Goal: Browse casually: Explore the website without a specific task or goal

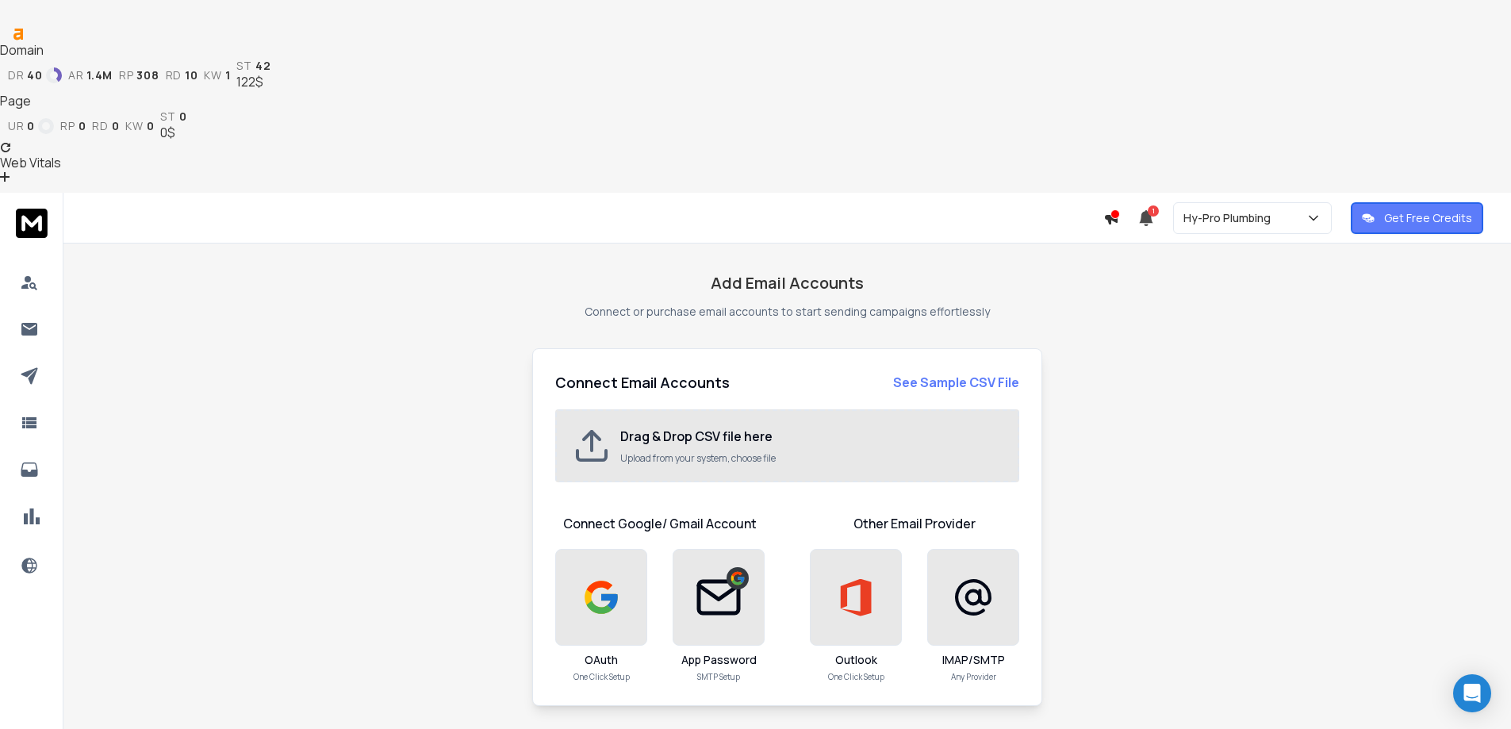
click at [1310, 336] on div "Add Email Accounts Connect or purchase email accounts to start sending campaign…" at bounding box center [787, 505] width 1448 height 466
click at [32, 417] on icon at bounding box center [29, 422] width 14 height 11
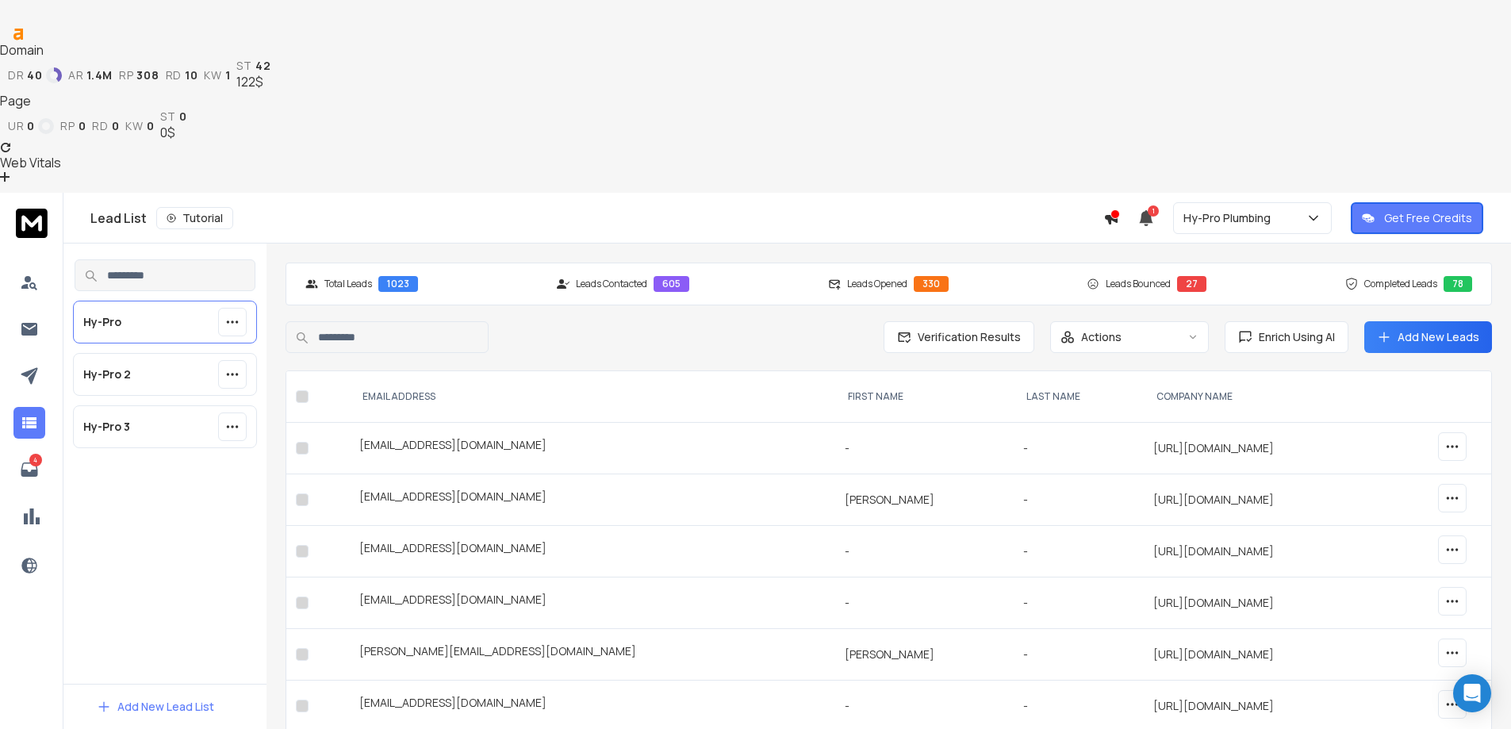
click at [163, 405] on div "Hy-Pro 3" at bounding box center [165, 426] width 184 height 43
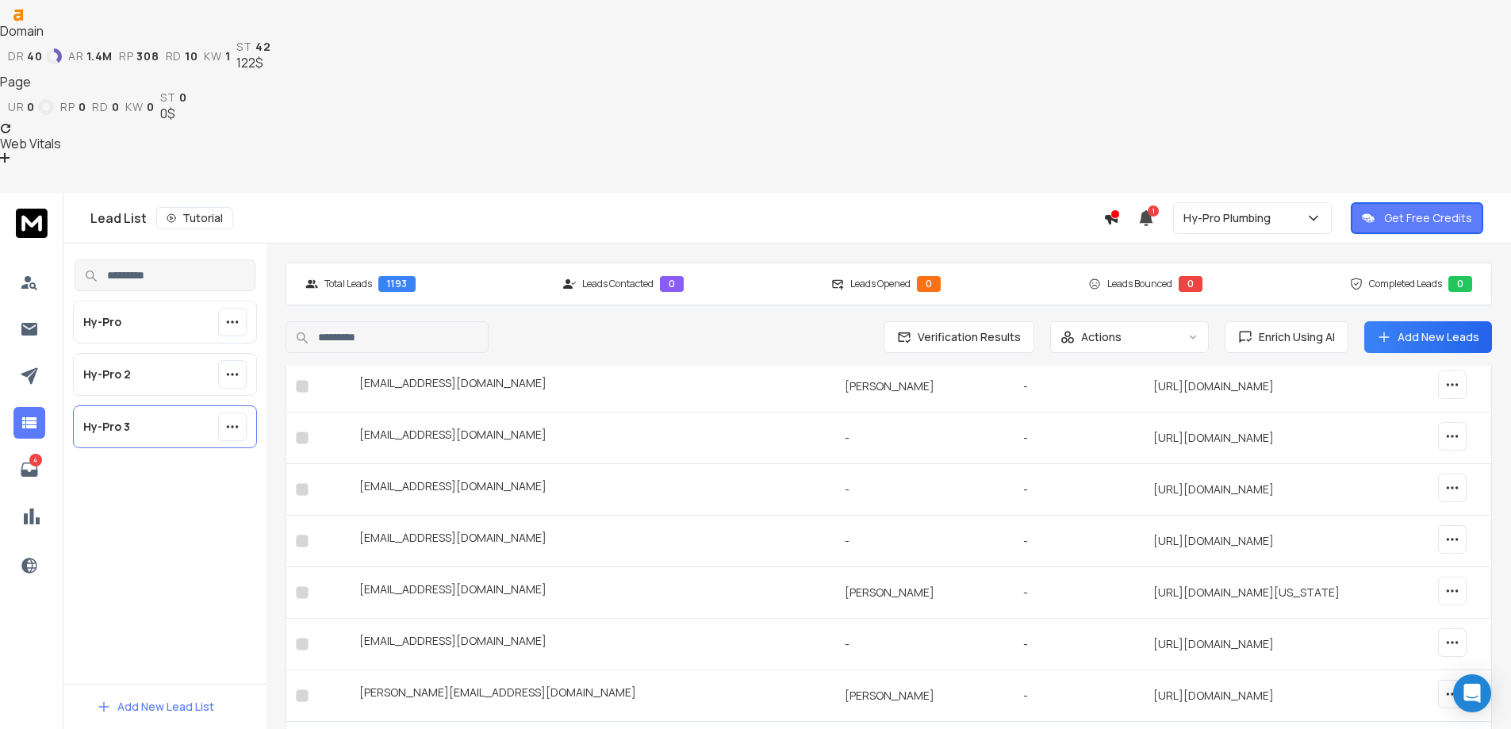
scroll to position [29, 0]
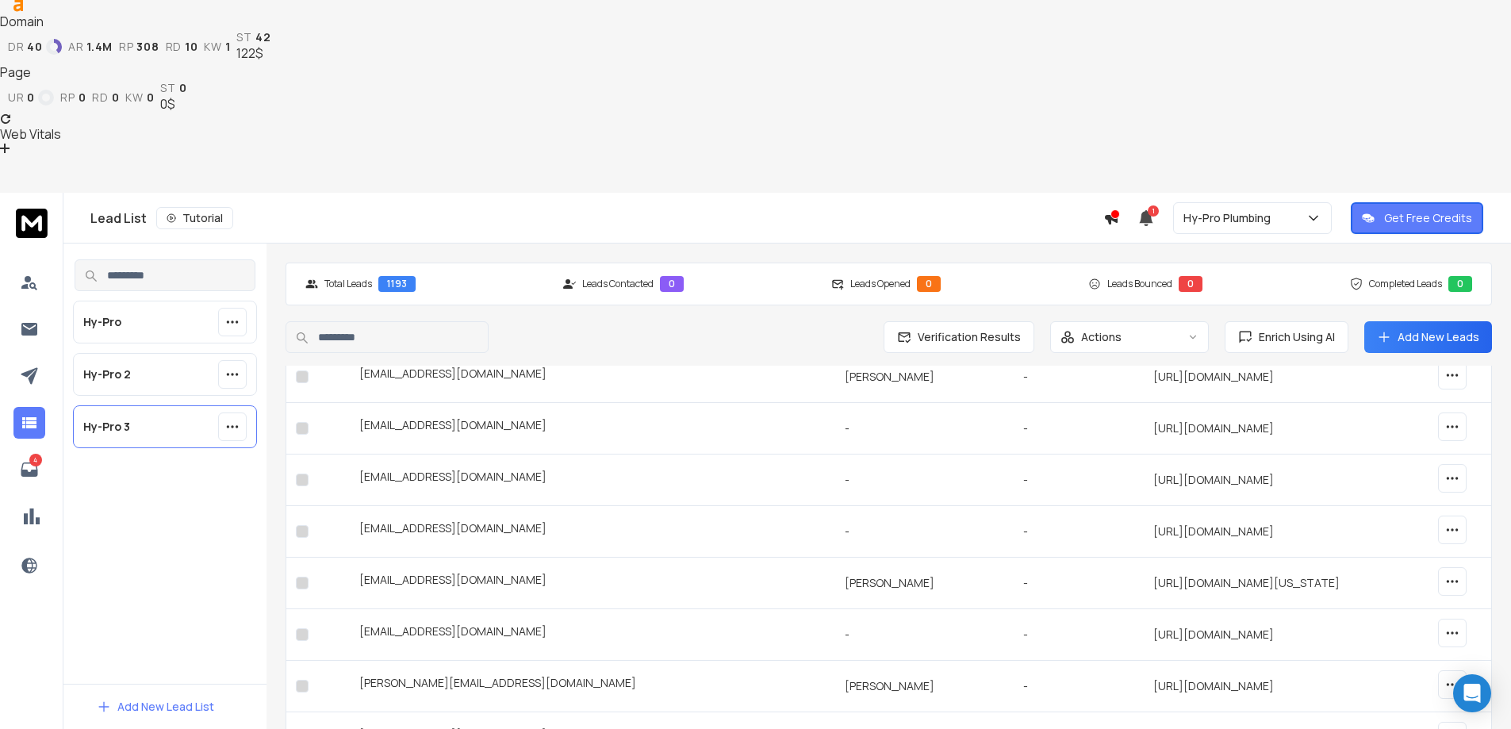
click at [161, 510] on div "Hy-Pro Hy-Pro 2 Hy-Pro 3" at bounding box center [164, 580] width 203 height 558
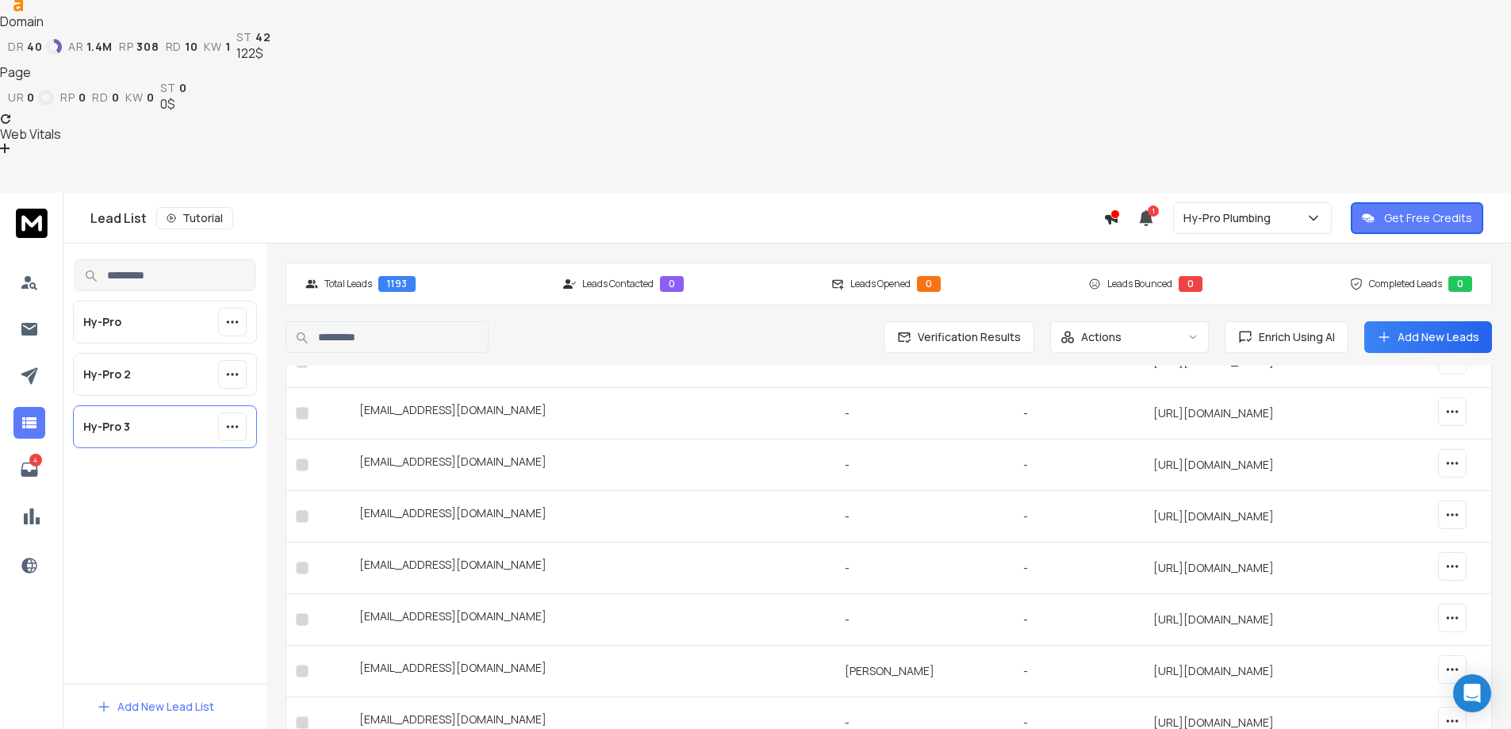
click at [161, 510] on div "Hy-Pro Hy-Pro 2 Hy-Pro 3" at bounding box center [164, 580] width 203 height 558
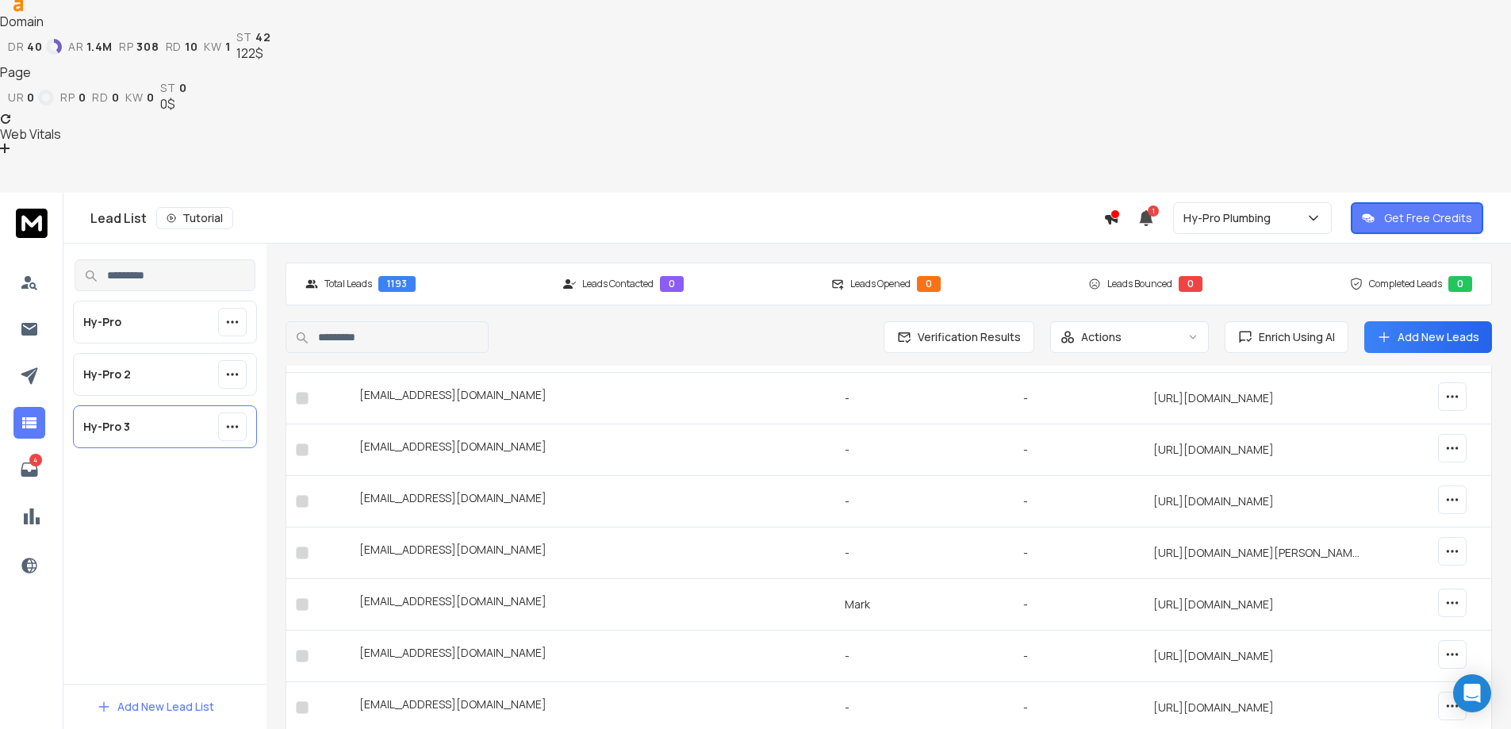
click at [161, 510] on div "Hy-Pro Hy-Pro 2 Hy-Pro 3" at bounding box center [164, 580] width 203 height 558
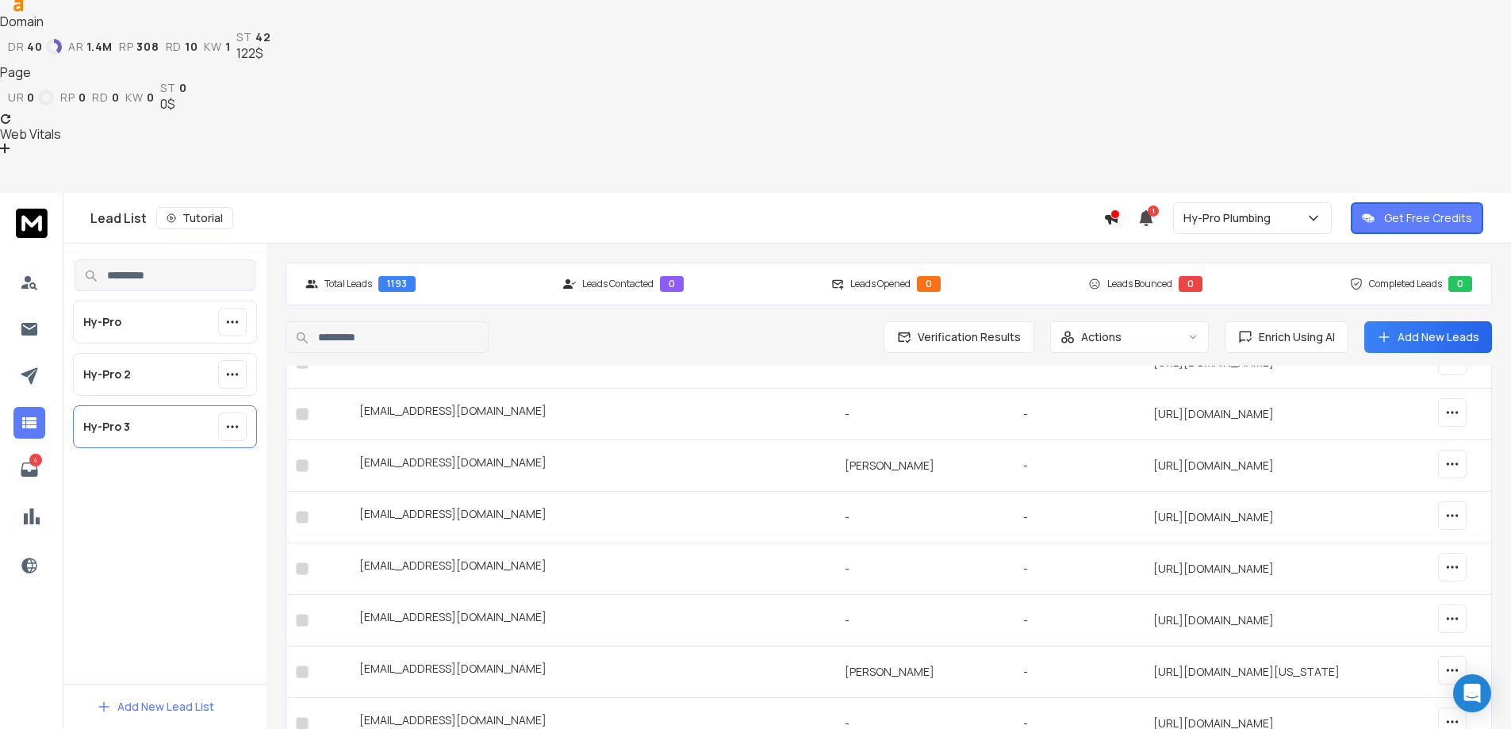
scroll to position [1452, 0]
click at [161, 510] on div "Hy-Pro Hy-Pro 2 Hy-Pro 3" at bounding box center [164, 580] width 203 height 558
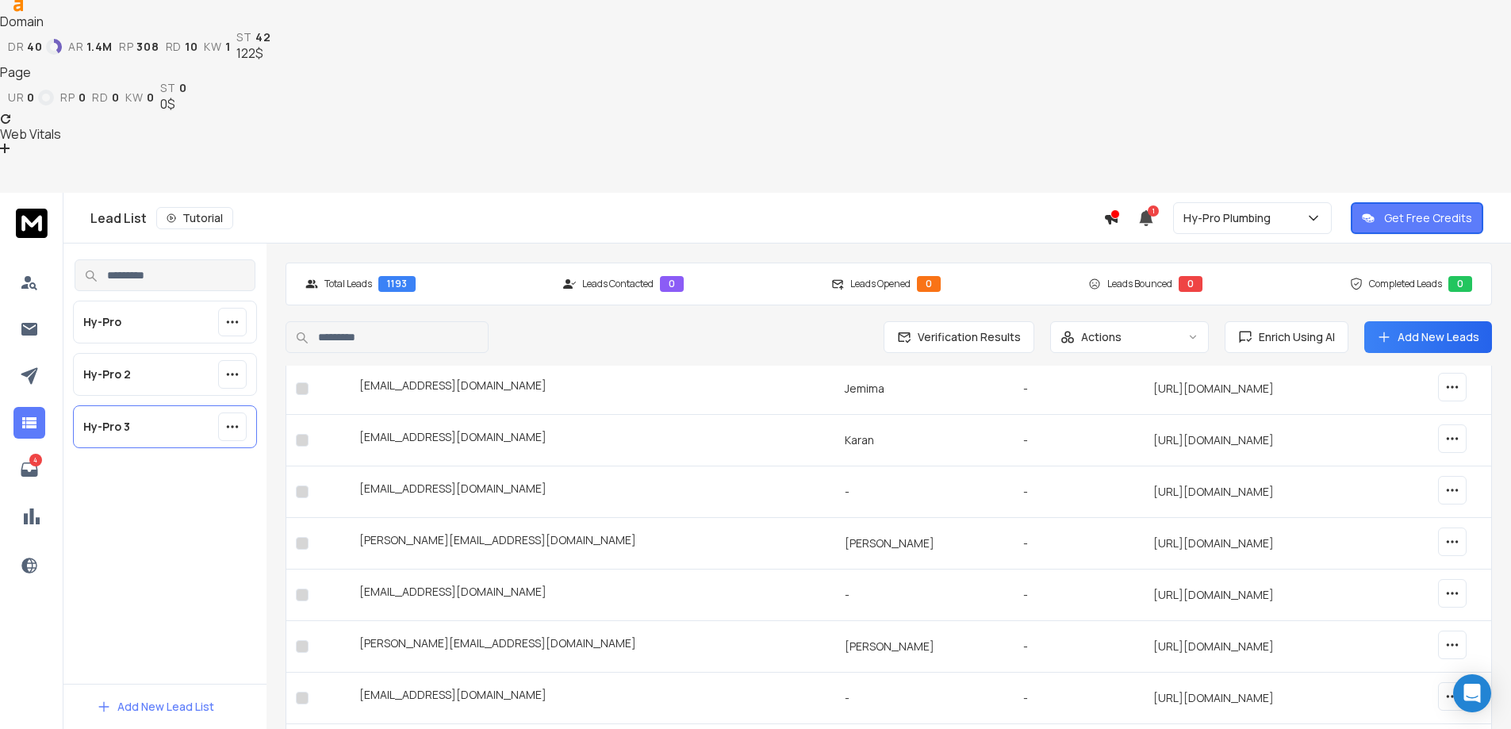
scroll to position [4297, 0]
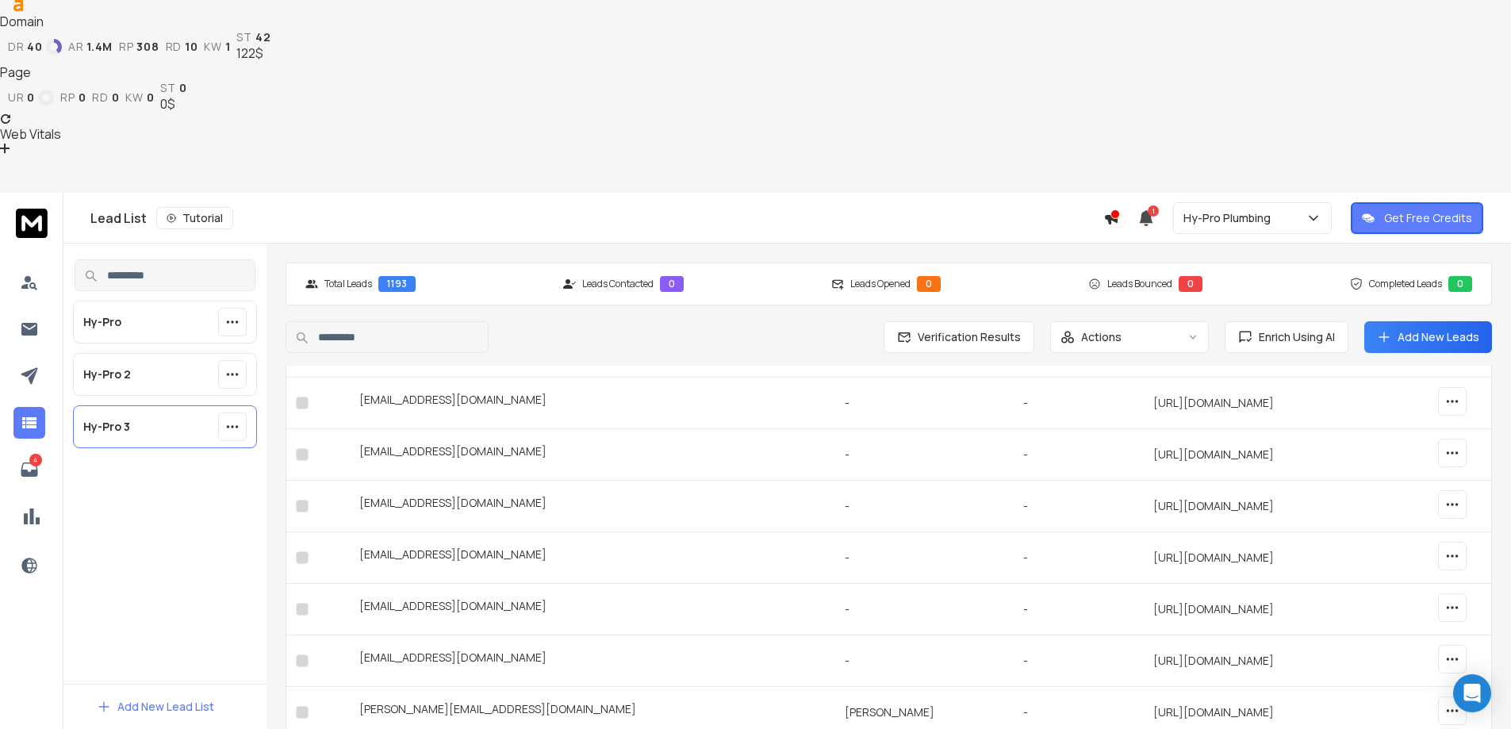
click at [161, 510] on div "Hy-Pro Hy-Pro 2 Hy-Pro 3" at bounding box center [164, 580] width 203 height 558
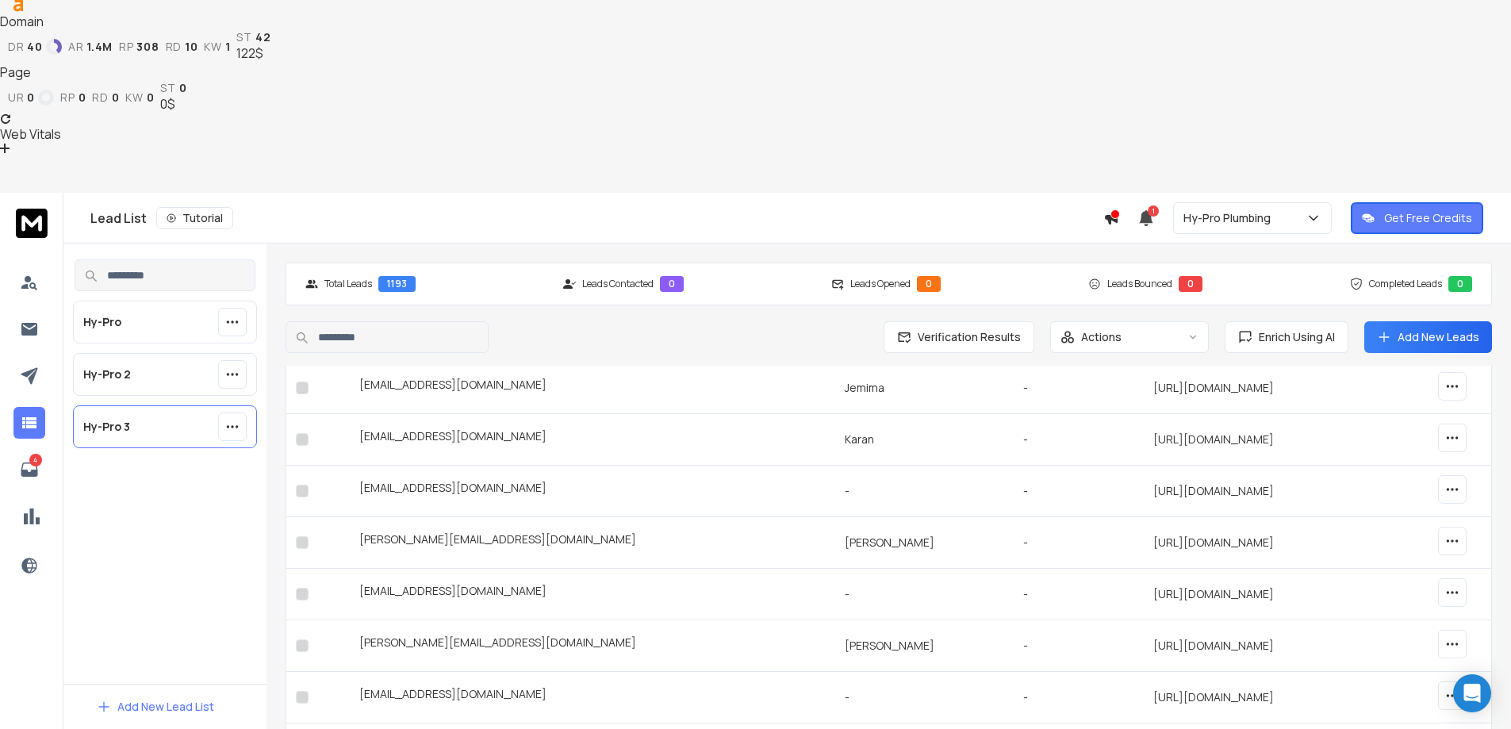
scroll to position [2801, 0]
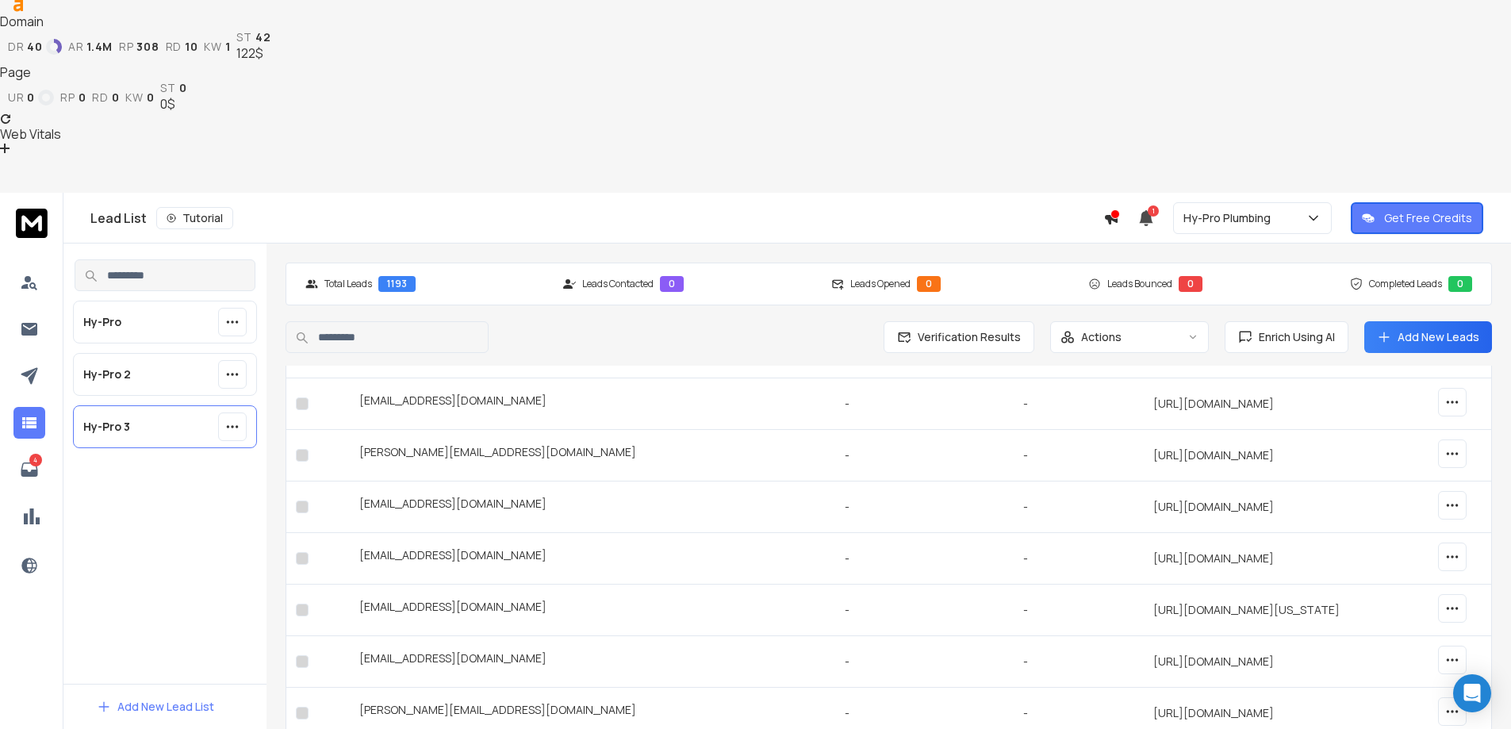
click at [161, 510] on div "Hy-Pro Hy-Pro 2 Hy-Pro 3" at bounding box center [164, 580] width 203 height 558
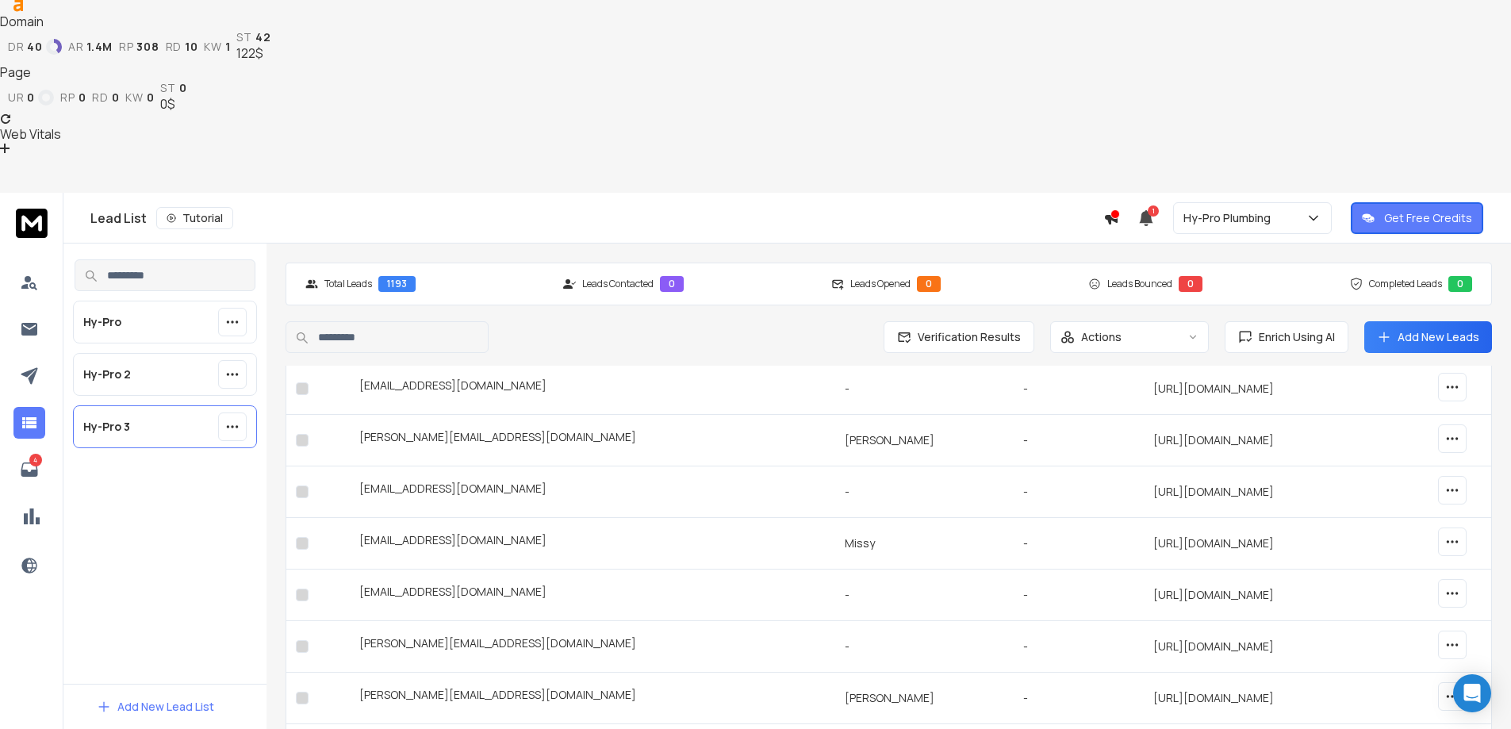
click at [161, 510] on div "Hy-Pro Hy-Pro 2 Hy-Pro 3" at bounding box center [164, 580] width 203 height 558
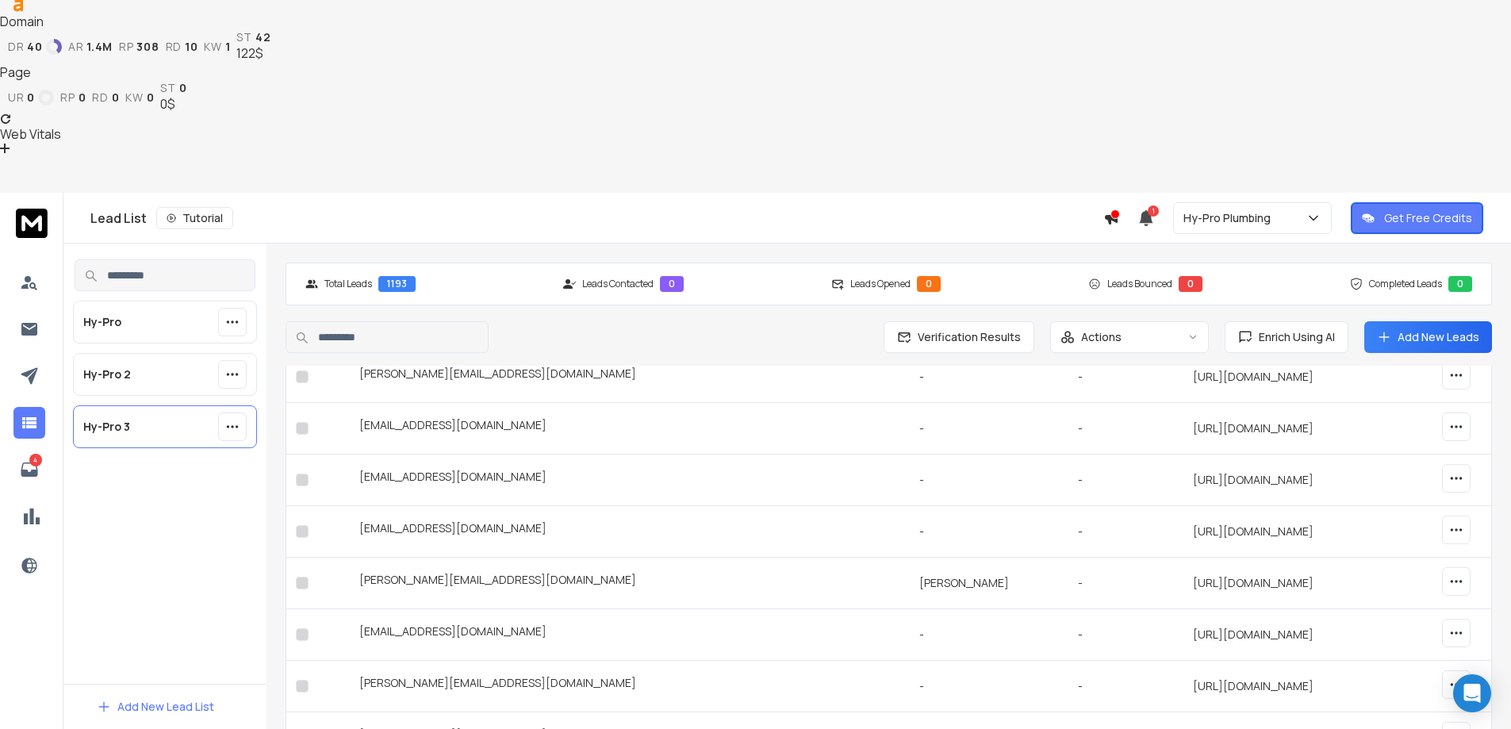
scroll to position [3124, 0]
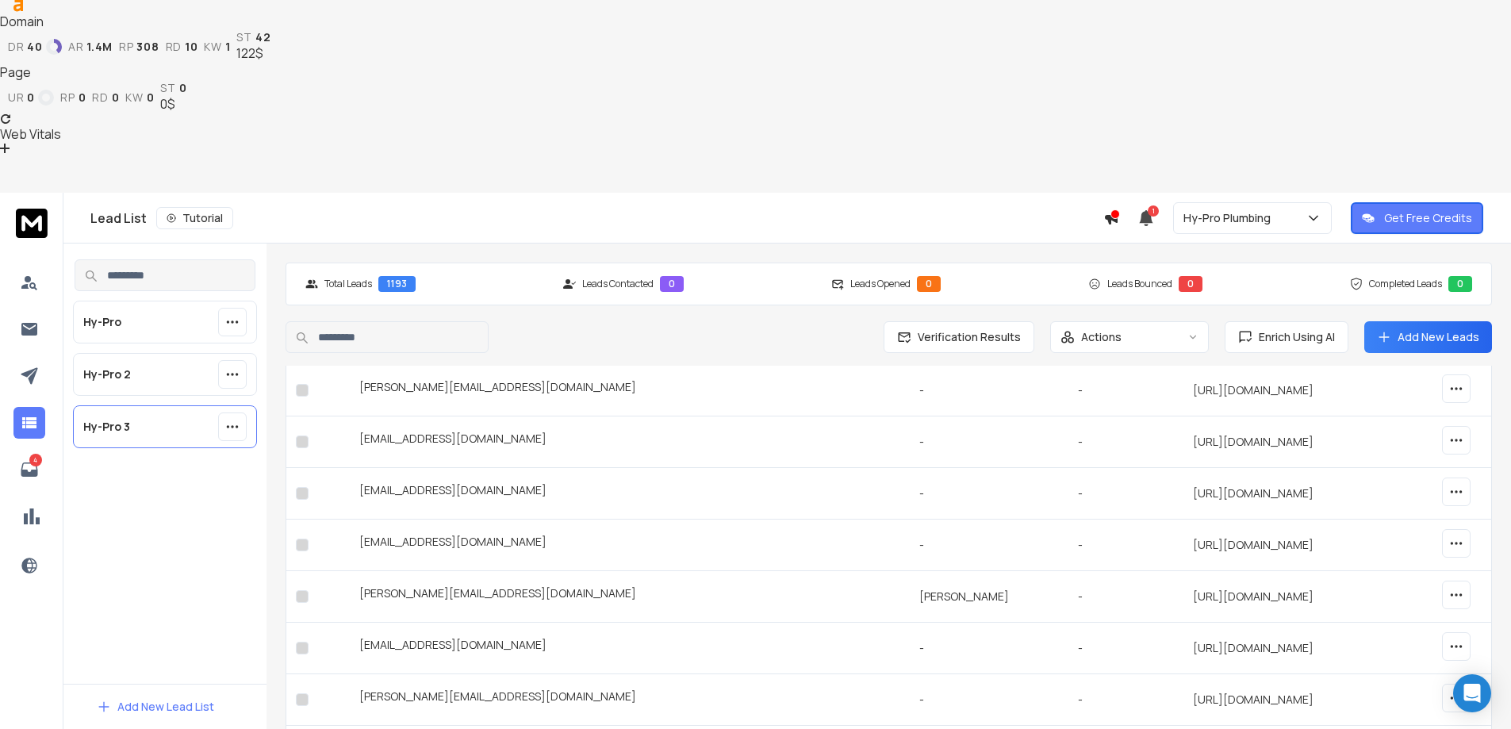
click at [161, 510] on div "Hy-Pro Hy-Pro 2 Hy-Pro 3" at bounding box center [164, 580] width 203 height 558
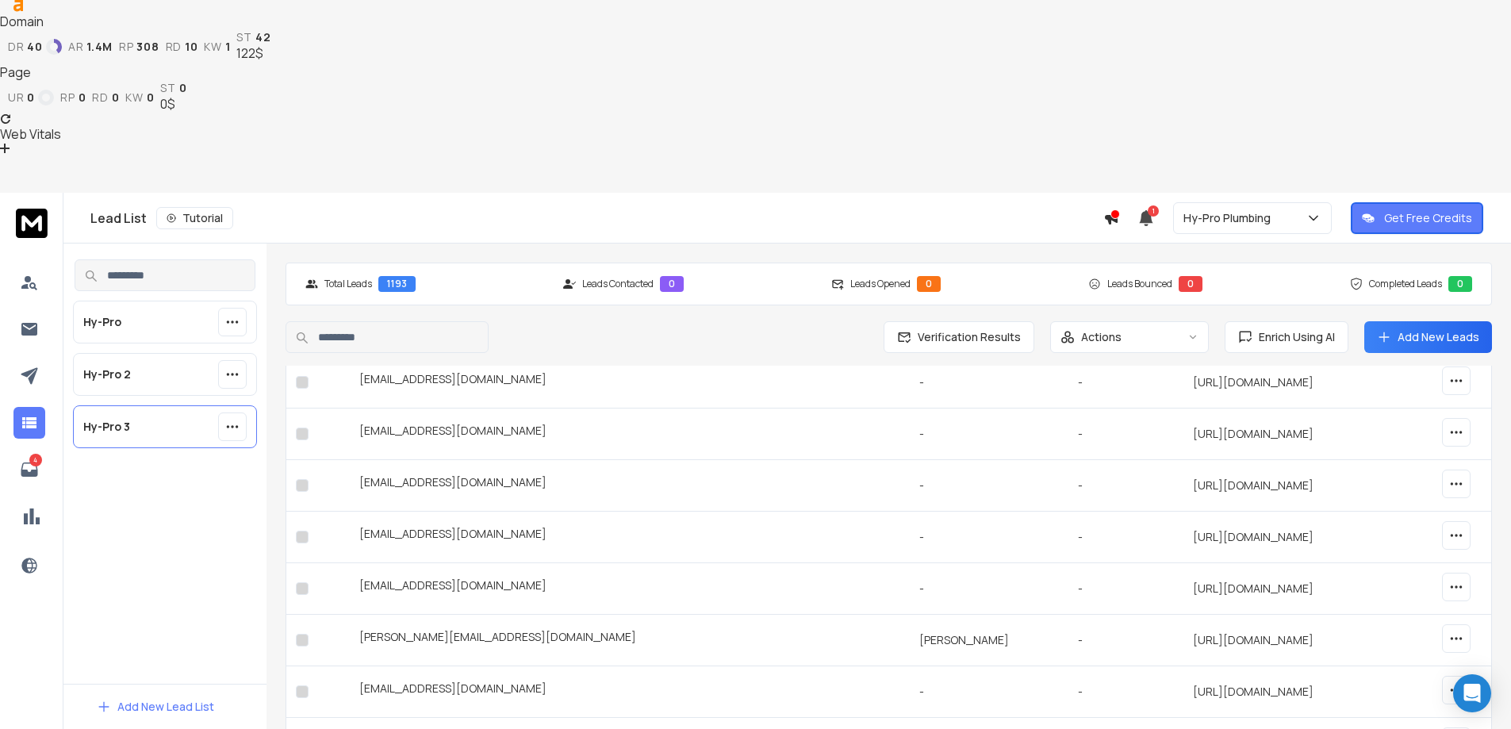
scroll to position [6417, 0]
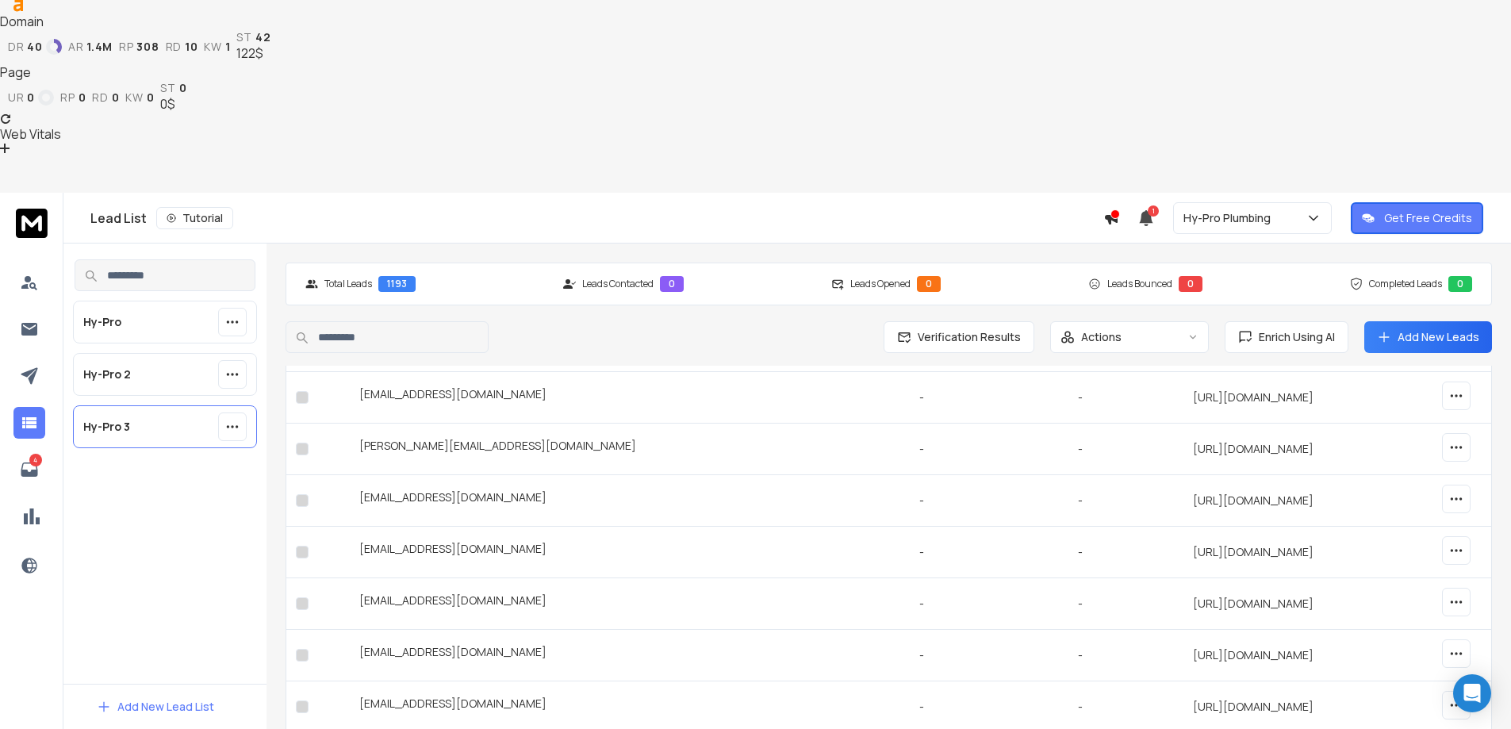
click at [161, 510] on div "Hy-Pro Hy-Pro 2 Hy-Pro 3" at bounding box center [164, 580] width 203 height 558
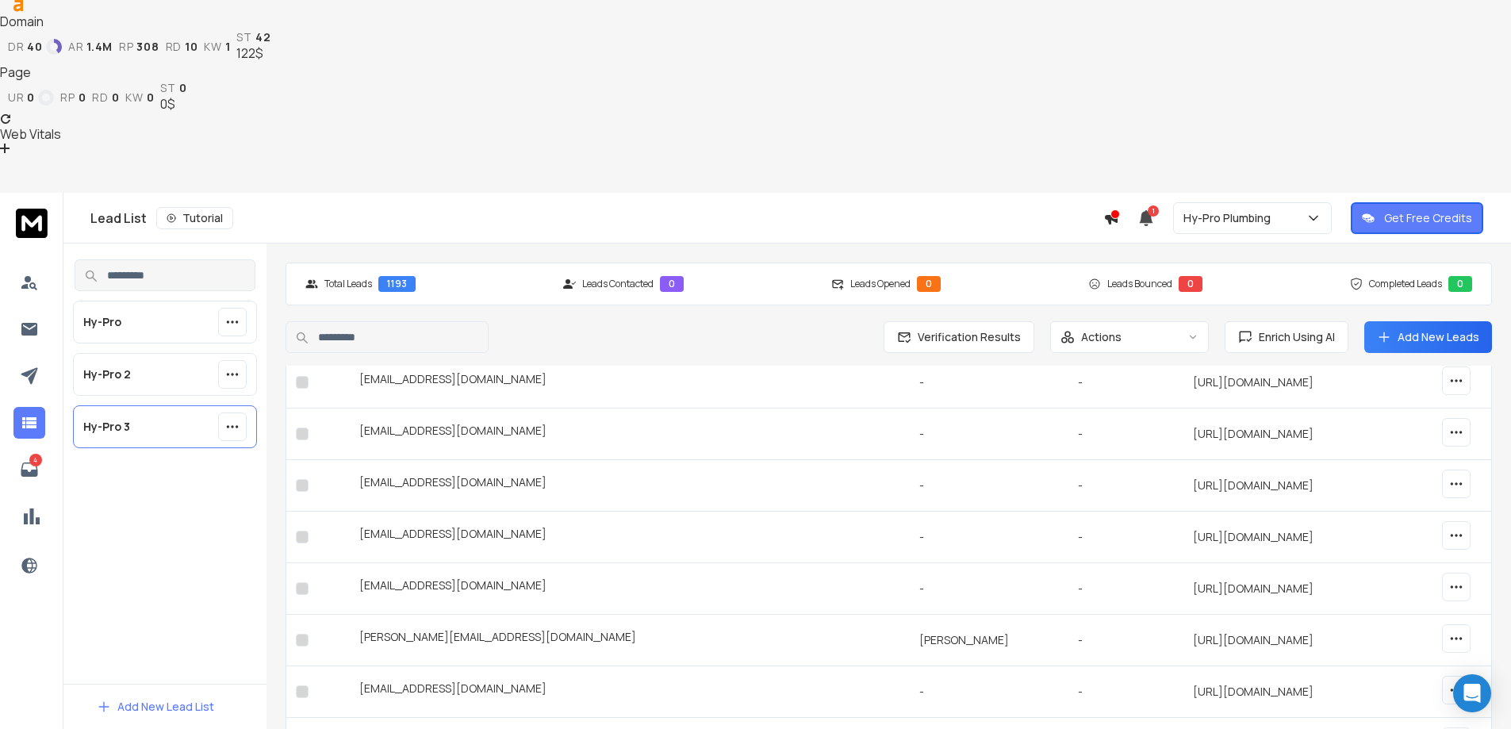
scroll to position [4322, 0]
click at [161, 510] on div "Hy-Pro Hy-Pro 2 Hy-Pro 3" at bounding box center [164, 580] width 203 height 558
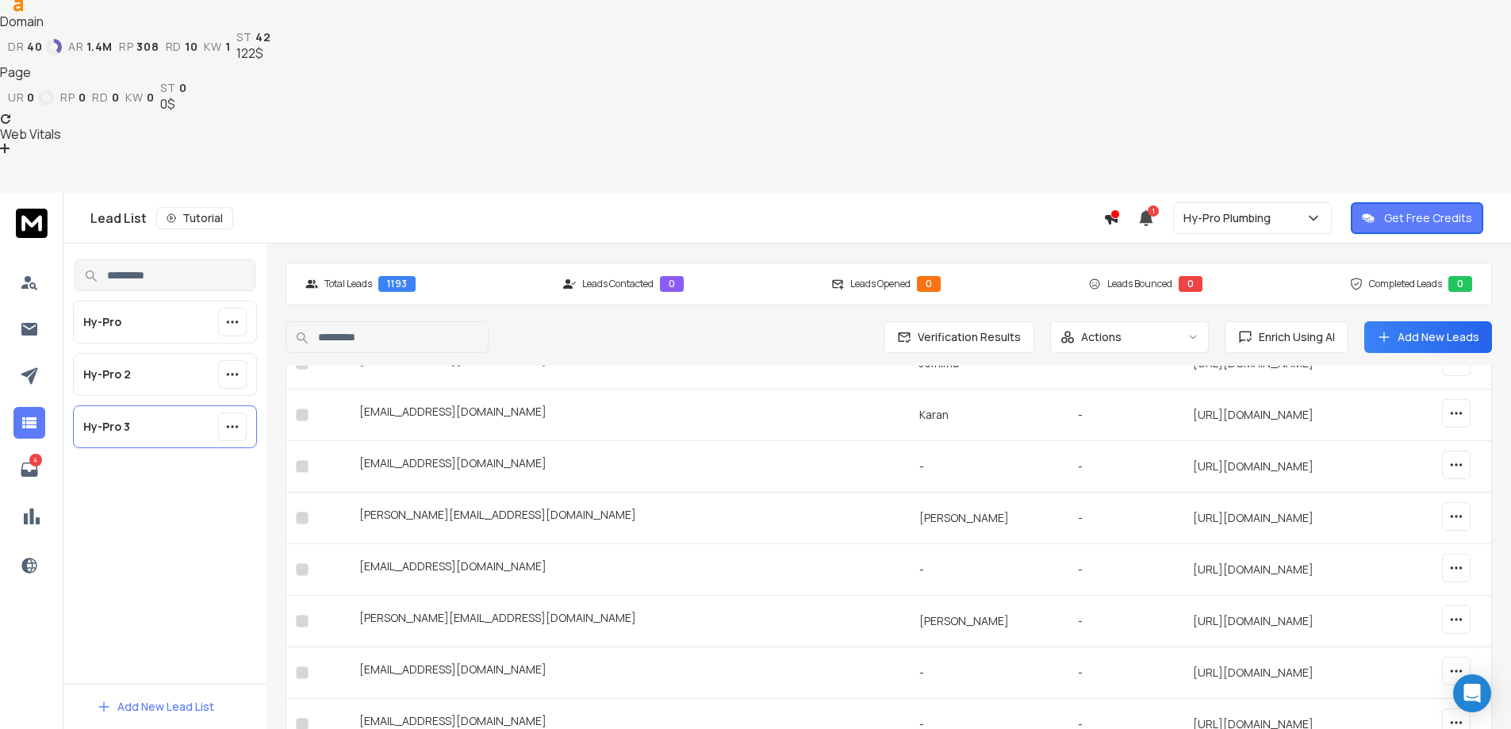
click at [161, 510] on div "Hy-Pro Hy-Pro 2 Hy-Pro 3" at bounding box center [164, 580] width 203 height 558
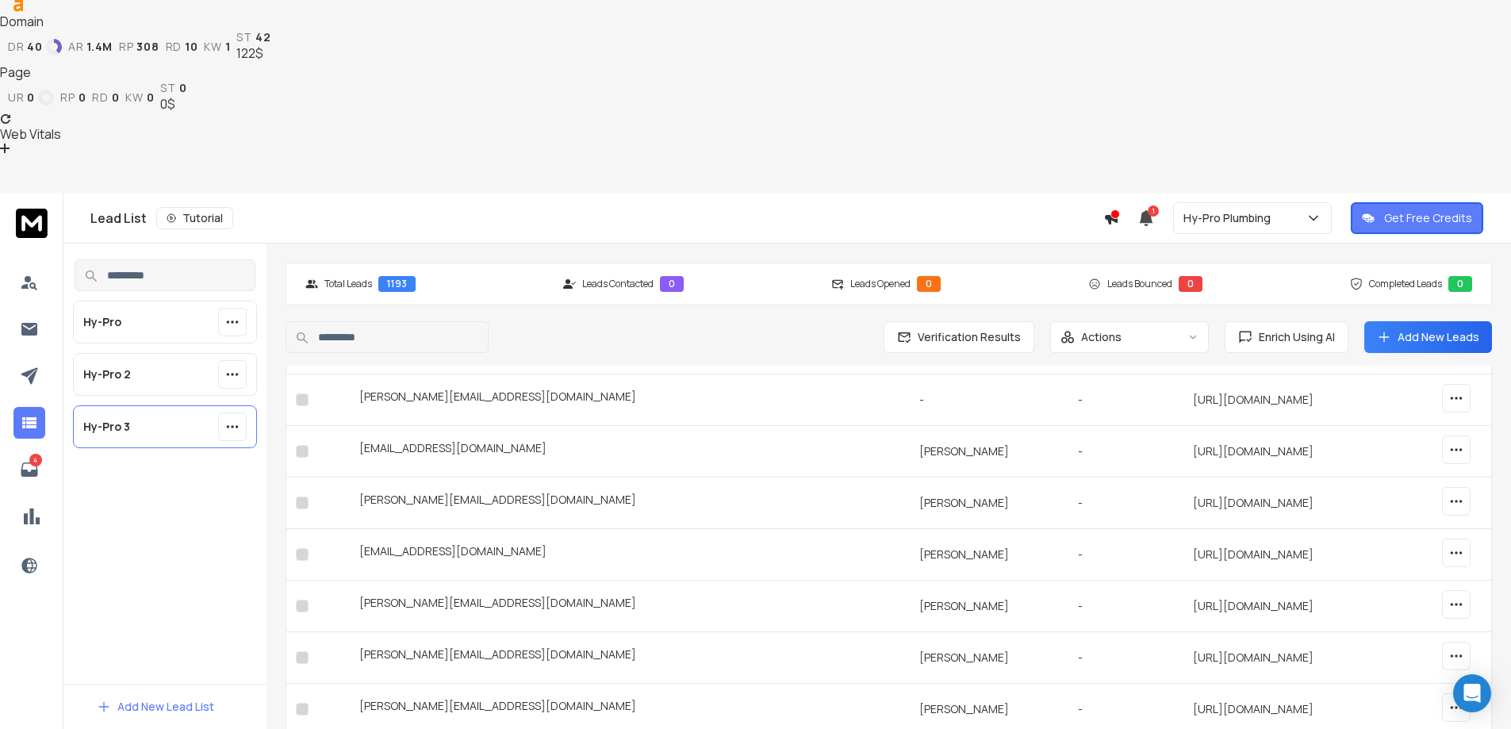
click at [161, 510] on div "Hy-Pro Hy-Pro 2 Hy-Pro 3" at bounding box center [164, 580] width 203 height 558
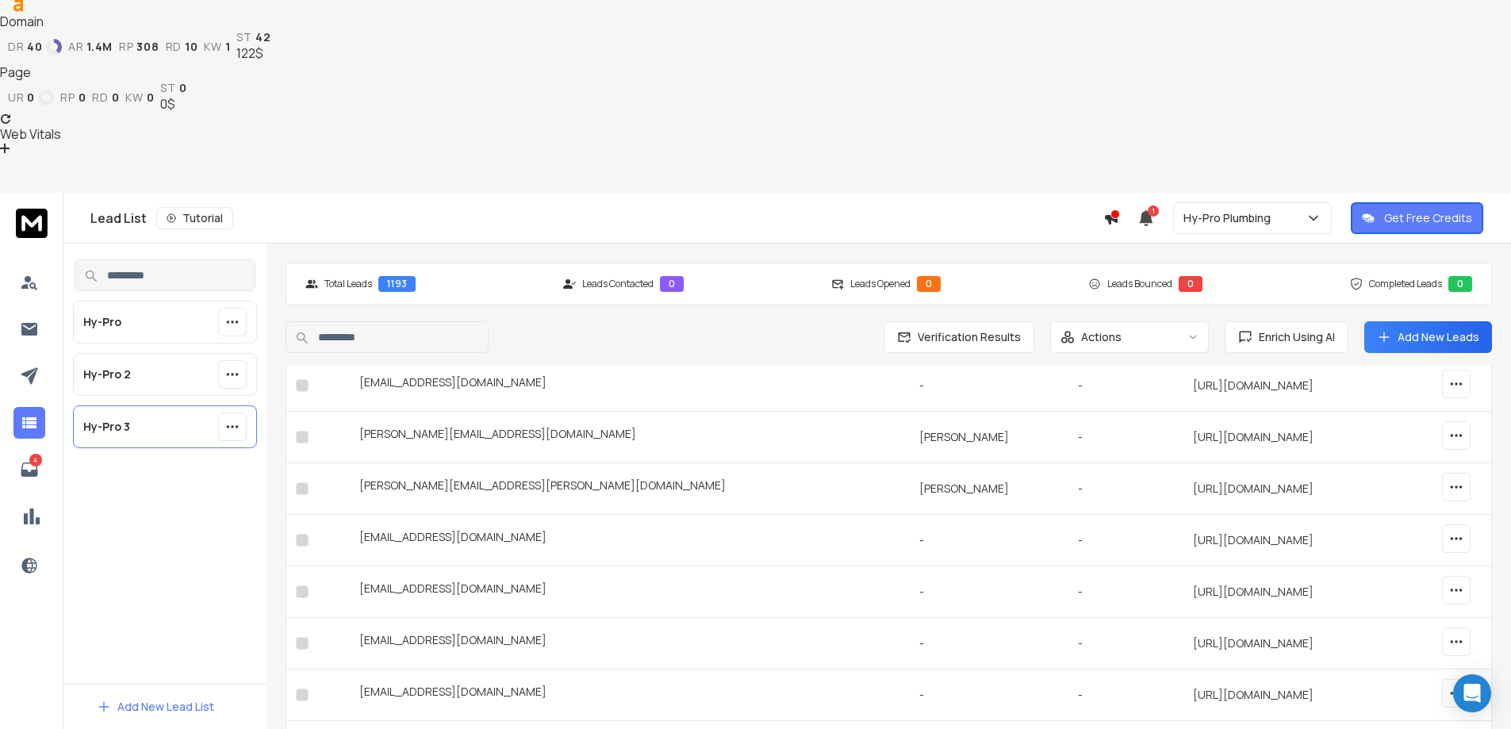
scroll to position [5019, 0]
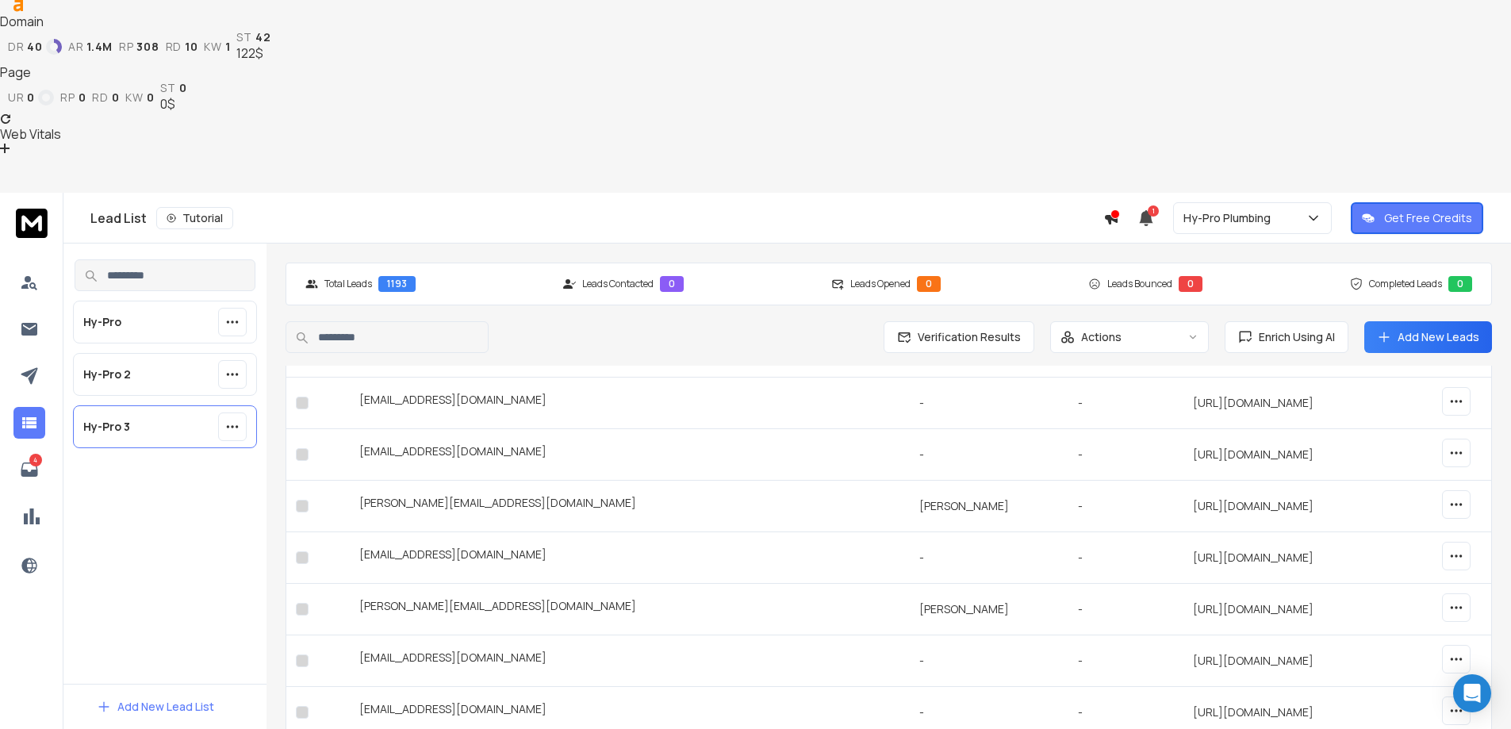
click at [161, 510] on div "Hy-Pro Hy-Pro 2 Hy-Pro 3" at bounding box center [164, 580] width 203 height 558
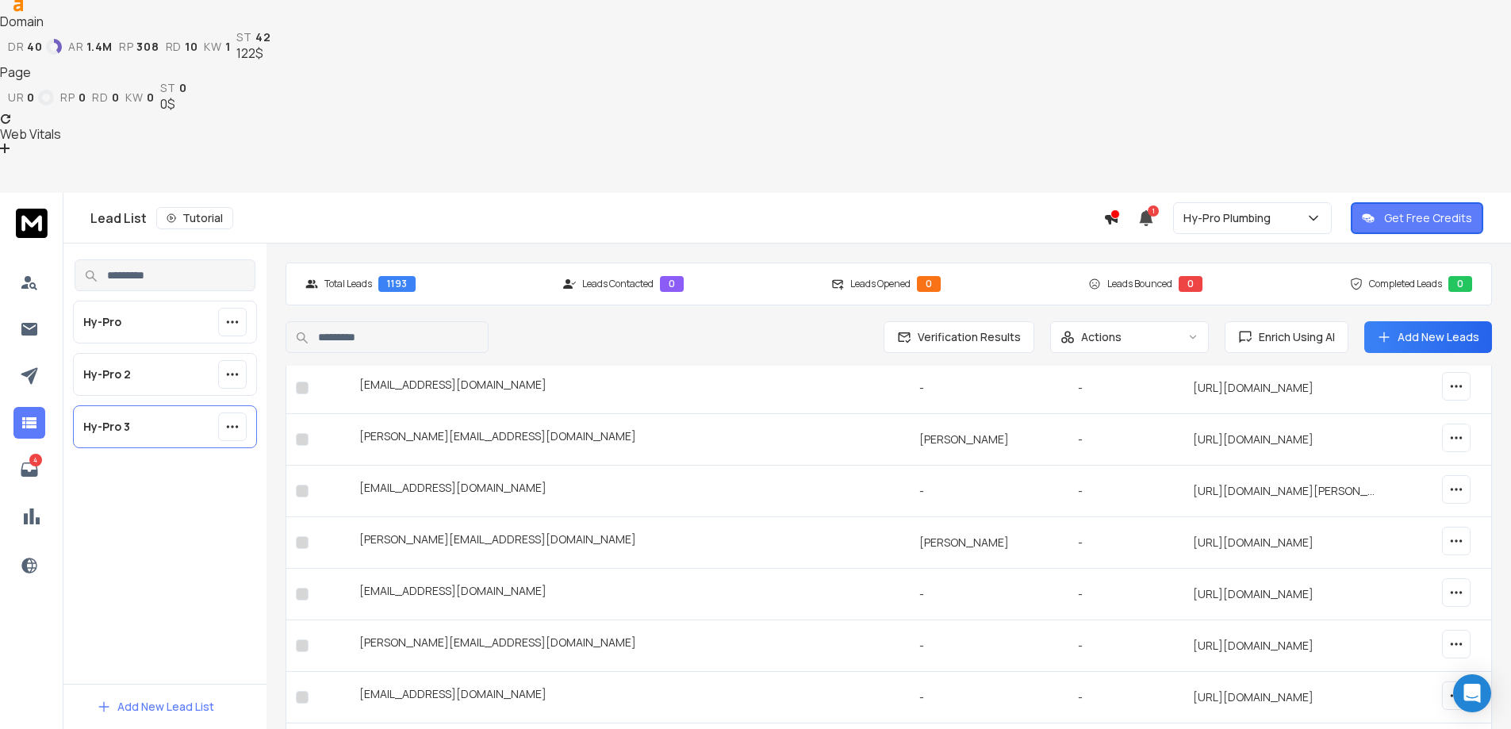
scroll to position [4121, 0]
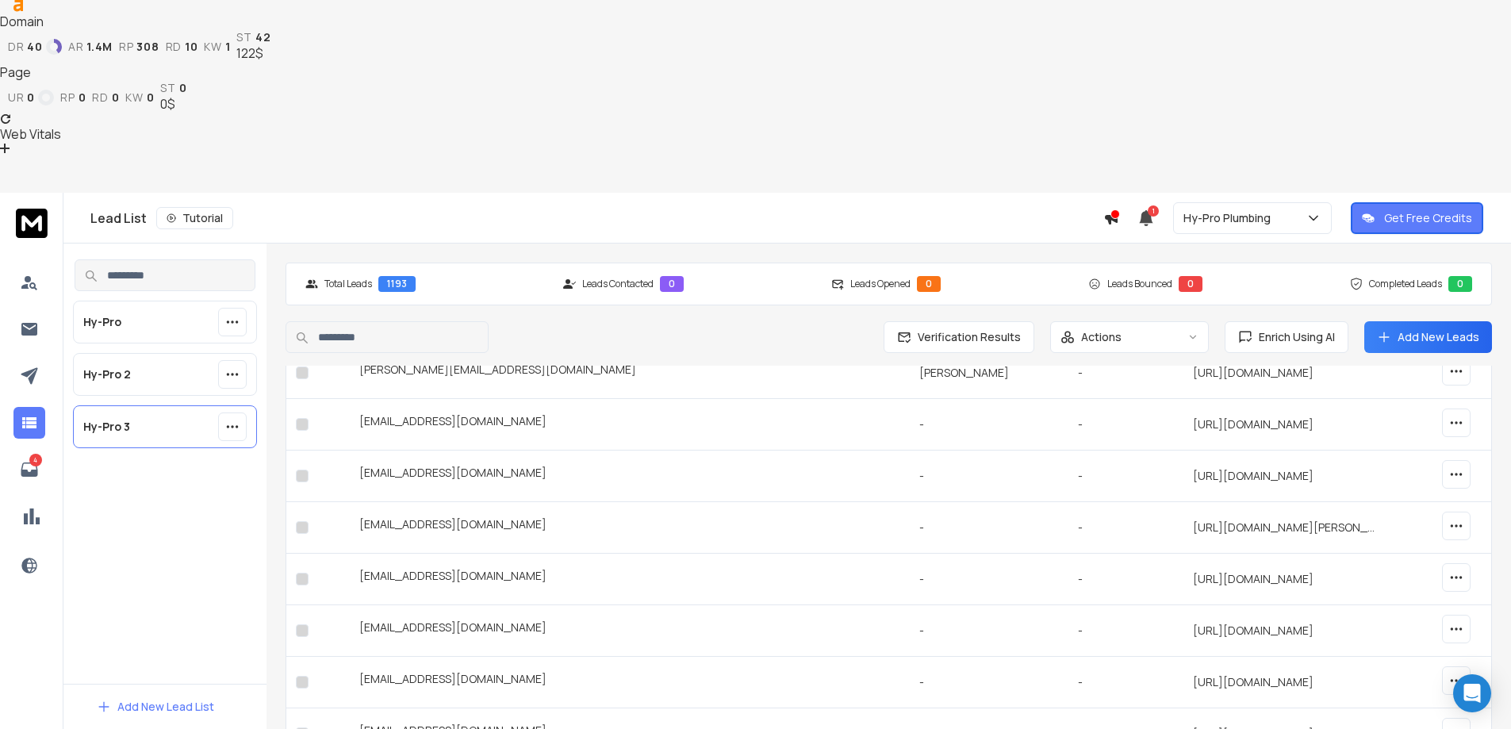
click at [161, 510] on div "Hy-Pro Hy-Pro 2 Hy-Pro 3" at bounding box center [164, 580] width 203 height 558
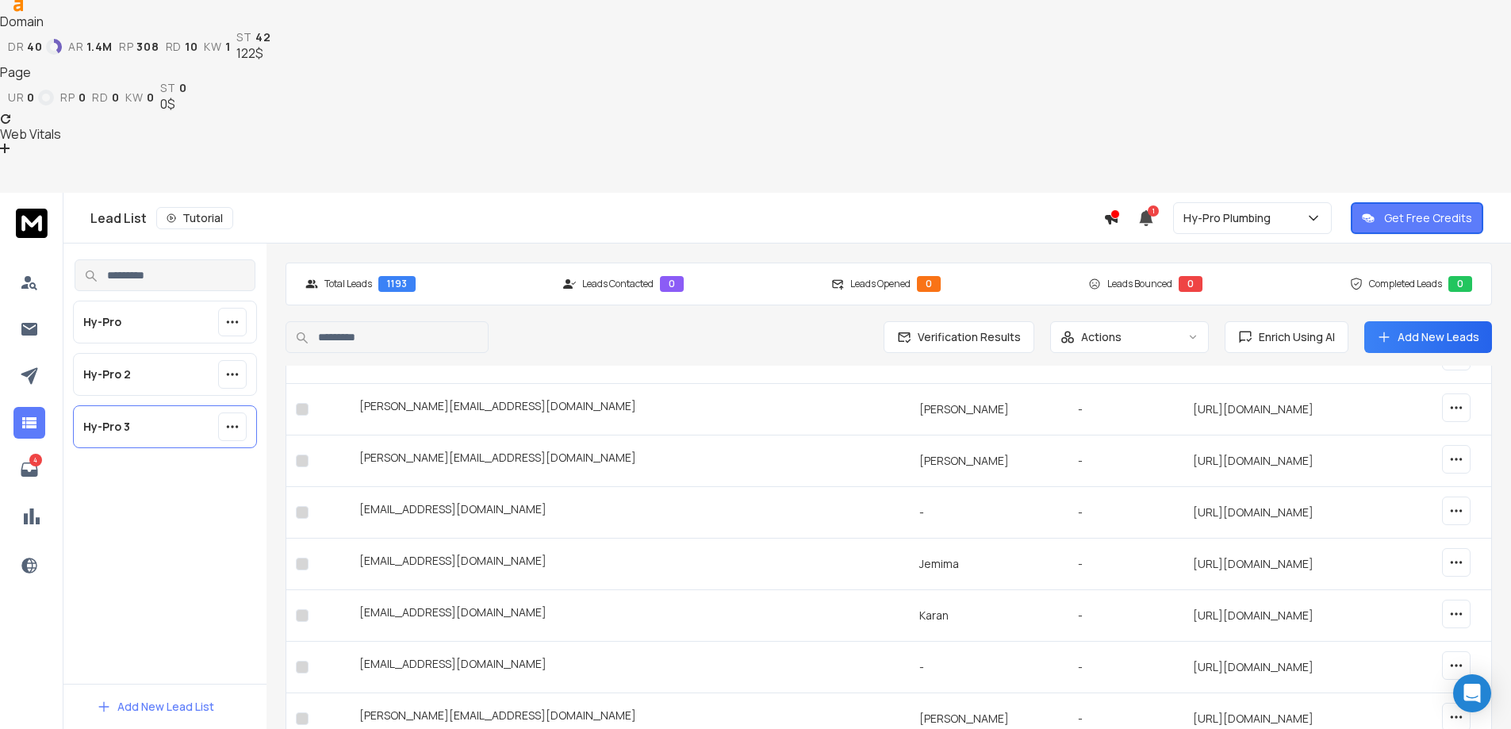
click at [161, 510] on div "Hy-Pro Hy-Pro 2 Hy-Pro 3" at bounding box center [164, 580] width 203 height 558
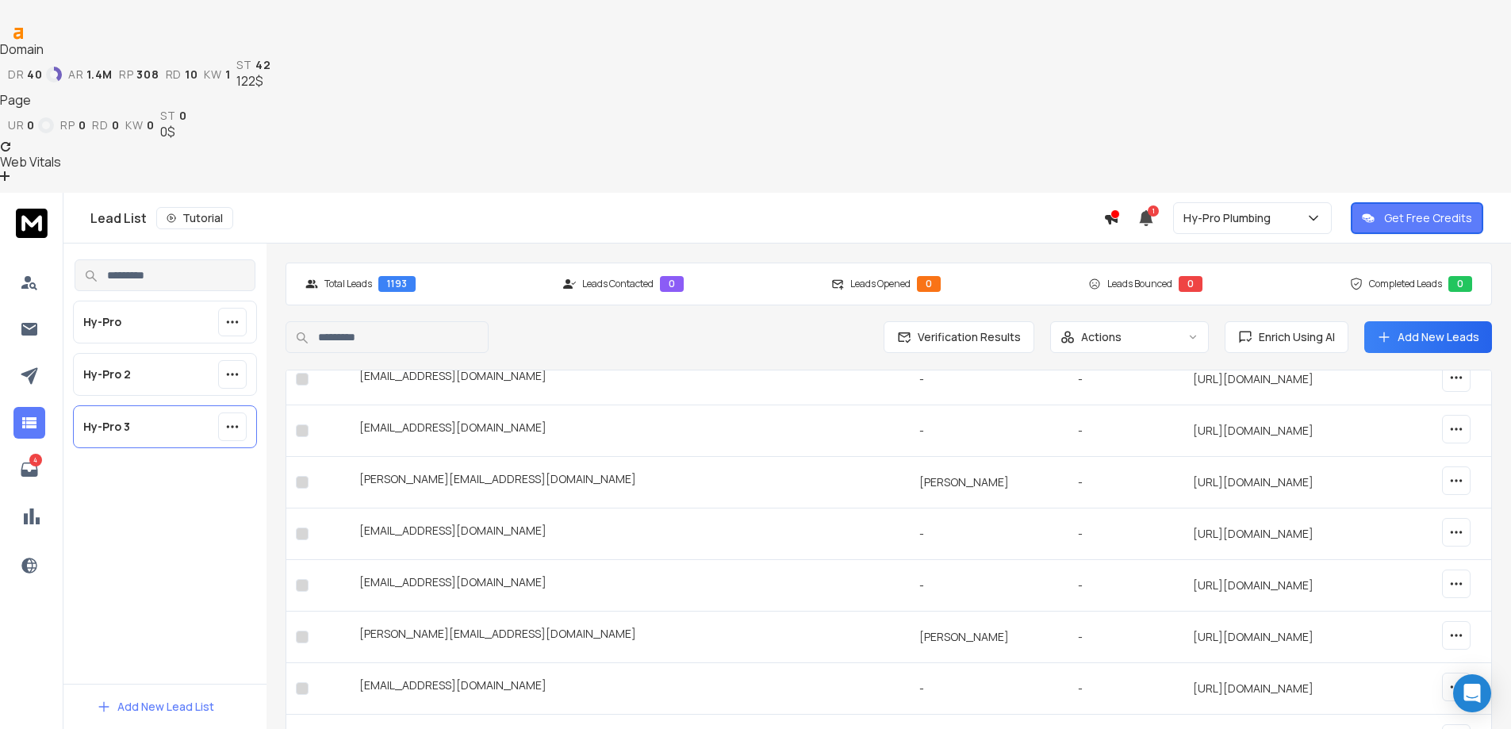
scroll to position [0, 0]
click at [161, 510] on div "Hy-Pro Hy-Pro 2 Hy-Pro 3" at bounding box center [164, 580] width 203 height 558
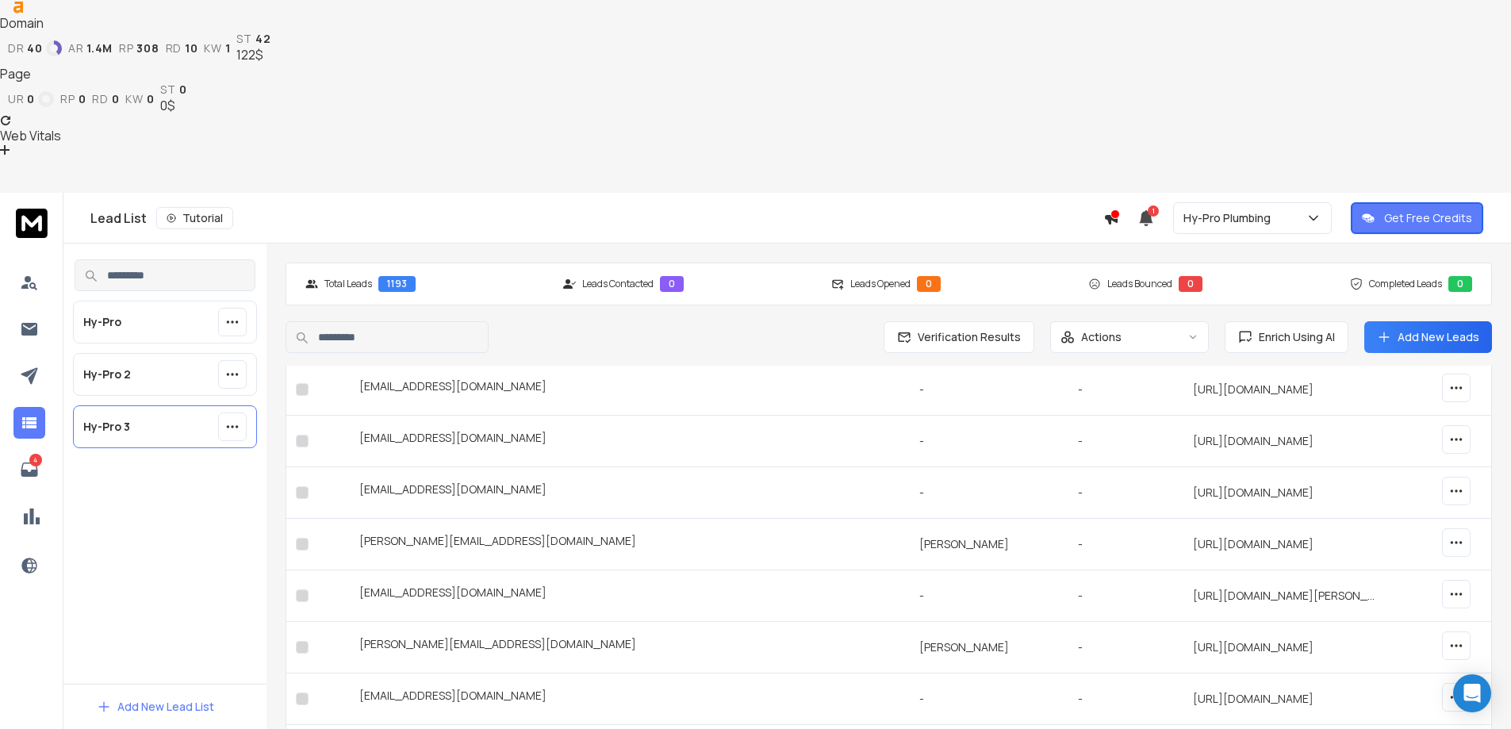
scroll to position [29, 0]
click at [161, 510] on div "Hy-Pro Hy-Pro 2 Hy-Pro 3" at bounding box center [164, 580] width 203 height 558
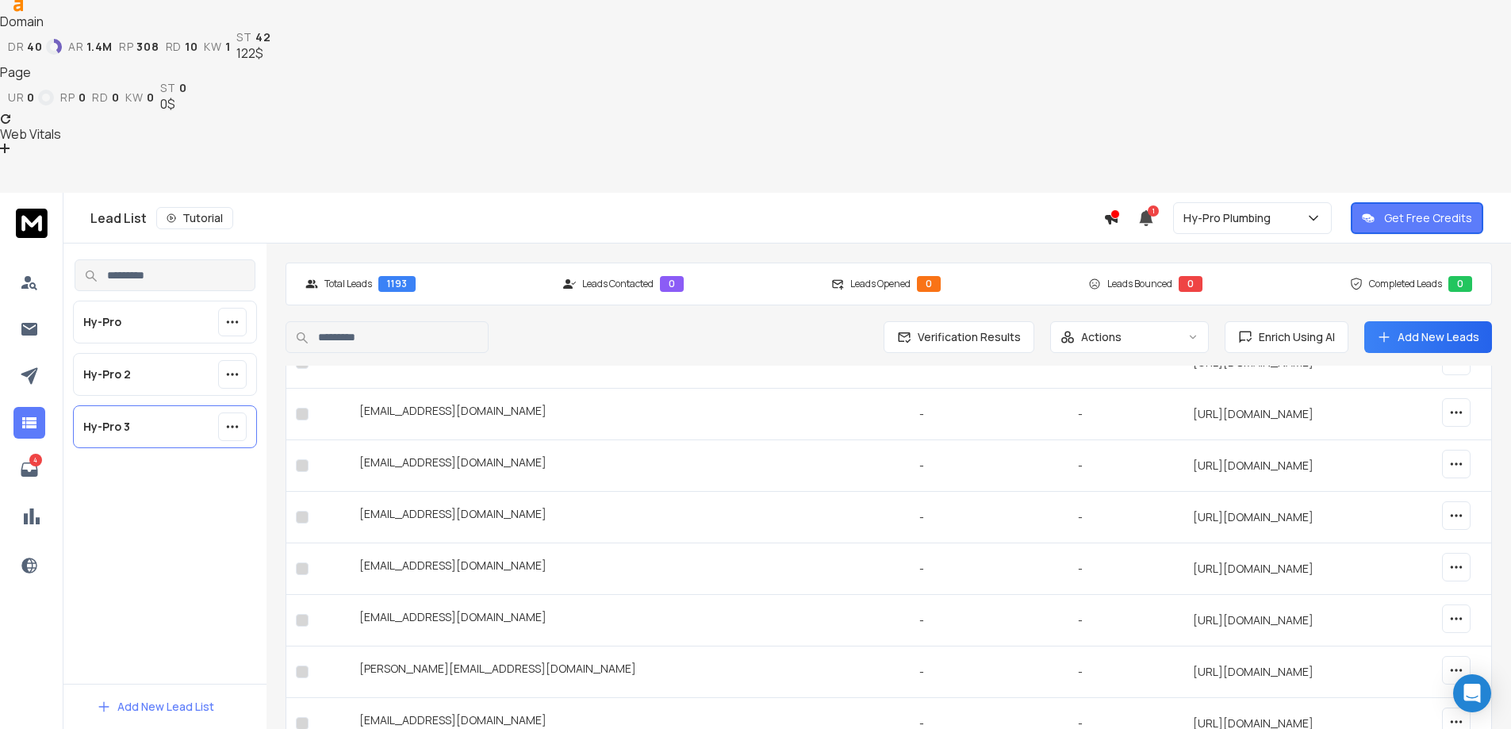
scroll to position [6589, 0]
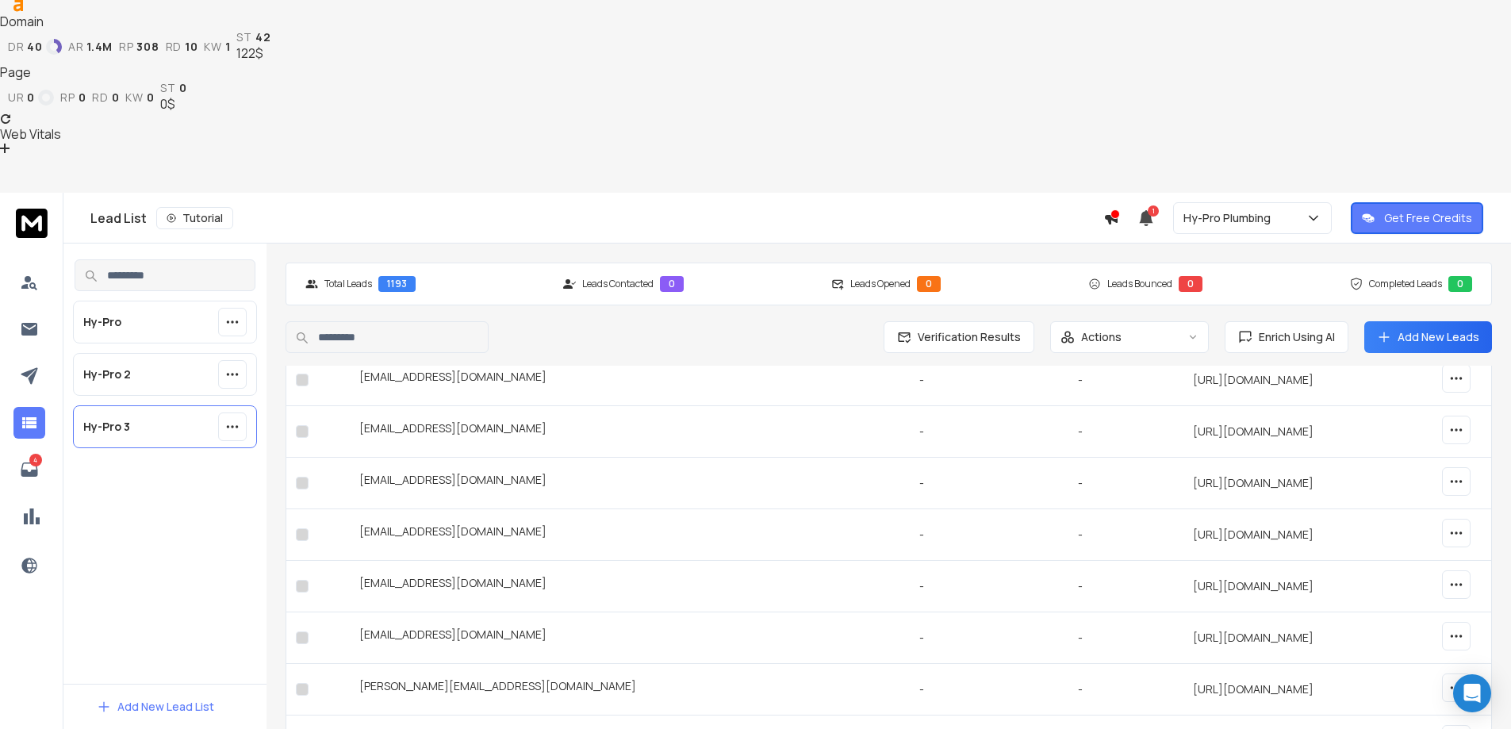
click at [161, 510] on div "Hy-Pro Hy-Pro 2 Hy-Pro 3" at bounding box center [164, 580] width 203 height 558
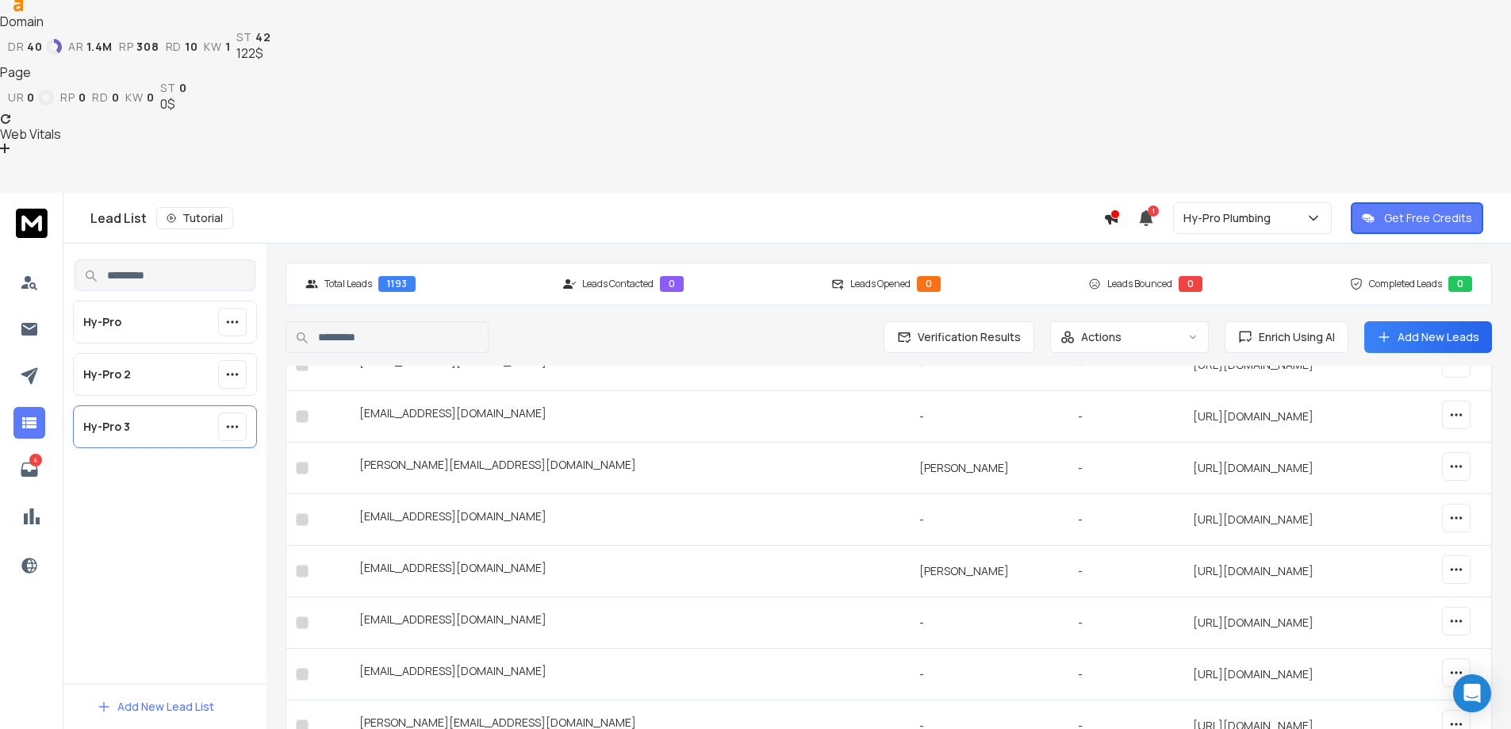
scroll to position [5542, 0]
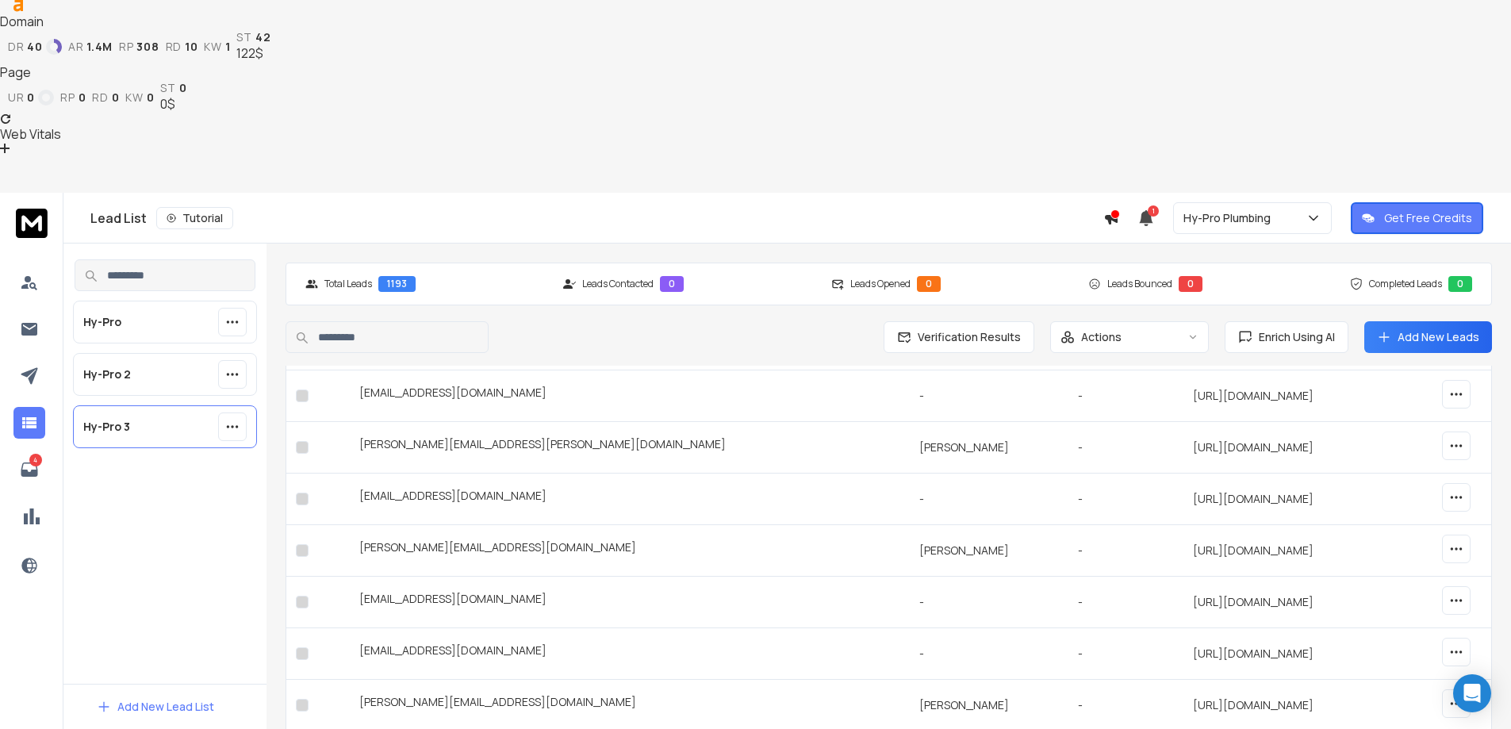
click at [161, 510] on div "Hy-Pro Hy-Pro 2 Hy-Pro 3" at bounding box center [164, 580] width 203 height 558
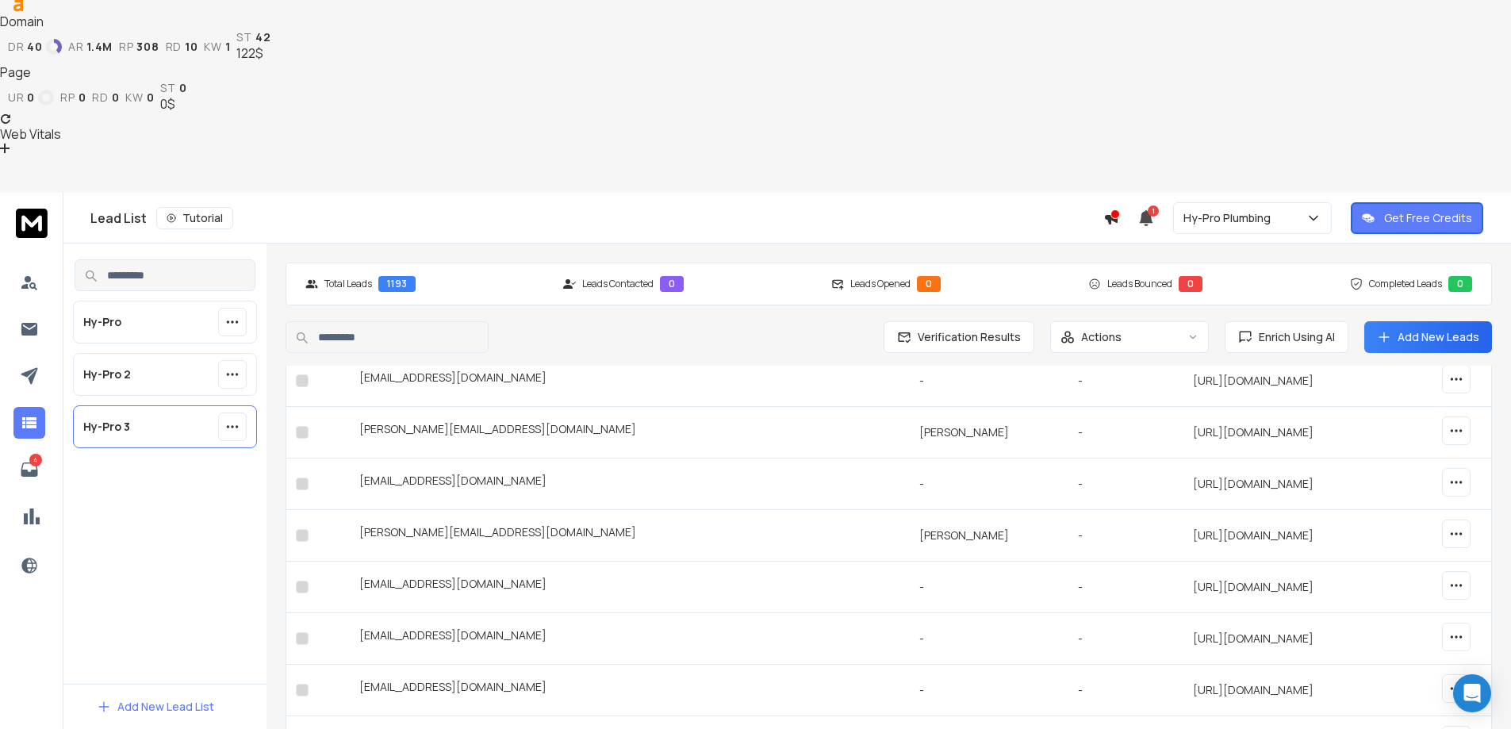
click at [161, 510] on div "Hy-Pro Hy-Pro 2 Hy-Pro 3" at bounding box center [164, 580] width 203 height 558
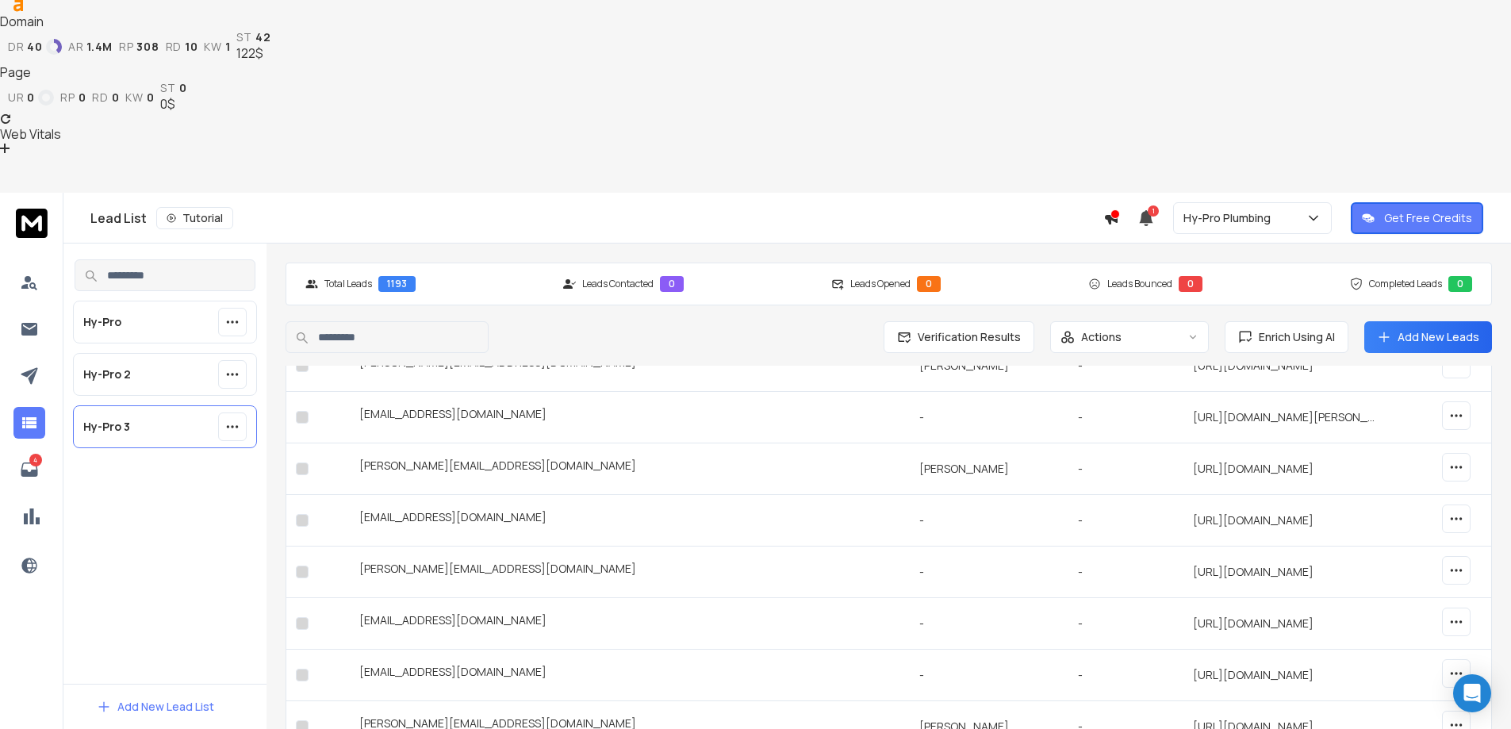
click at [161, 510] on div "Hy-Pro Hy-Pro 2 Hy-Pro 3" at bounding box center [164, 580] width 203 height 558
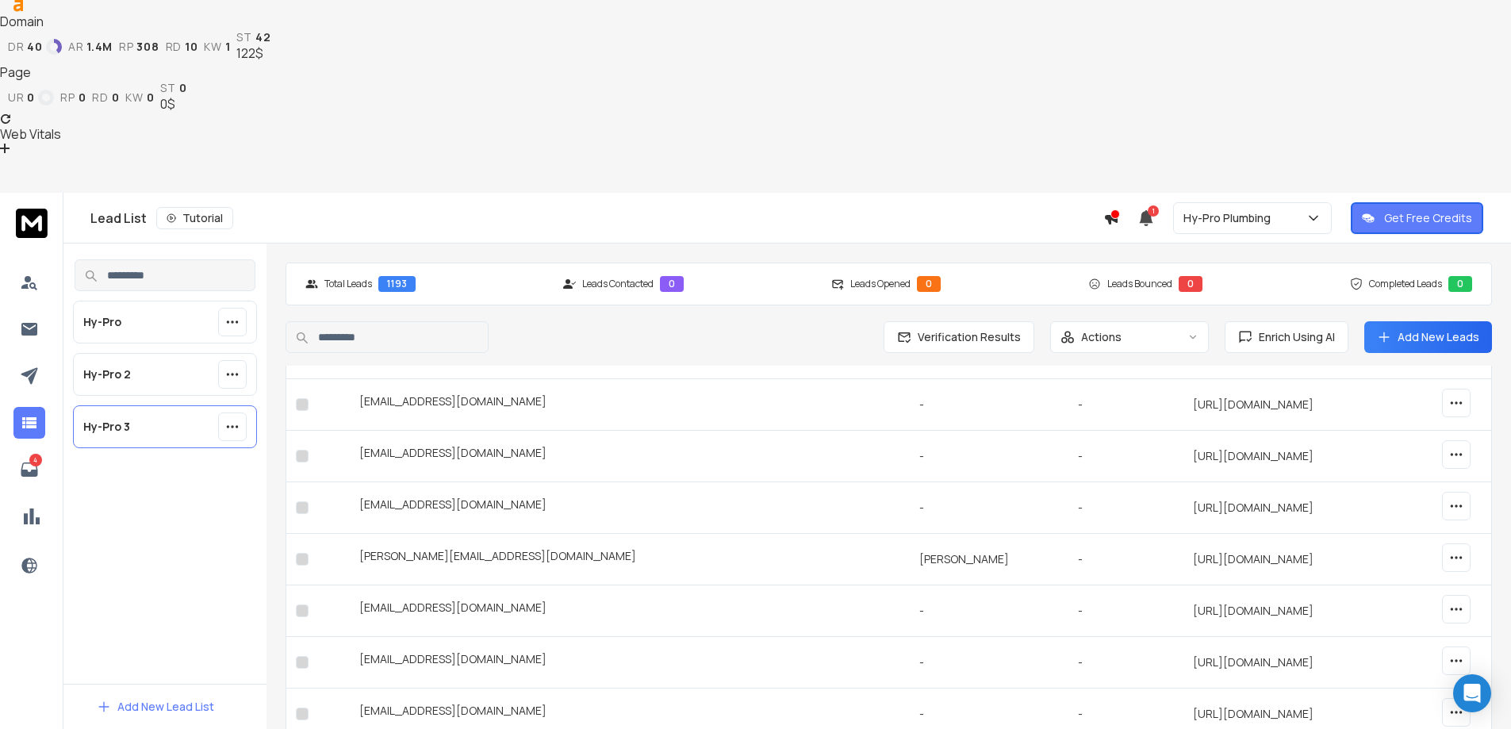
scroll to position [6766, 0]
click at [161, 510] on div "Hy-Pro Hy-Pro 2 Hy-Pro 3" at bounding box center [164, 580] width 203 height 558
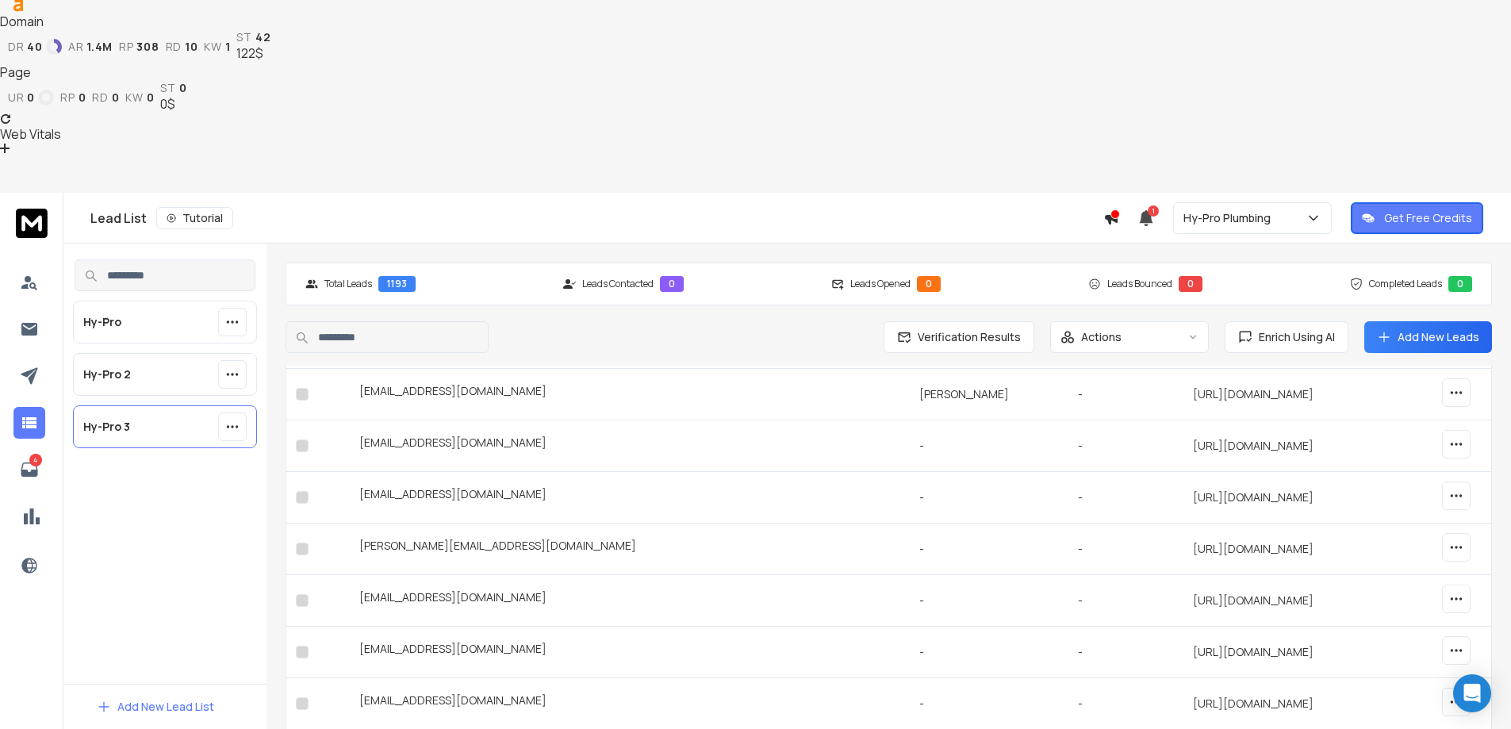
scroll to position [5569, 0]
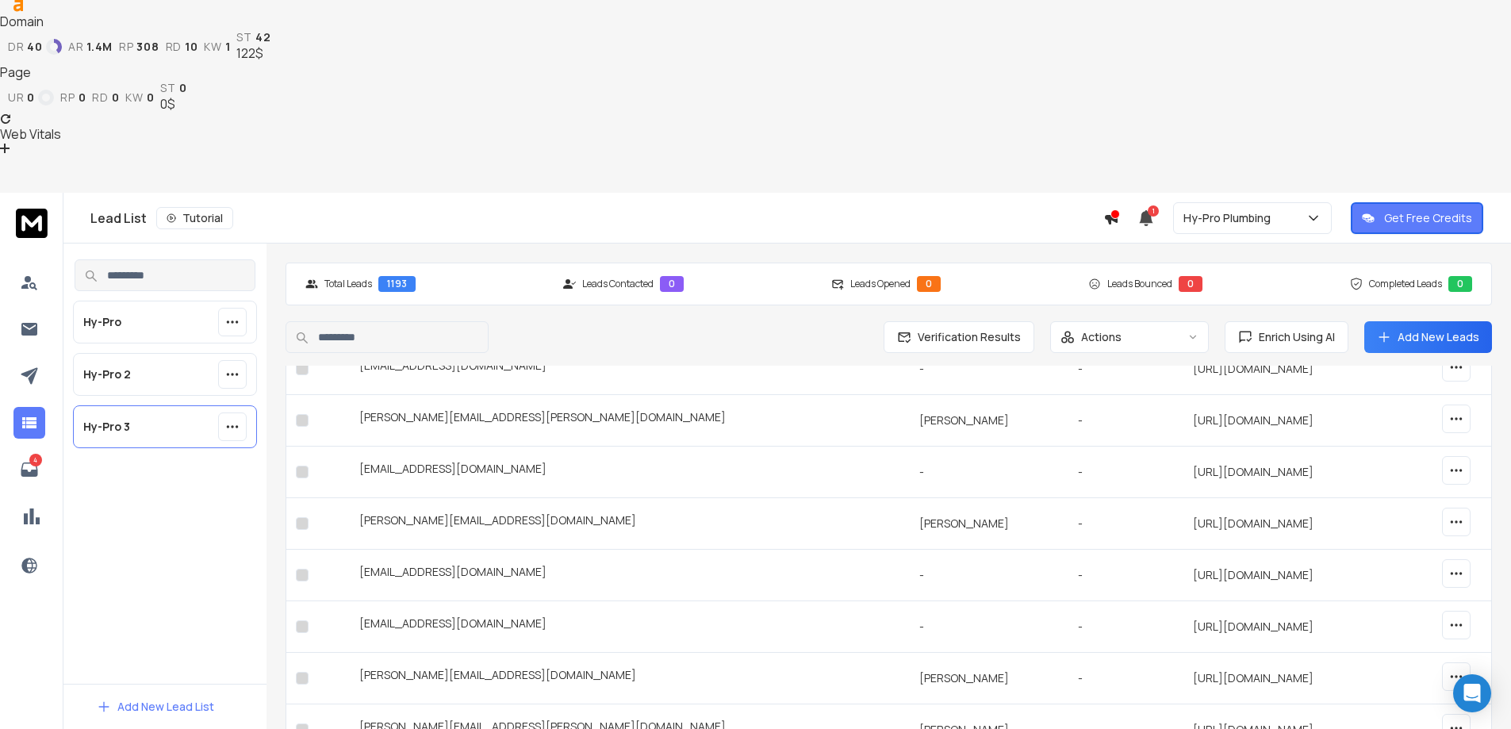
click at [161, 510] on div "Hy-Pro Hy-Pro 2 Hy-Pro 3" at bounding box center [164, 580] width 203 height 558
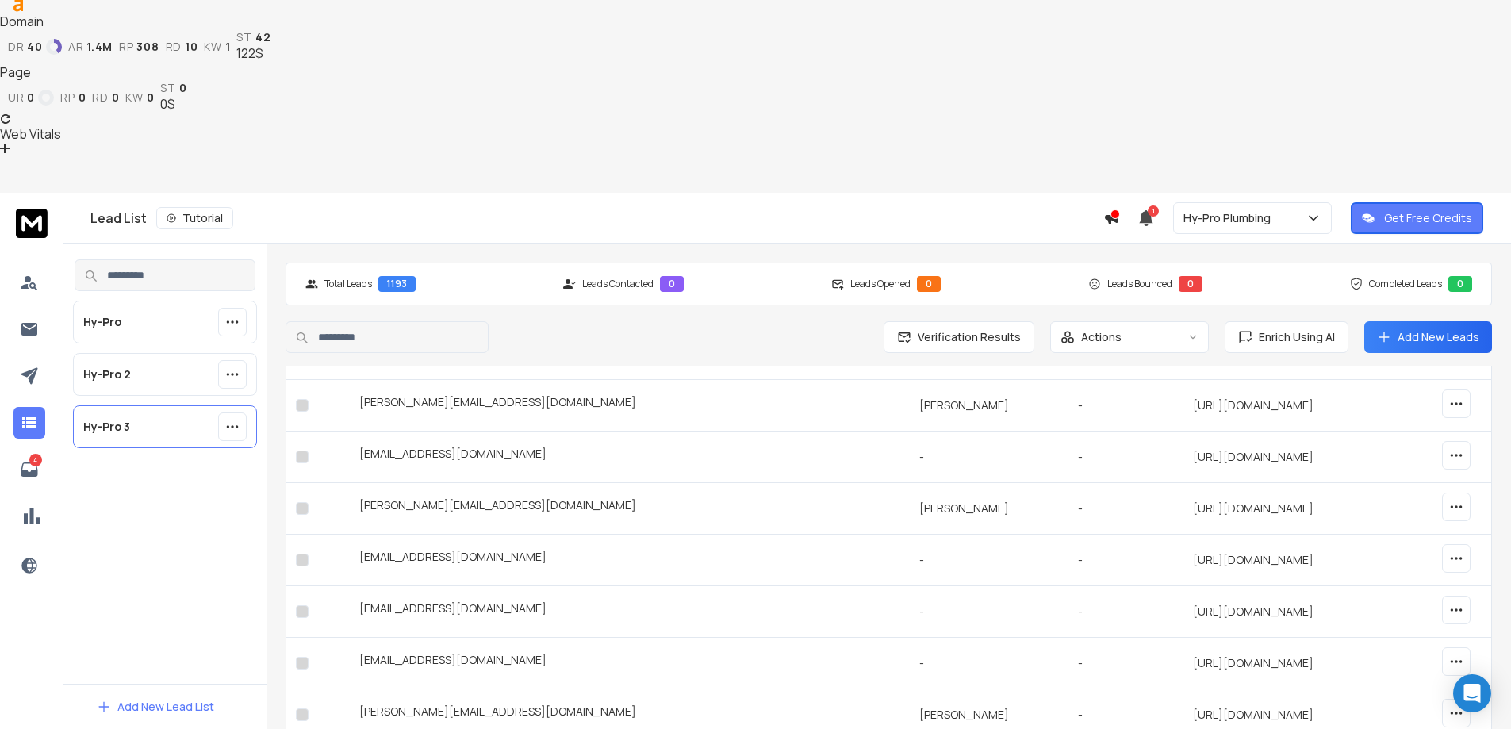
click at [161, 510] on div "Hy-Pro Hy-Pro 2 Hy-Pro 3" at bounding box center [164, 580] width 203 height 558
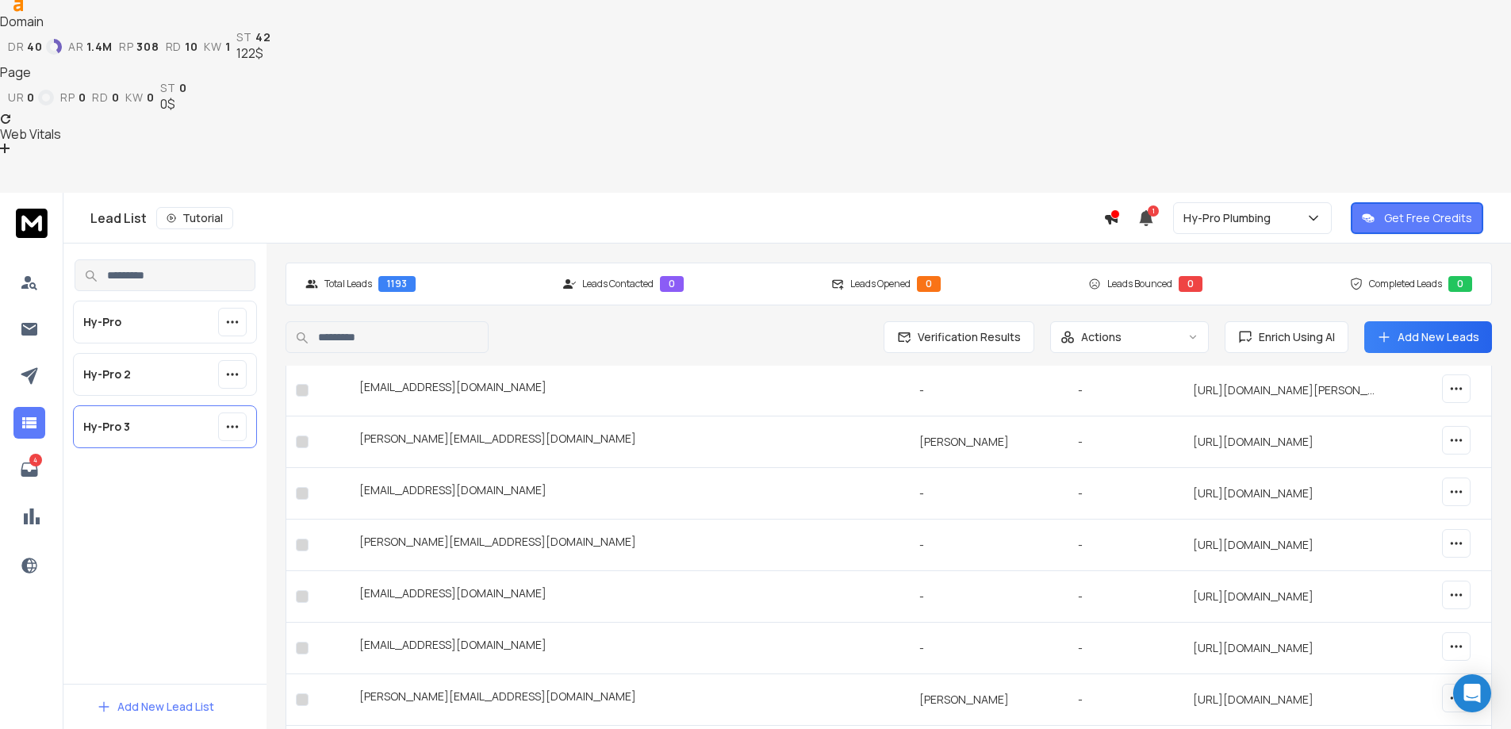
click at [161, 510] on div "Hy-Pro Hy-Pro 2 Hy-Pro 3" at bounding box center [164, 580] width 203 height 558
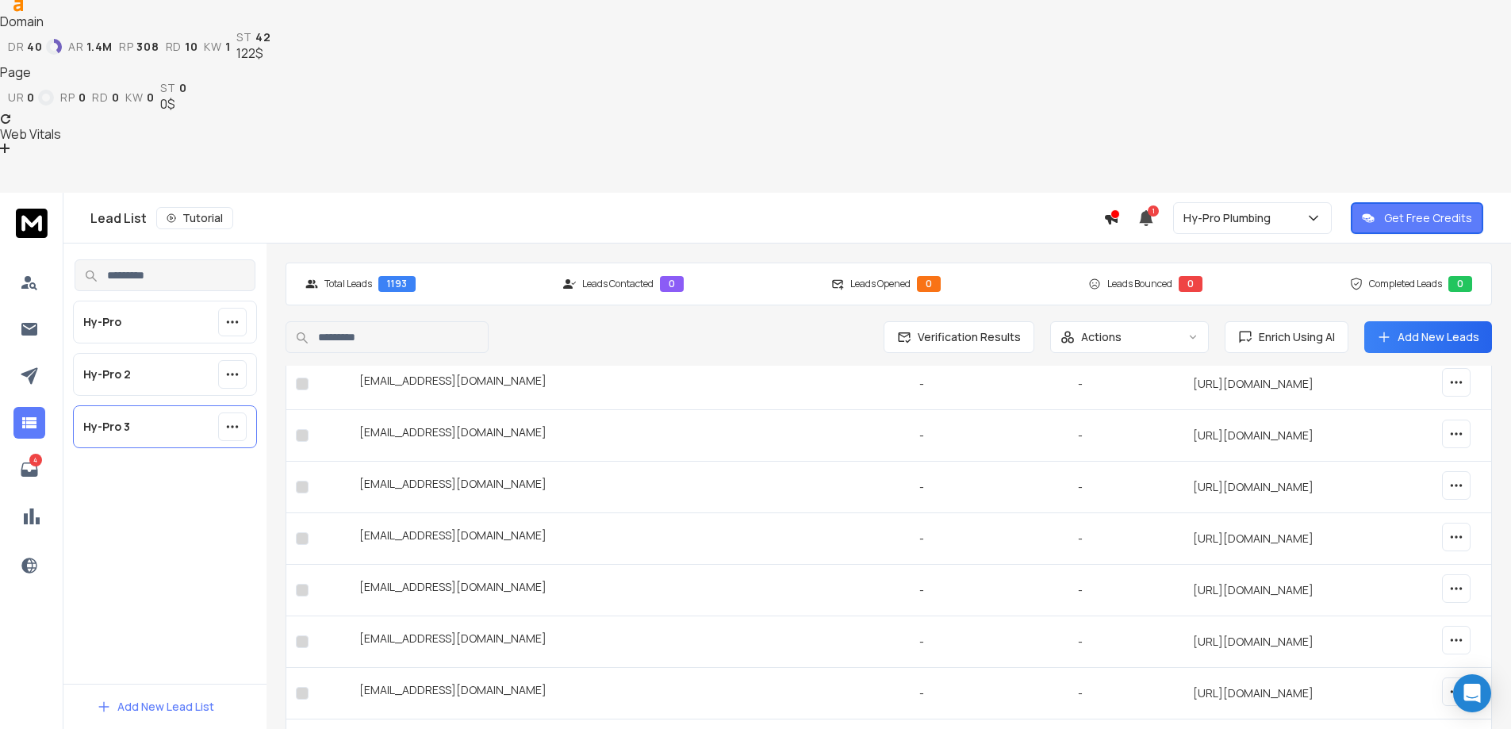
scroll to position [6793, 0]
click at [161, 510] on div "Hy-Pro Hy-Pro 2 Hy-Pro 3" at bounding box center [164, 580] width 203 height 558
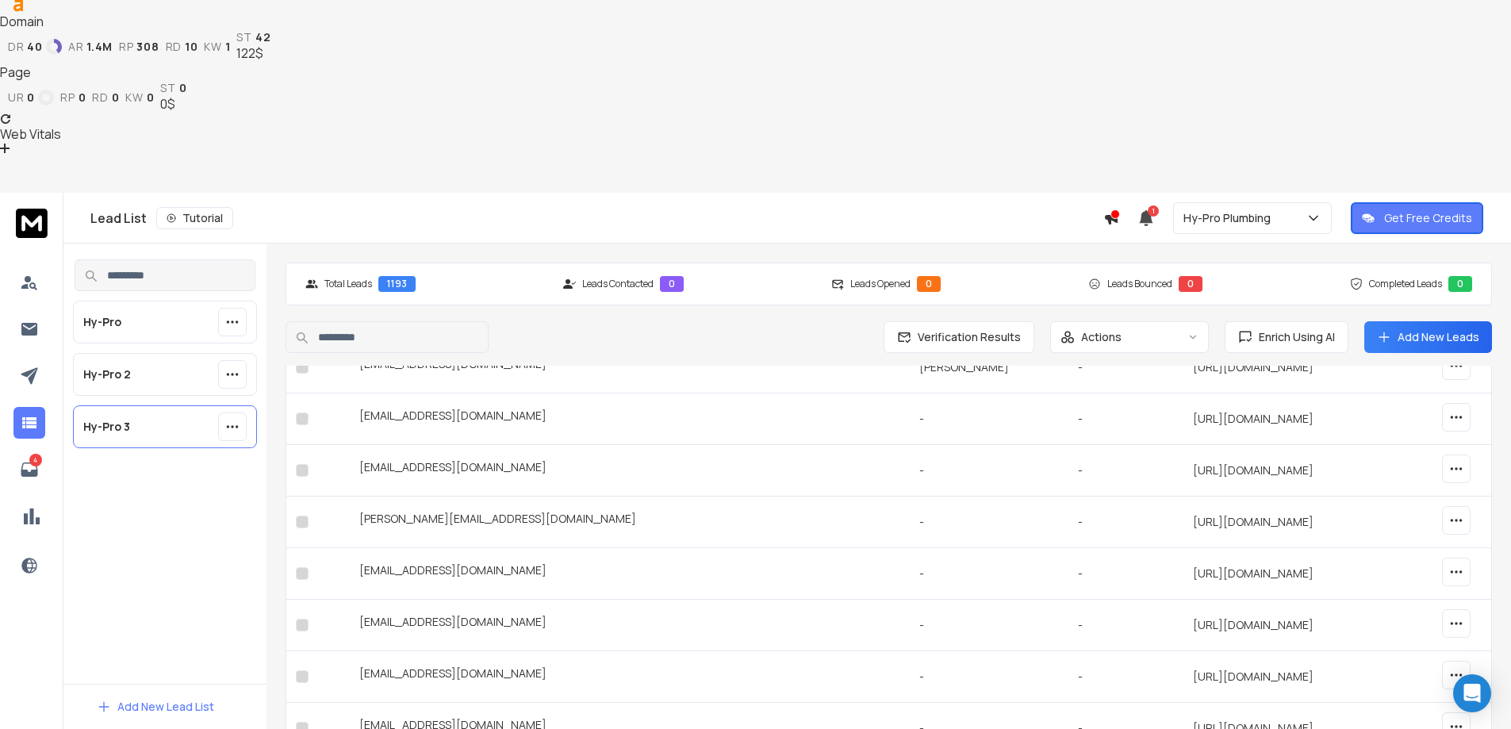
scroll to position [5597, 0]
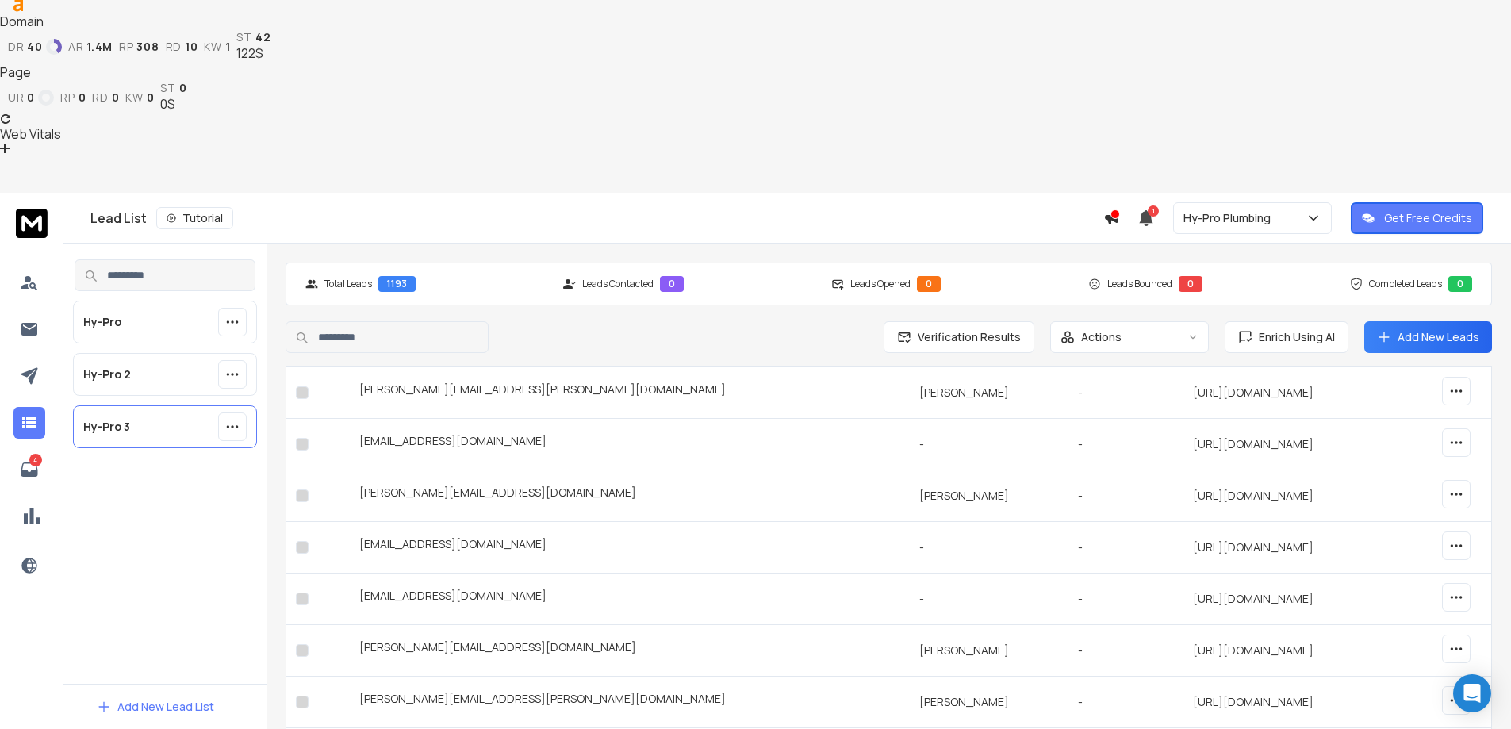
click at [161, 510] on div "Hy-Pro Hy-Pro 2 Hy-Pro 3" at bounding box center [164, 580] width 203 height 558
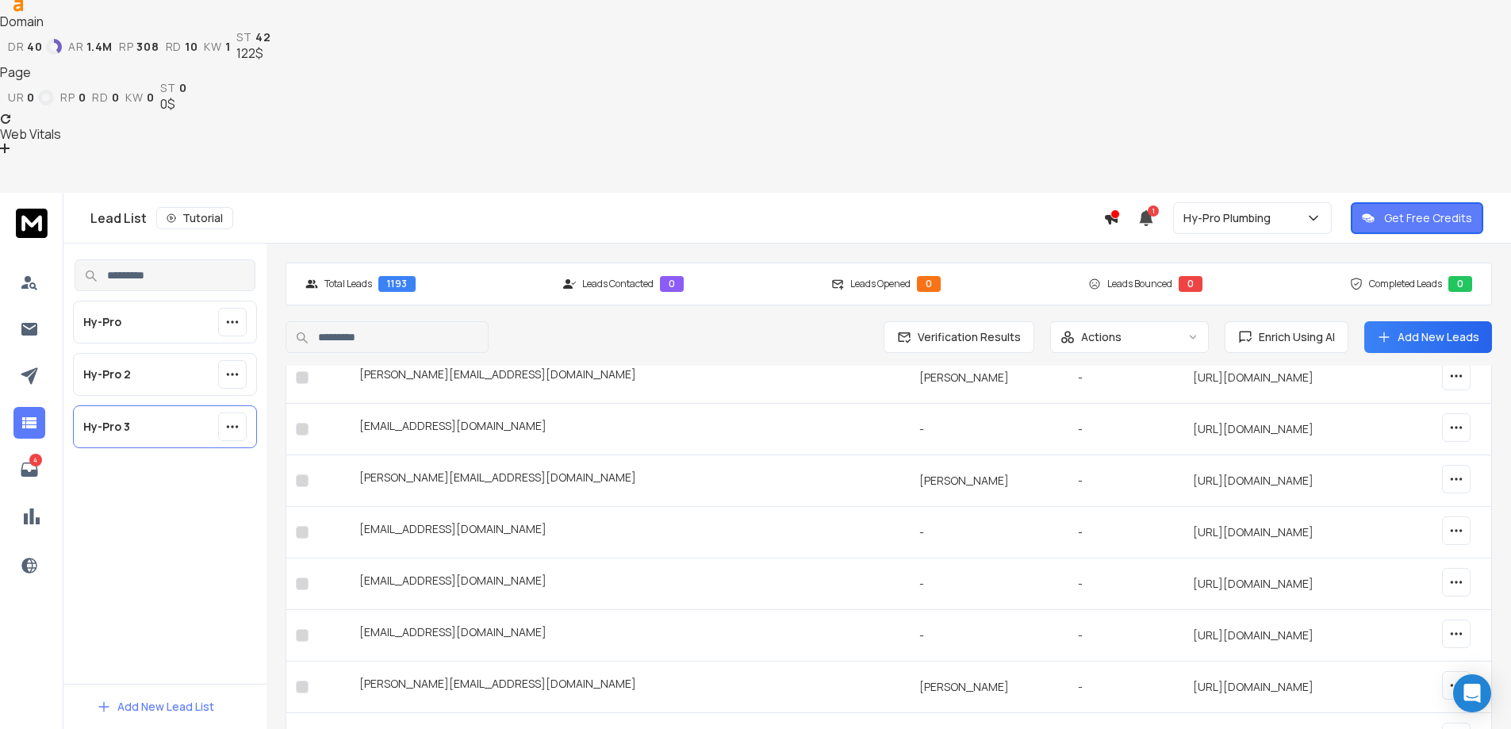
click at [161, 510] on div "Hy-Pro Hy-Pro 2 Hy-Pro 3" at bounding box center [164, 580] width 203 height 558
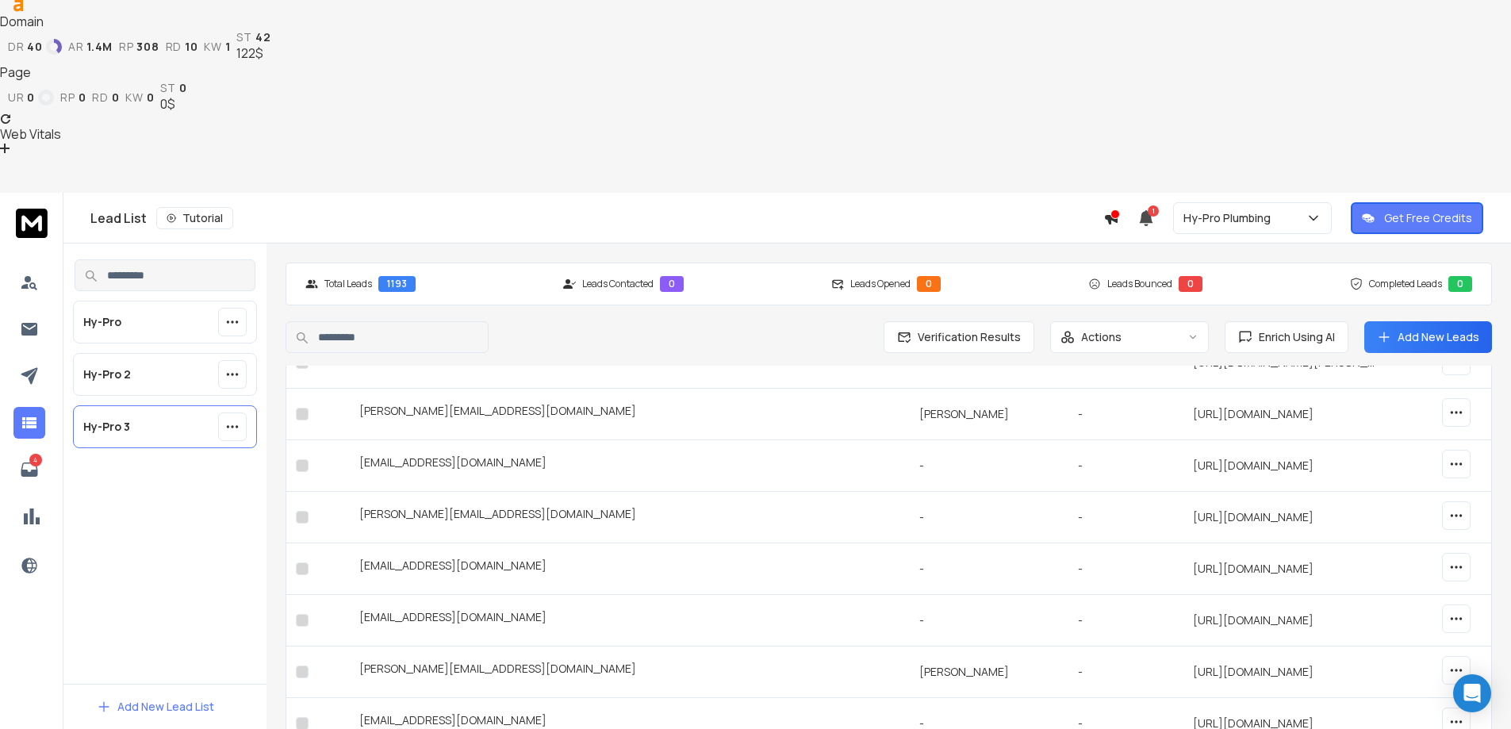
click at [161, 510] on div "Hy-Pro Hy-Pro 2 Hy-Pro 3" at bounding box center [164, 580] width 203 height 558
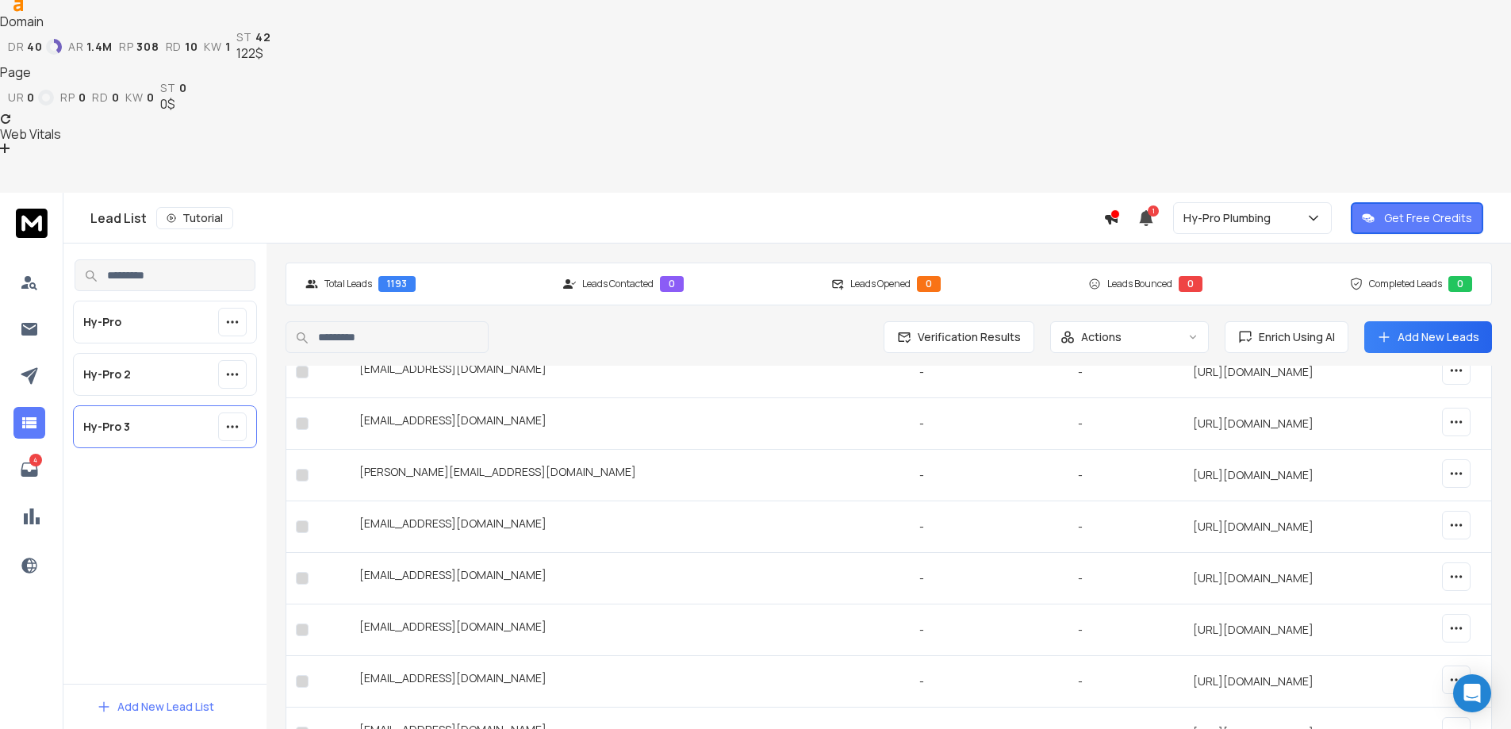
scroll to position [6820, 0]
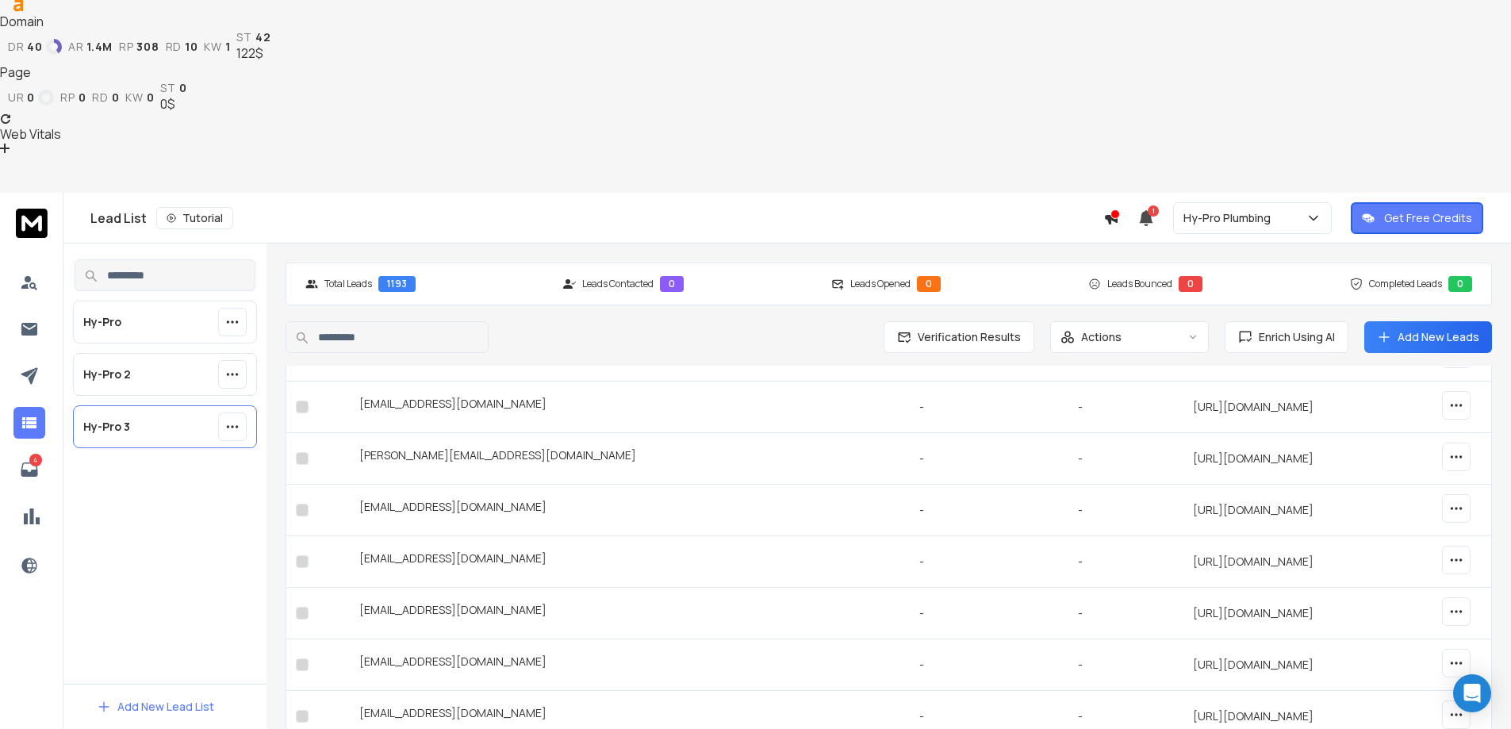
click at [161, 510] on div "Hy-Pro Hy-Pro 2 Hy-Pro 3" at bounding box center [164, 580] width 203 height 558
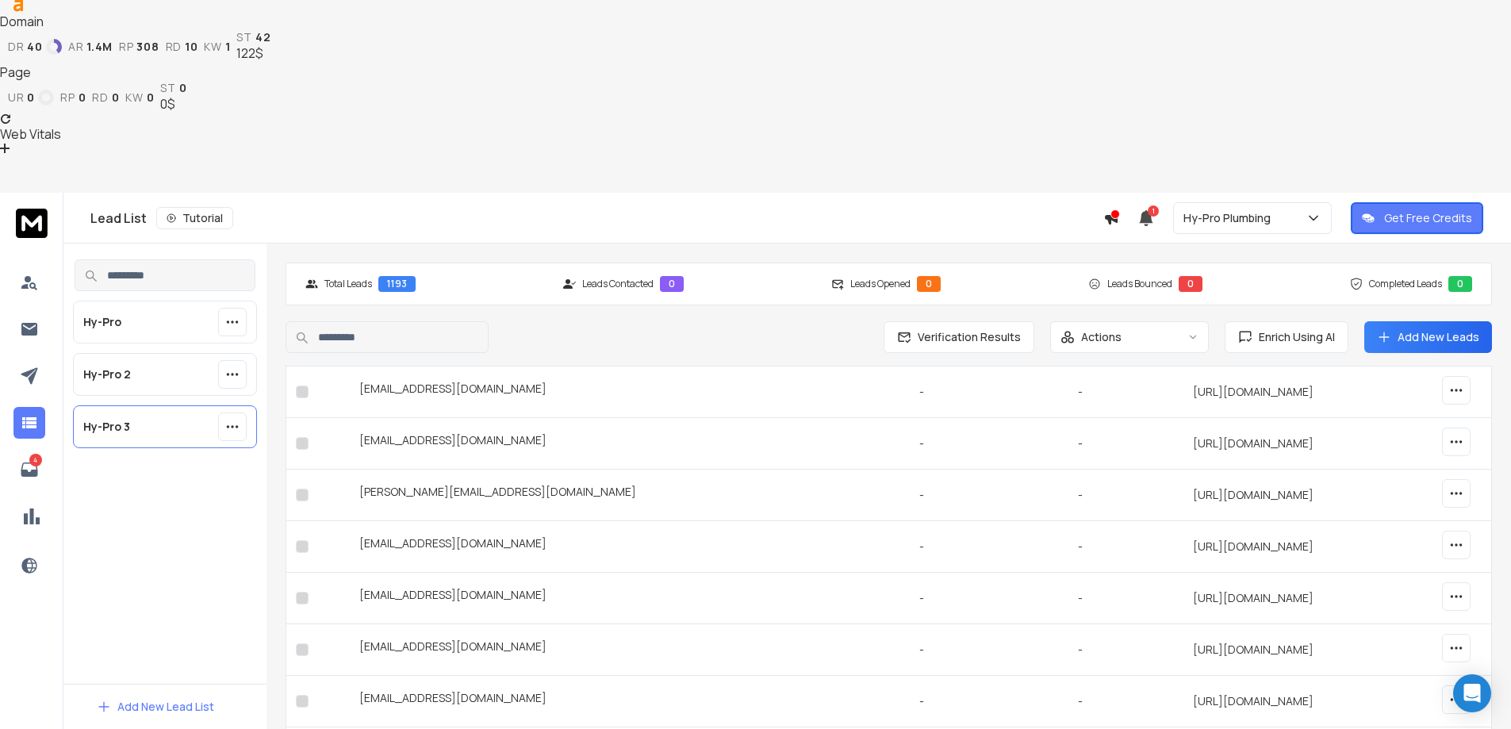
scroll to position [5474, 0]
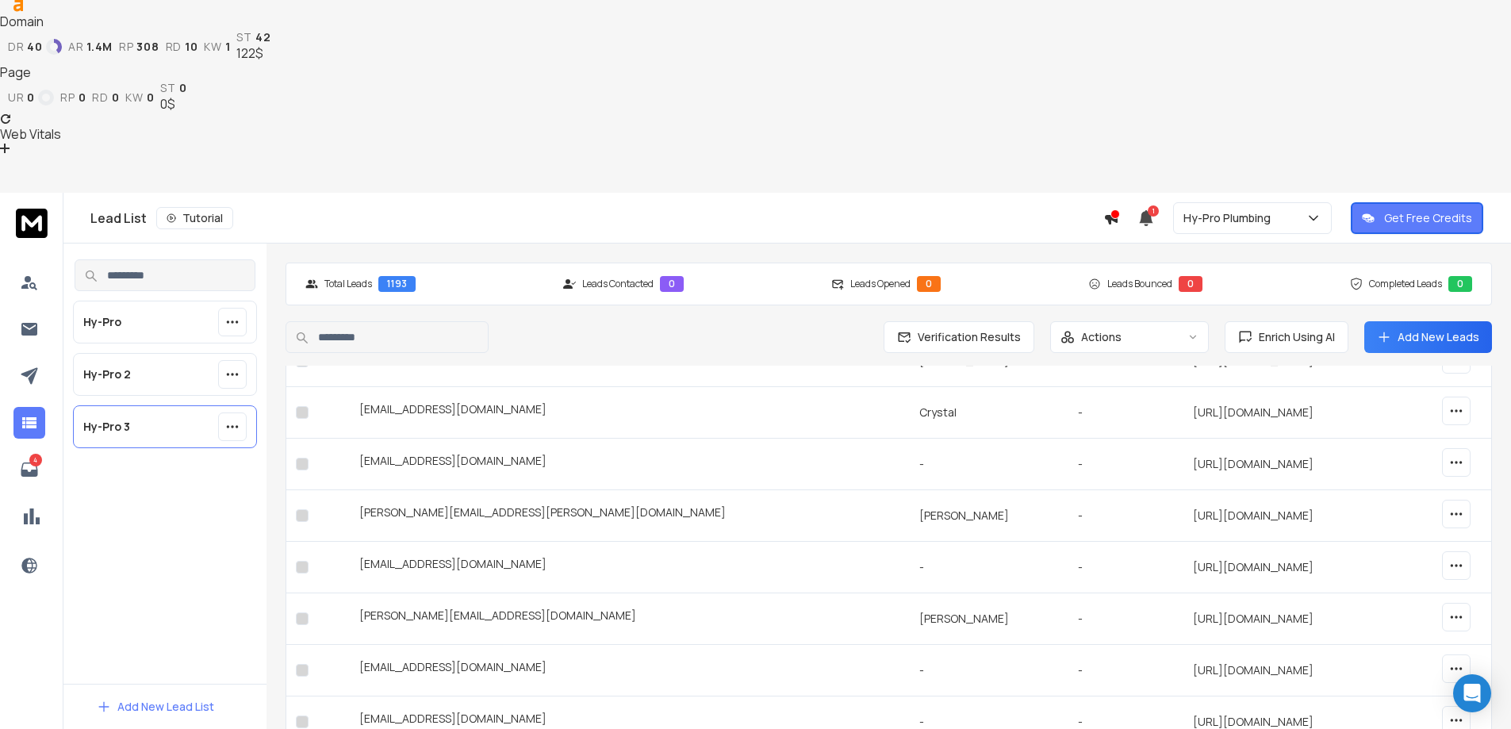
click at [161, 510] on div "Hy-Pro Hy-Pro 2 Hy-Pro 3" at bounding box center [164, 580] width 203 height 558
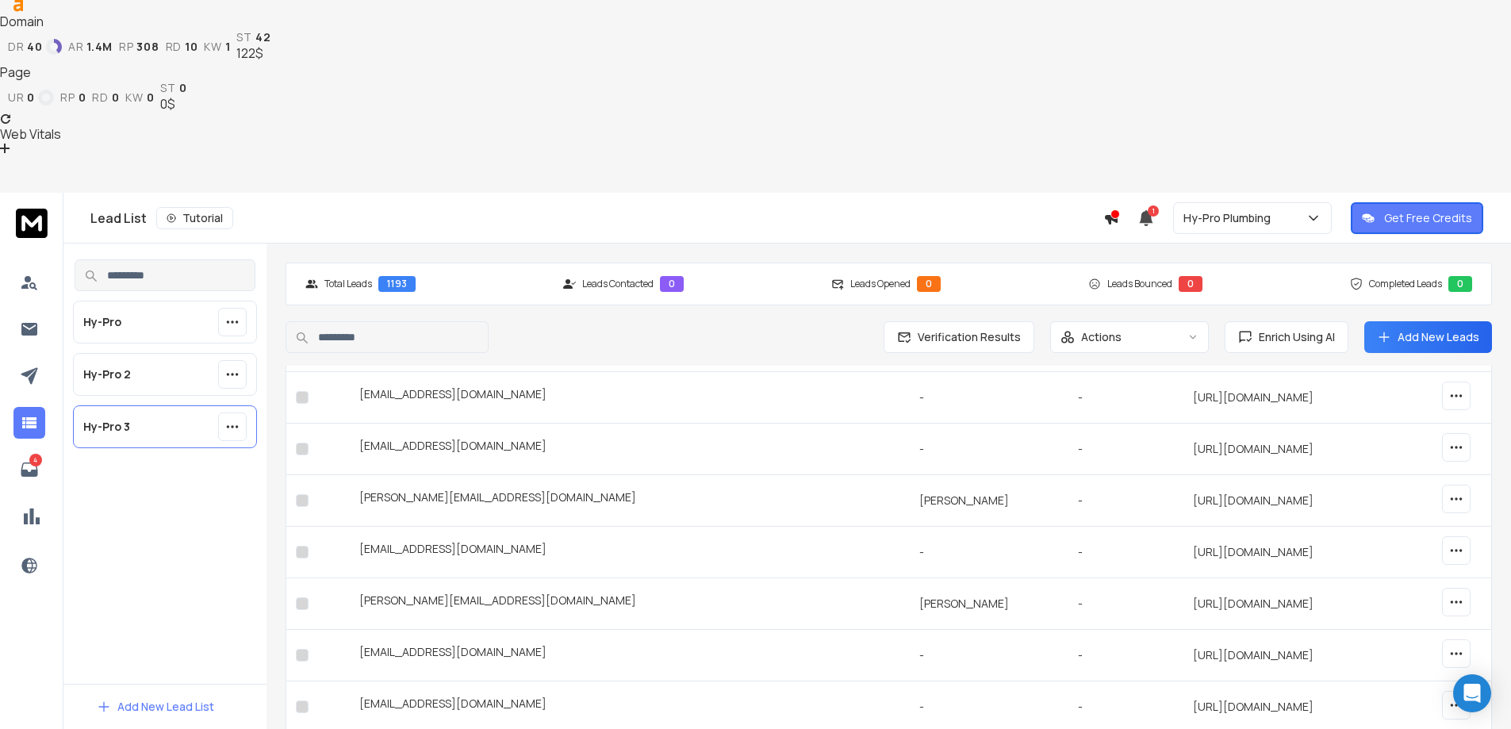
click at [161, 510] on div "Hy-Pro Hy-Pro 2 Hy-Pro 3" at bounding box center [164, 580] width 203 height 558
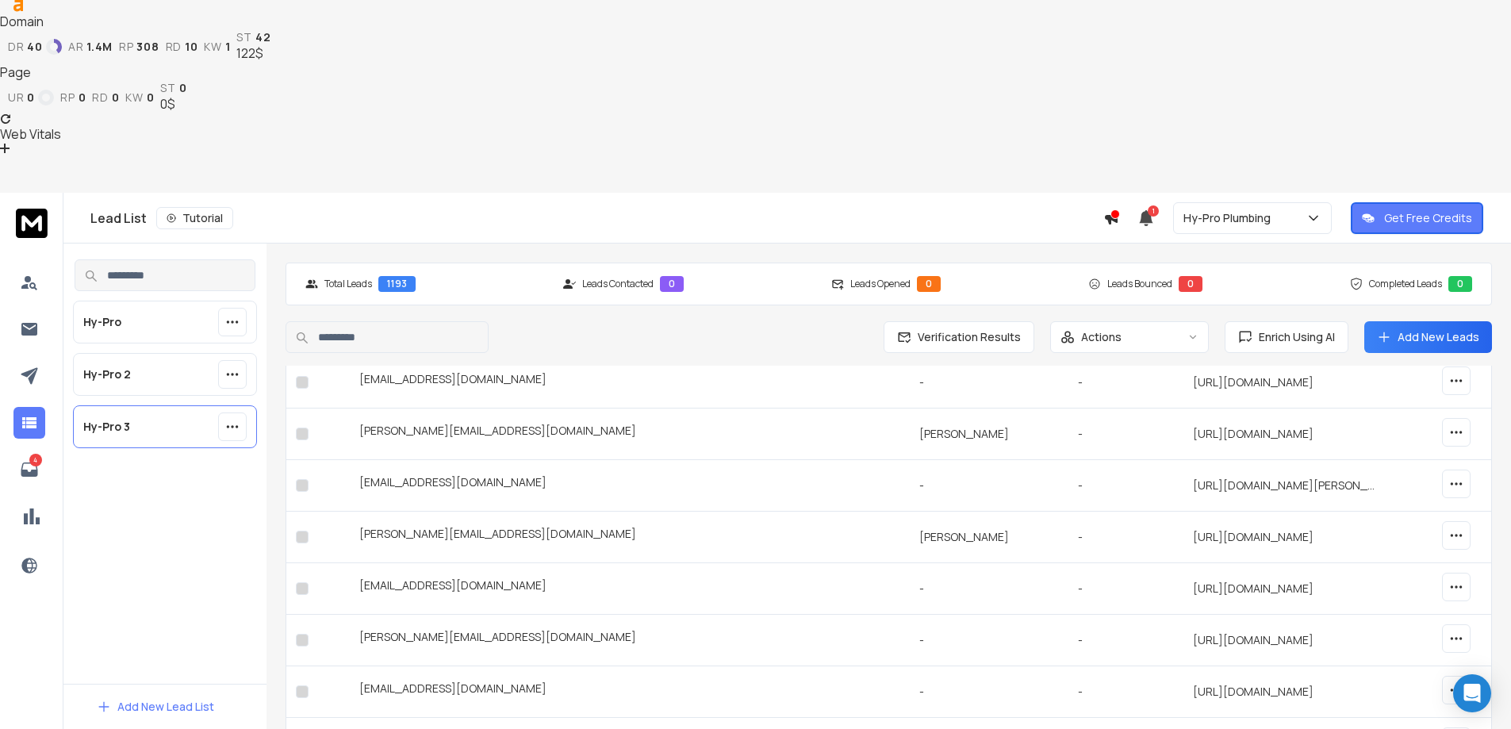
click at [161, 510] on div "Hy-Pro Hy-Pro 2 Hy-Pro 3" at bounding box center [164, 580] width 203 height 558
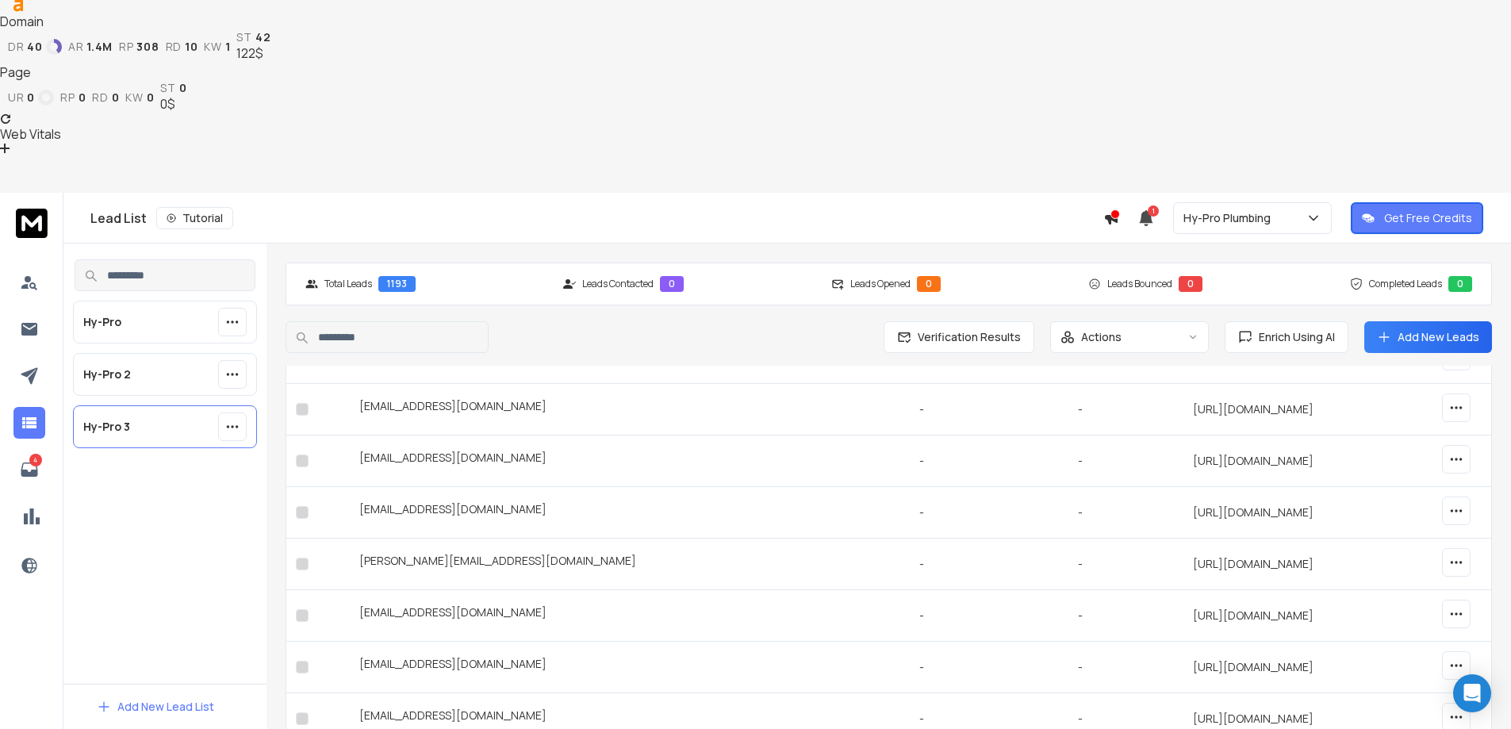
scroll to position [6698, 0]
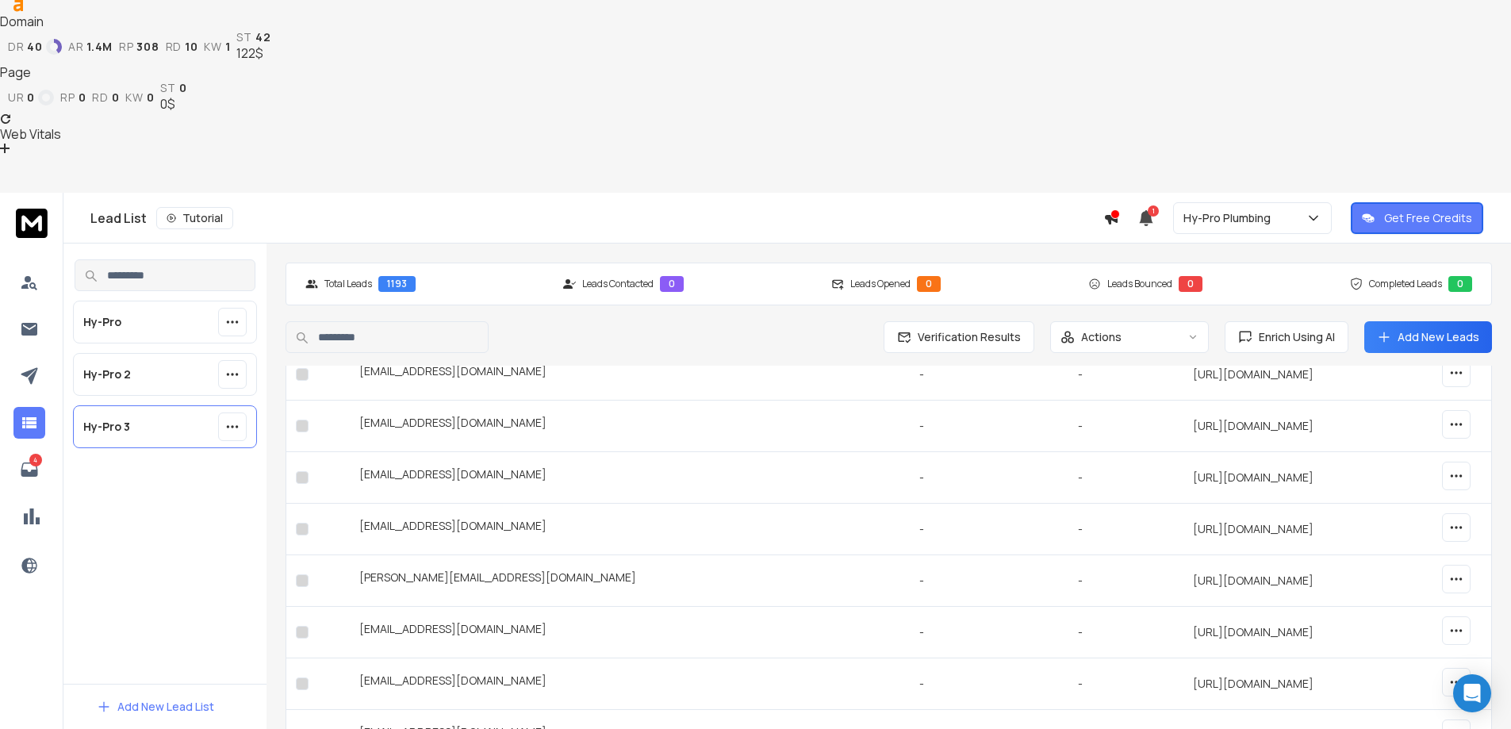
click at [161, 510] on div "Hy-Pro Hy-Pro 2 Hy-Pro 3" at bounding box center [164, 580] width 203 height 558
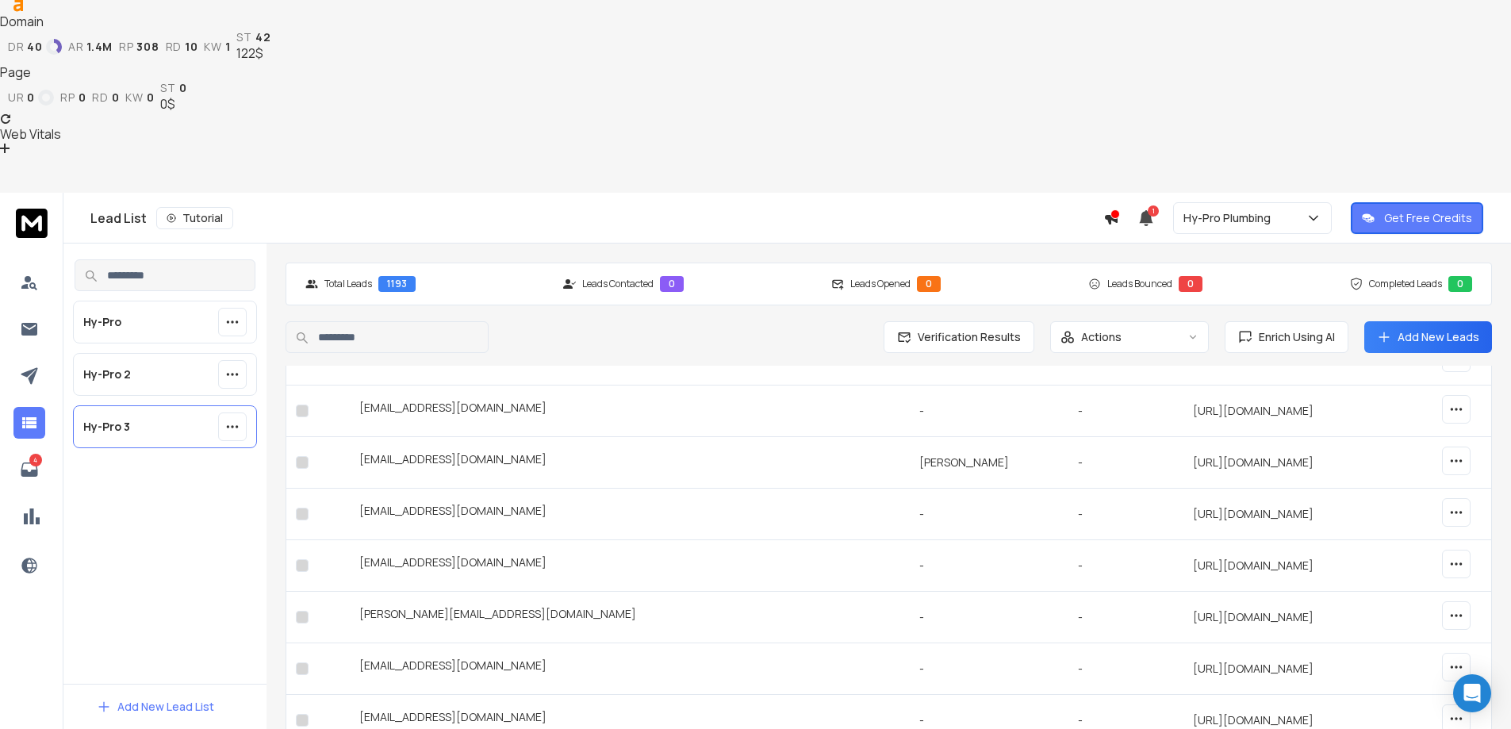
scroll to position [5650, 0]
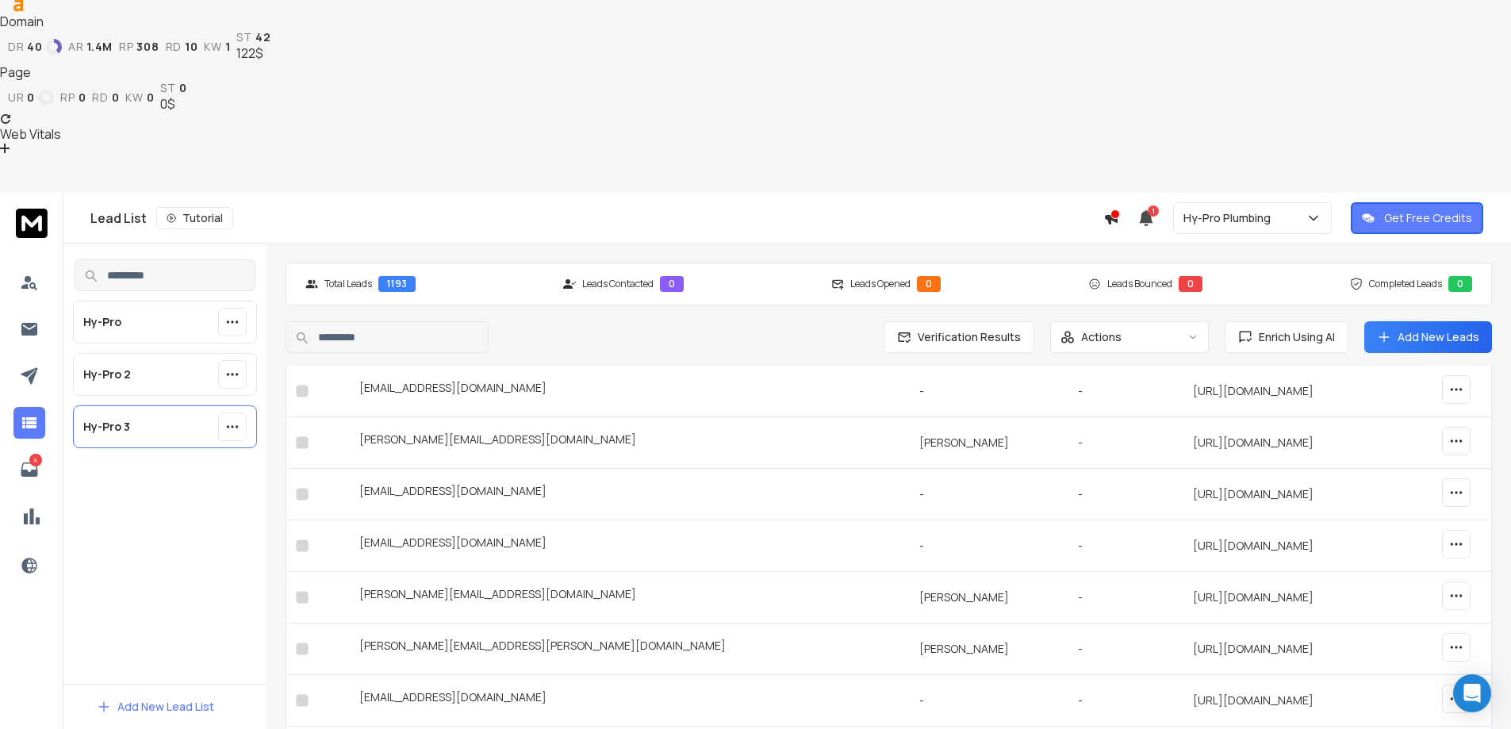
click at [161, 510] on div "Hy-Pro Hy-Pro 2 Hy-Pro 3" at bounding box center [164, 580] width 203 height 558
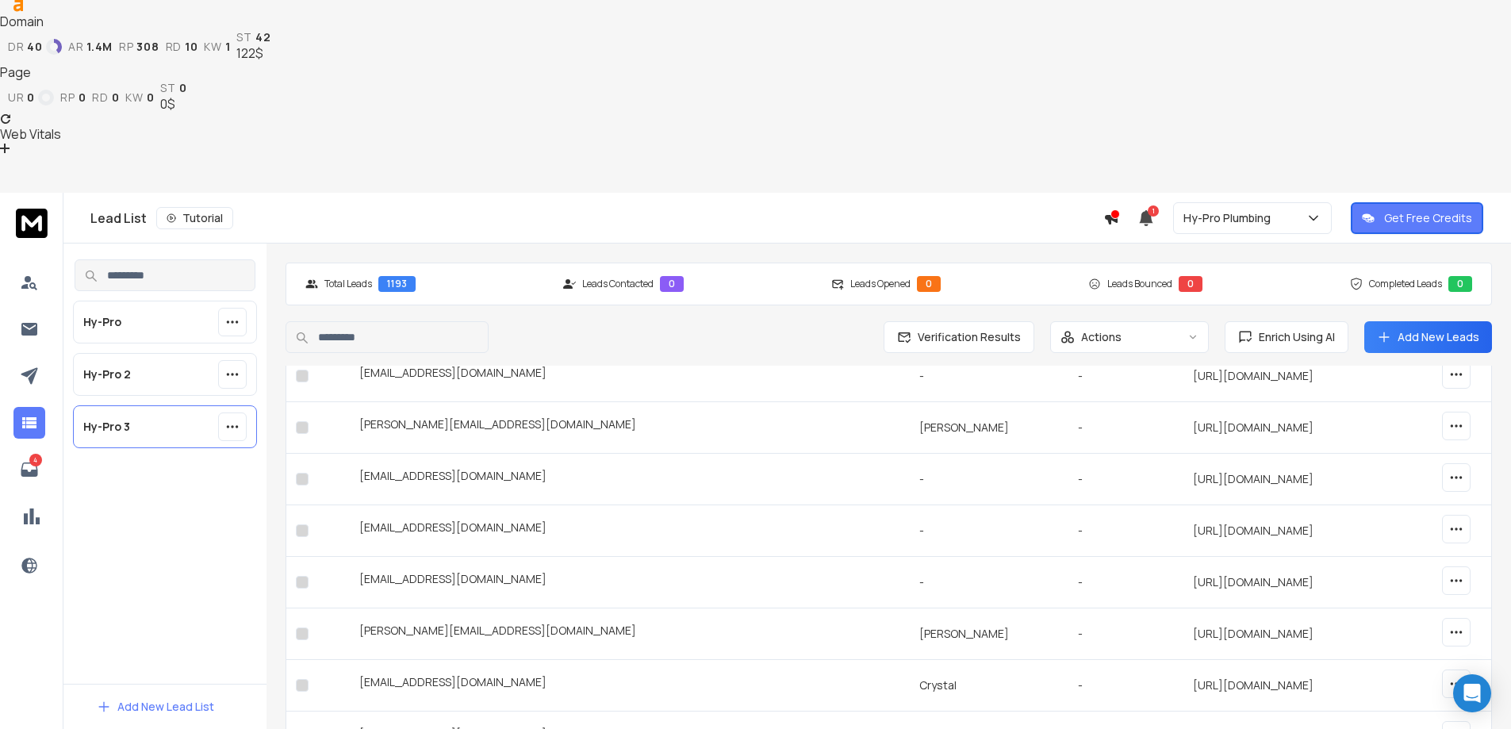
click at [161, 510] on div "Hy-Pro Hy-Pro 2 Hy-Pro 3" at bounding box center [164, 580] width 203 height 558
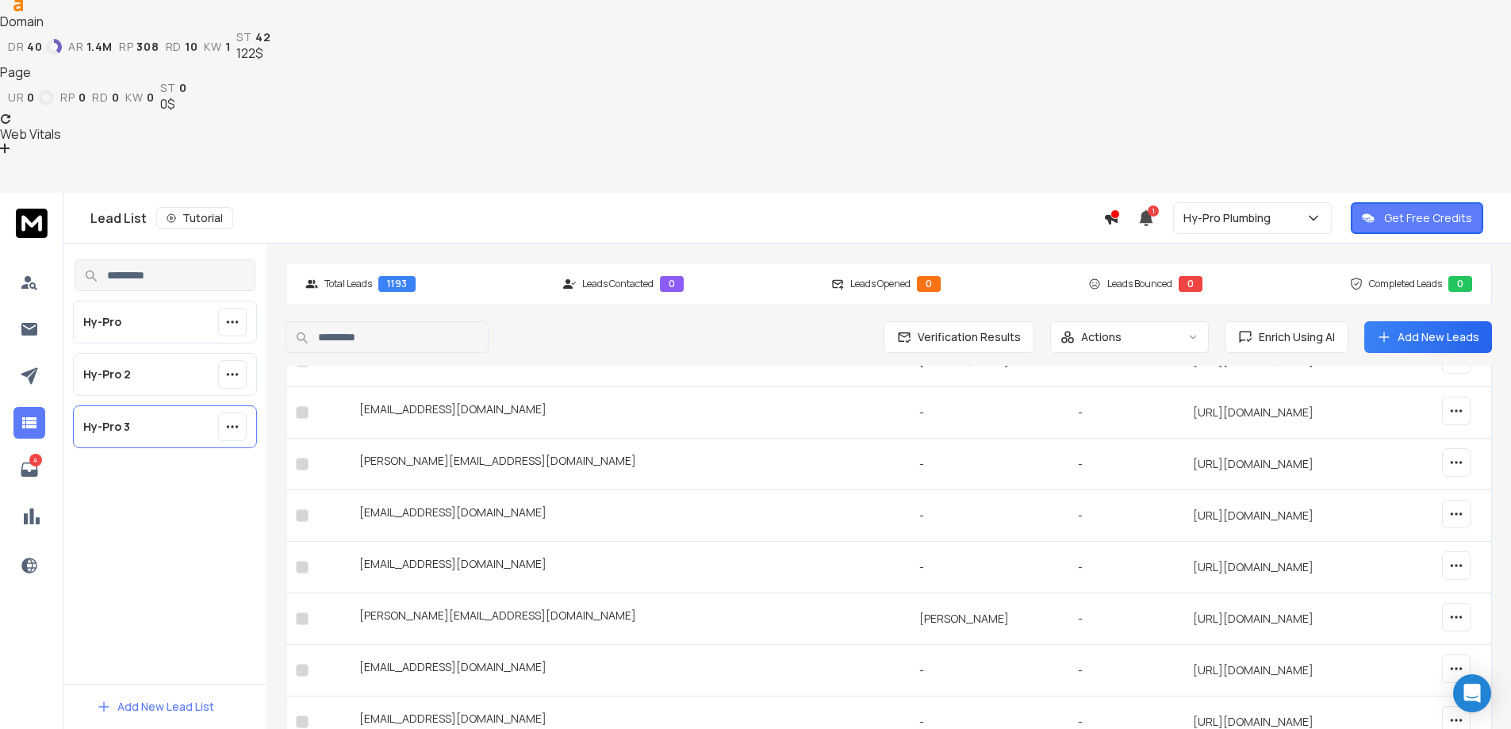
click at [161, 510] on div "Hy-Pro Hy-Pro 2 Hy-Pro 3" at bounding box center [164, 580] width 203 height 558
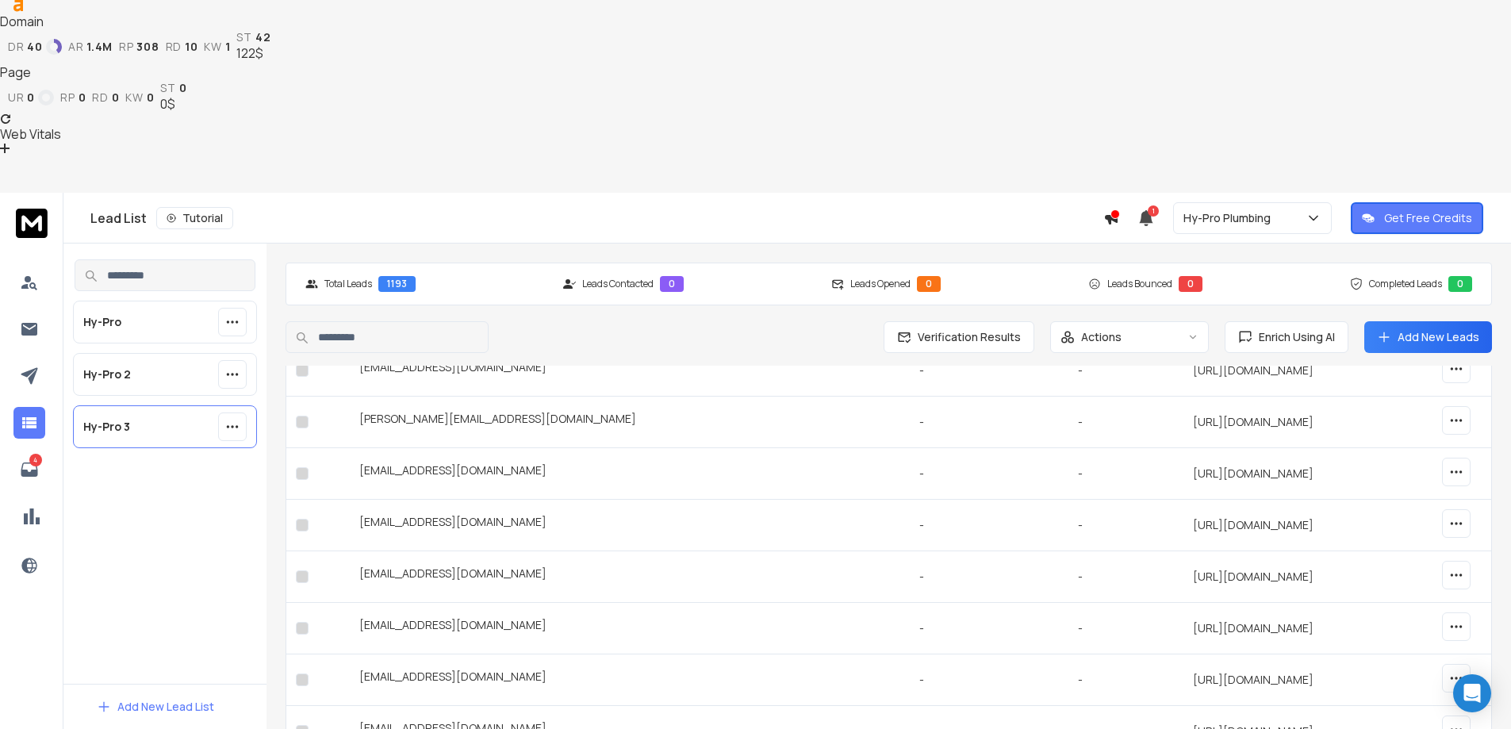
scroll to position [6874, 0]
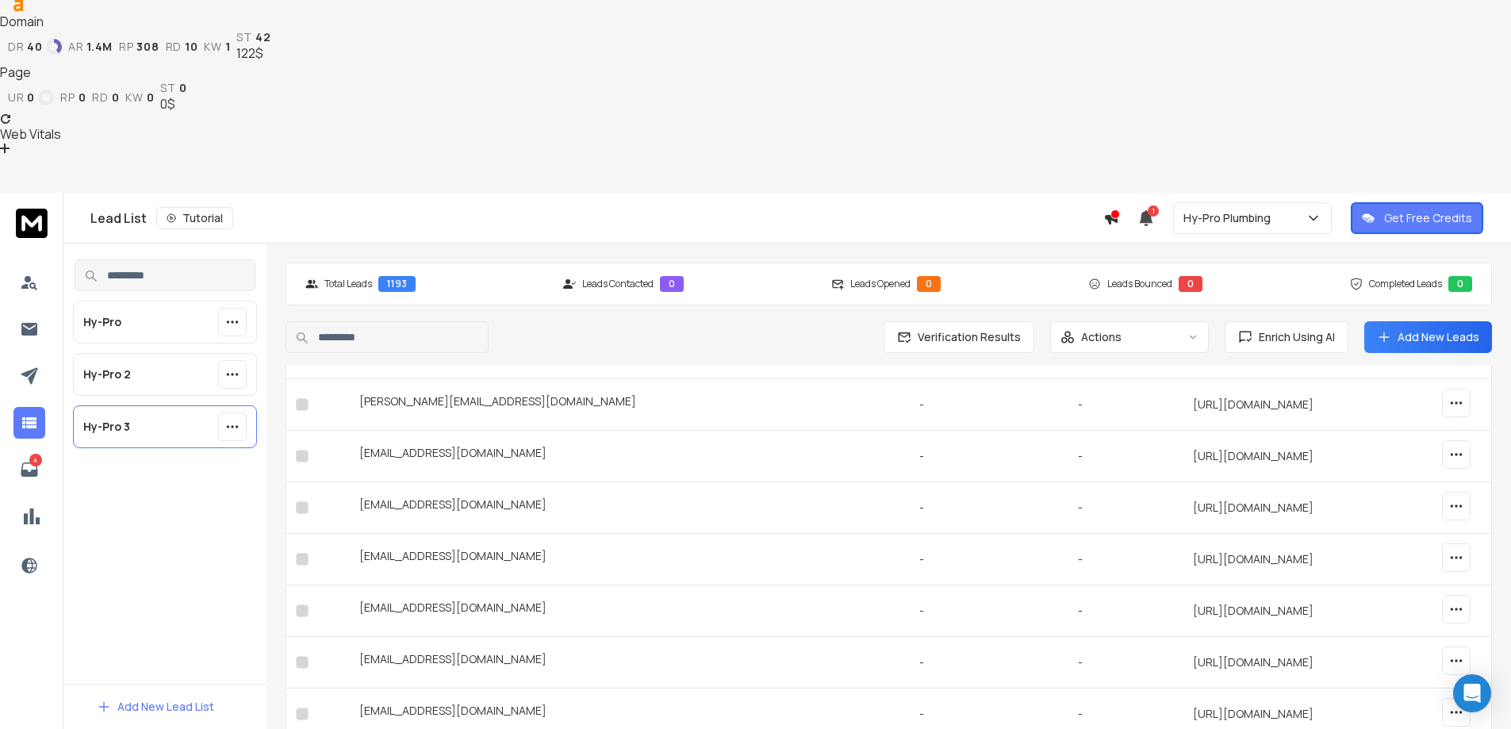
click at [161, 510] on div "Hy-Pro Hy-Pro 2 Hy-Pro 3" at bounding box center [164, 580] width 203 height 558
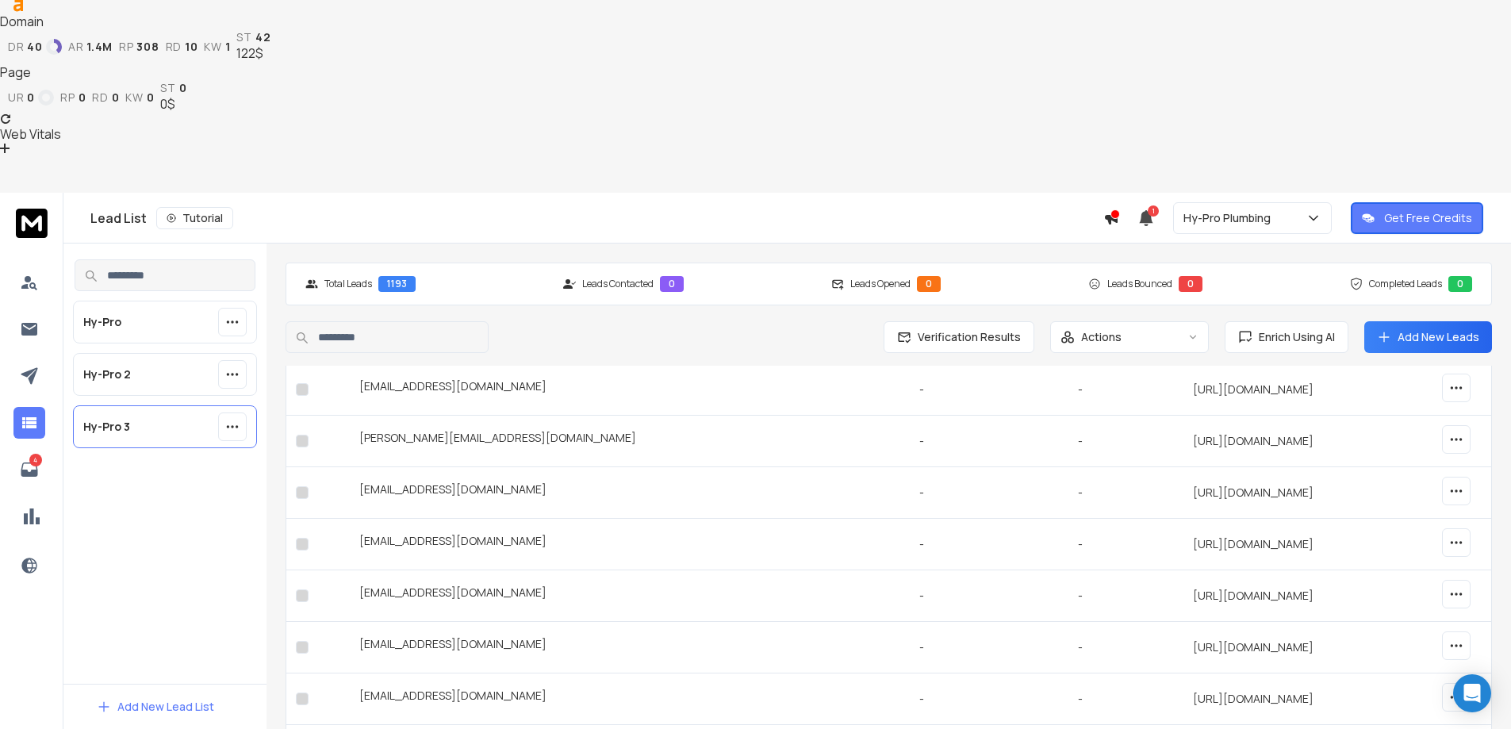
scroll to position [5527, 0]
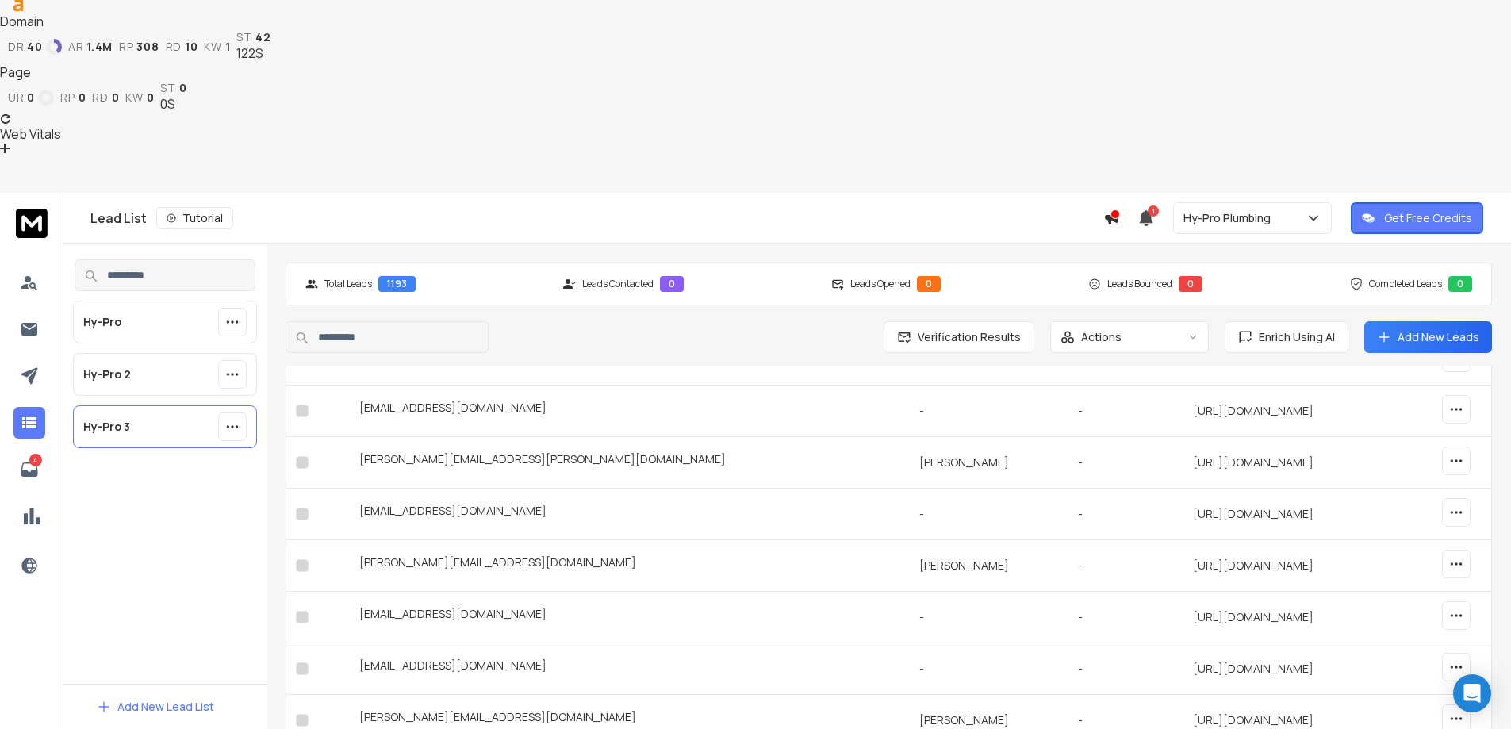
click at [161, 510] on div "Hy-Pro Hy-Pro 2 Hy-Pro 3" at bounding box center [164, 580] width 203 height 558
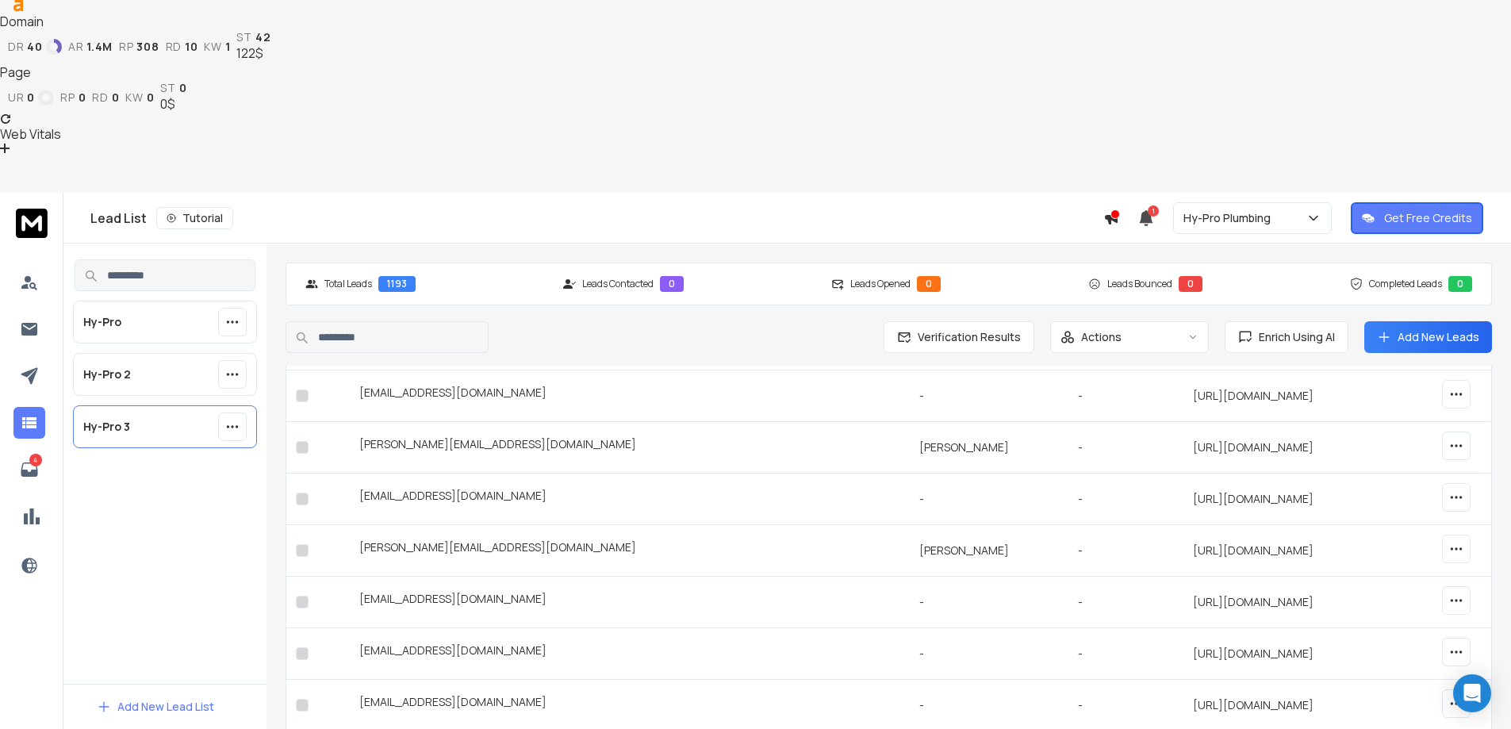
click at [161, 510] on div "Hy-Pro Hy-Pro 2 Hy-Pro 3" at bounding box center [164, 580] width 203 height 558
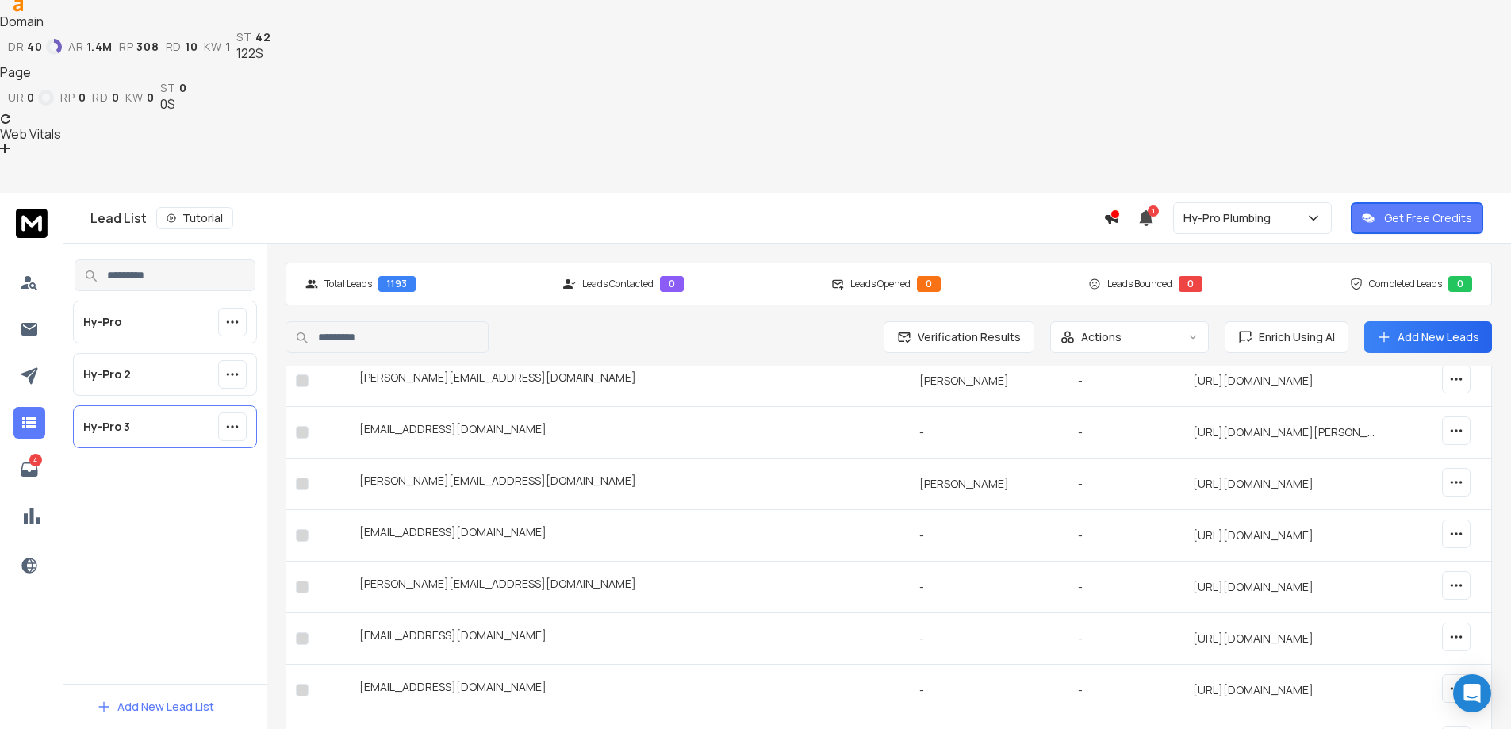
click at [161, 510] on div "Hy-Pro Hy-Pro 2 Hy-Pro 3" at bounding box center [164, 580] width 203 height 558
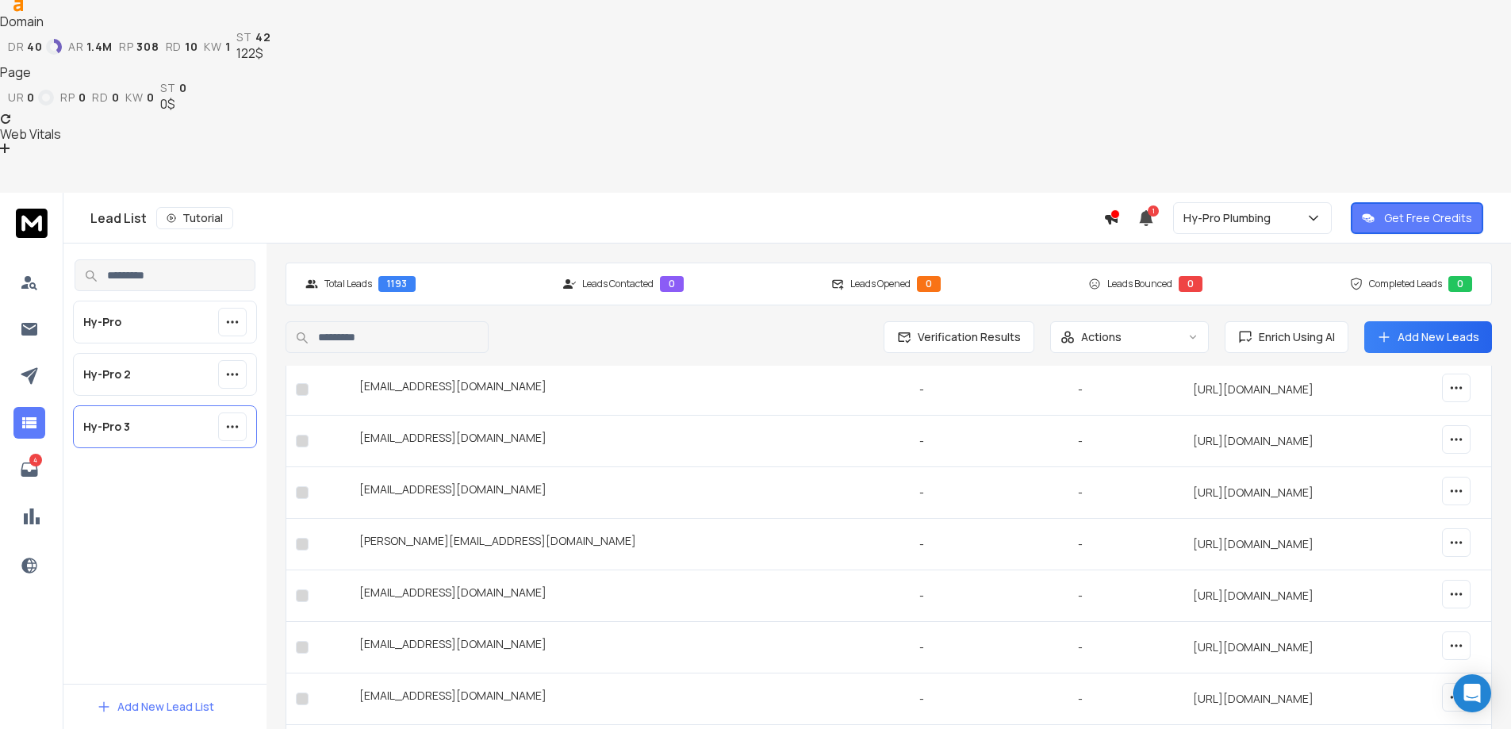
scroll to position [6751, 0]
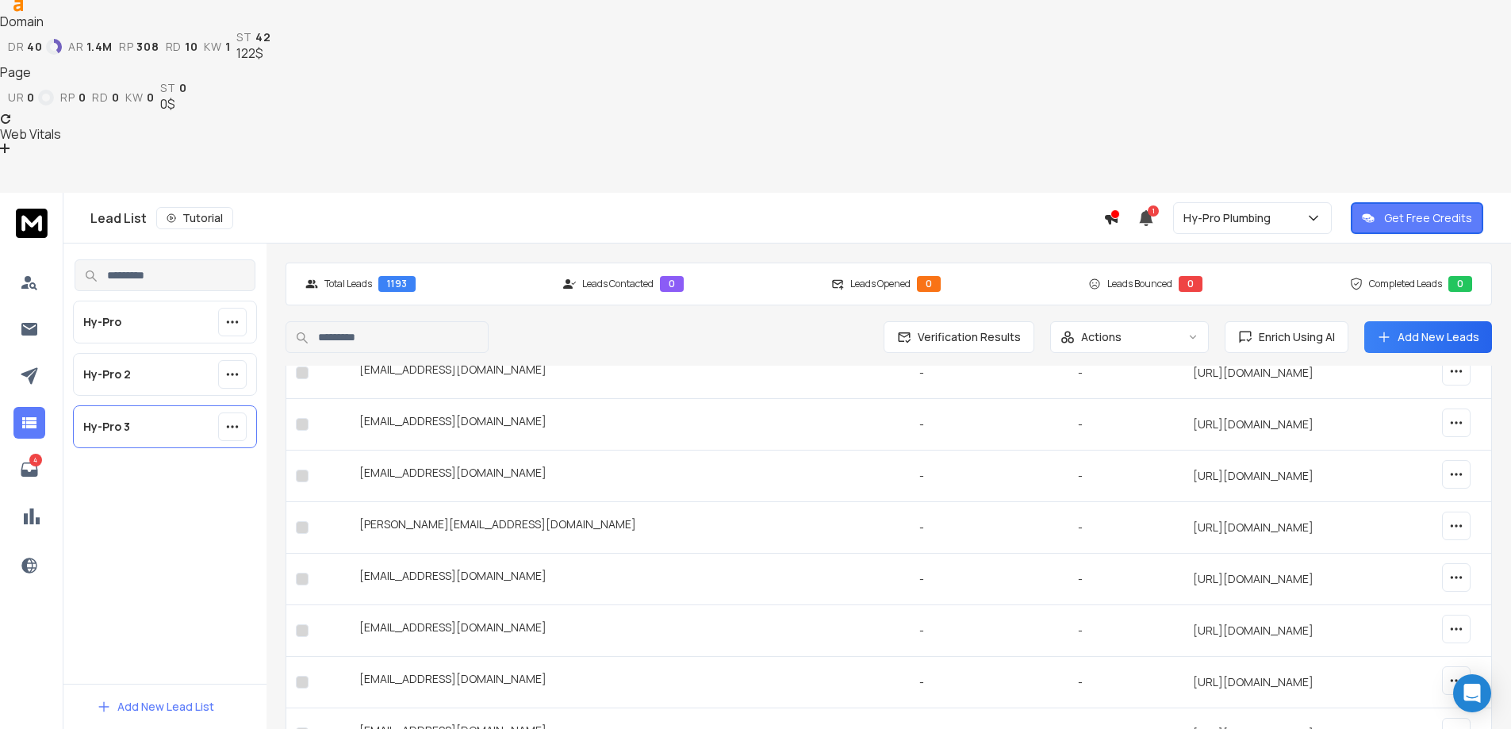
click at [161, 510] on div "Hy-Pro Hy-Pro 2 Hy-Pro 3" at bounding box center [164, 580] width 203 height 558
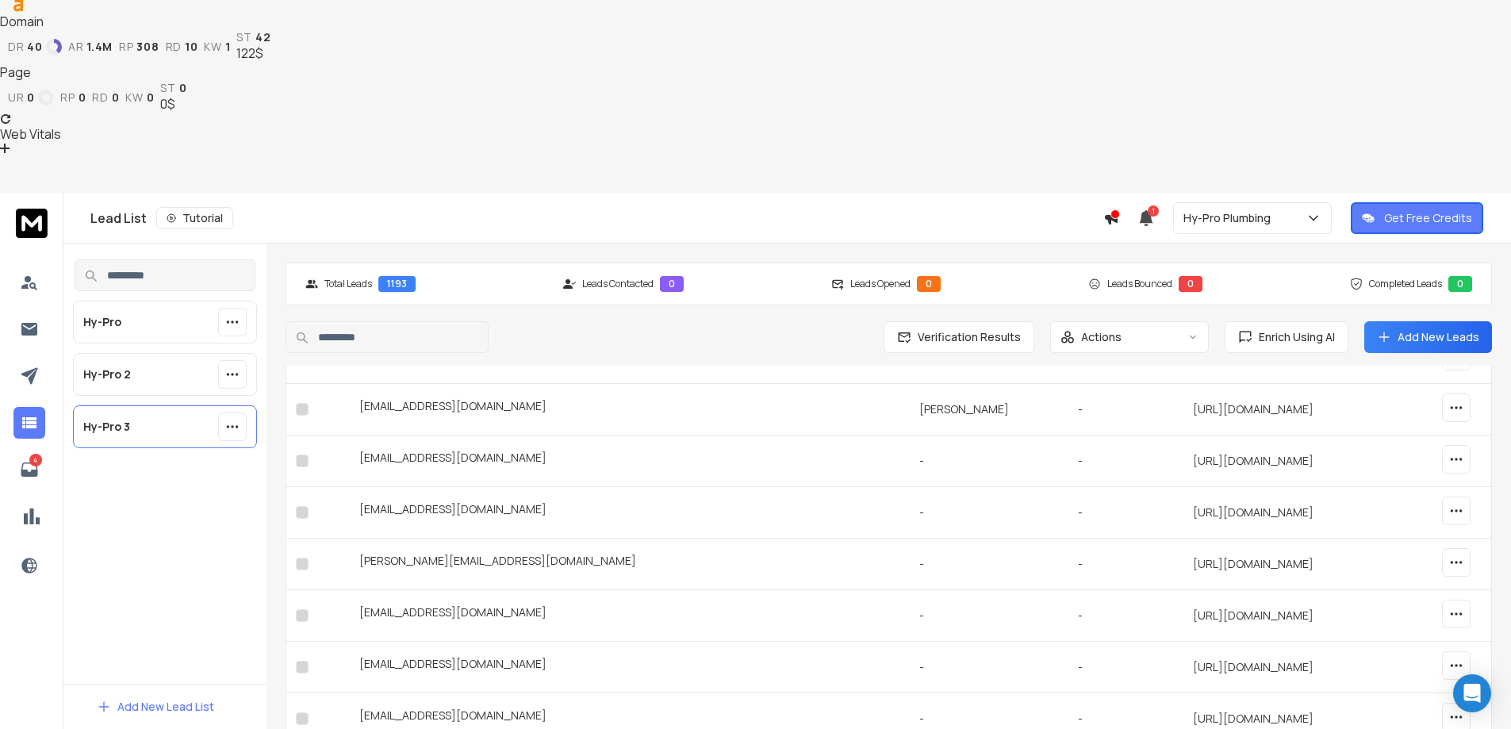
scroll to position [5554, 0]
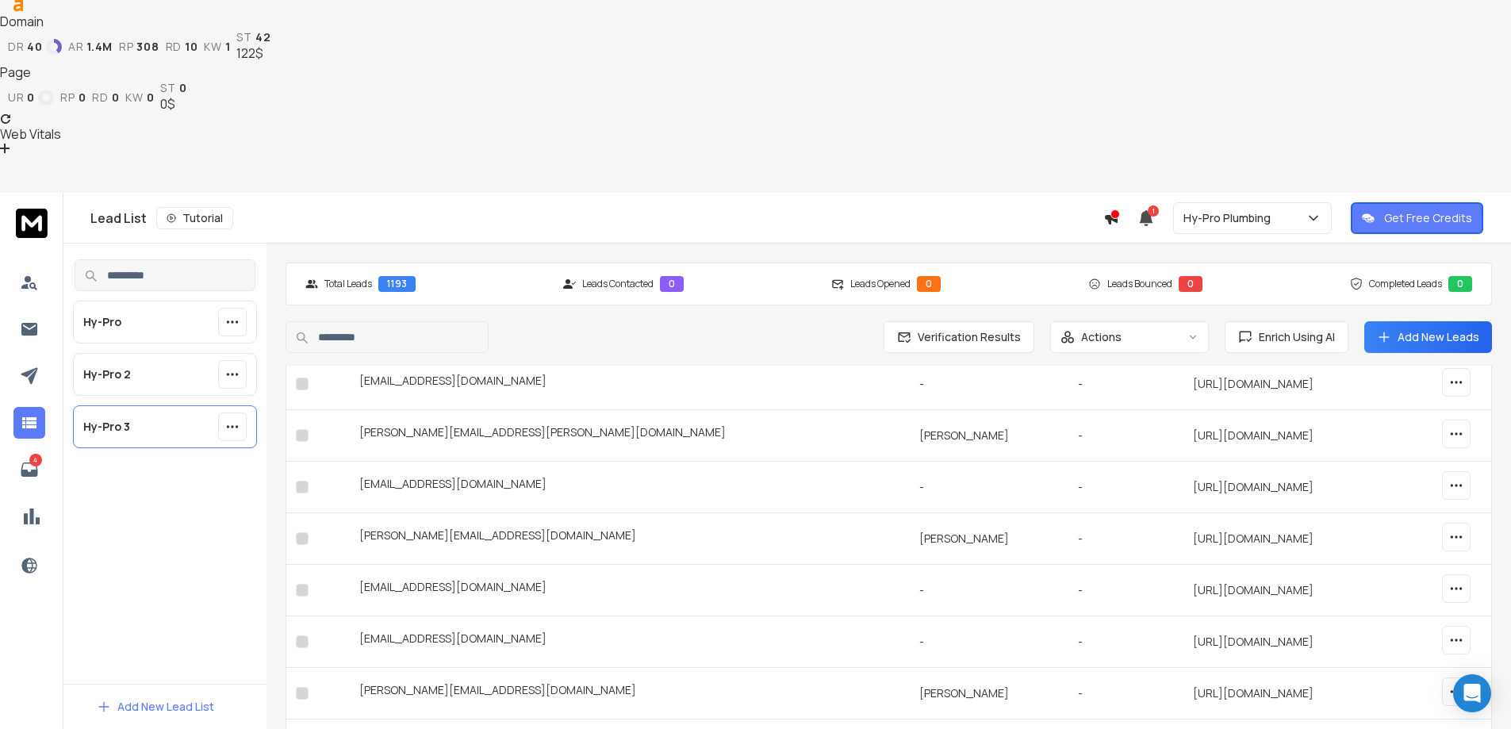
click at [161, 510] on div "Hy-Pro Hy-Pro 2 Hy-Pro 3" at bounding box center [164, 580] width 203 height 558
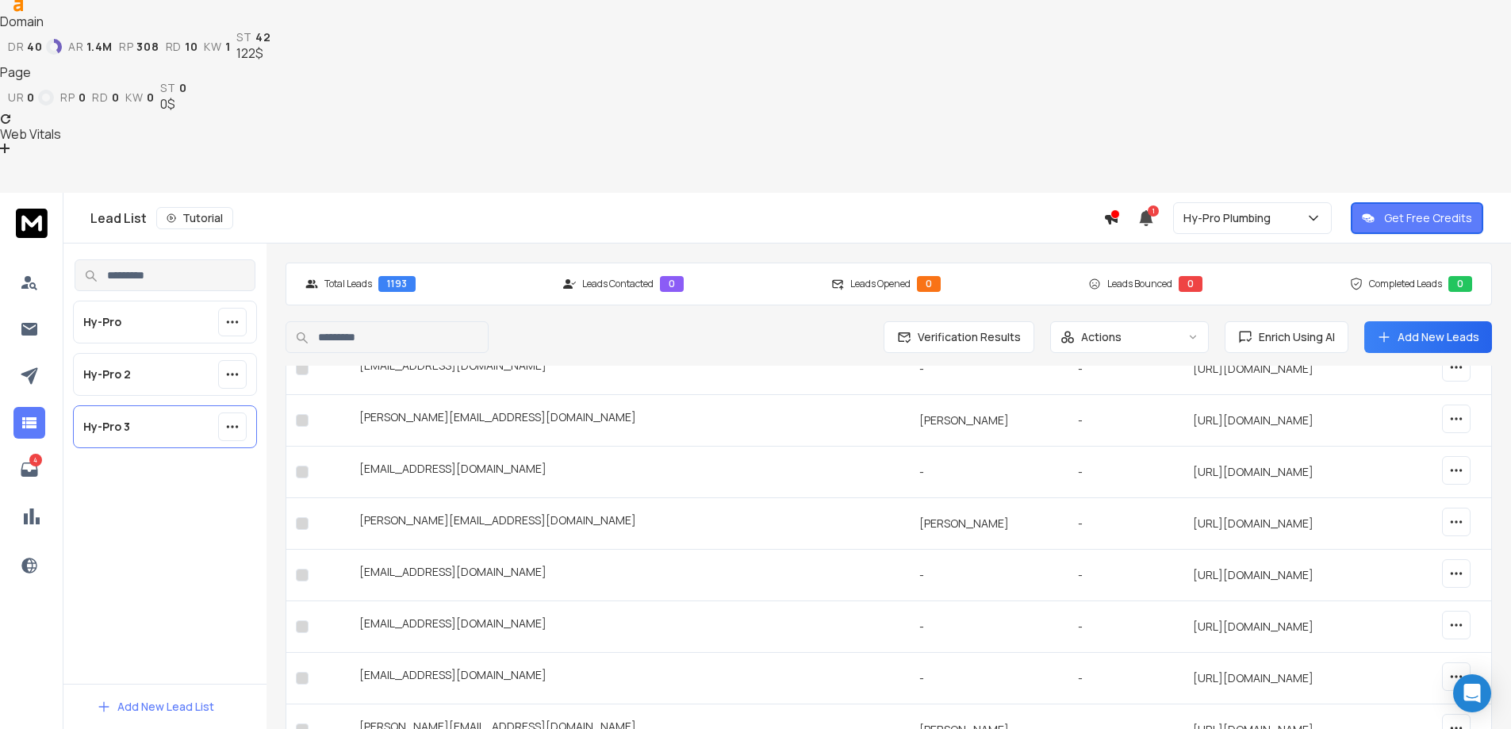
click at [161, 510] on div "Hy-Pro Hy-Pro 2 Hy-Pro 3" at bounding box center [164, 580] width 203 height 558
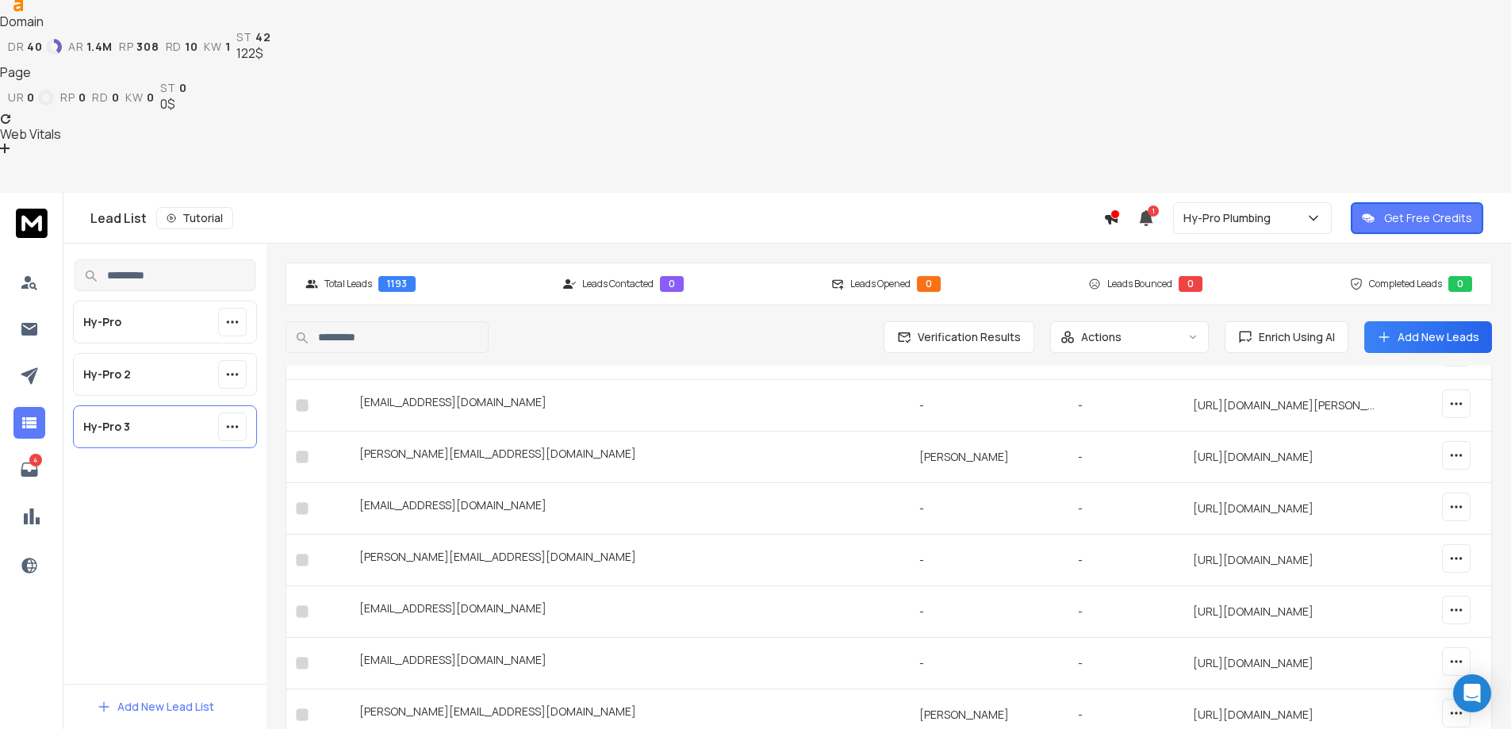
click at [161, 510] on div "Hy-Pro Hy-Pro 2 Hy-Pro 3" at bounding box center [164, 580] width 203 height 558
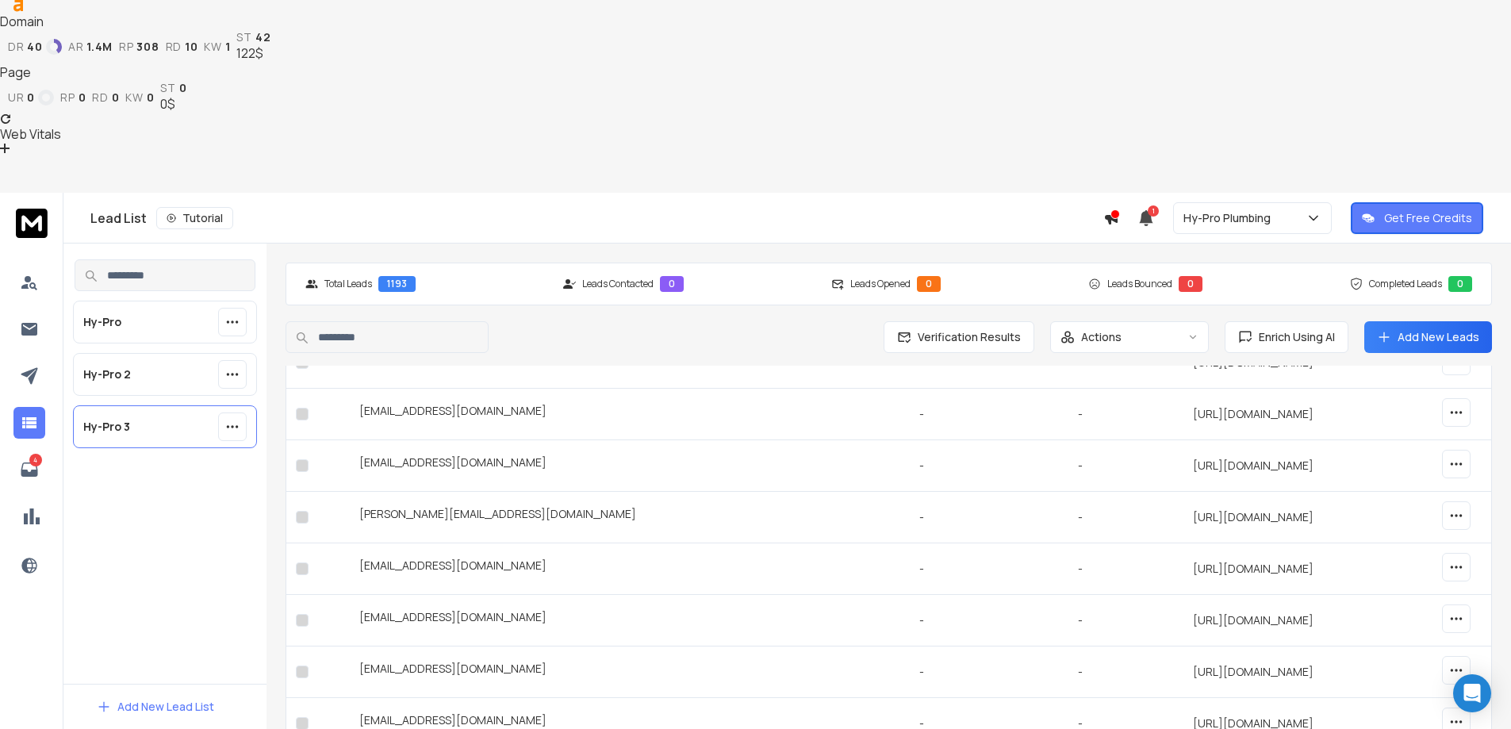
scroll to position [6778, 0]
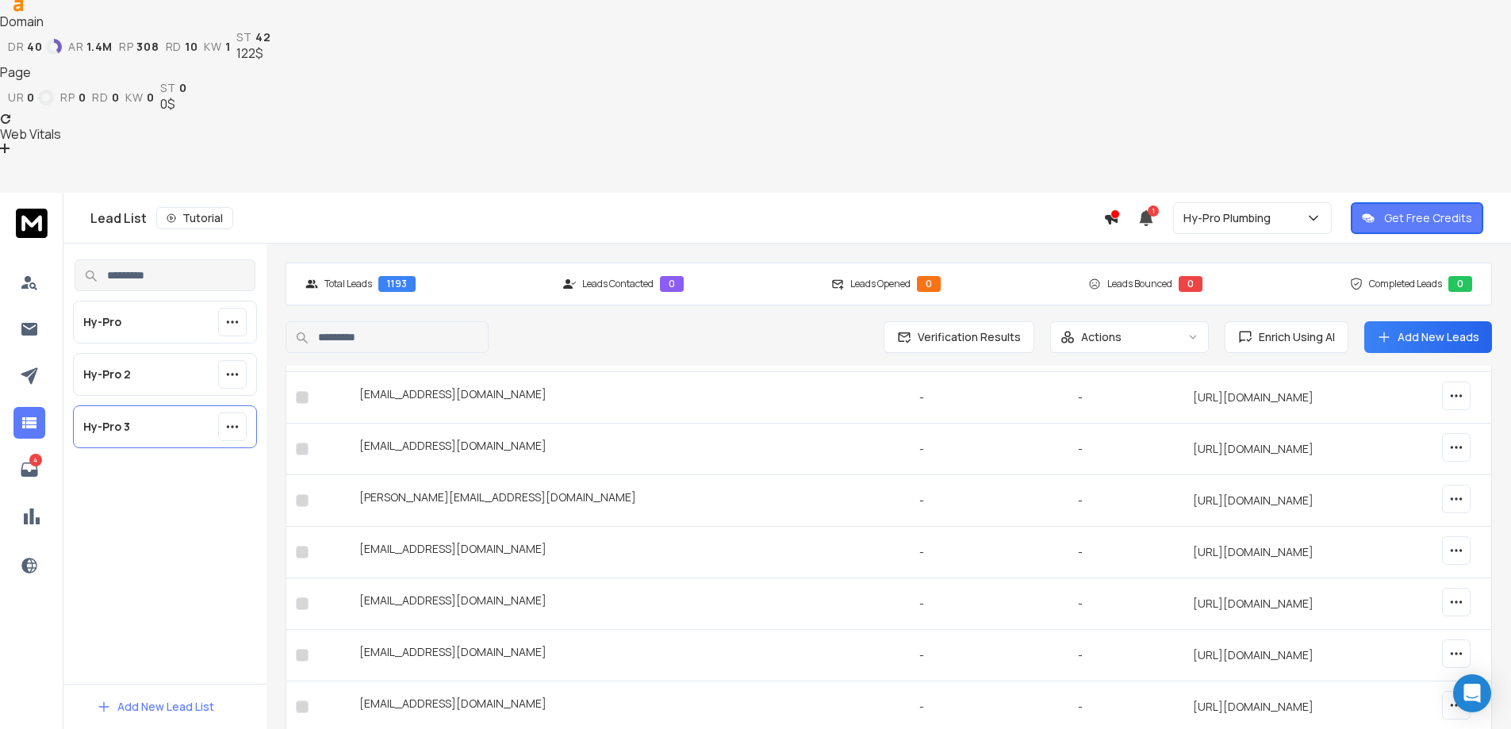
click at [161, 510] on div "Hy-Pro Hy-Pro 2 Hy-Pro 3" at bounding box center [164, 580] width 203 height 558
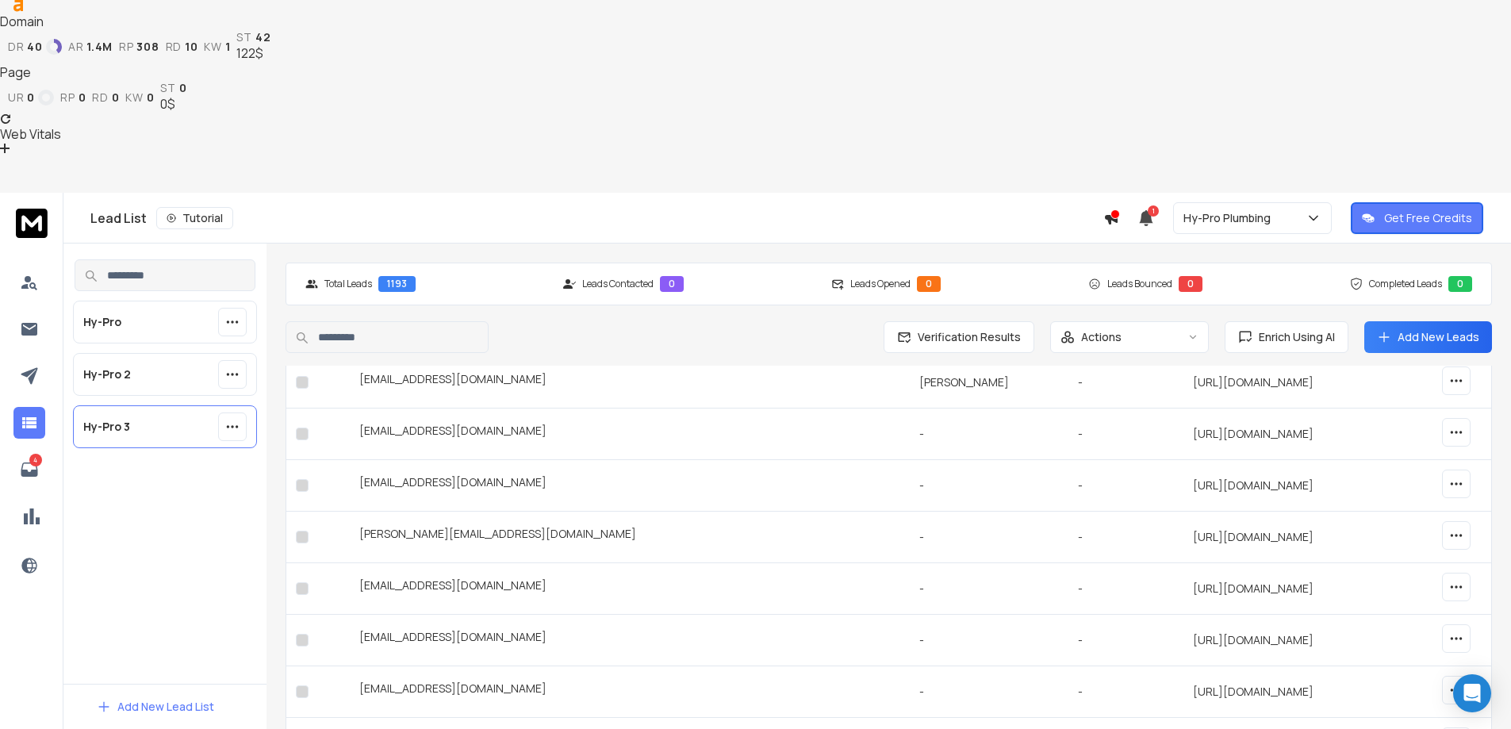
scroll to position [5431, 0]
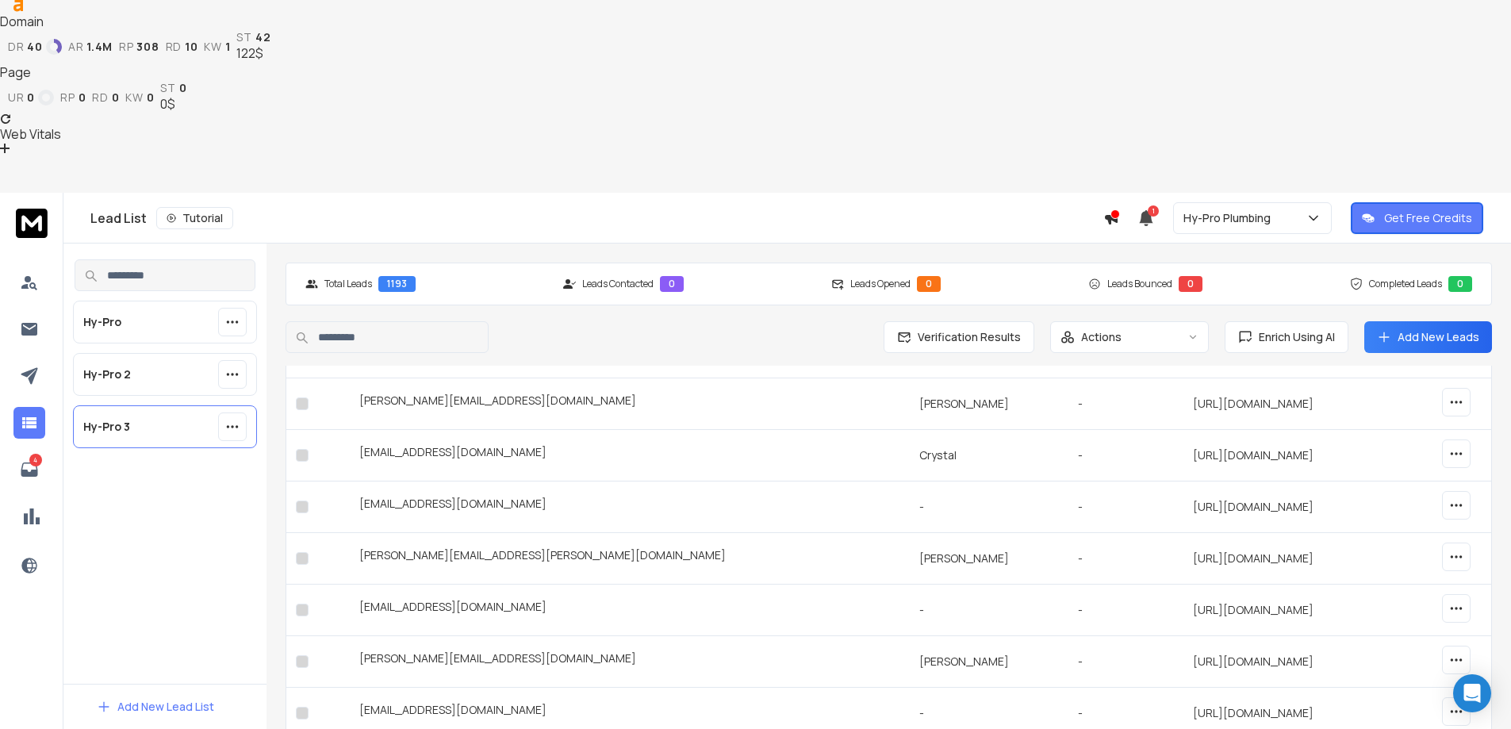
click at [161, 510] on div "Hy-Pro Hy-Pro 2 Hy-Pro 3" at bounding box center [164, 580] width 203 height 558
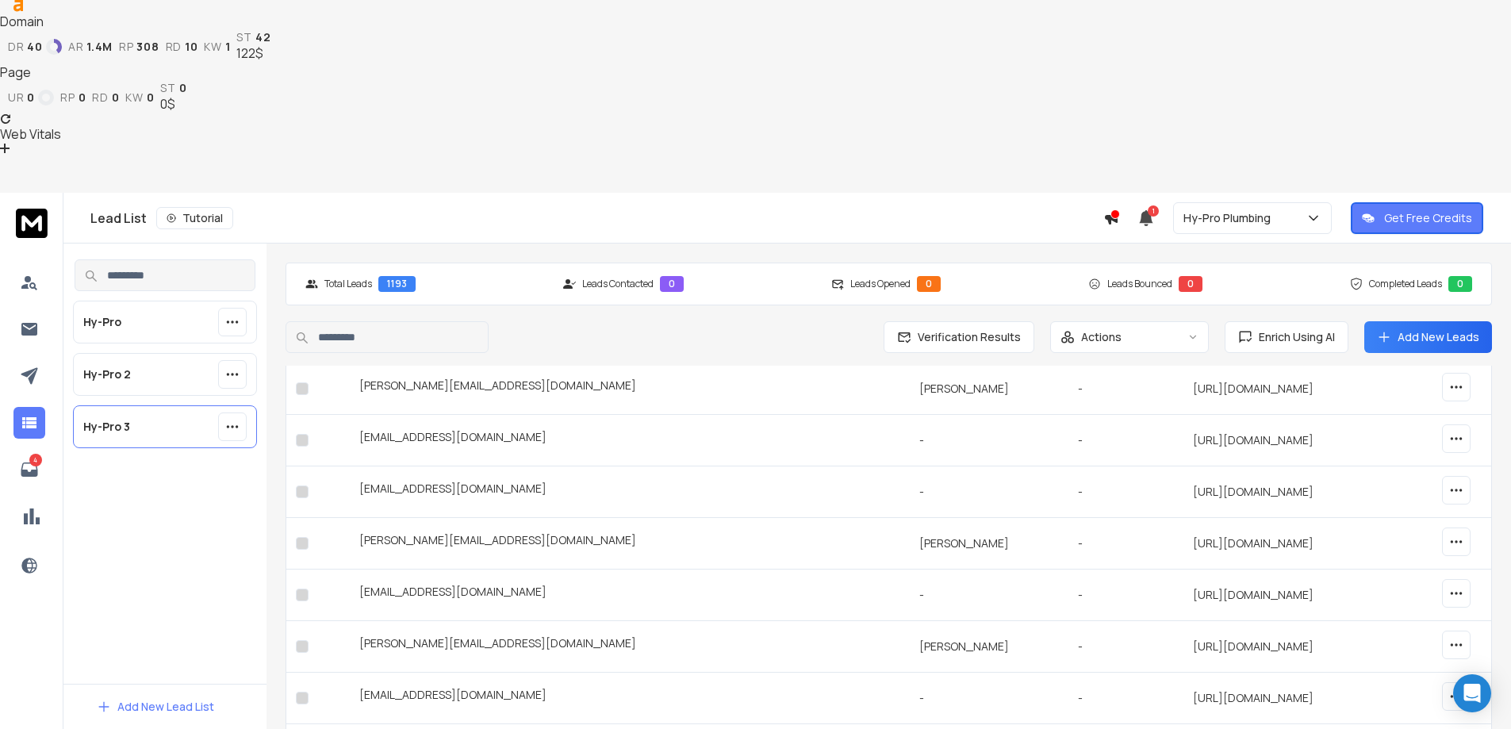
click at [161, 510] on div "Hy-Pro Hy-Pro 2 Hy-Pro 3" at bounding box center [164, 580] width 203 height 558
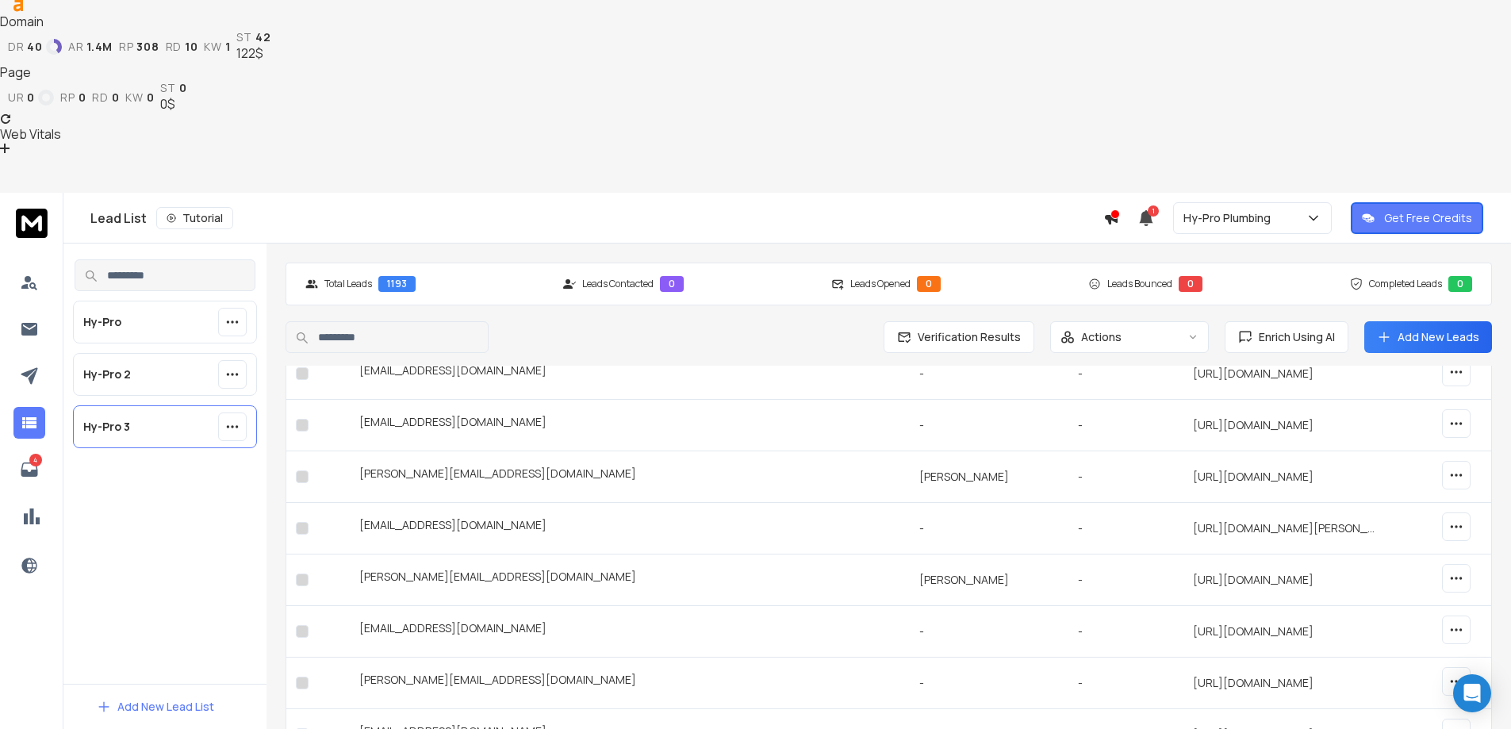
click at [161, 510] on div "Hy-Pro Hy-Pro 2 Hy-Pro 3" at bounding box center [164, 580] width 203 height 558
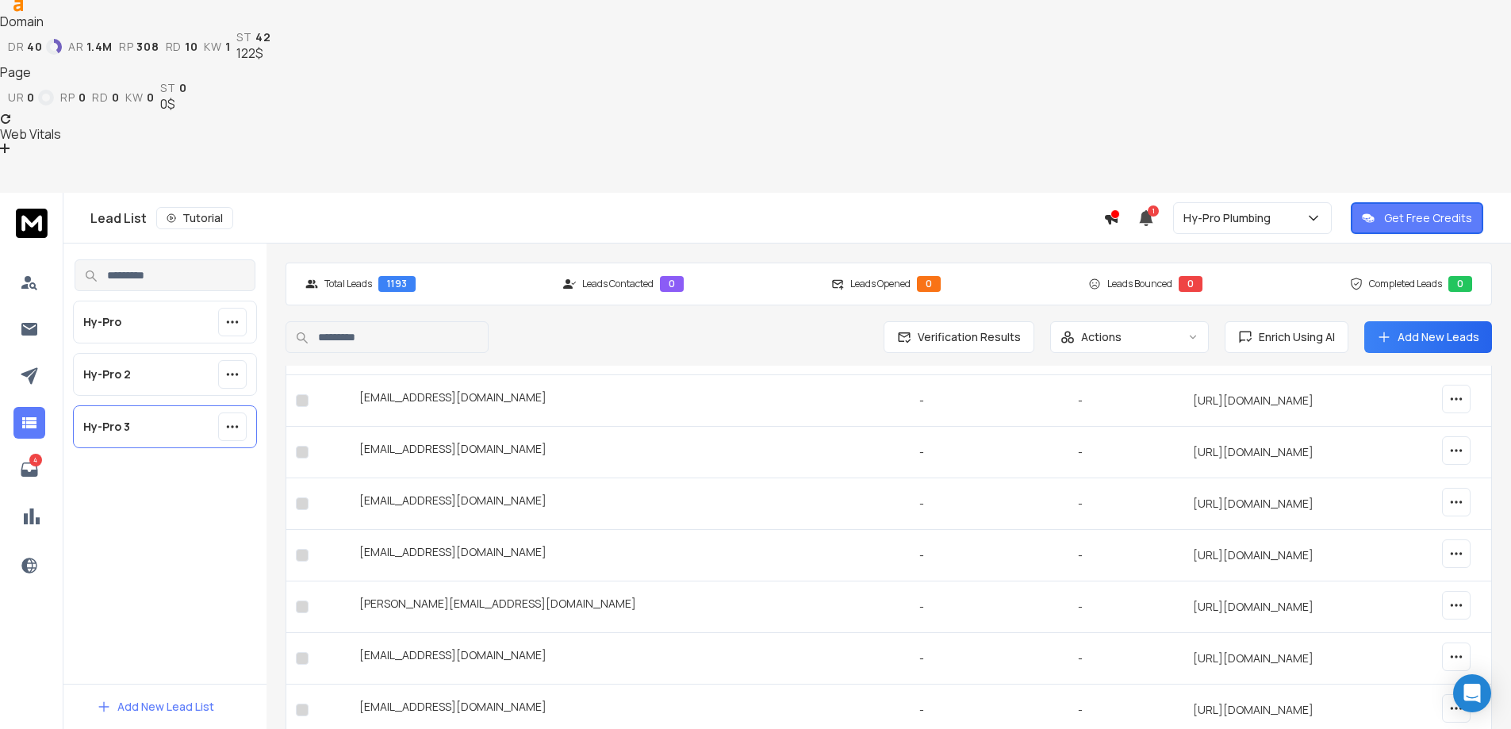
scroll to position [6655, 0]
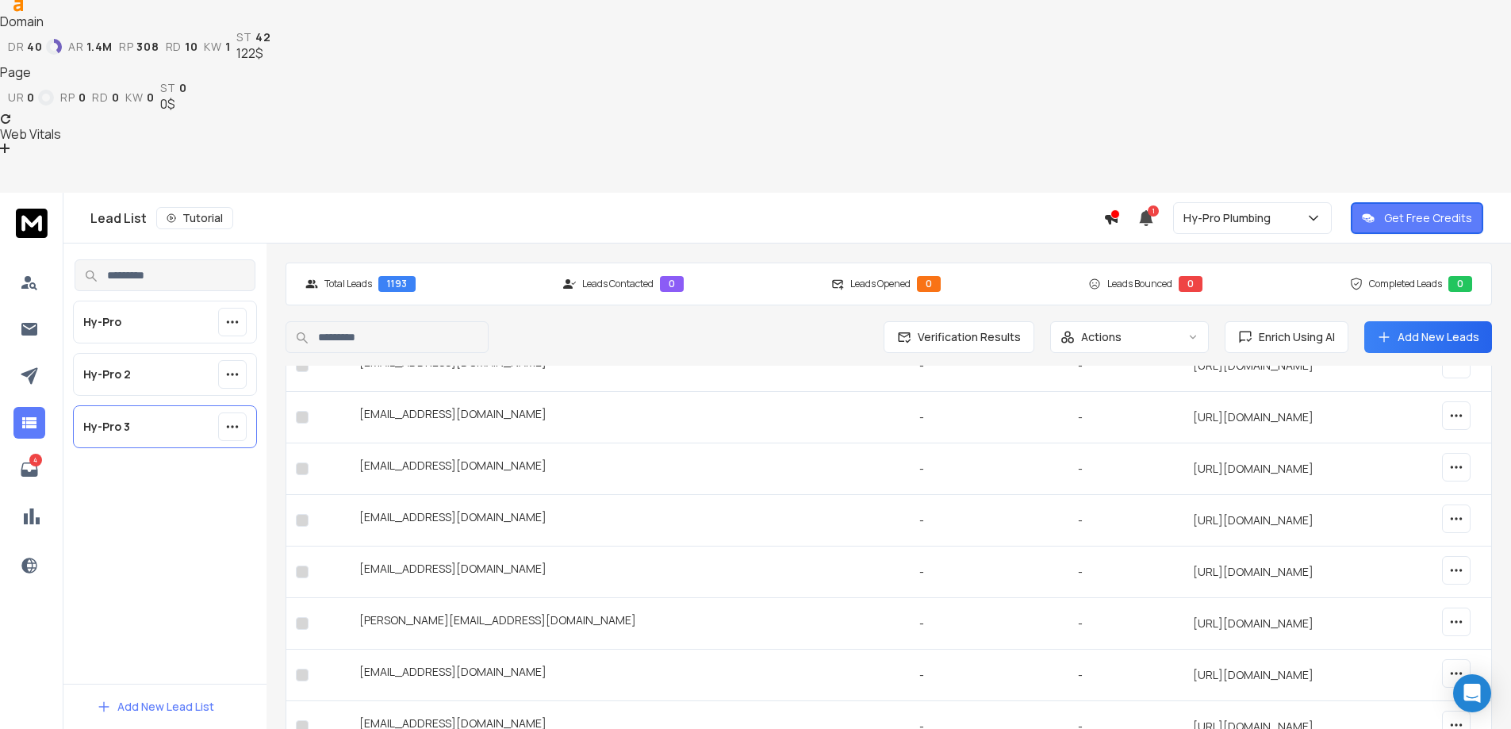
click at [161, 510] on div "Hy-Pro Hy-Pro 2 Hy-Pro 3" at bounding box center [164, 580] width 203 height 558
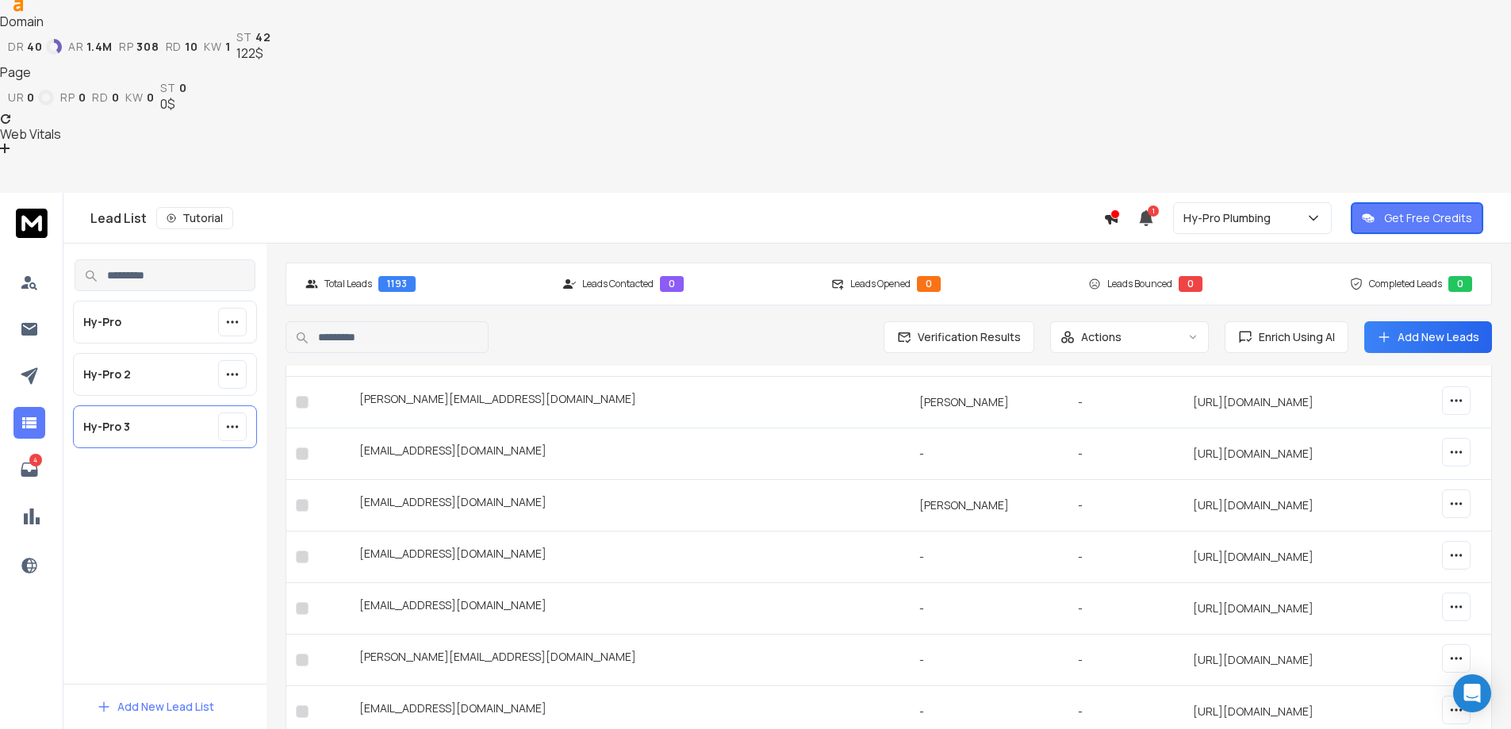
scroll to position [5607, 0]
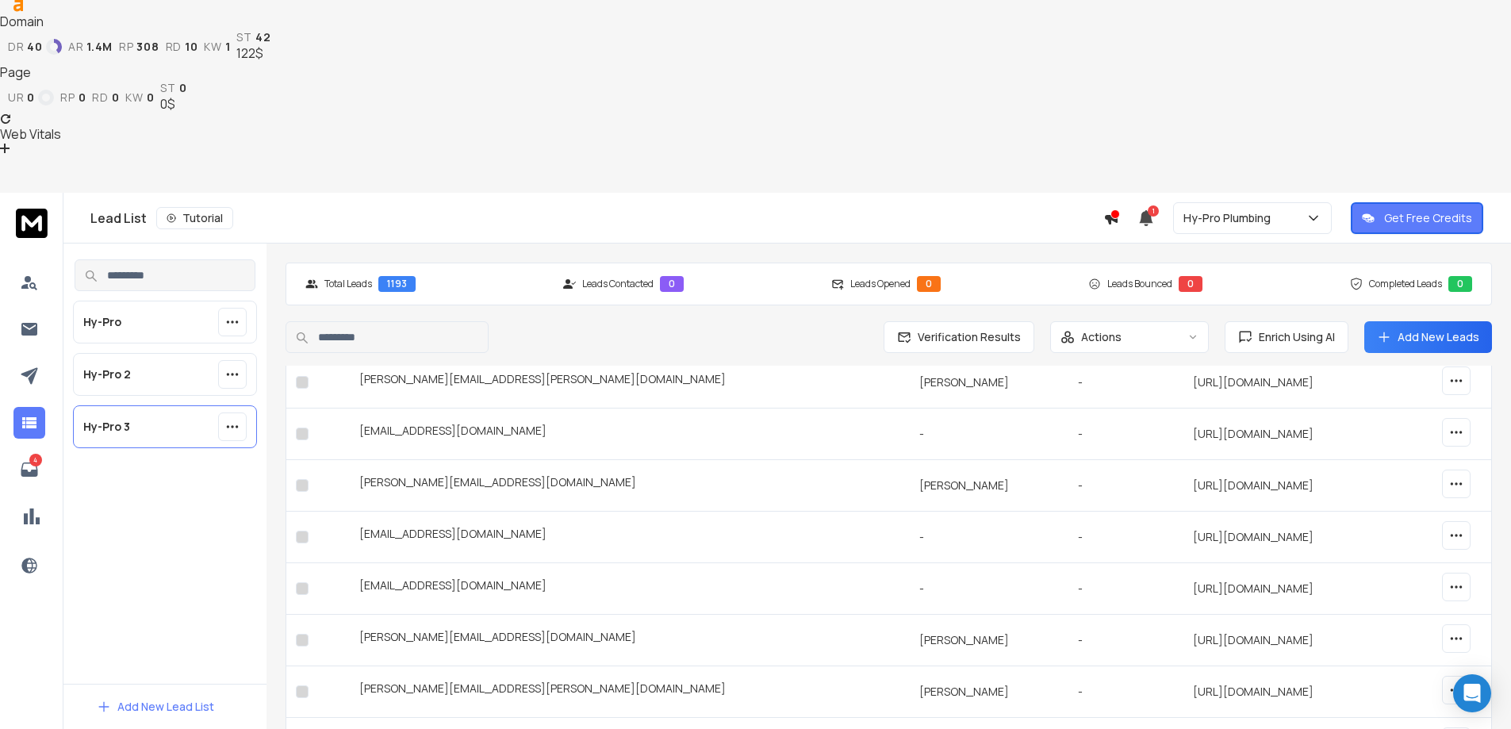
click at [161, 510] on div "Hy-Pro Hy-Pro 2 Hy-Pro 3" at bounding box center [164, 580] width 203 height 558
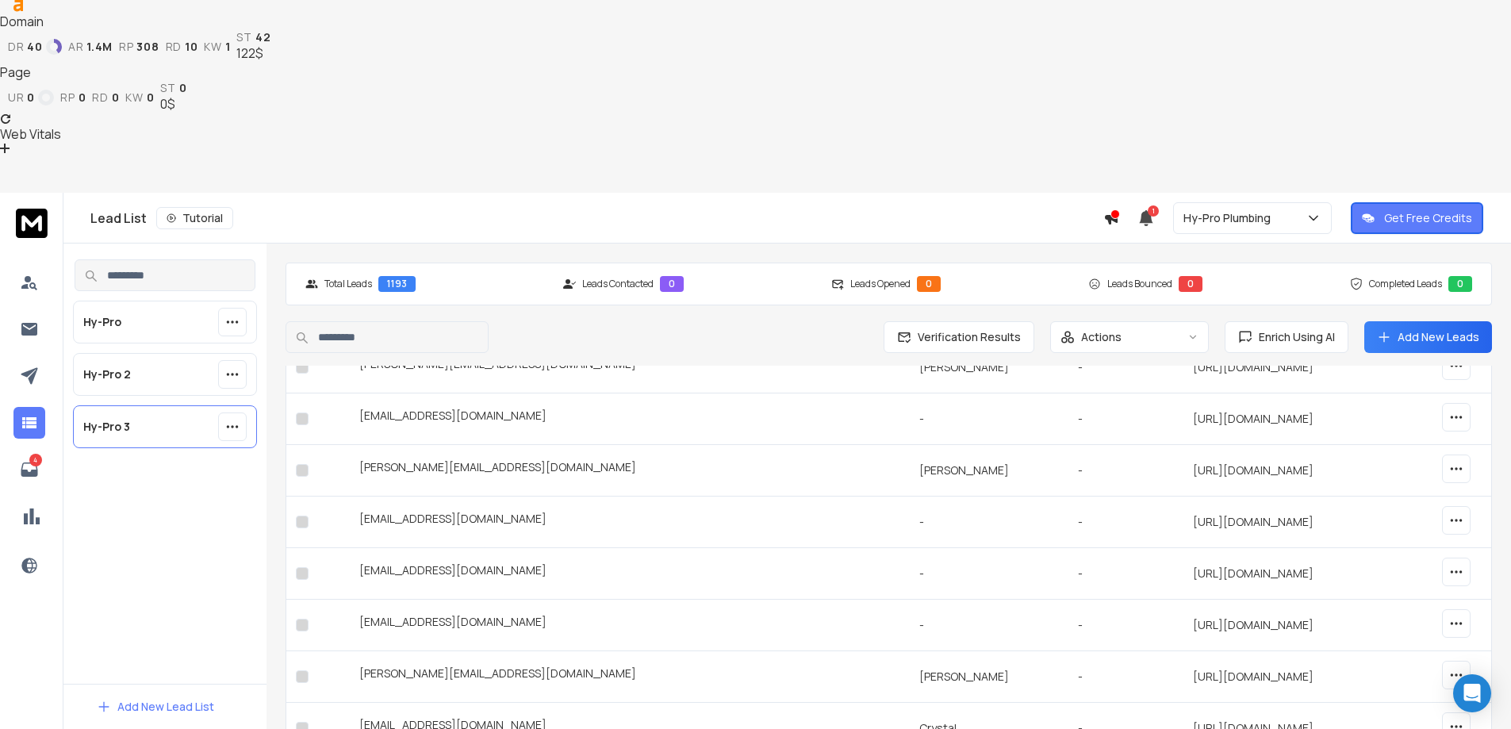
click at [161, 510] on div "Hy-Pro Hy-Pro 2 Hy-Pro 3" at bounding box center [164, 580] width 203 height 558
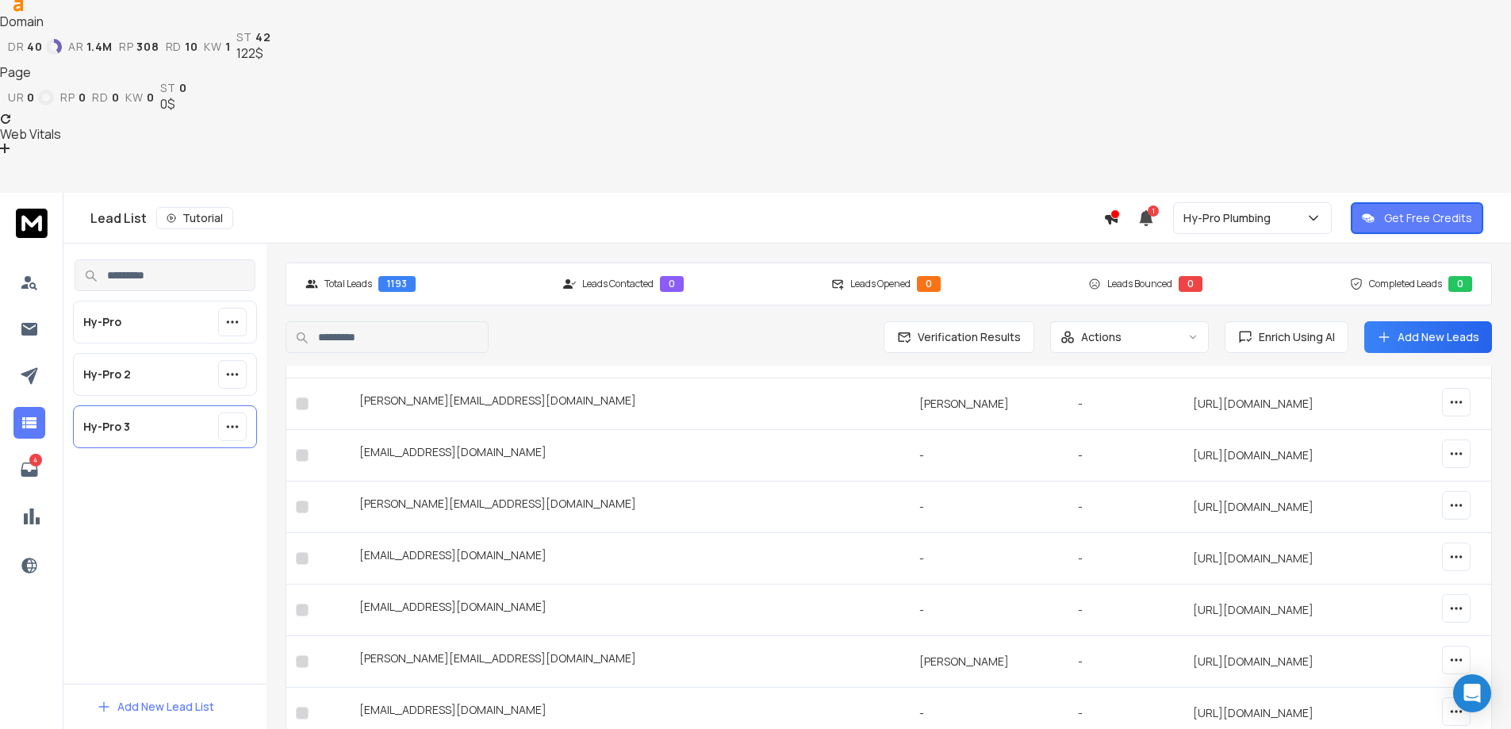
click at [161, 510] on div "Hy-Pro Hy-Pro 2 Hy-Pro 3" at bounding box center [164, 580] width 203 height 558
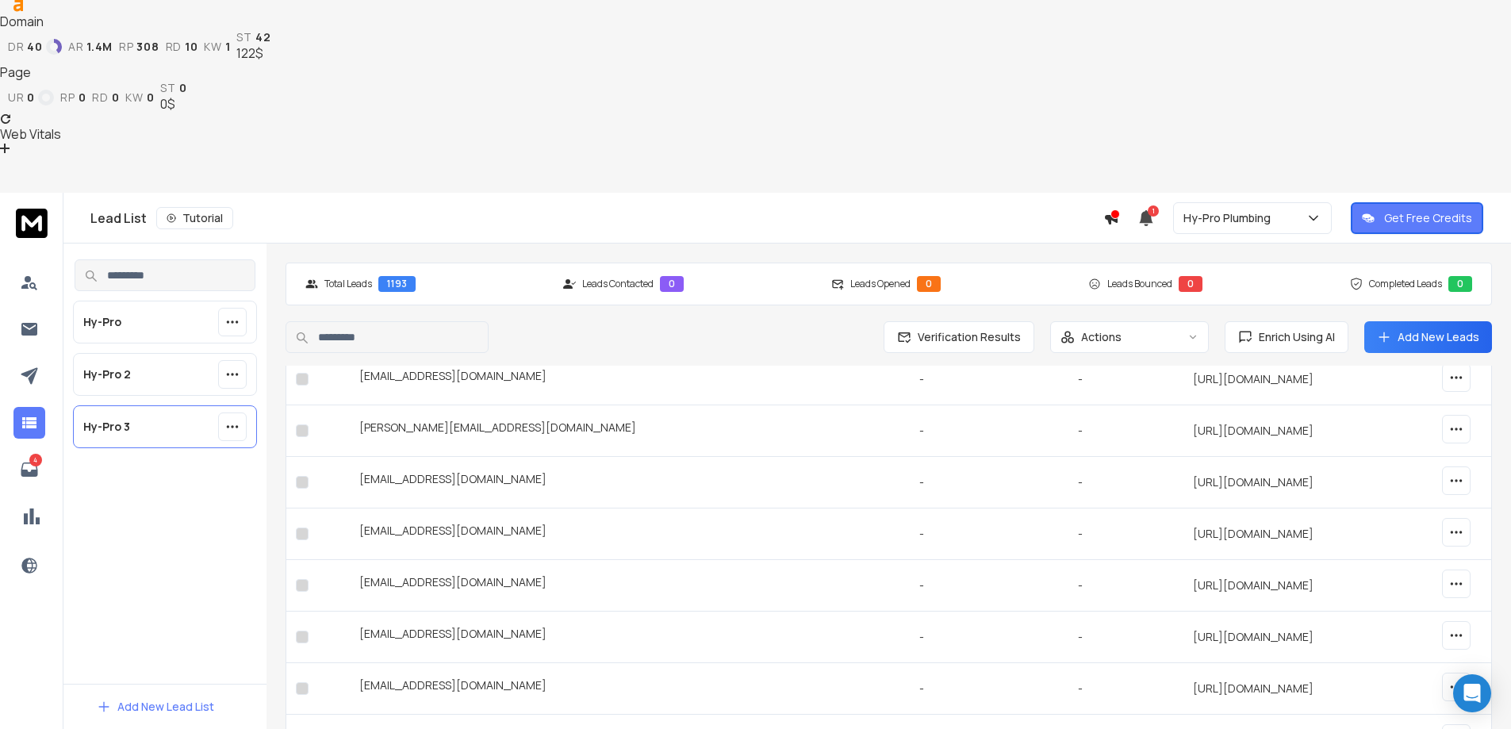
scroll to position [6831, 0]
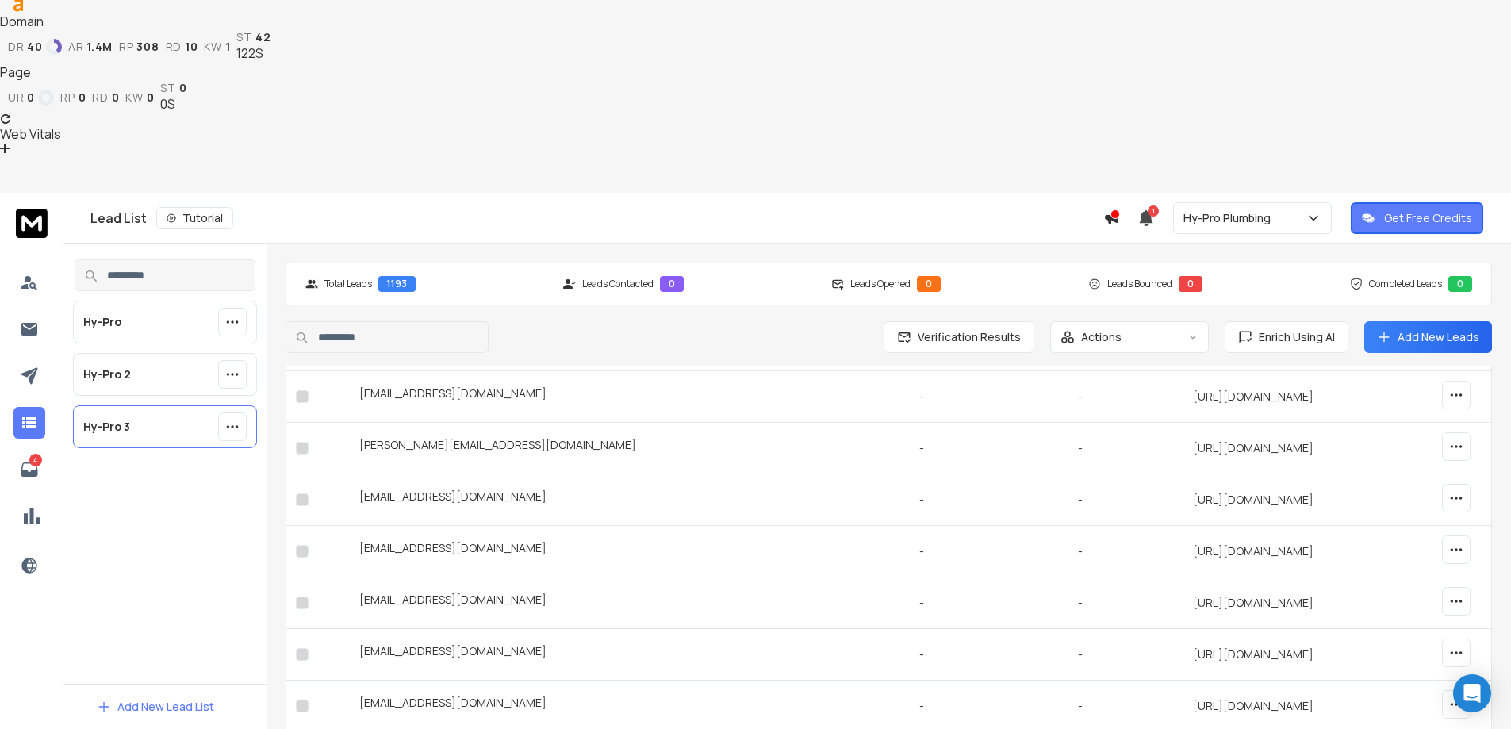
click at [161, 510] on div "Hy-Pro Hy-Pro 2 Hy-Pro 3" at bounding box center [164, 580] width 203 height 558
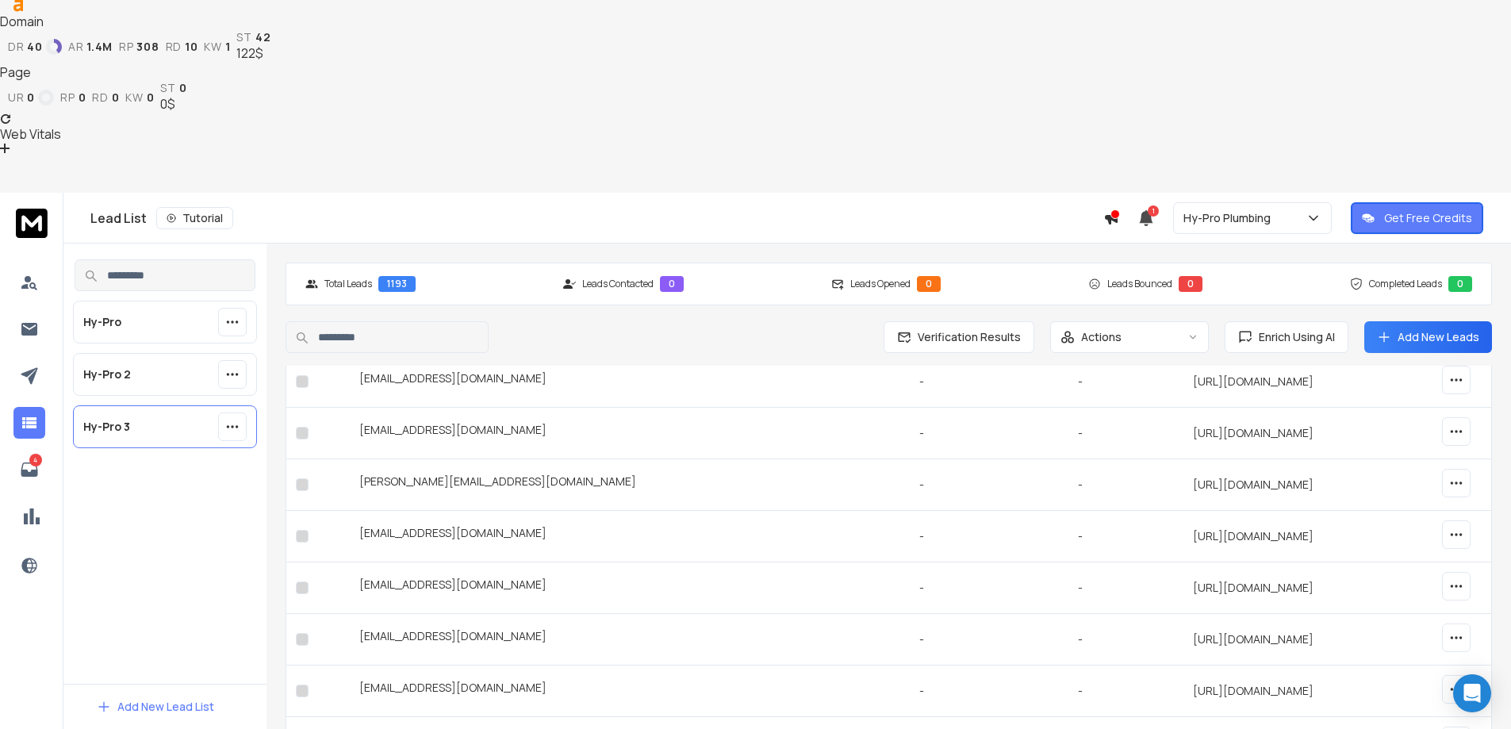
scroll to position [5483, 0]
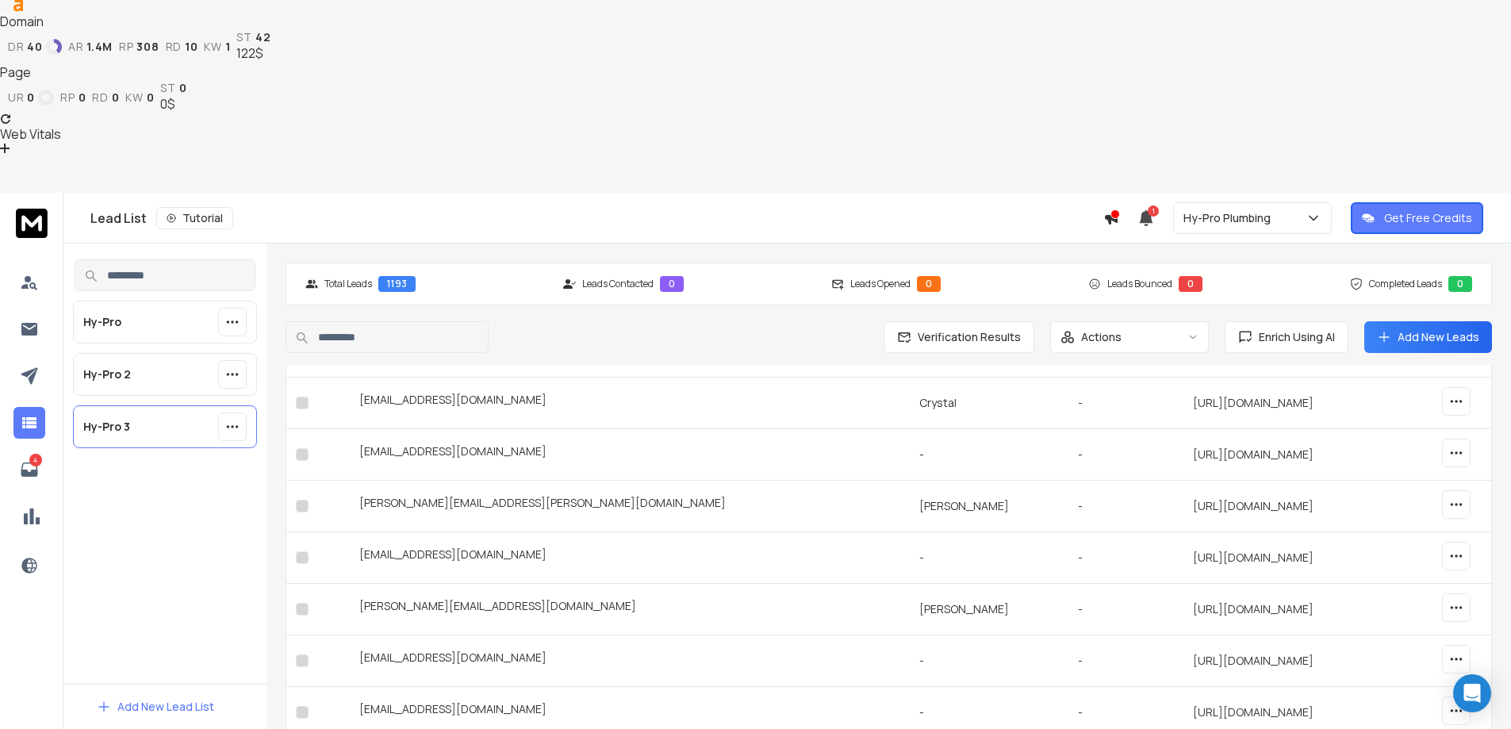
click at [161, 510] on div "Hy-Pro Hy-Pro 2 Hy-Pro 3" at bounding box center [164, 580] width 203 height 558
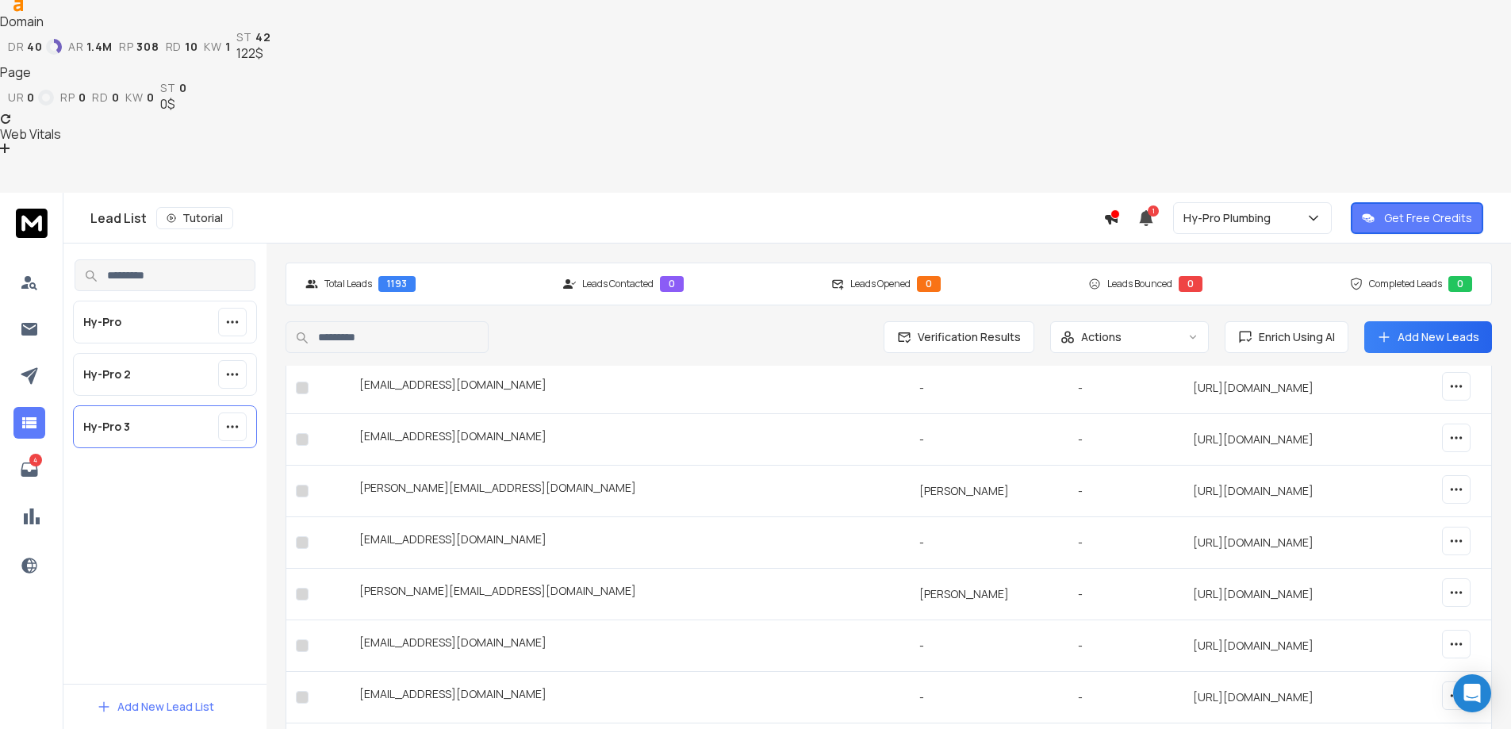
click at [161, 510] on div "Hy-Pro Hy-Pro 2 Hy-Pro 3" at bounding box center [164, 580] width 203 height 558
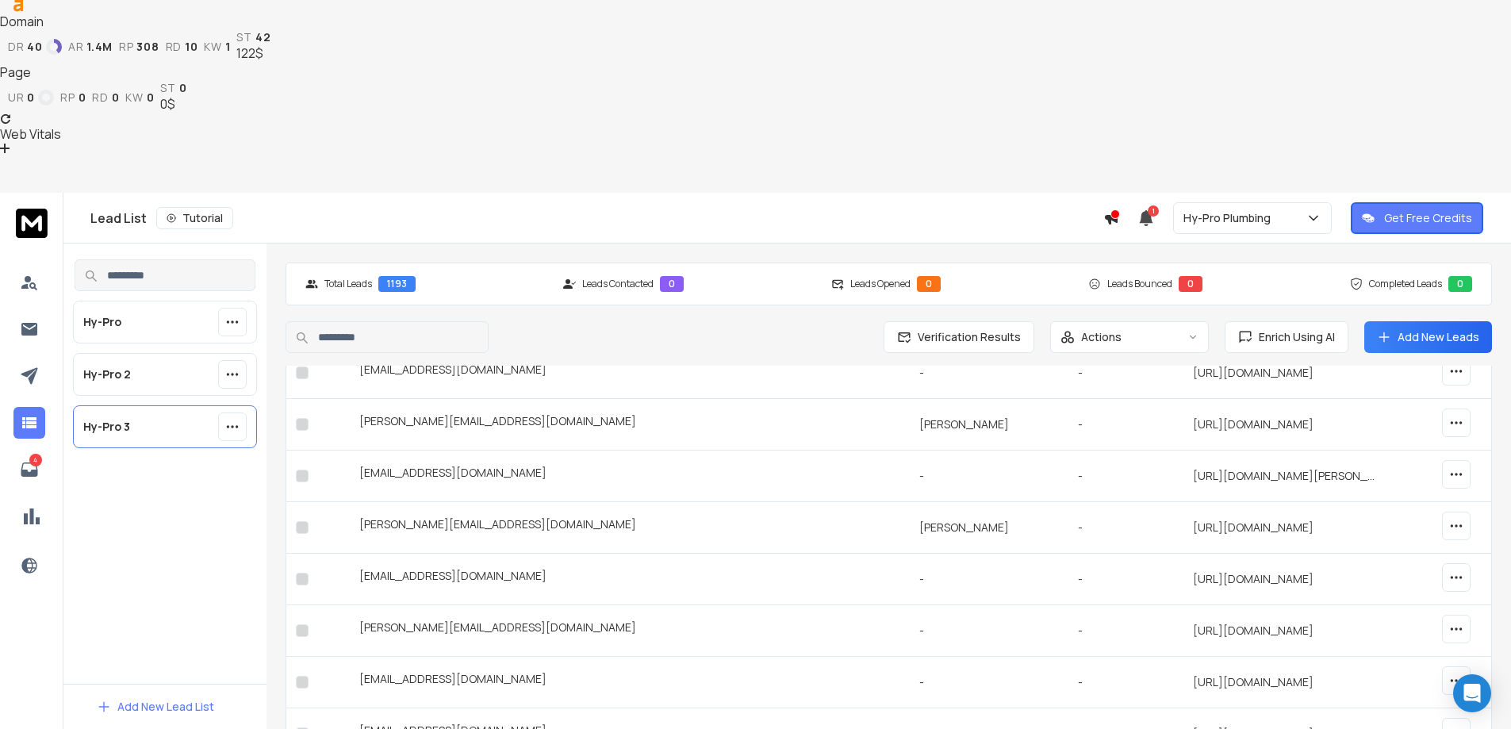
click at [161, 510] on div "Hy-Pro Hy-Pro 2 Hy-Pro 3" at bounding box center [164, 580] width 203 height 558
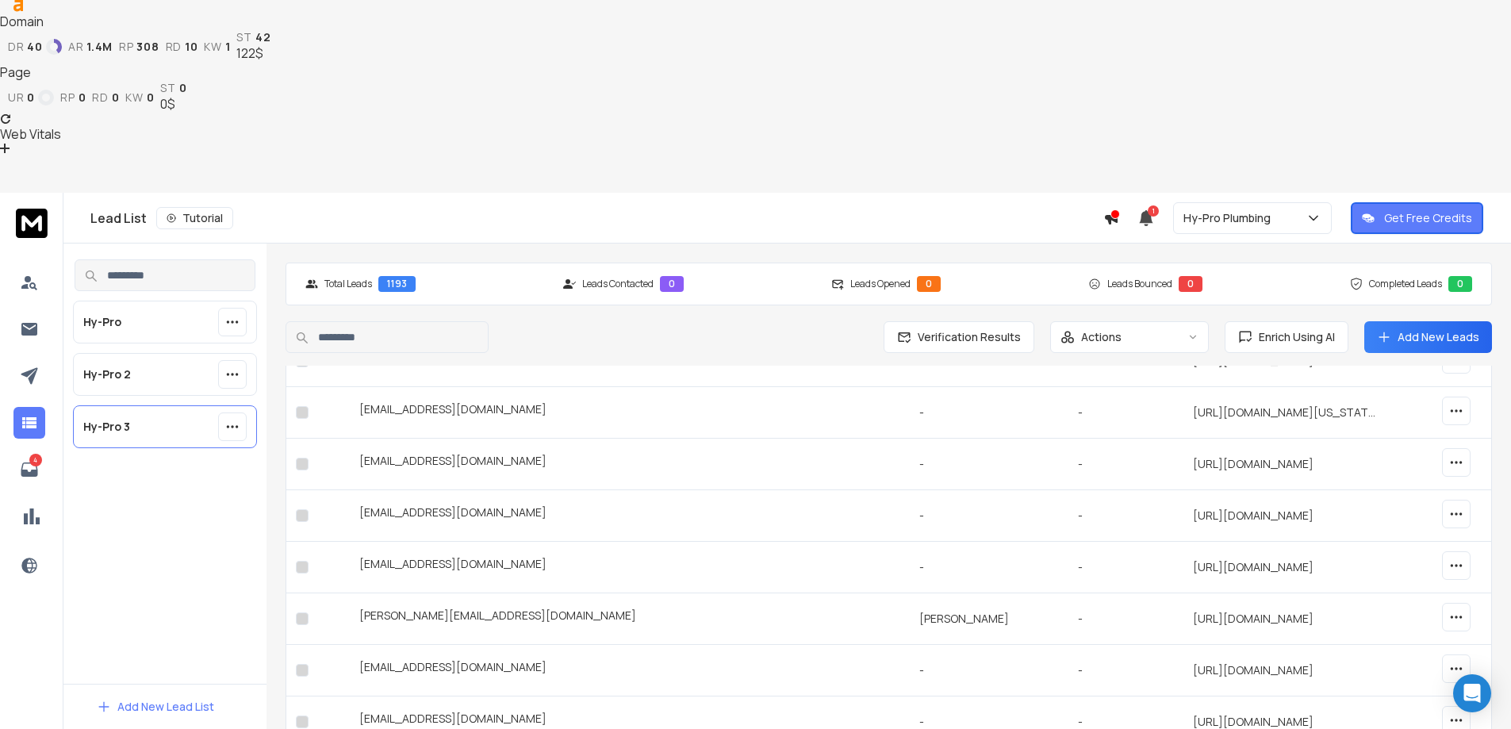
scroll to position [6708, 0]
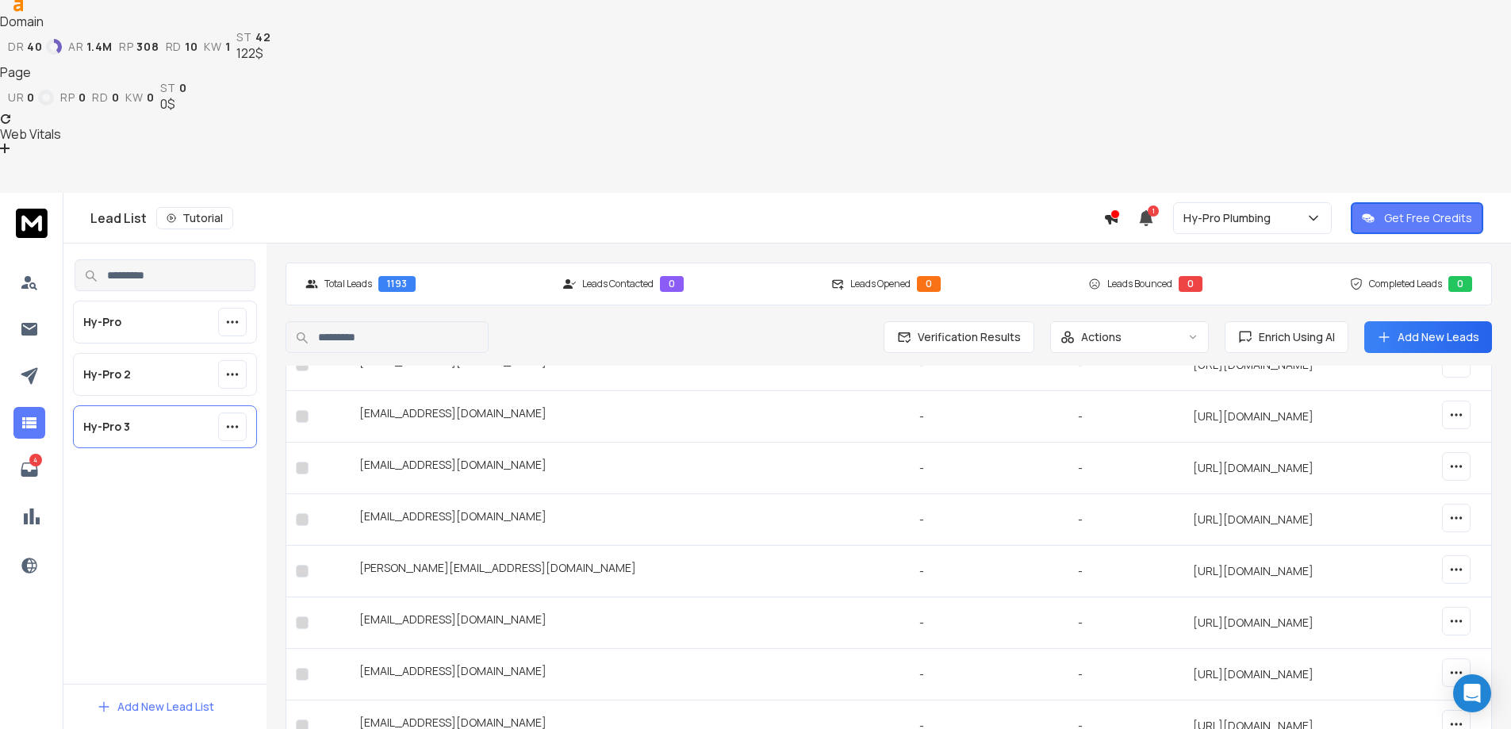
click at [161, 510] on div "Hy-Pro Hy-Pro 2 Hy-Pro 3" at bounding box center [164, 580] width 203 height 558
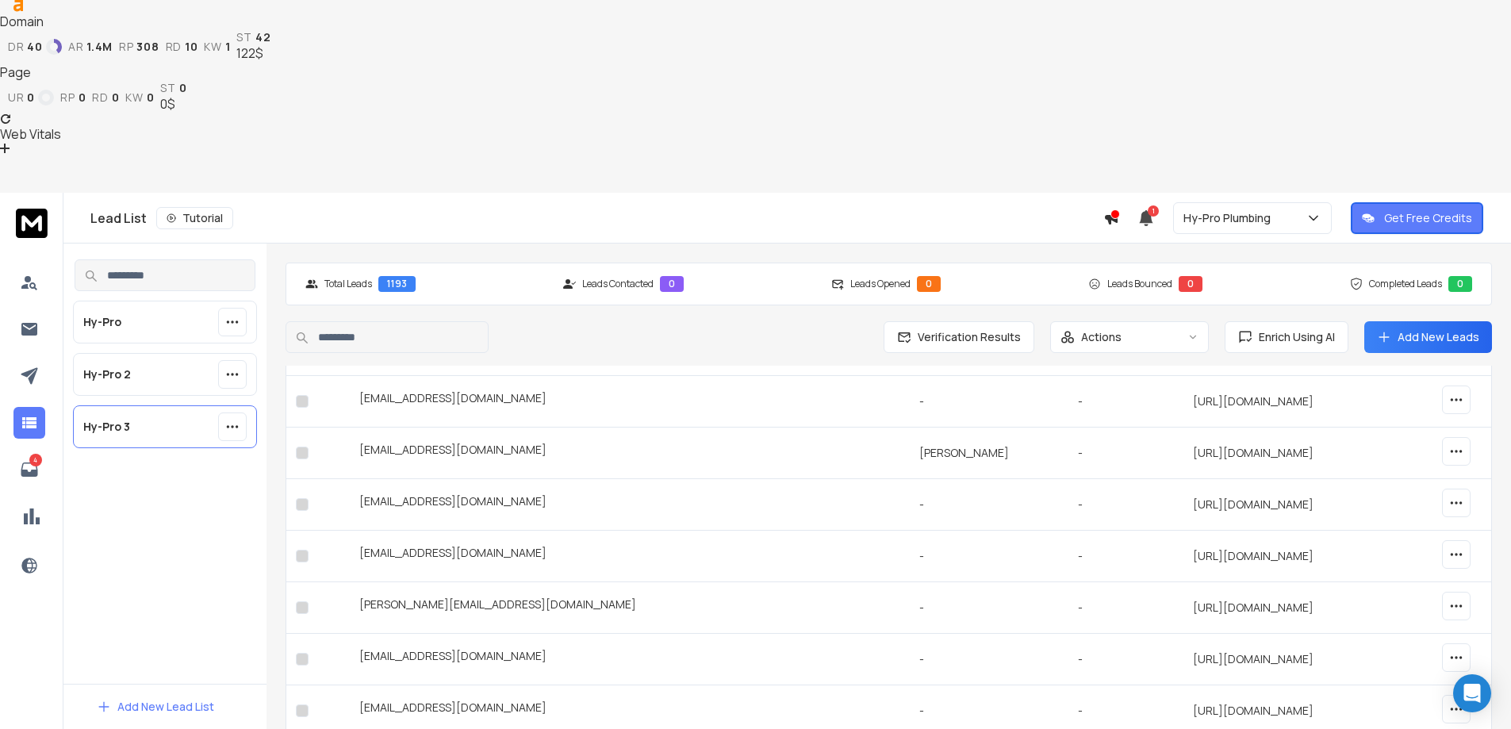
scroll to position [5510, 0]
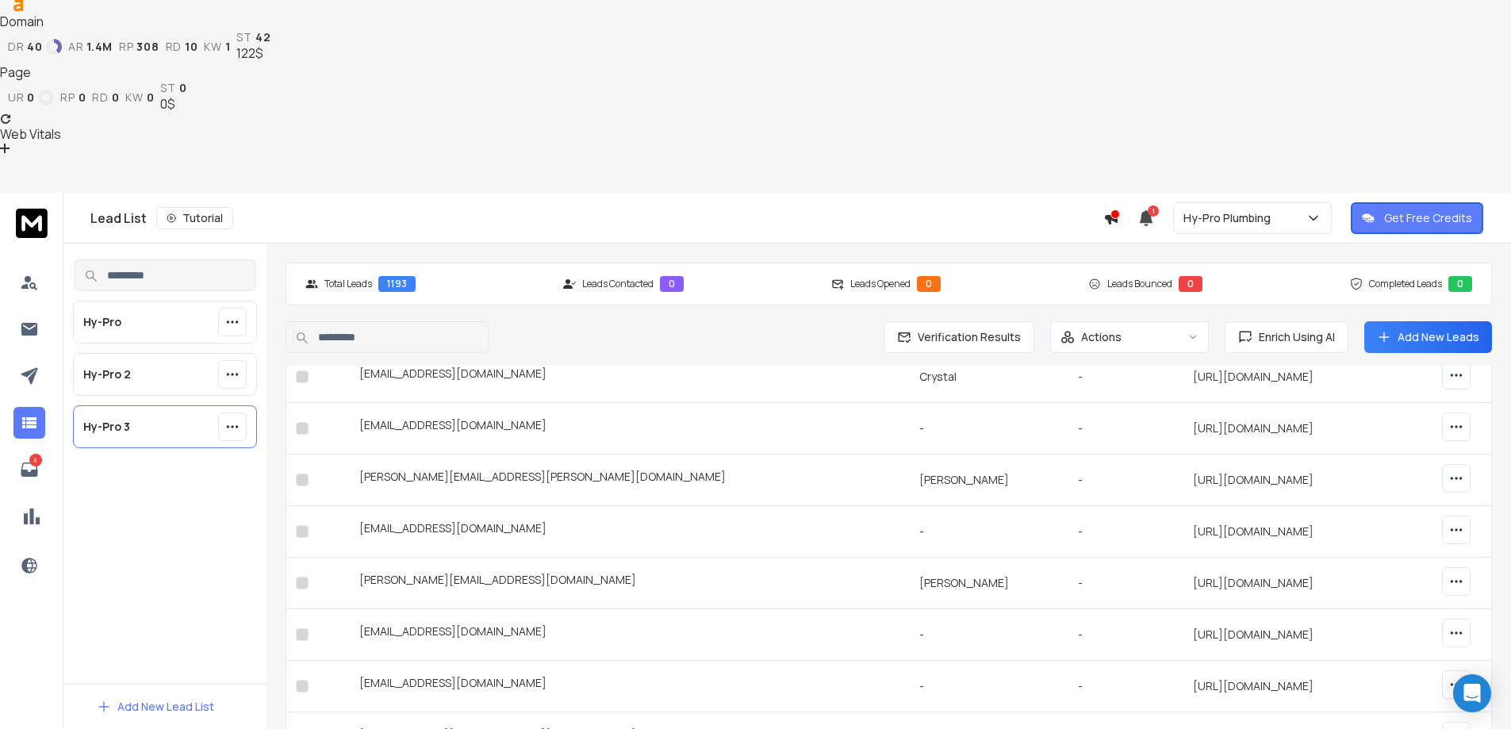
click at [161, 510] on div "Hy-Pro Hy-Pro 2 Hy-Pro 3" at bounding box center [164, 580] width 203 height 558
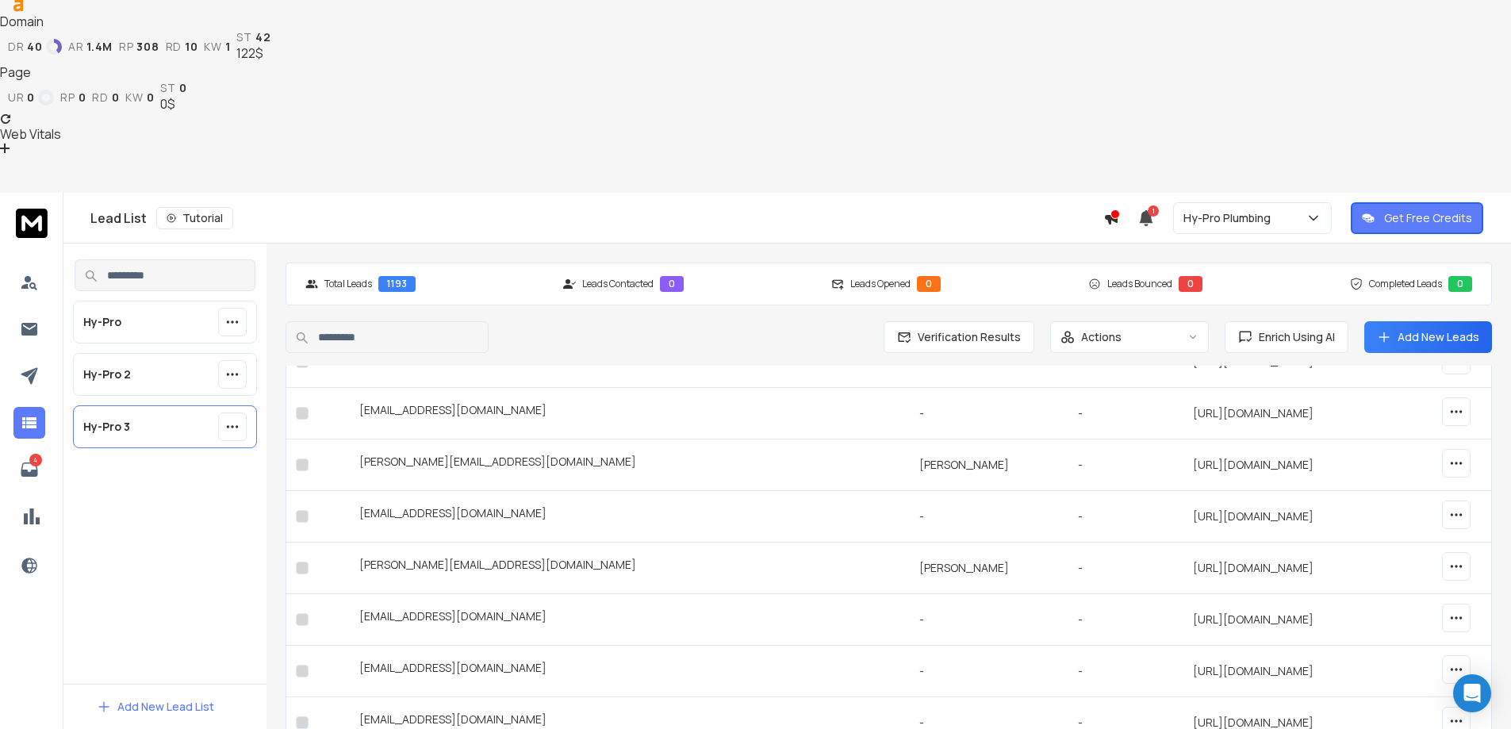
click at [161, 510] on div "Hy-Pro Hy-Pro 2 Hy-Pro 3" at bounding box center [164, 580] width 203 height 558
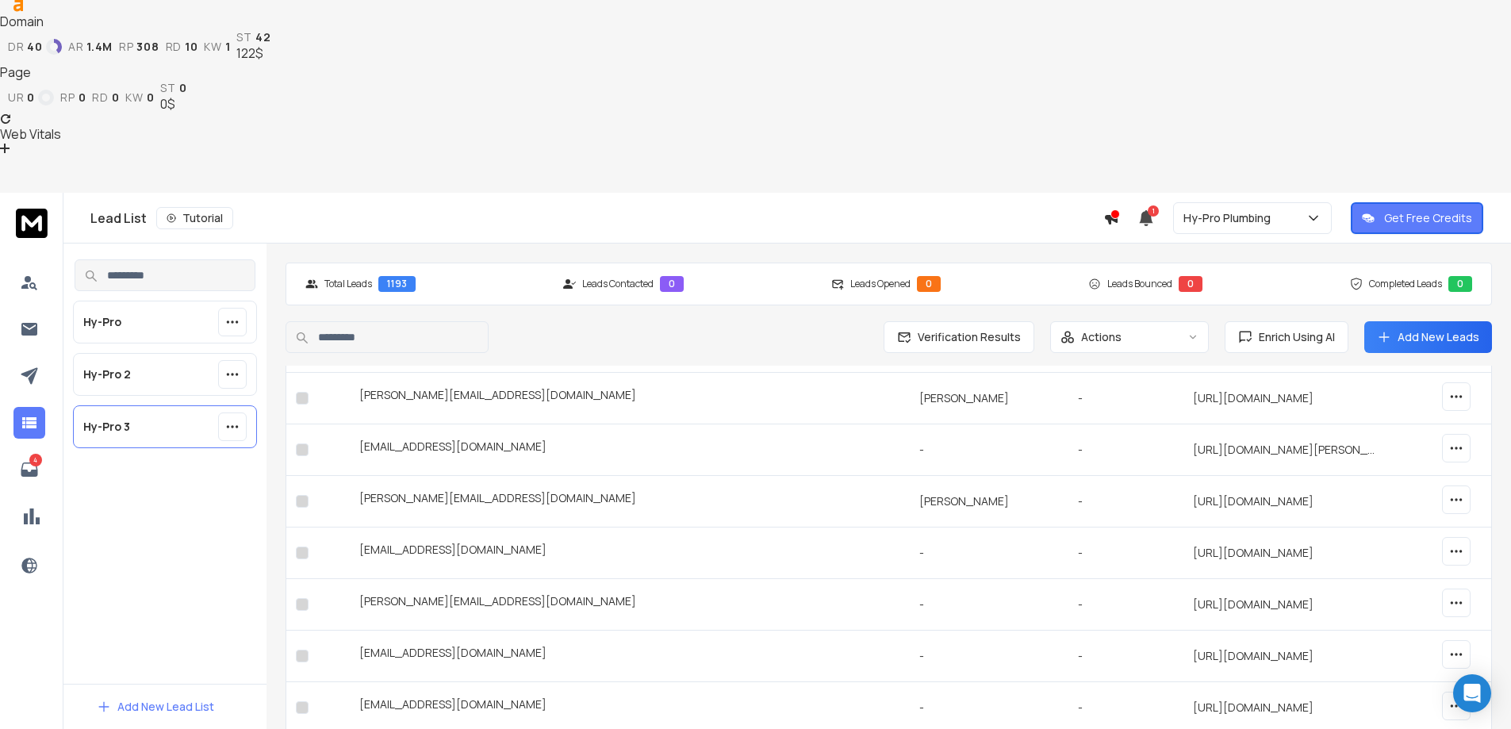
click at [161, 510] on div "Hy-Pro Hy-Pro 2 Hy-Pro 3" at bounding box center [164, 580] width 203 height 558
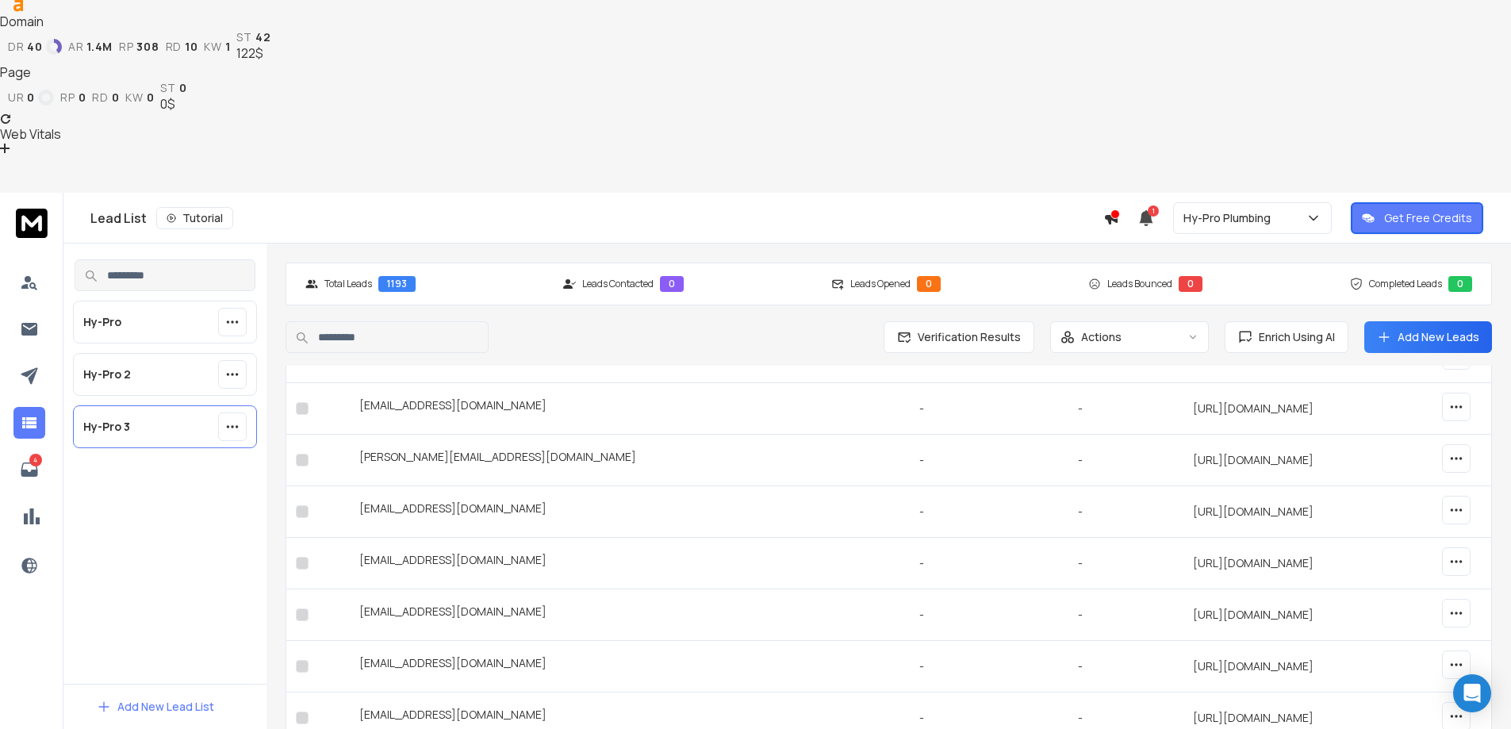
scroll to position [6734, 0]
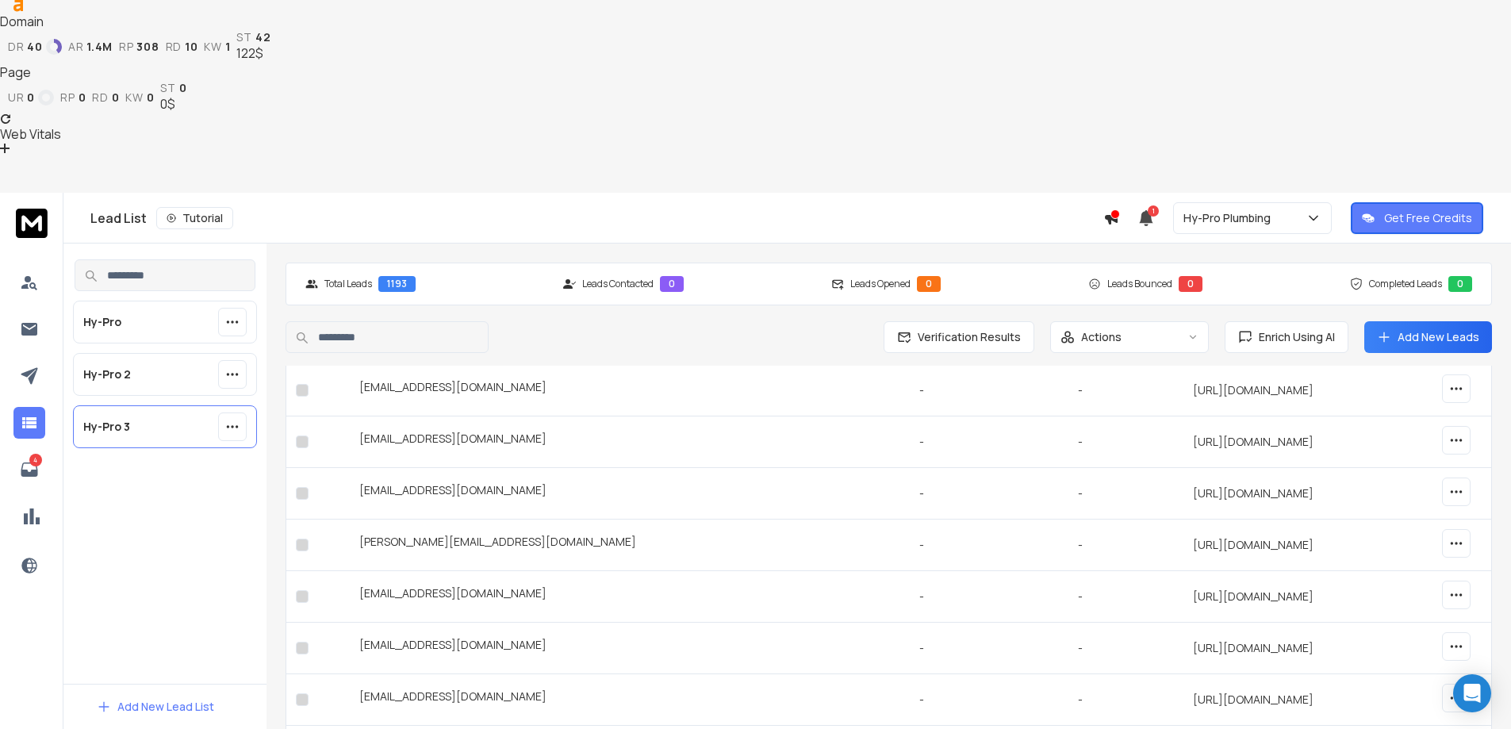
click at [161, 510] on div "Hy-Pro Hy-Pro 2 Hy-Pro 3" at bounding box center [164, 580] width 203 height 558
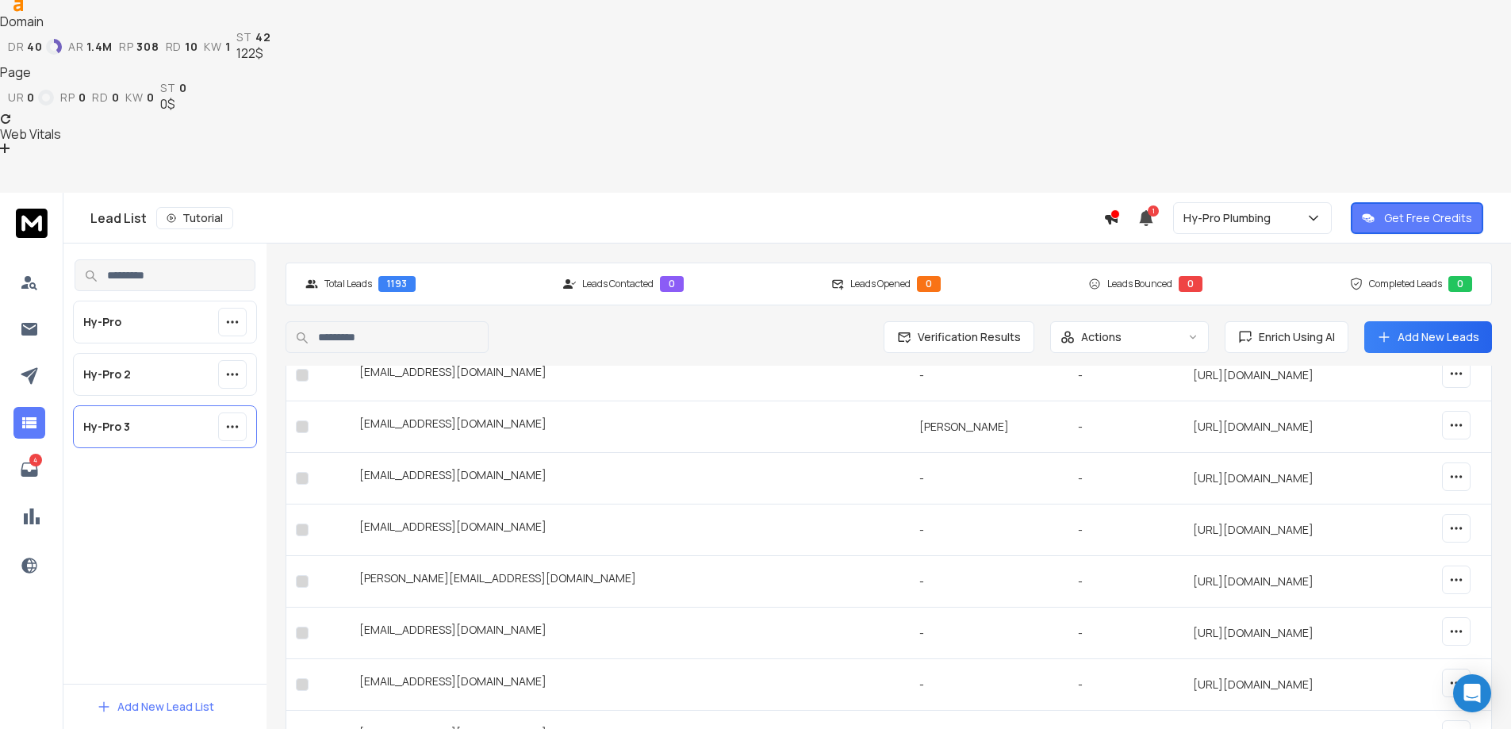
scroll to position [5538, 0]
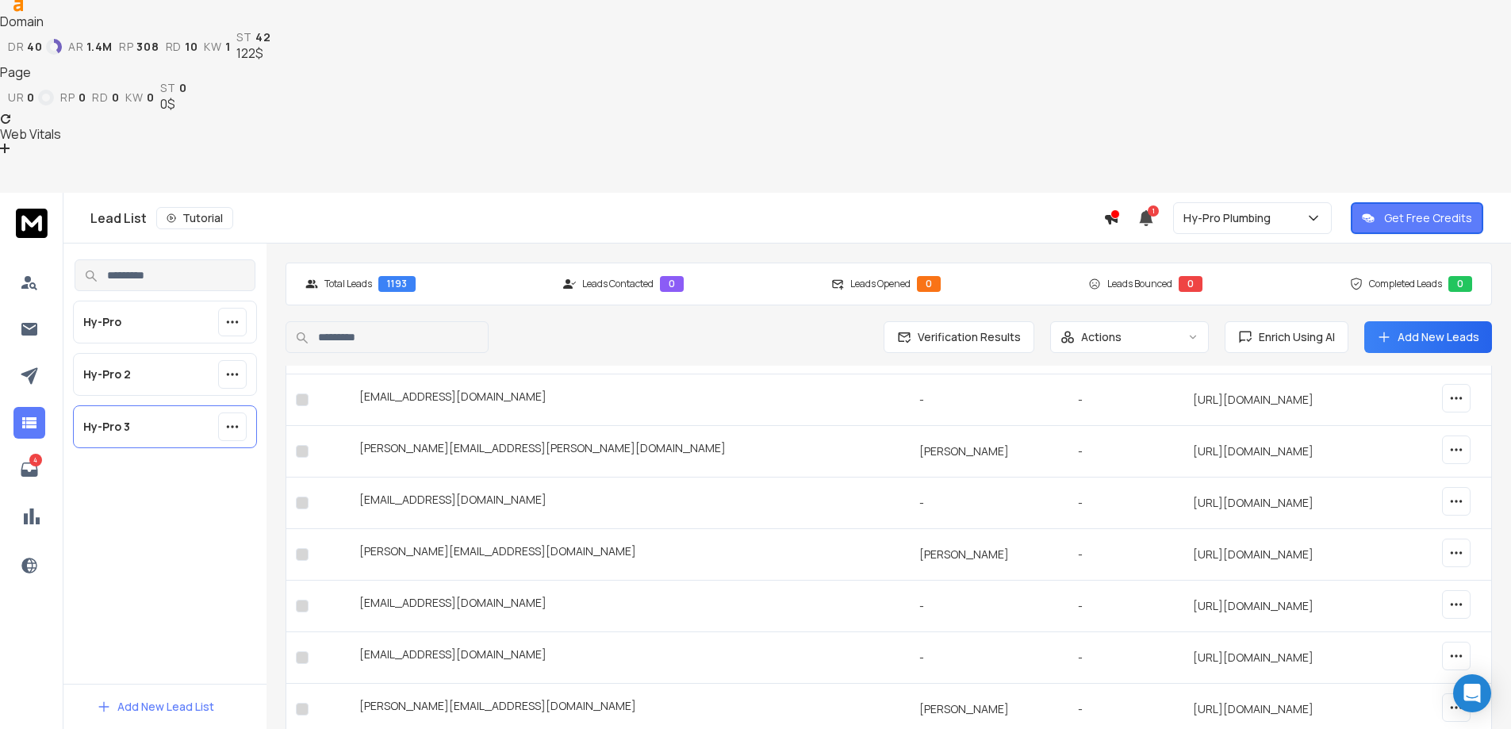
click at [161, 510] on div "Hy-Pro Hy-Pro 2 Hy-Pro 3" at bounding box center [164, 580] width 203 height 558
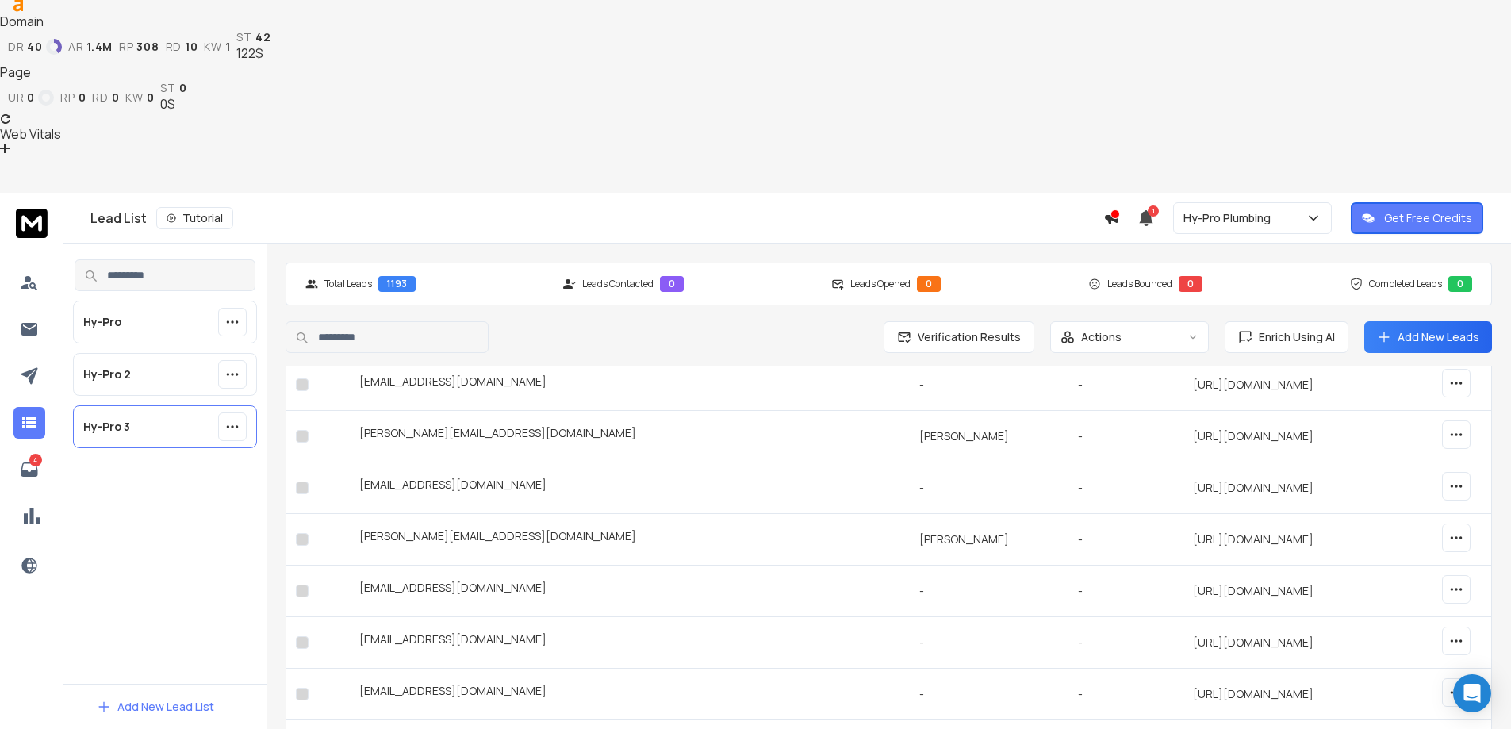
click at [161, 510] on div "Hy-Pro Hy-Pro 2 Hy-Pro 3" at bounding box center [164, 580] width 203 height 558
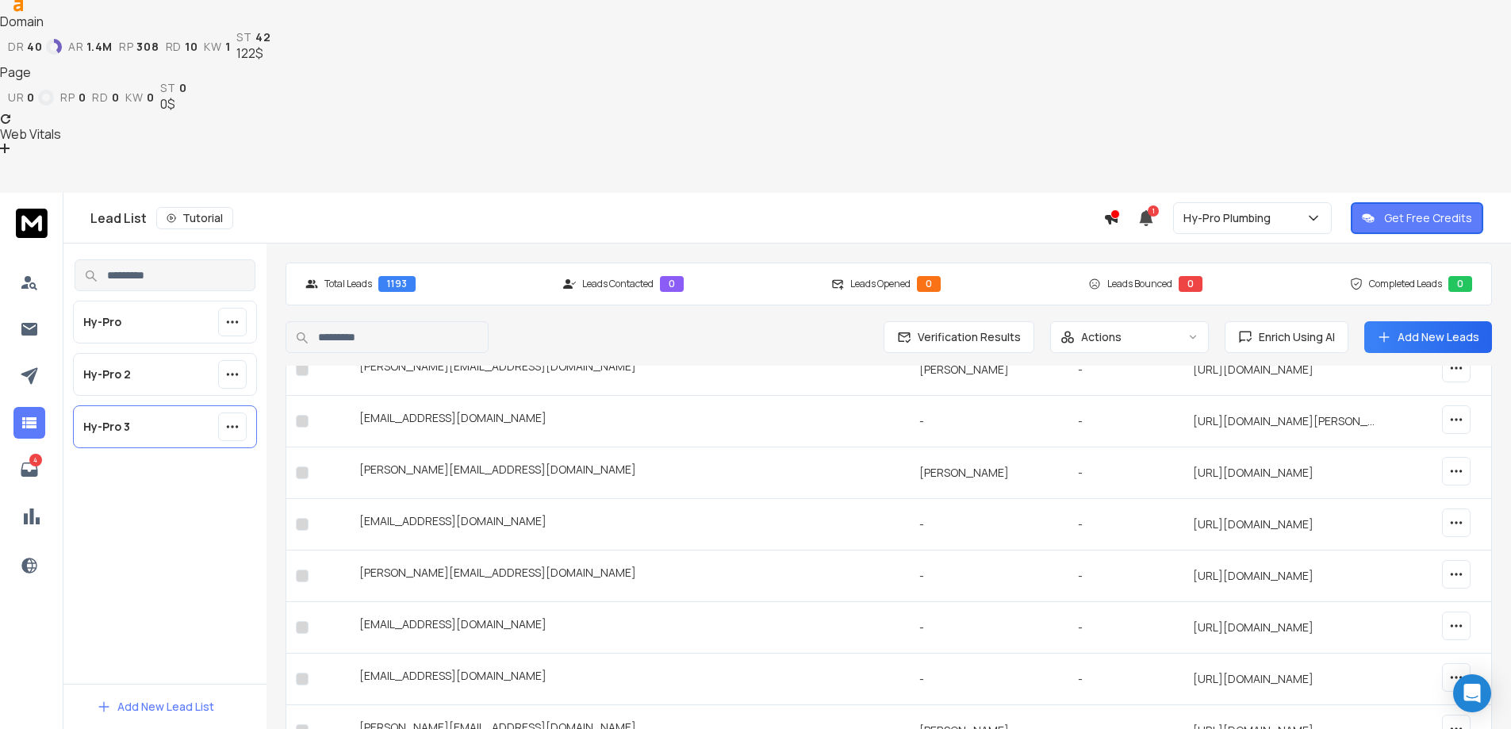
click at [161, 510] on div "Hy-Pro Hy-Pro 2 Hy-Pro 3" at bounding box center [164, 580] width 203 height 558
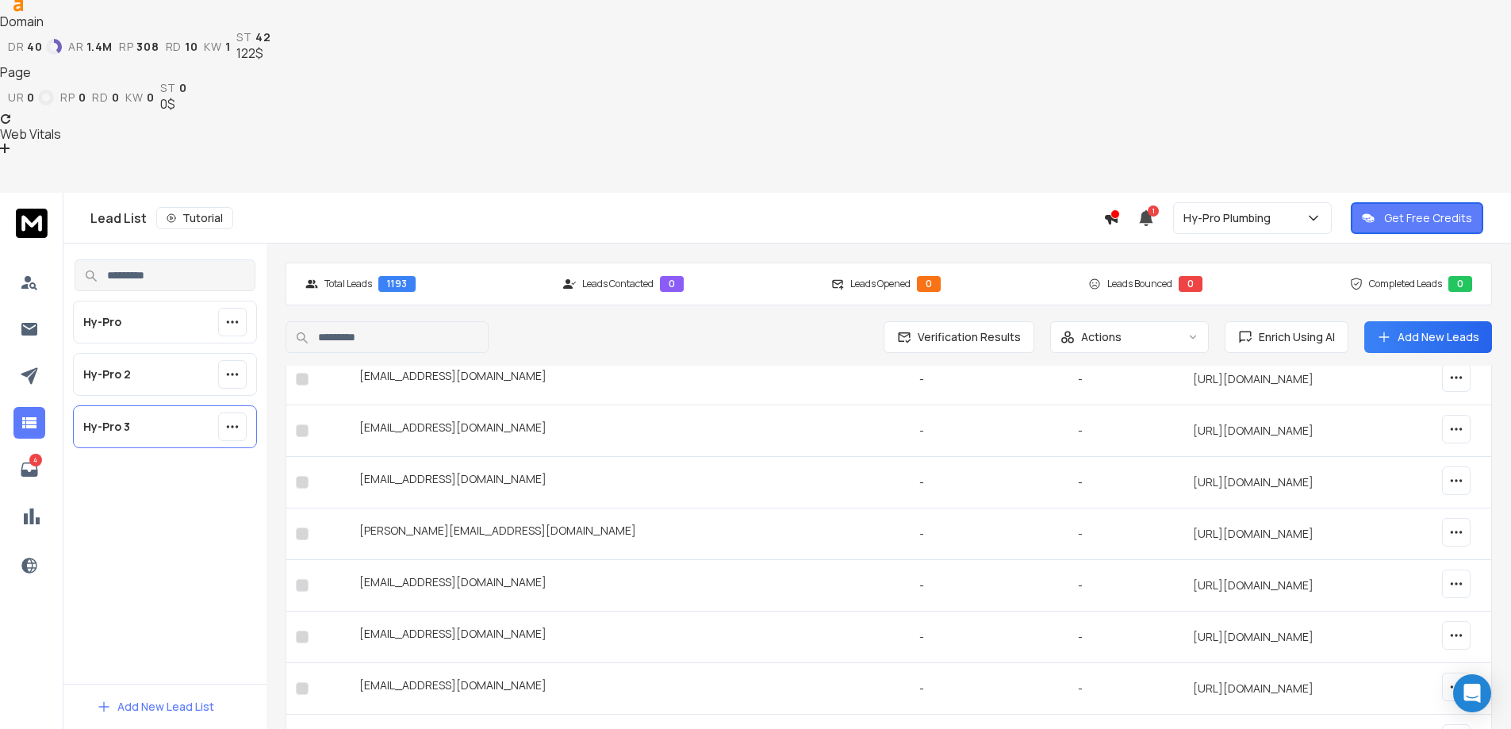
scroll to position [6762, 0]
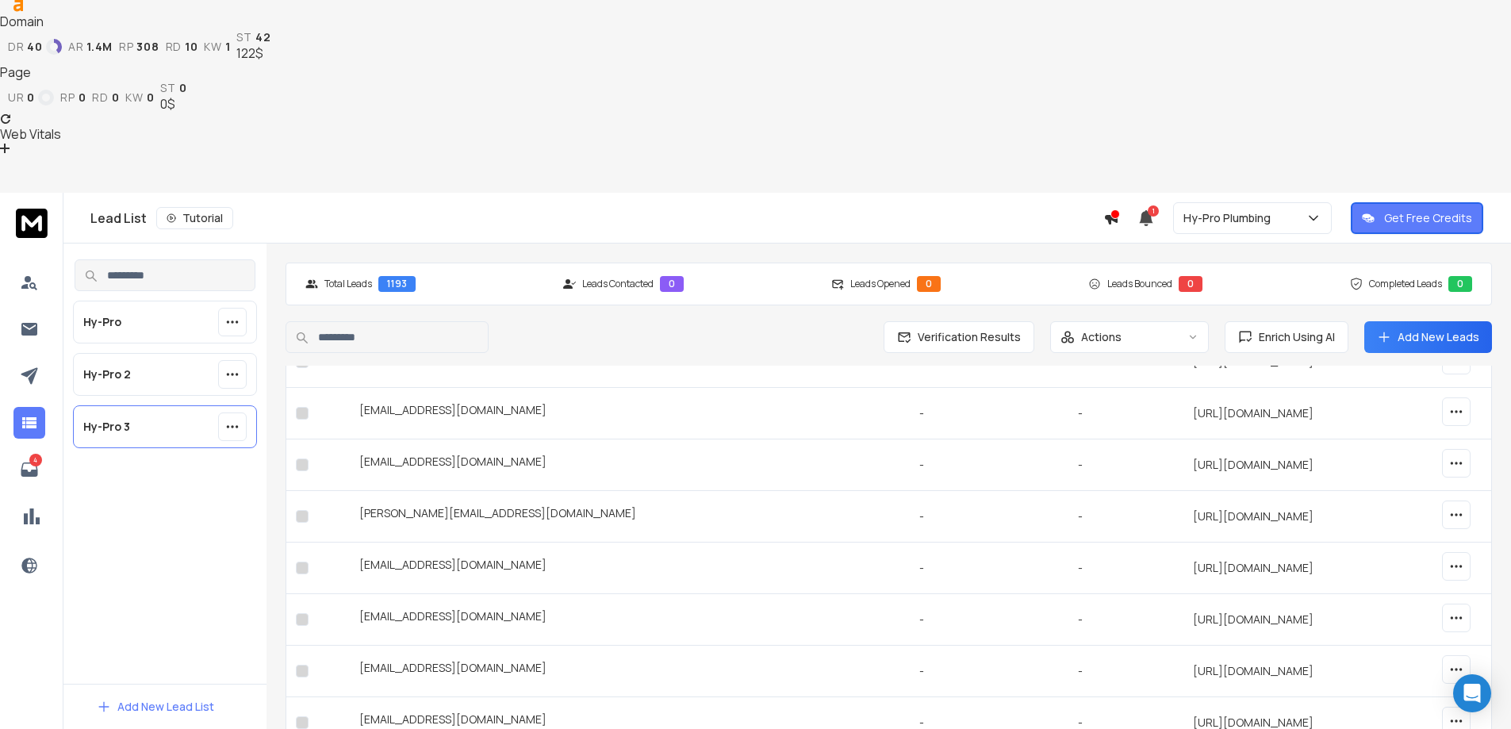
click at [161, 510] on div "Hy-Pro Hy-Pro 2 Hy-Pro 3" at bounding box center [164, 580] width 203 height 558
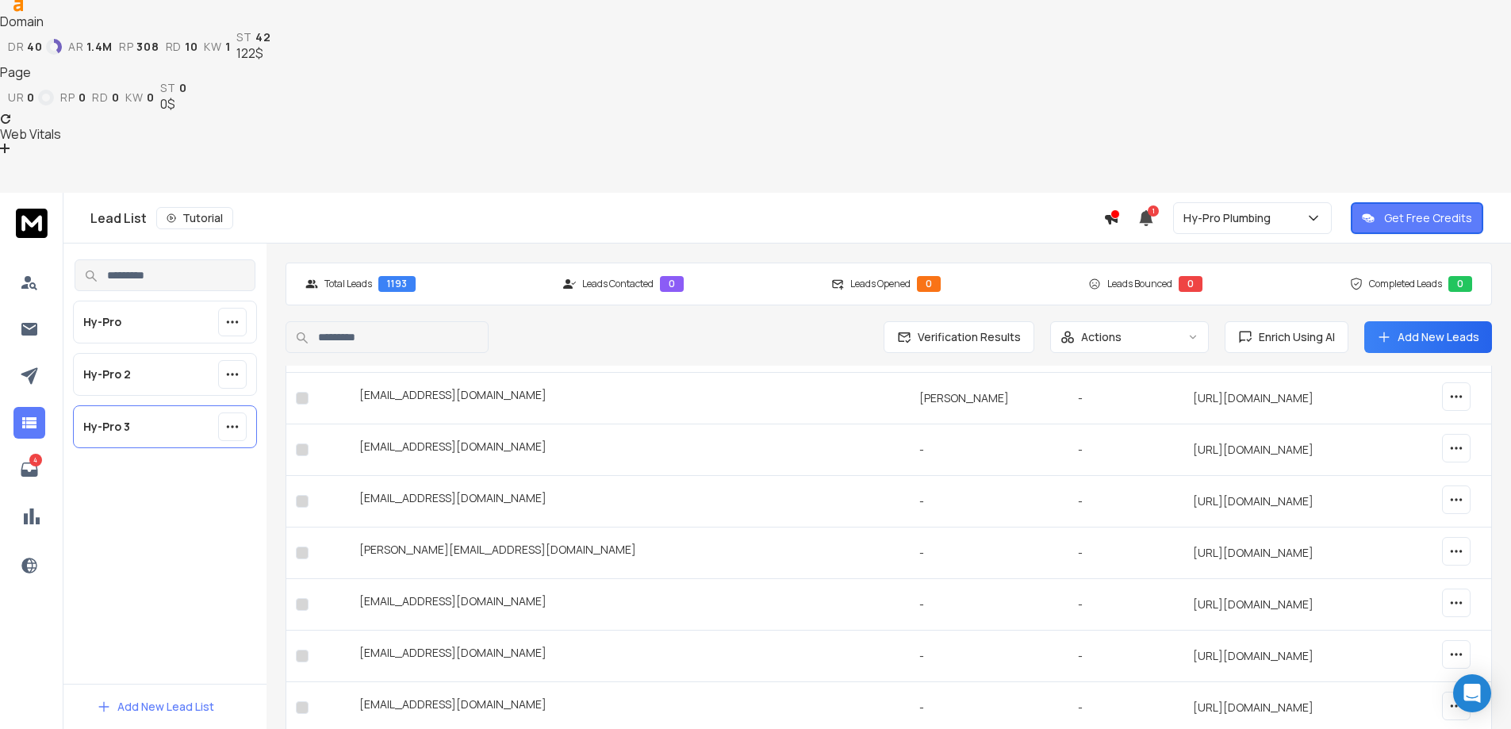
scroll to position [5566, 0]
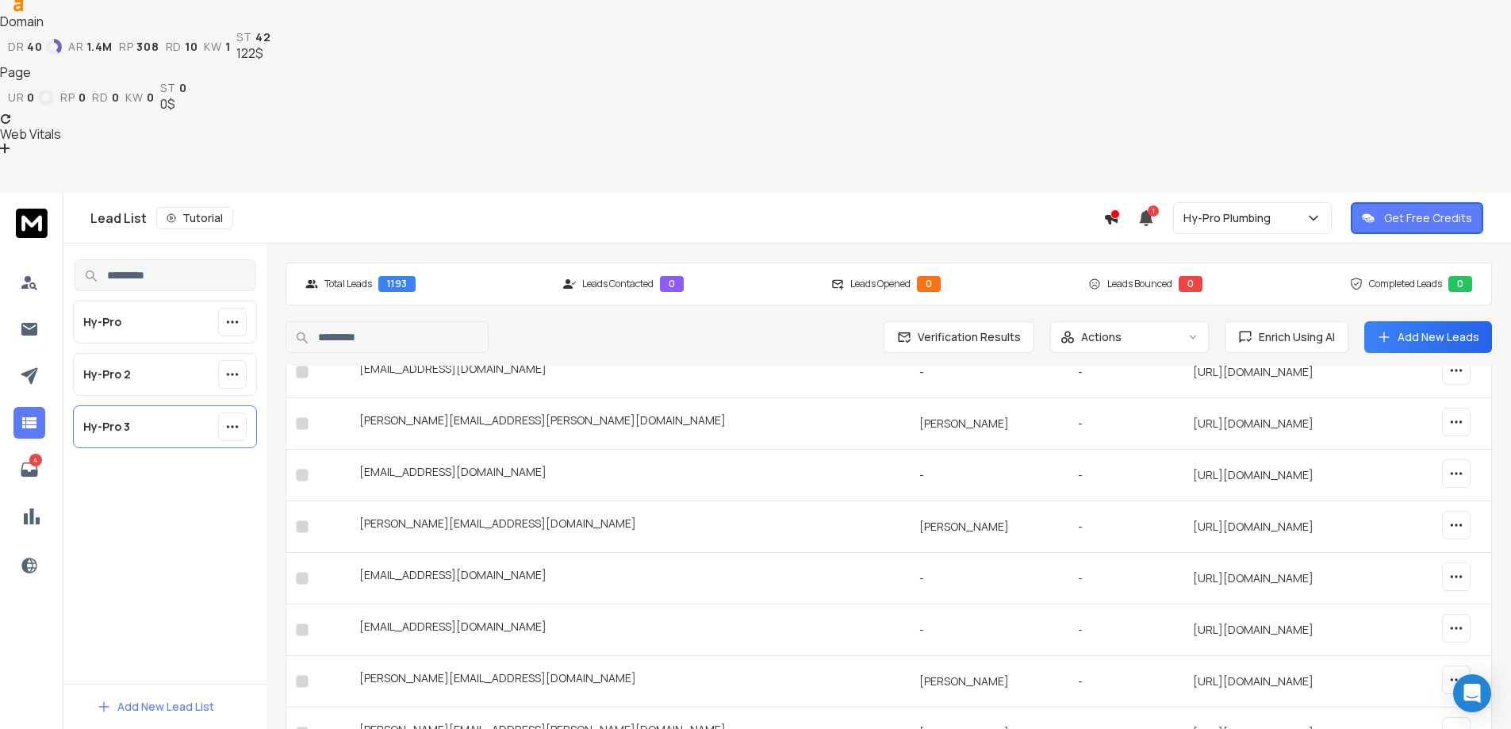
click at [161, 510] on div "Hy-Pro Hy-Pro 2 Hy-Pro 3" at bounding box center [164, 580] width 203 height 558
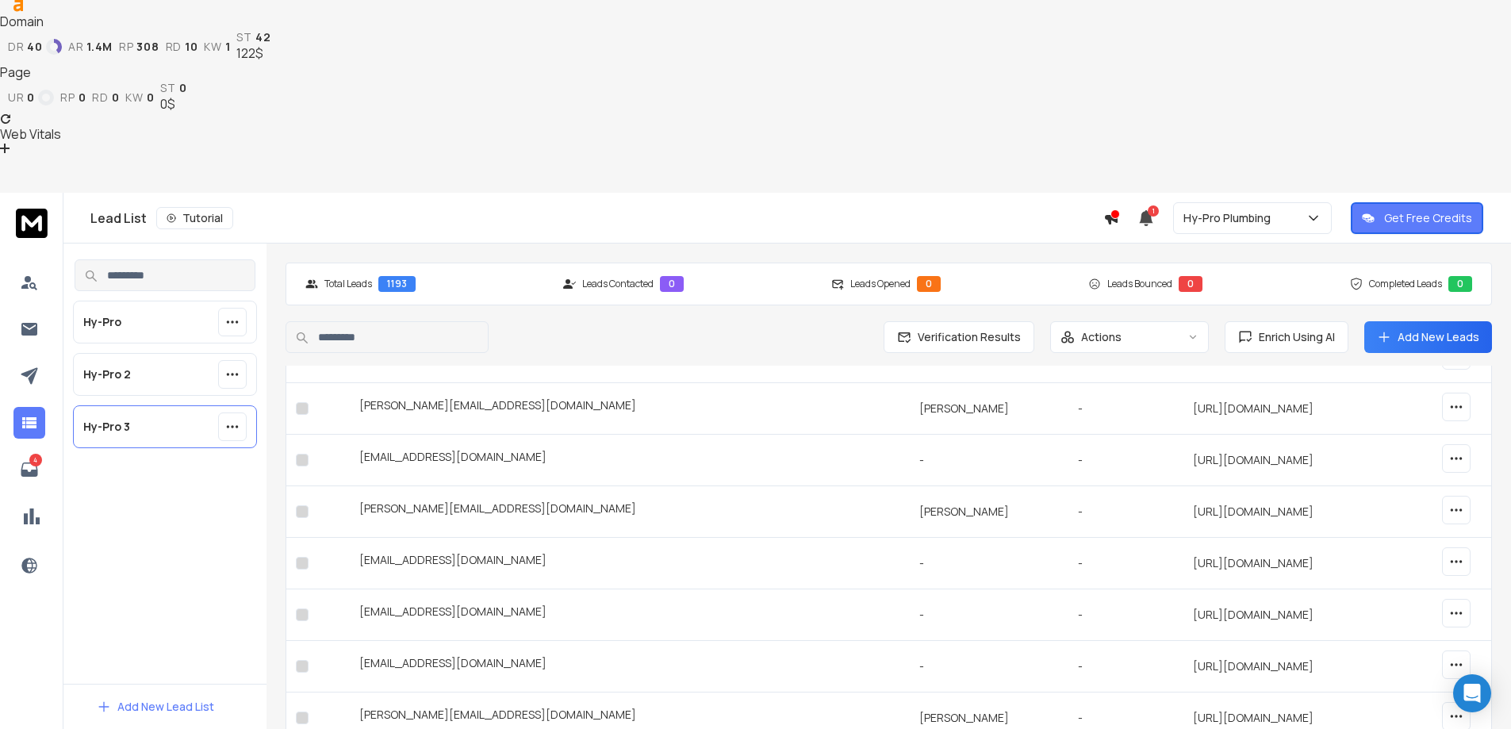
click at [161, 510] on div "Hy-Pro Hy-Pro 2 Hy-Pro 3" at bounding box center [164, 580] width 203 height 558
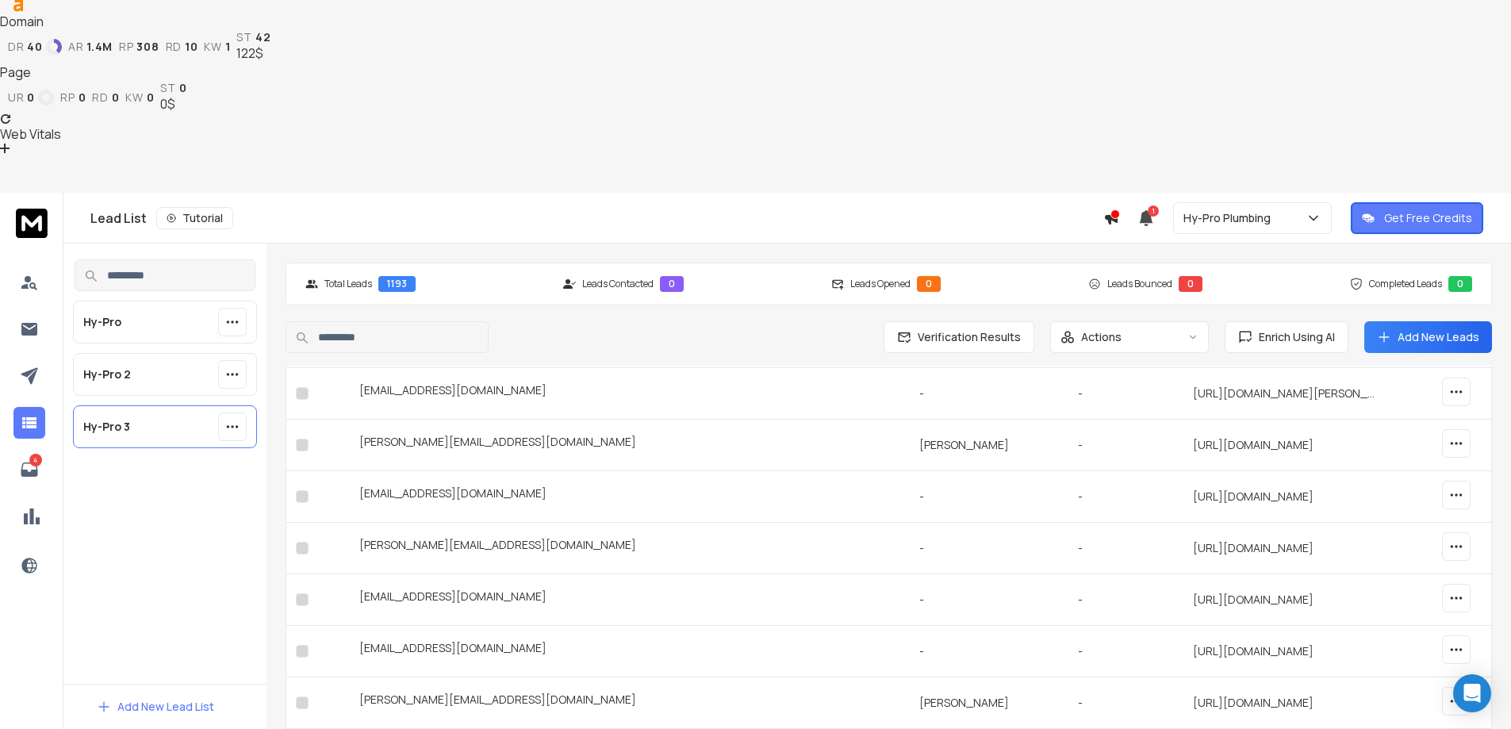
click at [161, 510] on div "Hy-Pro Hy-Pro 2 Hy-Pro 3" at bounding box center [164, 580] width 203 height 558
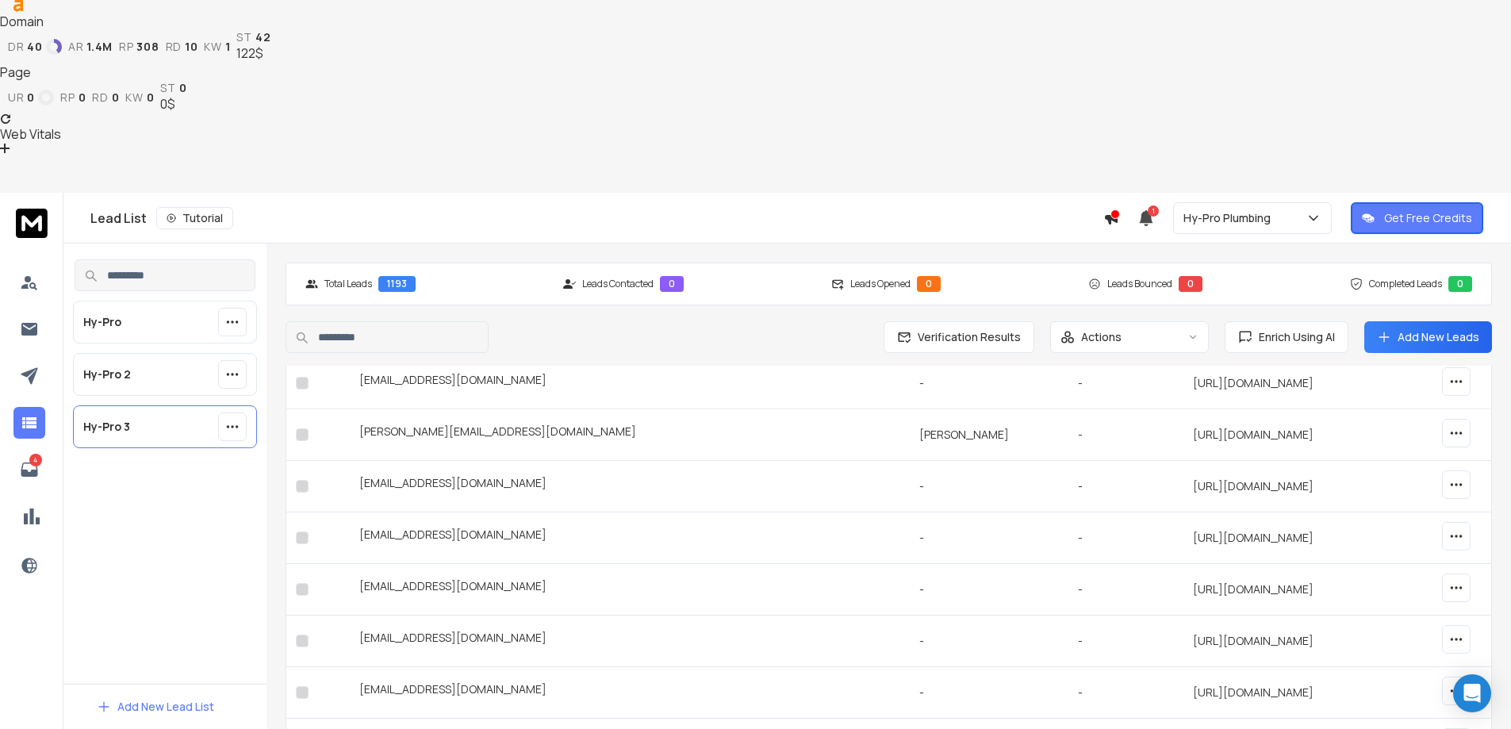
scroll to position [6789, 0]
click at [161, 510] on div "Hy-Pro Hy-Pro 2 Hy-Pro 3" at bounding box center [164, 580] width 203 height 558
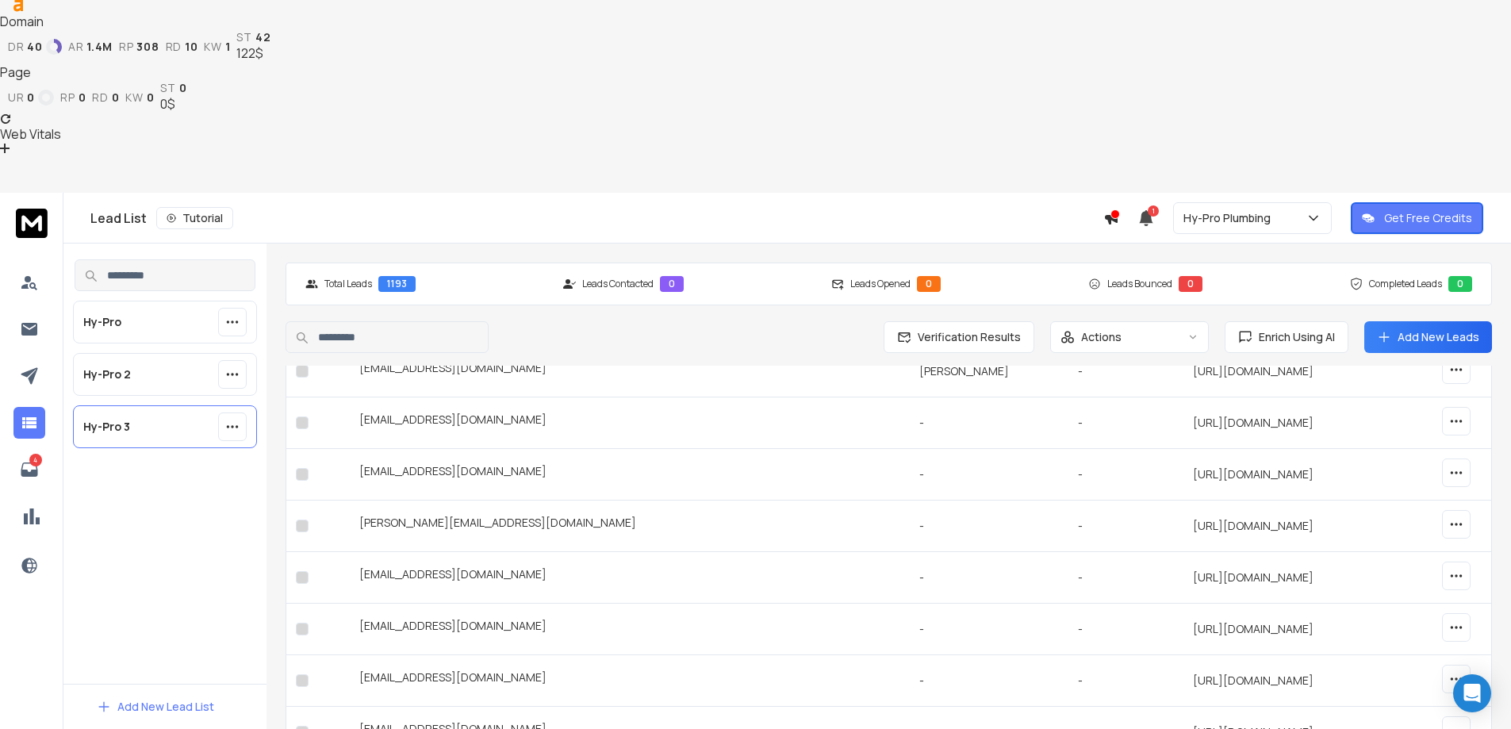
scroll to position [5593, 0]
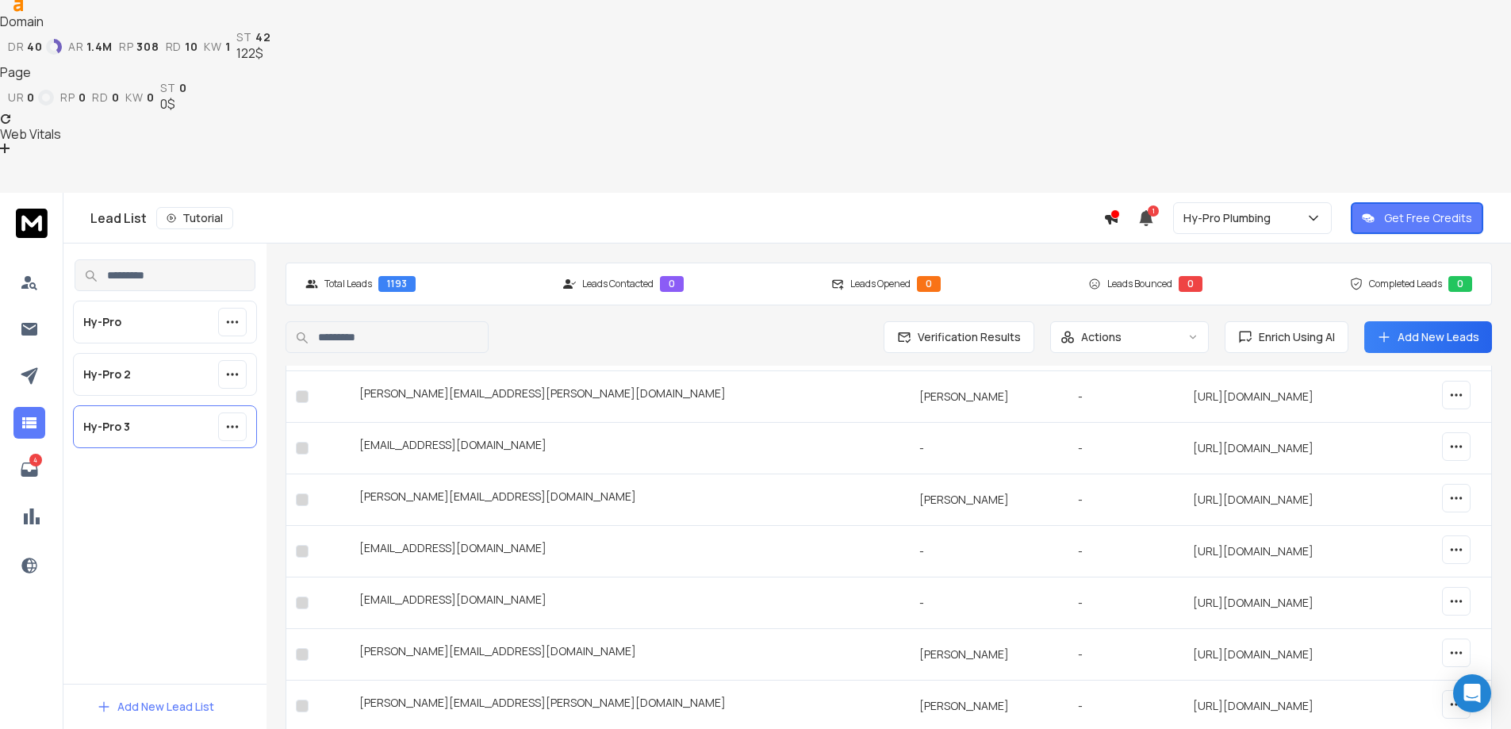
click at [161, 510] on div "Hy-Pro Hy-Pro 2 Hy-Pro 3" at bounding box center [164, 580] width 203 height 558
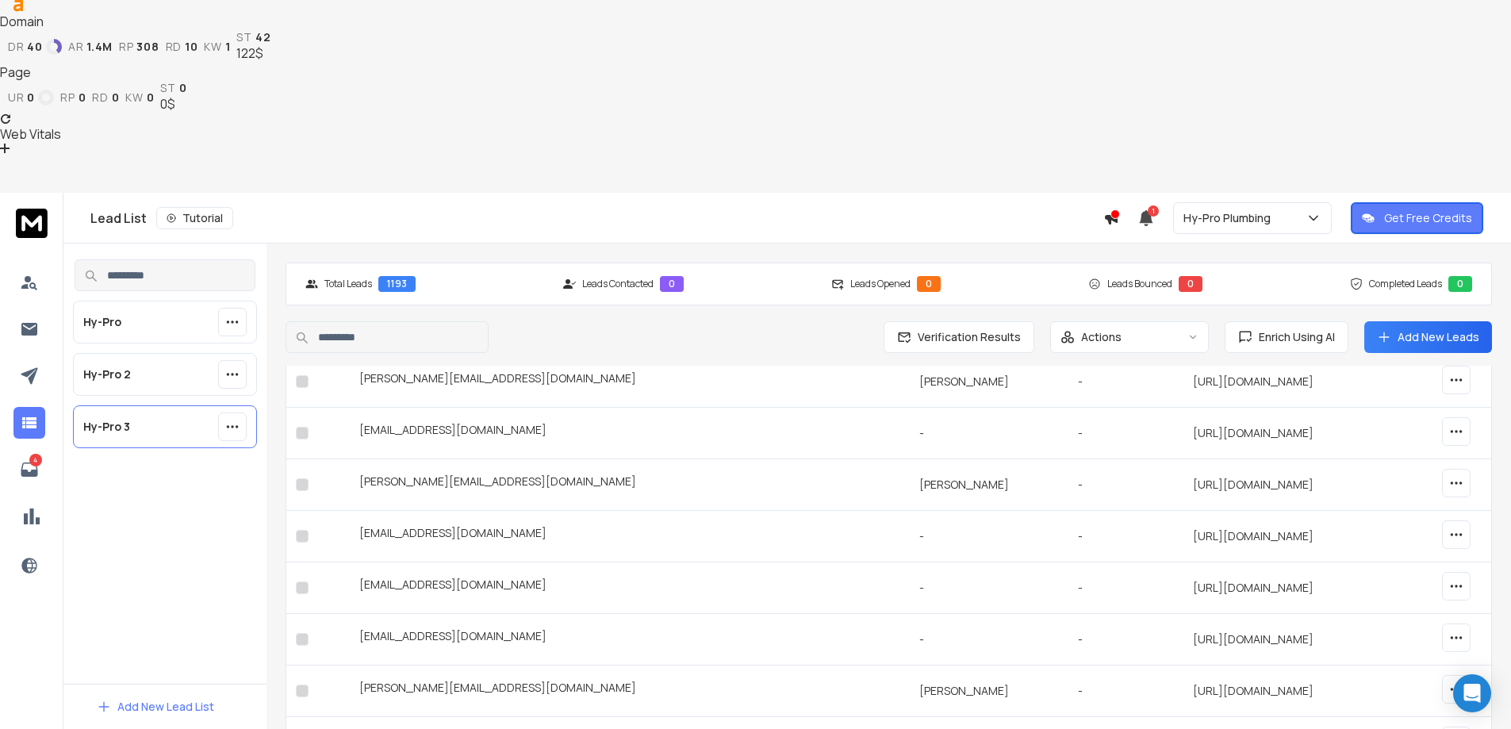
click at [161, 510] on div "Hy-Pro Hy-Pro 2 Hy-Pro 3" at bounding box center [164, 580] width 203 height 558
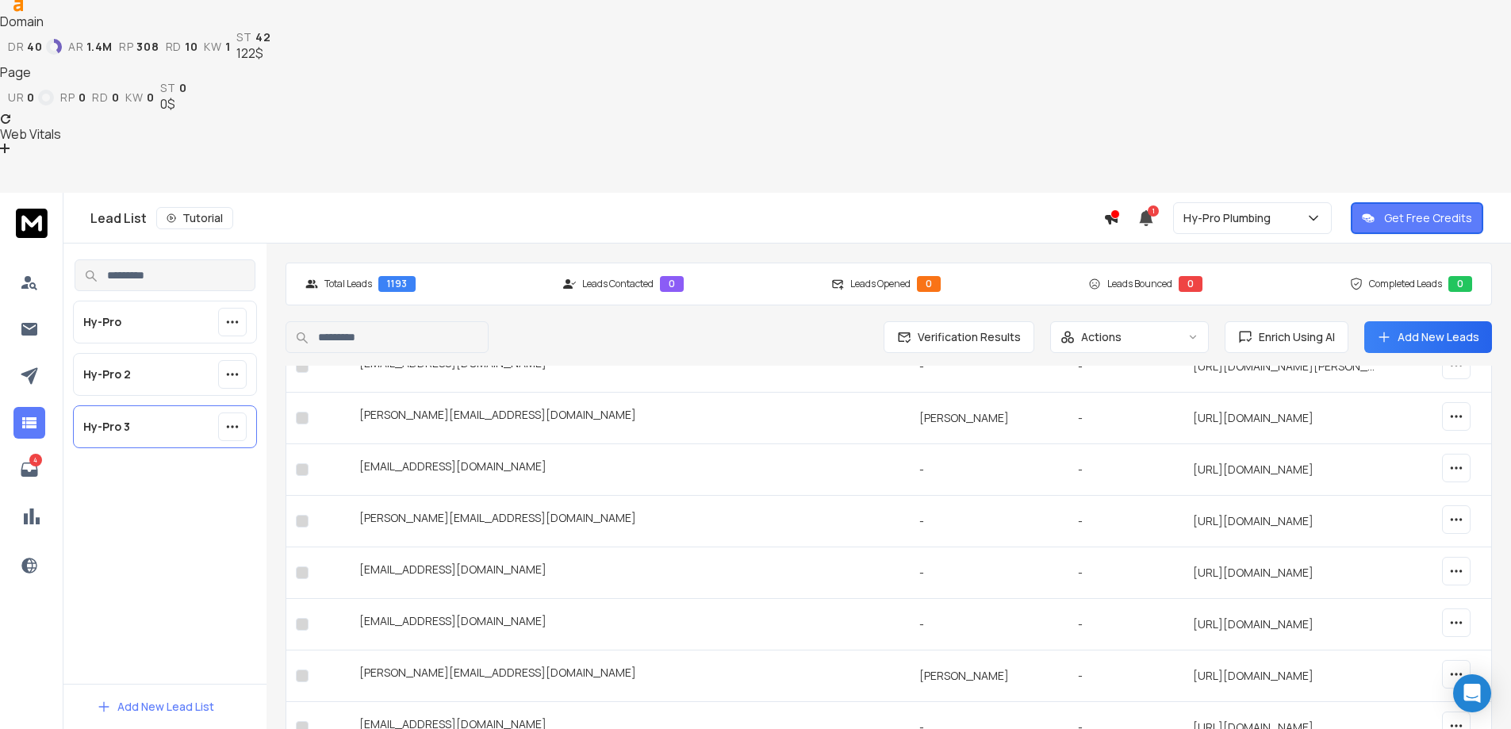
click at [161, 510] on div "Hy-Pro Hy-Pro 2 Hy-Pro 3" at bounding box center [164, 580] width 203 height 558
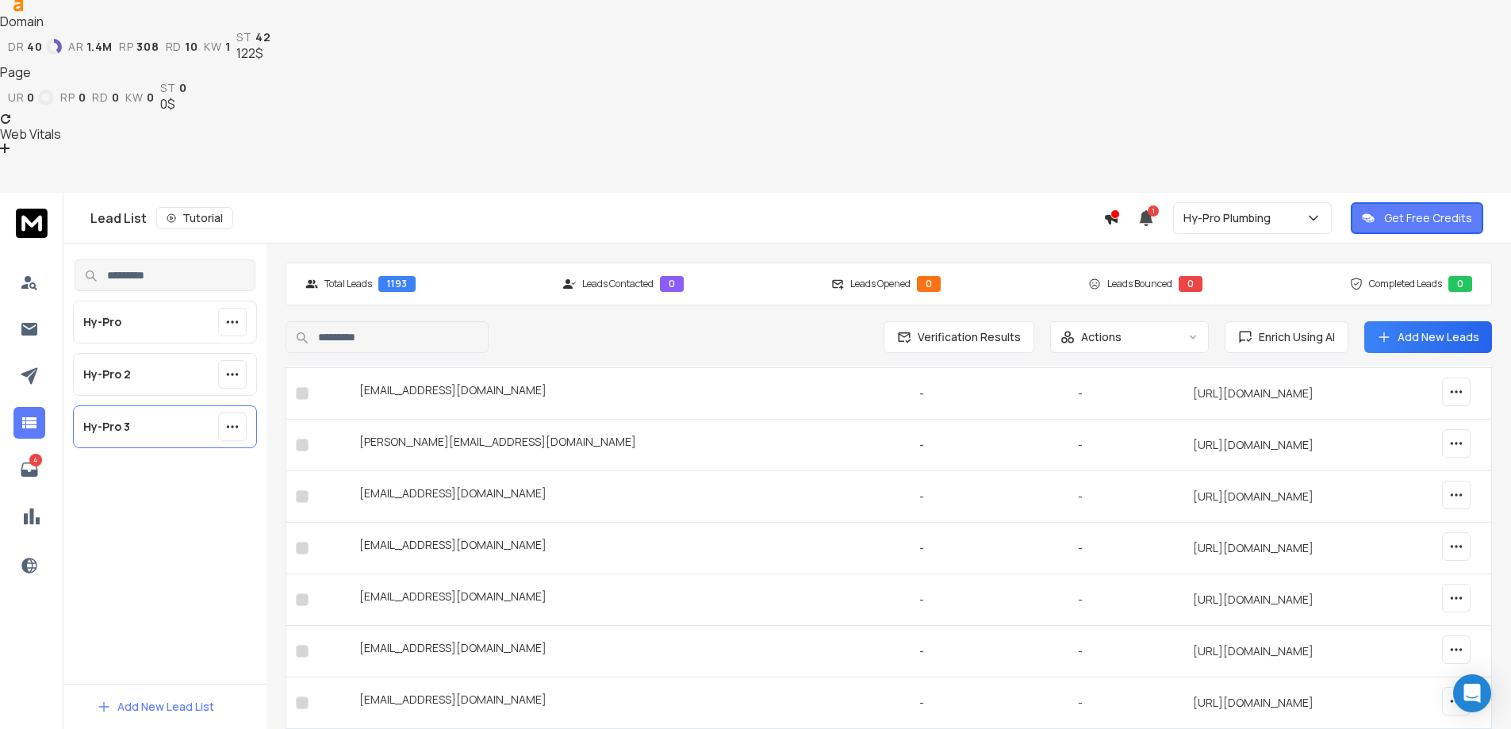
scroll to position [6817, 0]
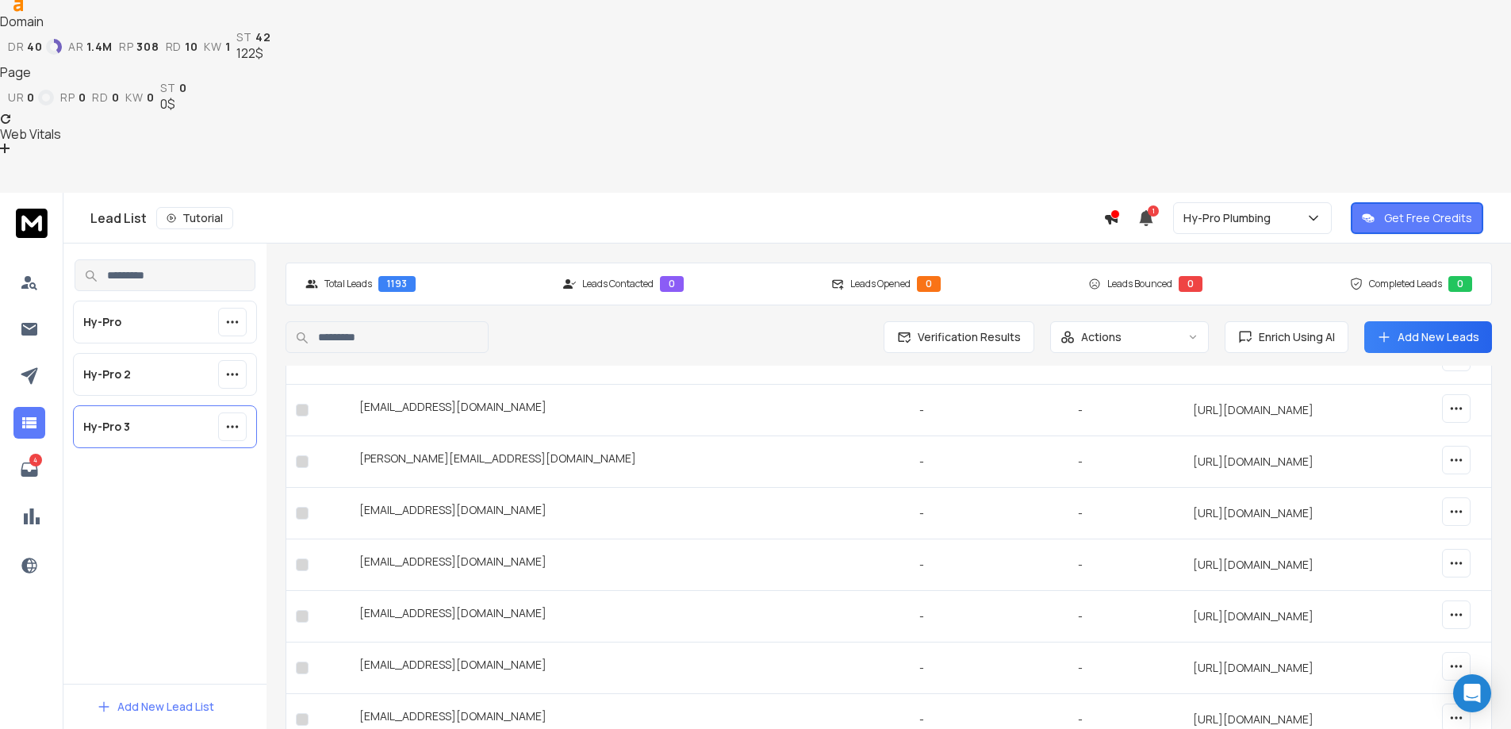
click at [161, 510] on div "Hy-Pro Hy-Pro 2 Hy-Pro 3" at bounding box center [164, 580] width 203 height 558
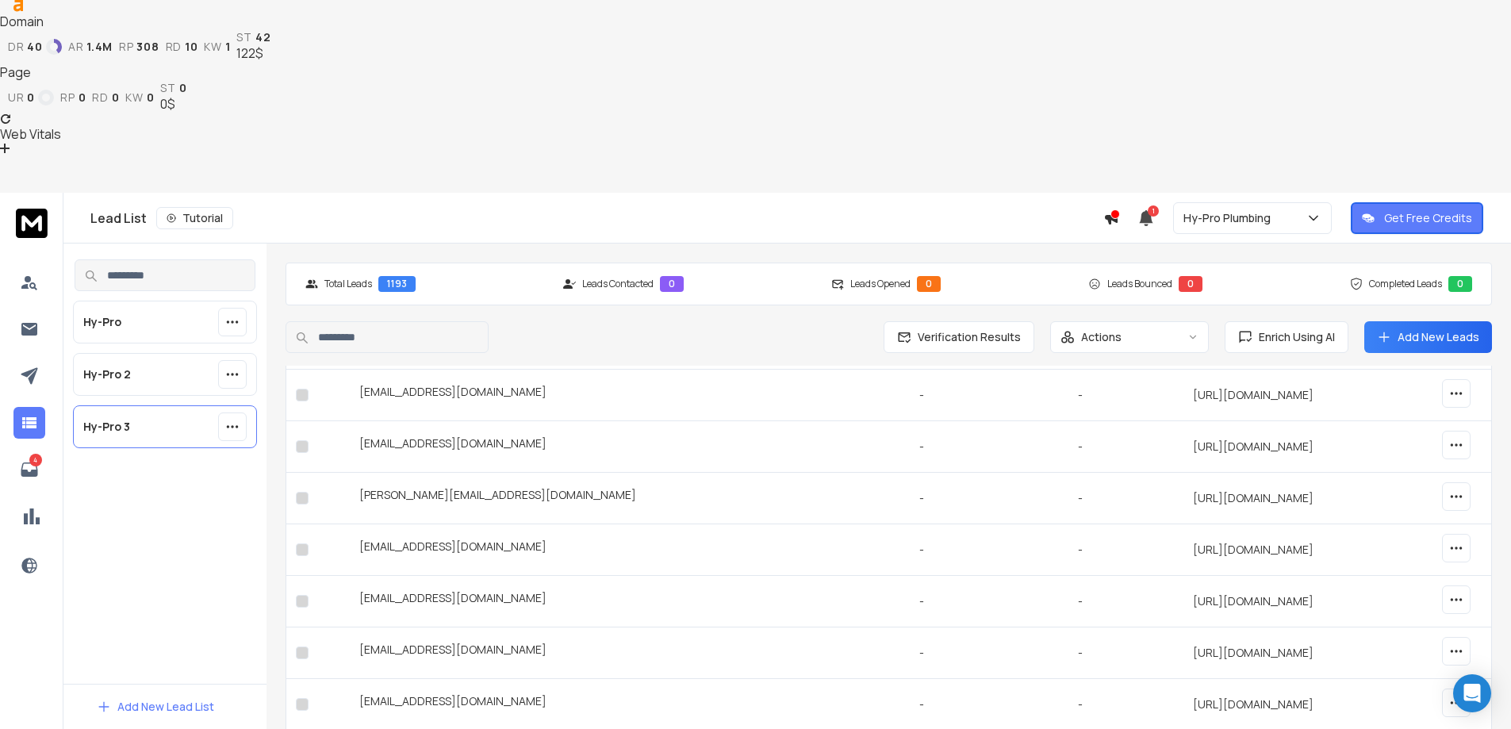
scroll to position [5619, 0]
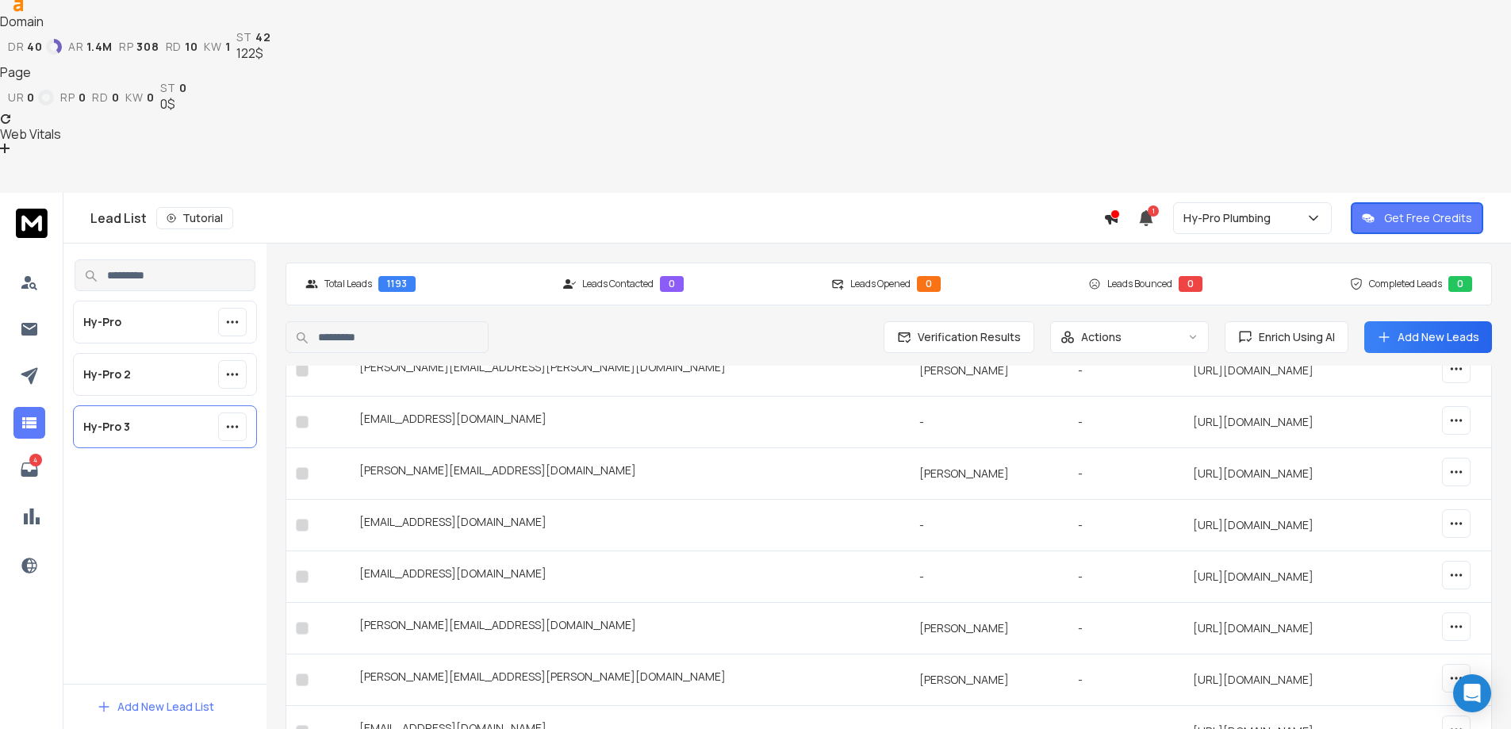
click at [161, 510] on div "Hy-Pro Hy-Pro 2 Hy-Pro 3" at bounding box center [164, 580] width 203 height 558
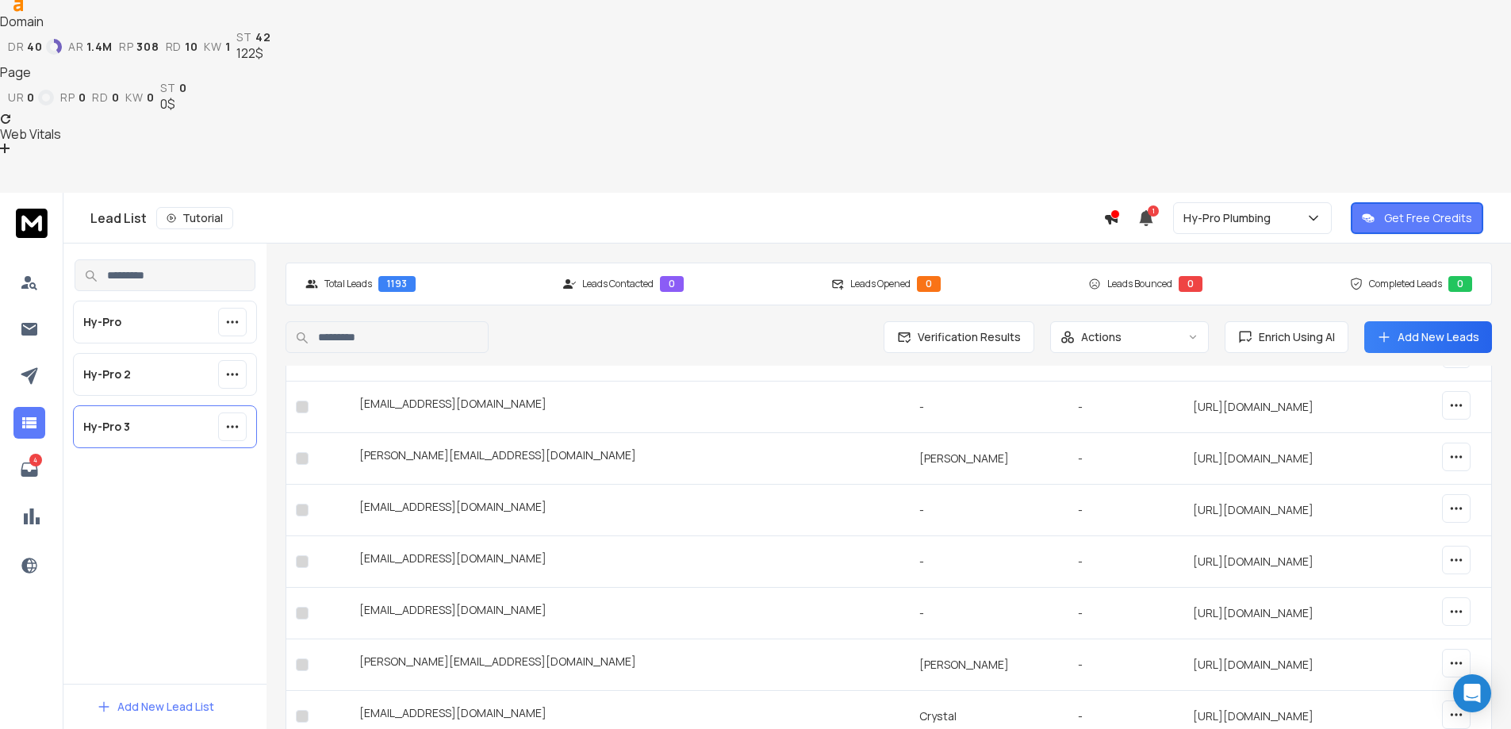
click at [161, 510] on div "Hy-Pro Hy-Pro 2 Hy-Pro 3" at bounding box center [164, 580] width 203 height 558
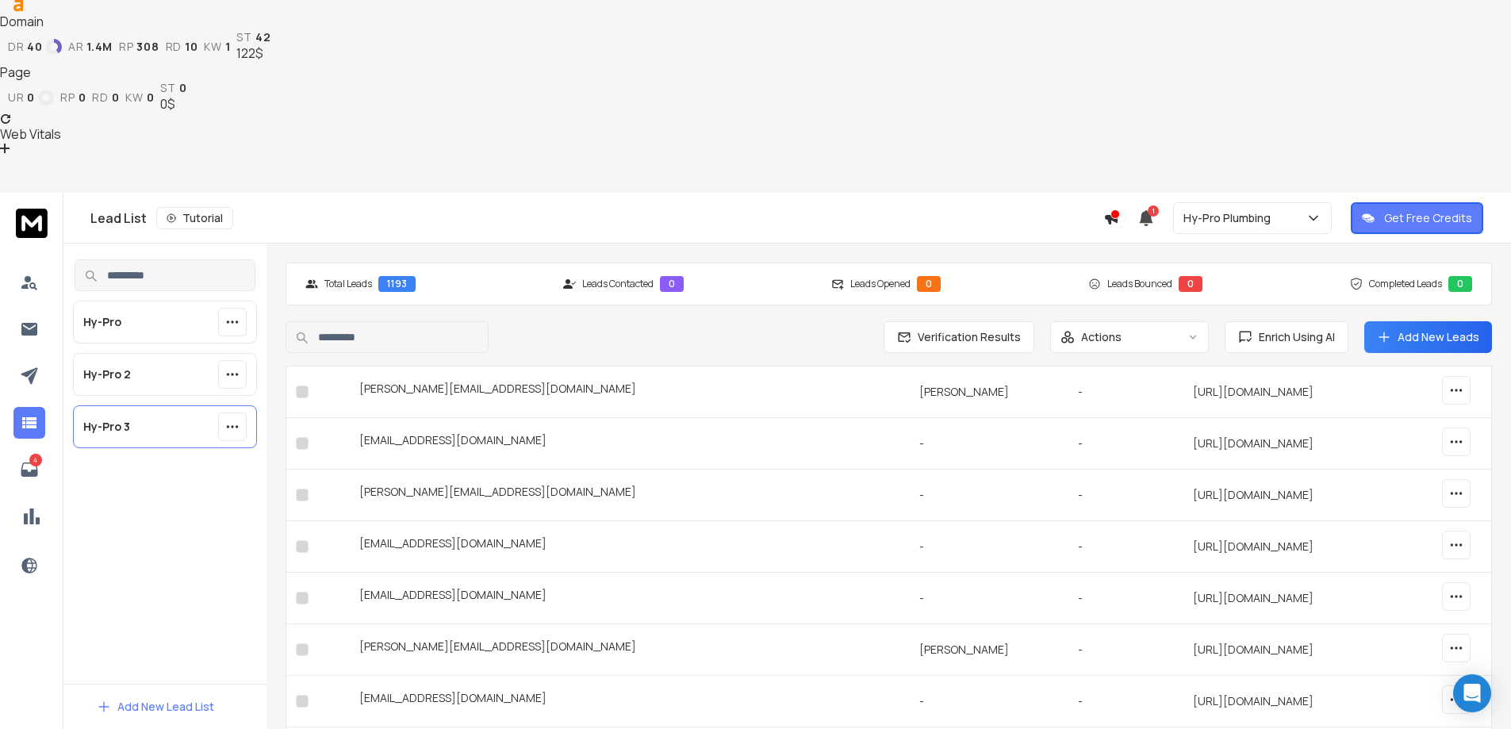
click at [161, 510] on div "Hy-Pro Hy-Pro 2 Hy-Pro 3" at bounding box center [164, 580] width 203 height 558
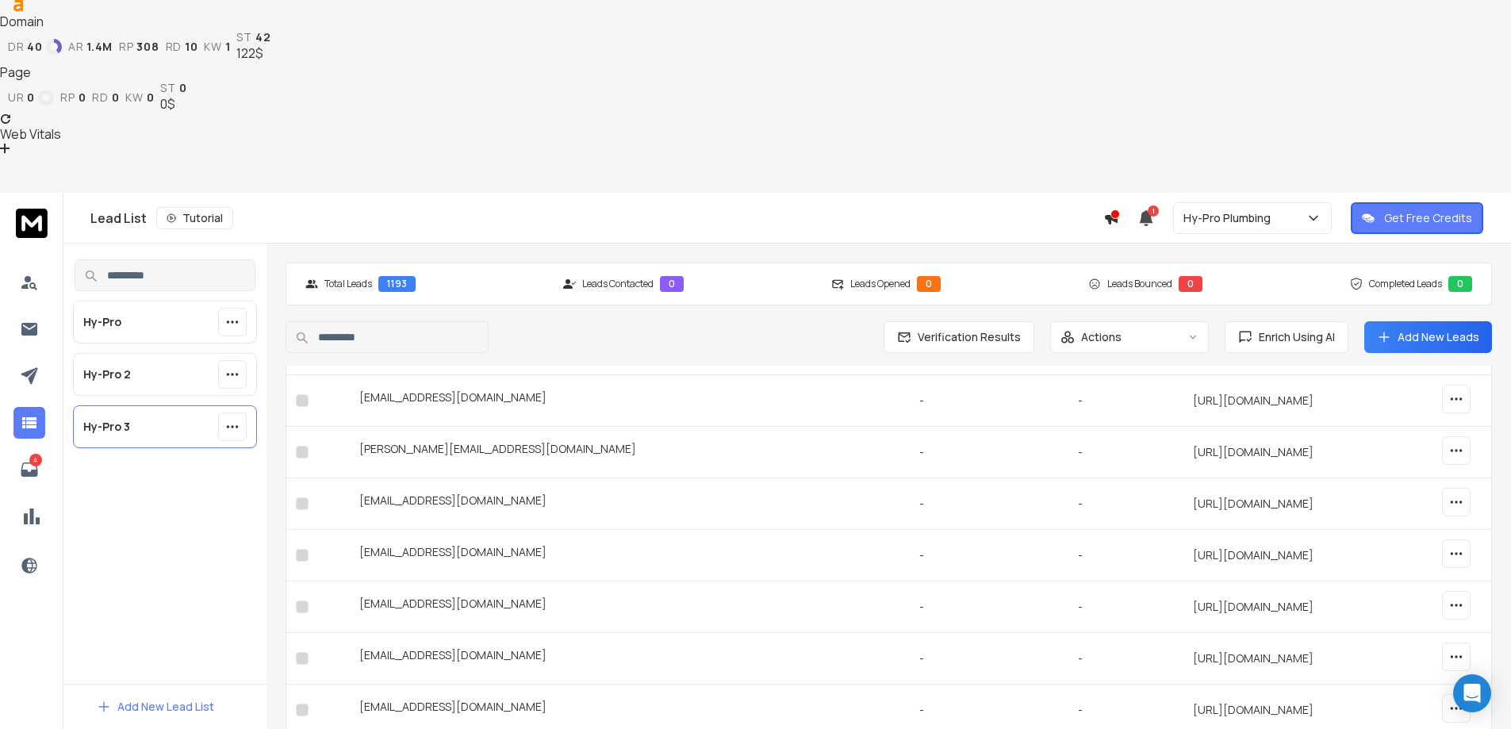
scroll to position [6843, 0]
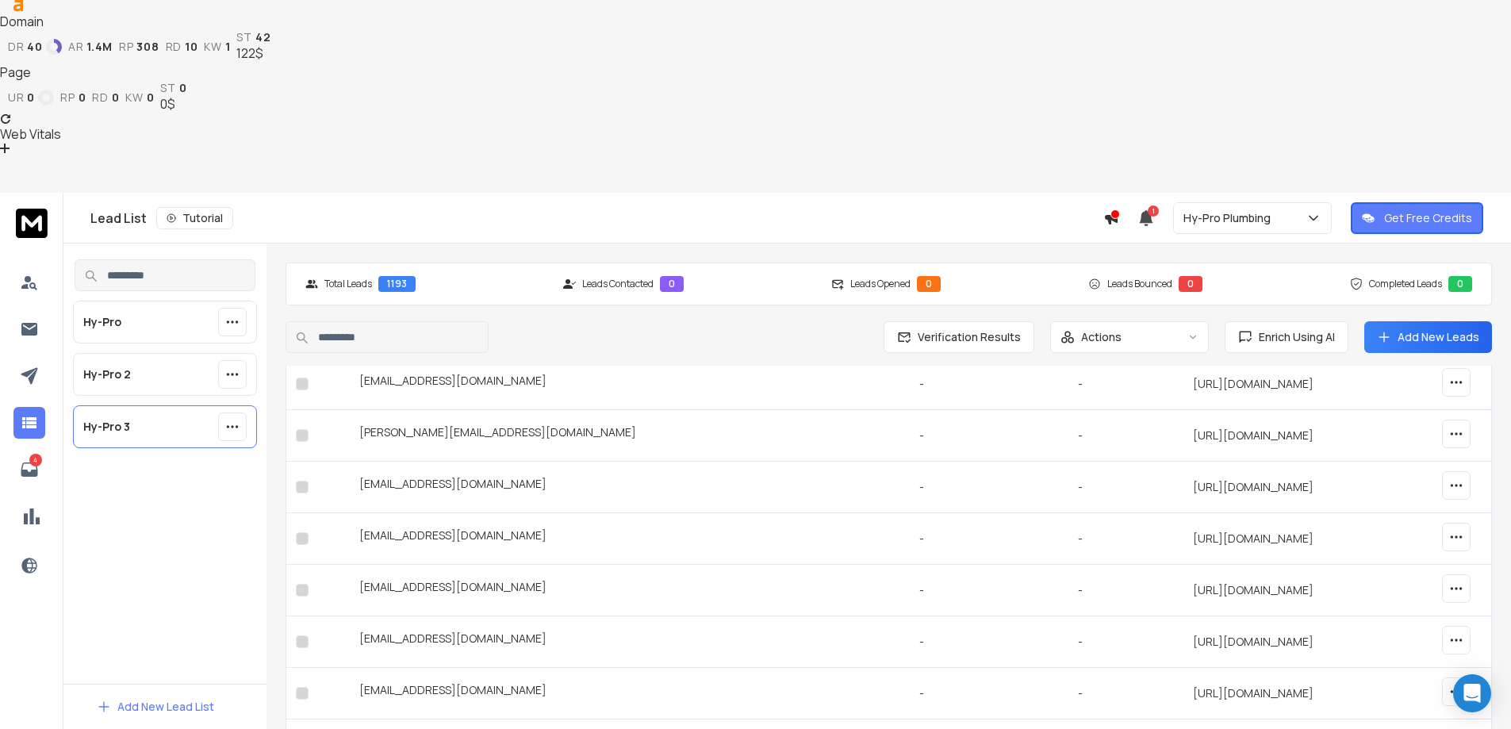
click at [161, 510] on div "Hy-Pro Hy-Pro 2 Hy-Pro 3" at bounding box center [164, 580] width 203 height 558
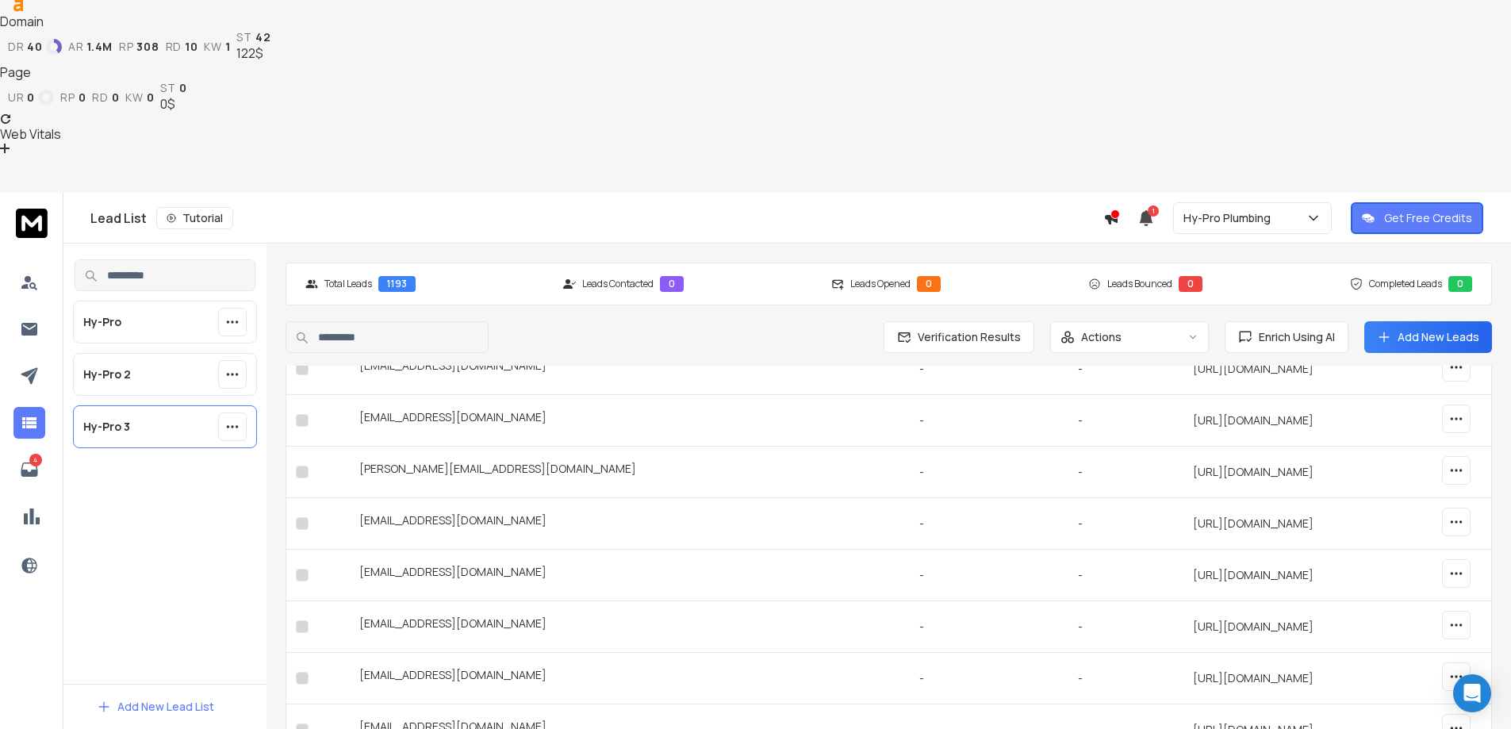
scroll to position [5646, 0]
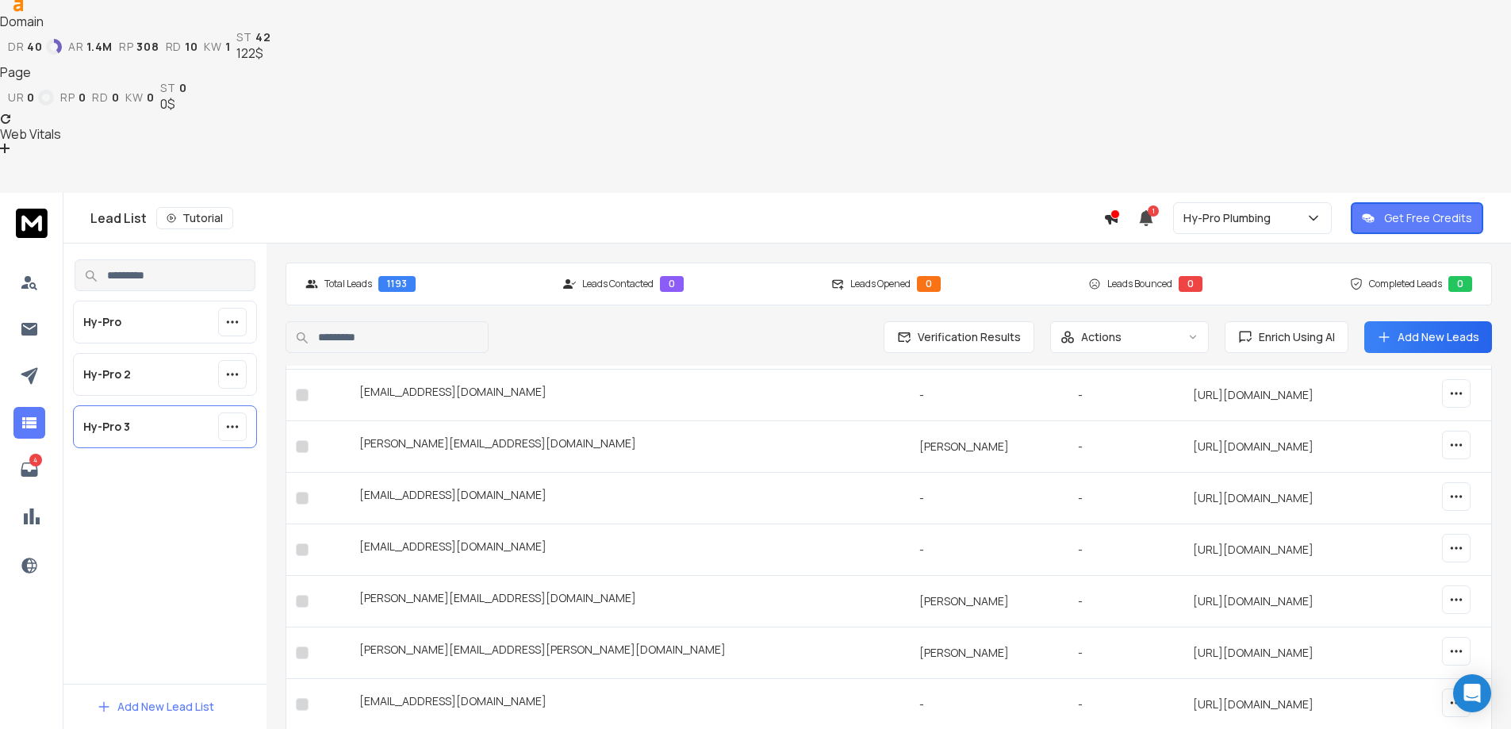
click at [161, 510] on div "Hy-Pro Hy-Pro 2 Hy-Pro 3" at bounding box center [164, 580] width 203 height 558
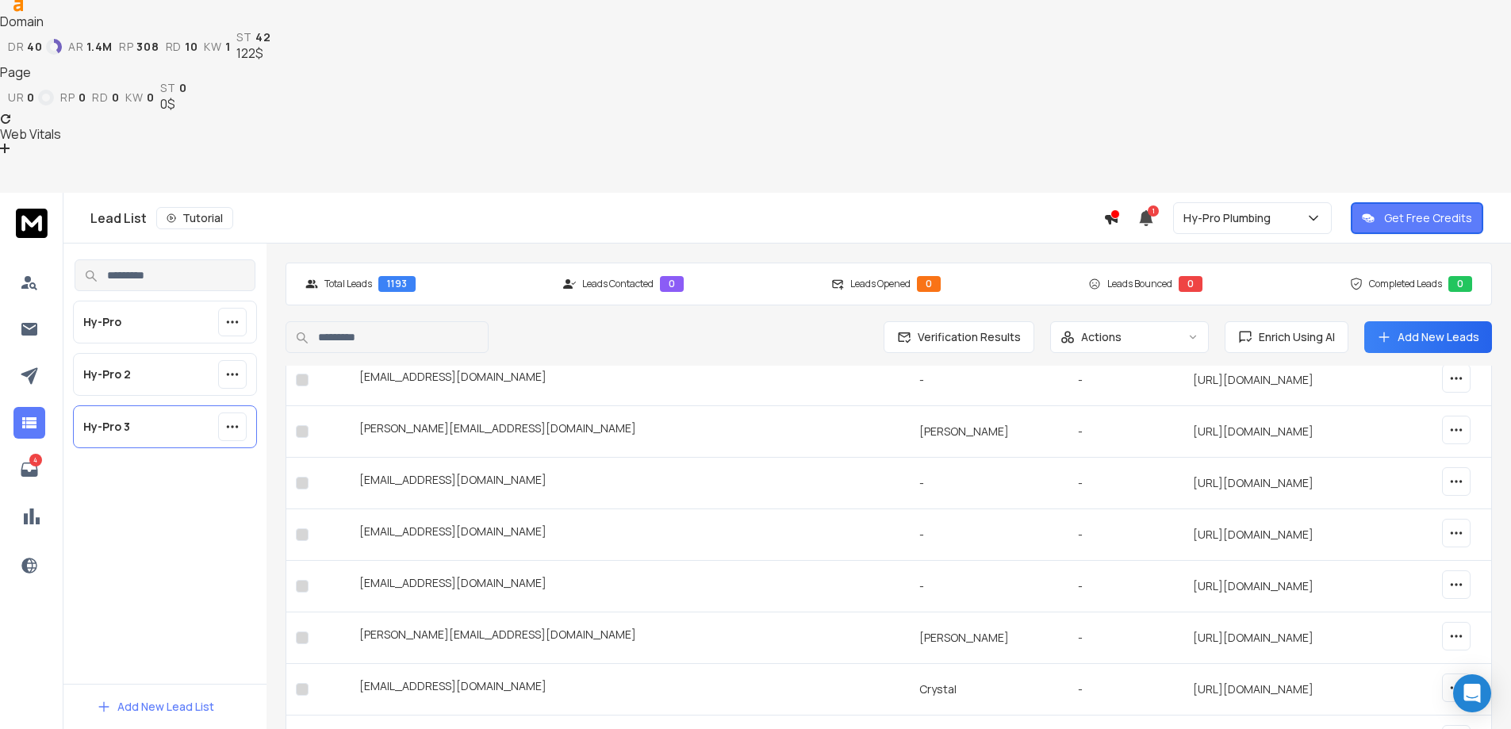
click at [161, 510] on div "Hy-Pro Hy-Pro 2 Hy-Pro 3" at bounding box center [164, 580] width 203 height 558
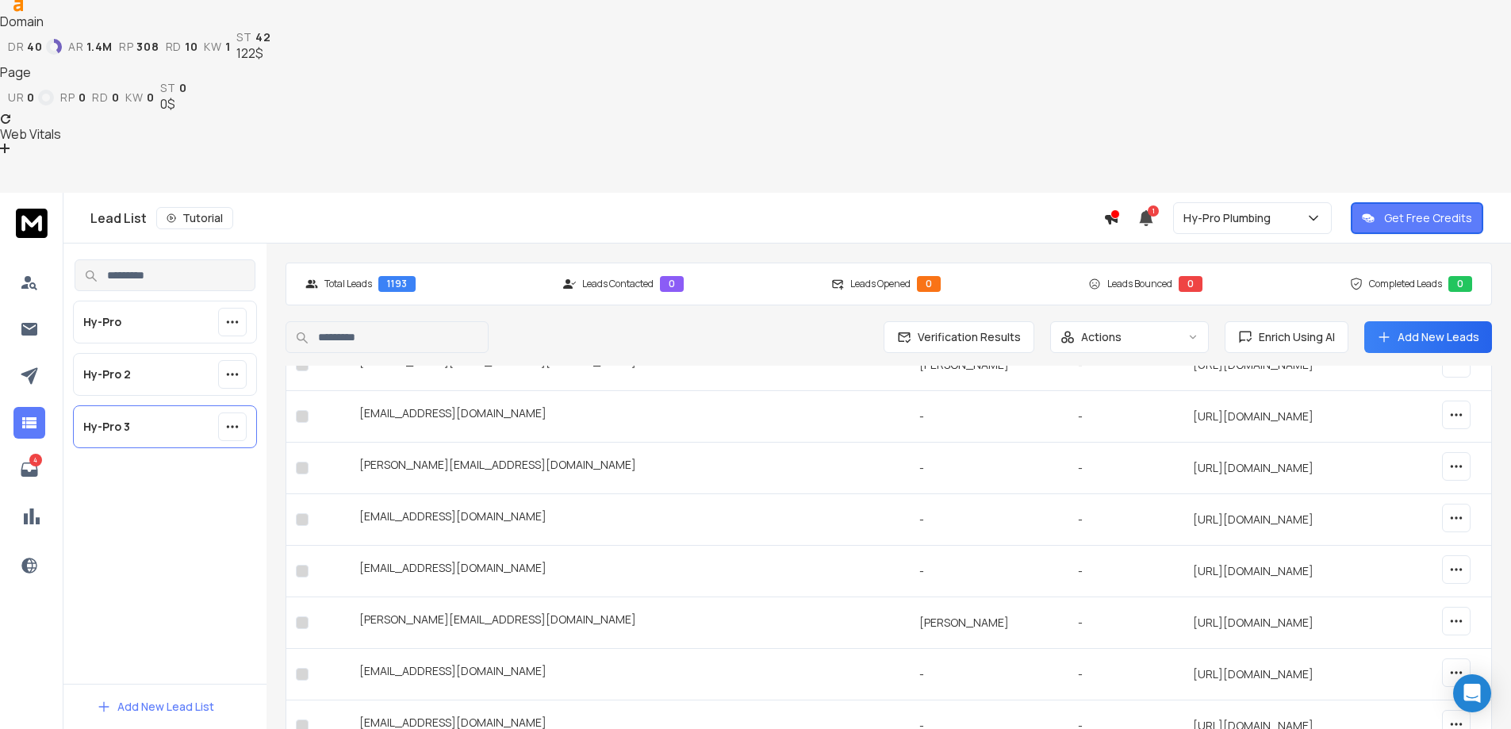
click at [161, 510] on div "Hy-Pro Hy-Pro 2 Hy-Pro 3" at bounding box center [164, 580] width 203 height 558
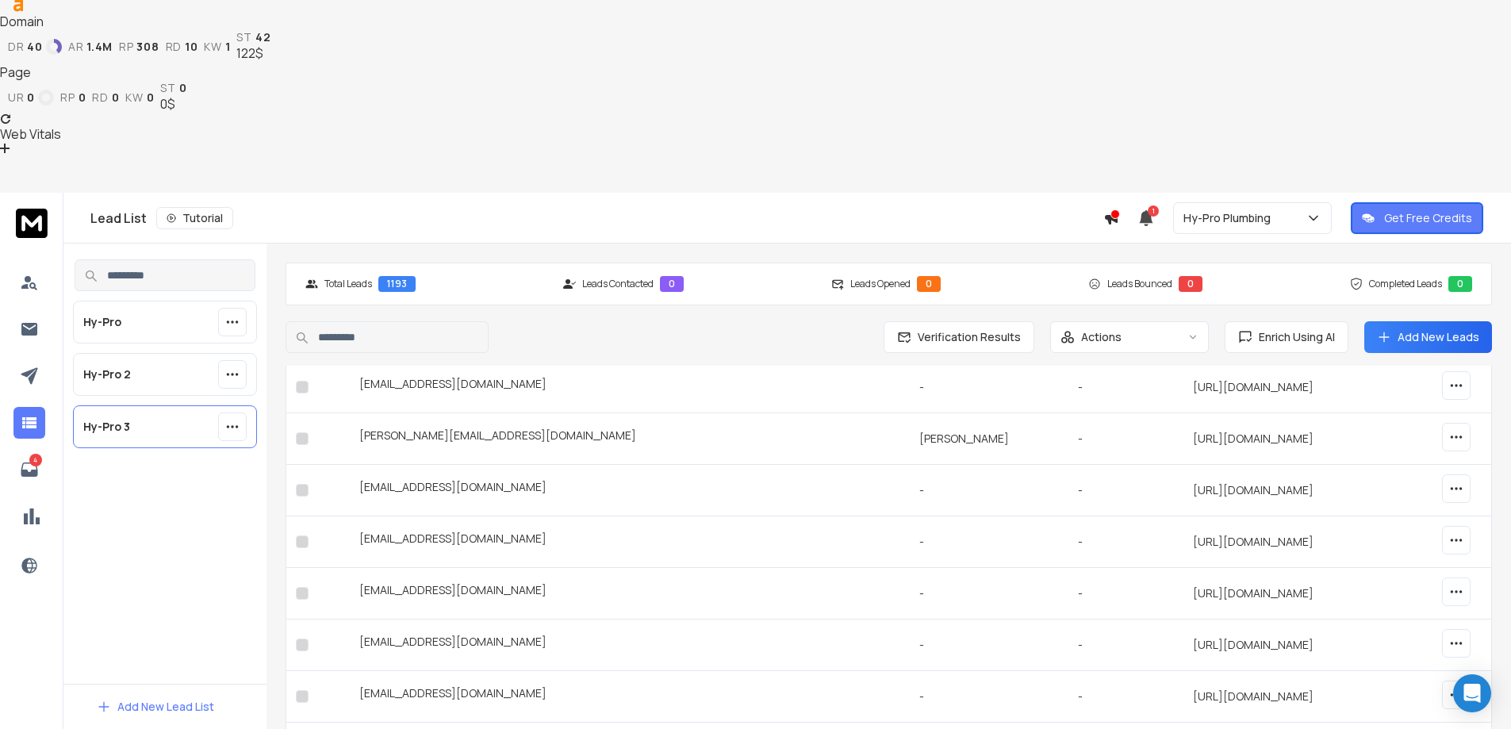
scroll to position [6870, 0]
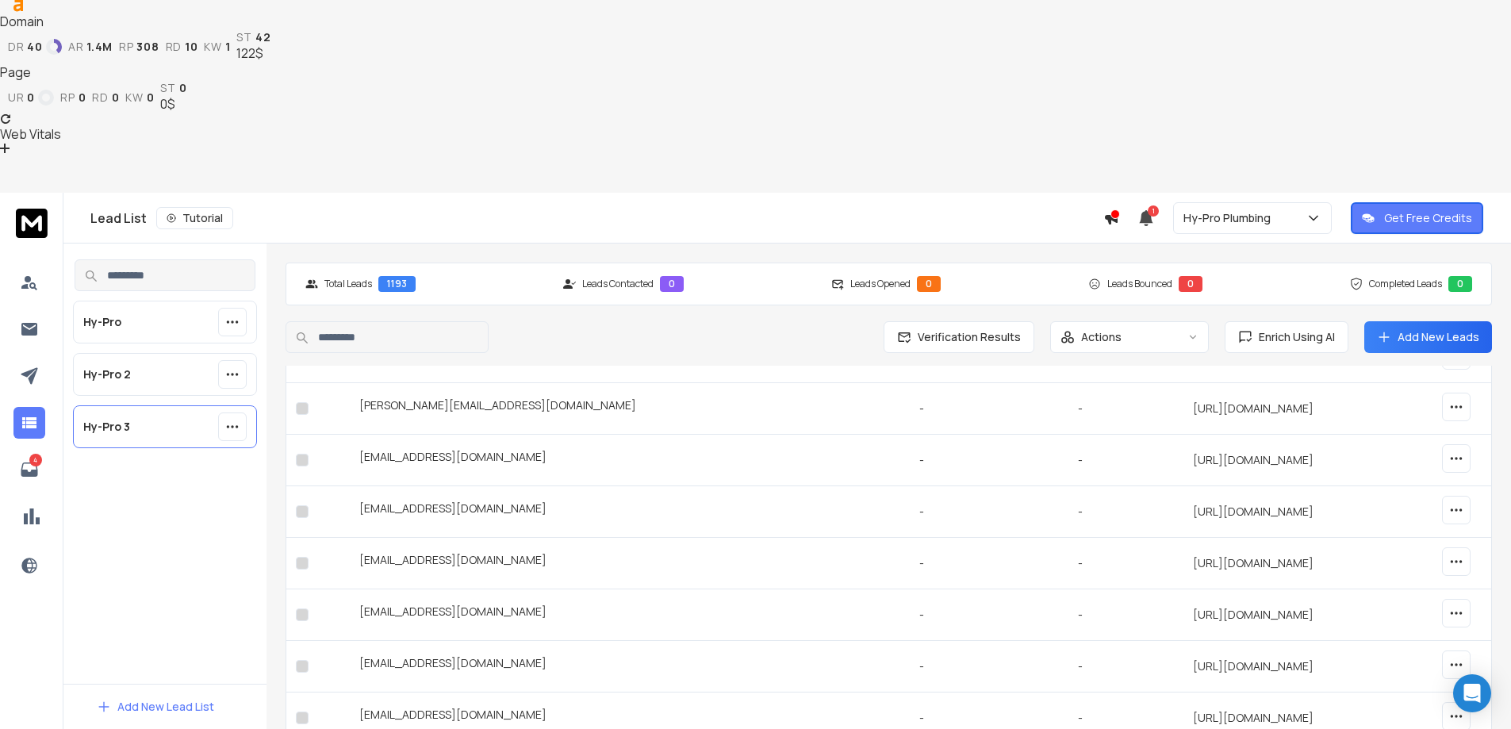
click at [161, 510] on div "Hy-Pro Hy-Pro 2 Hy-Pro 3" at bounding box center [164, 580] width 203 height 558
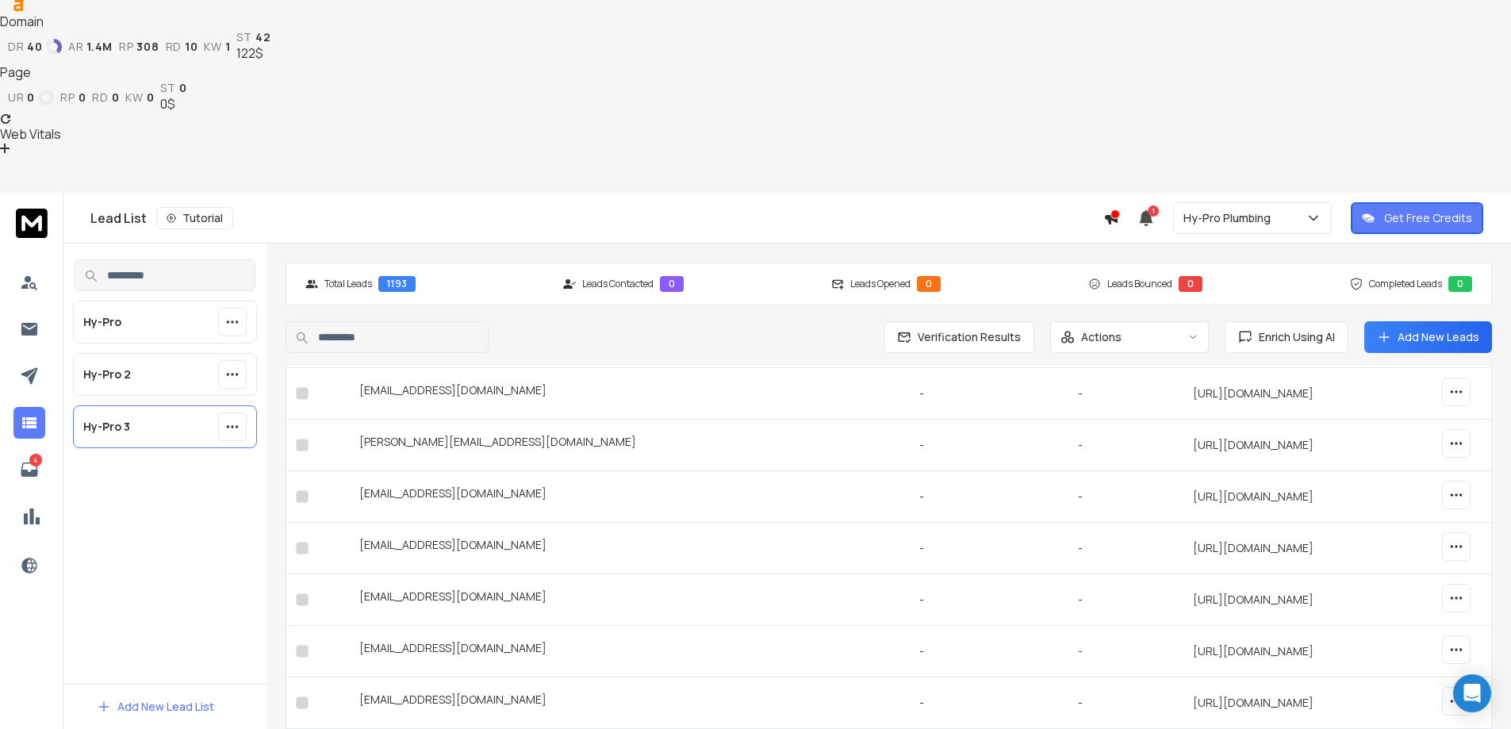
scroll to position [5672, 0]
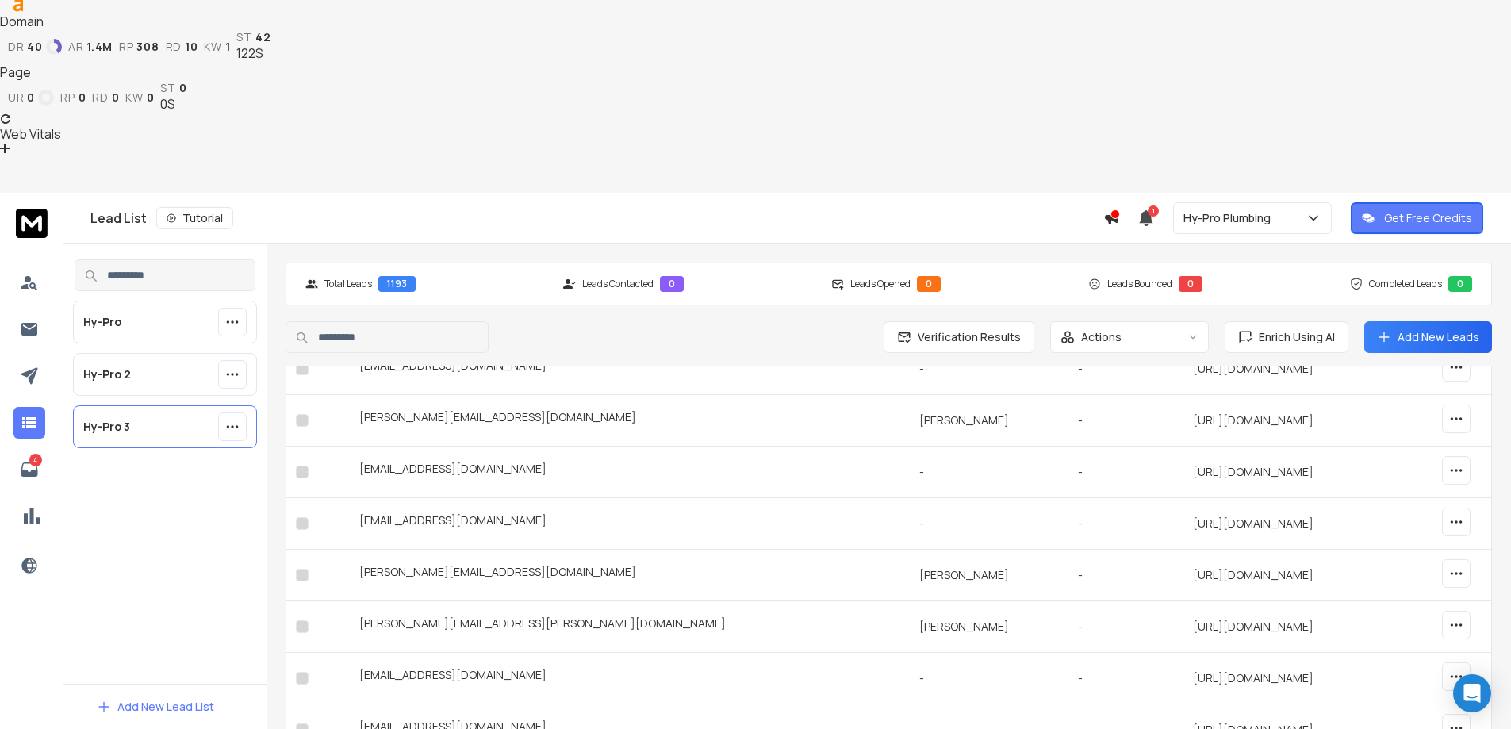
click at [161, 510] on div "Hy-Pro Hy-Pro 2 Hy-Pro 3" at bounding box center [164, 580] width 203 height 558
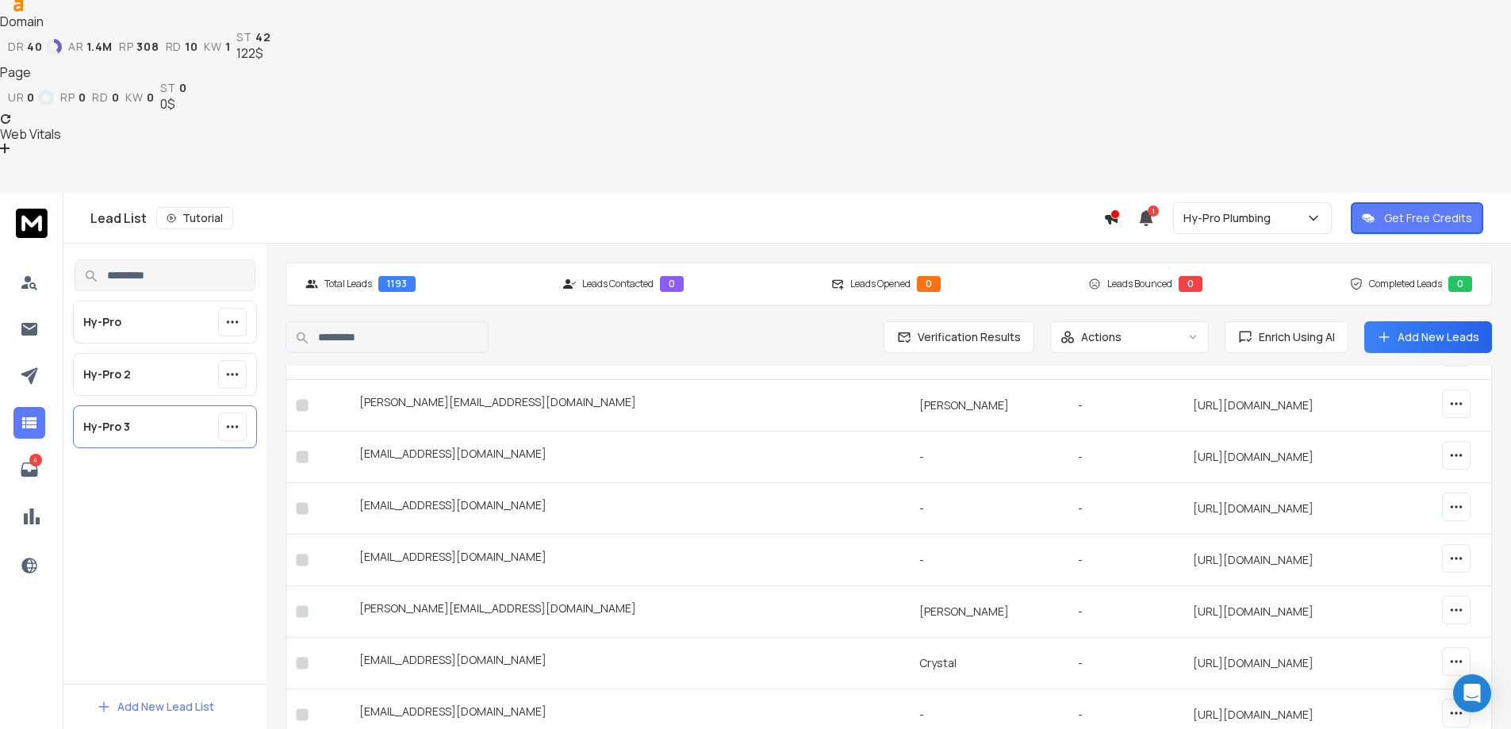
click at [161, 510] on div "Hy-Pro Hy-Pro 2 Hy-Pro 3" at bounding box center [164, 580] width 203 height 558
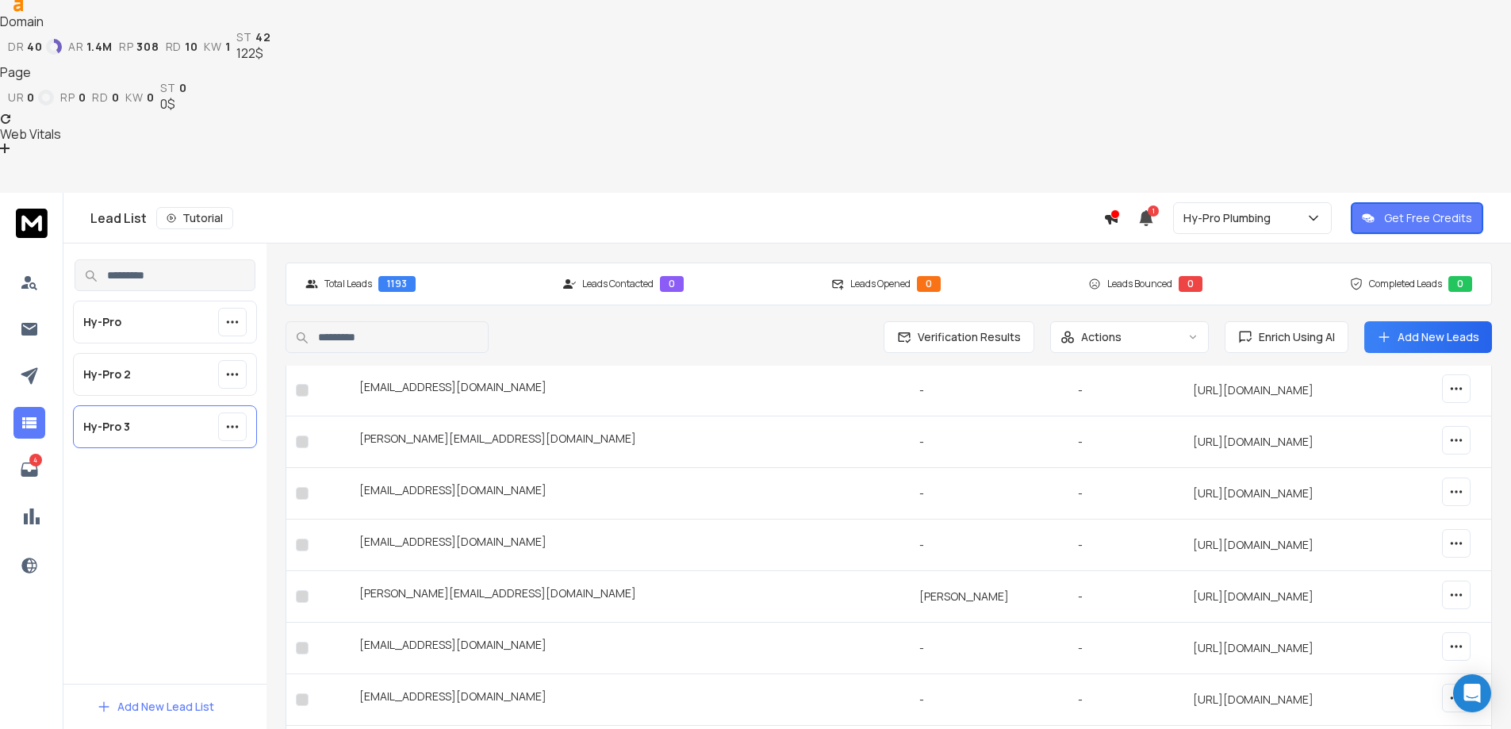
click at [161, 510] on div "Hy-Pro Hy-Pro 2 Hy-Pro 3" at bounding box center [164, 580] width 203 height 558
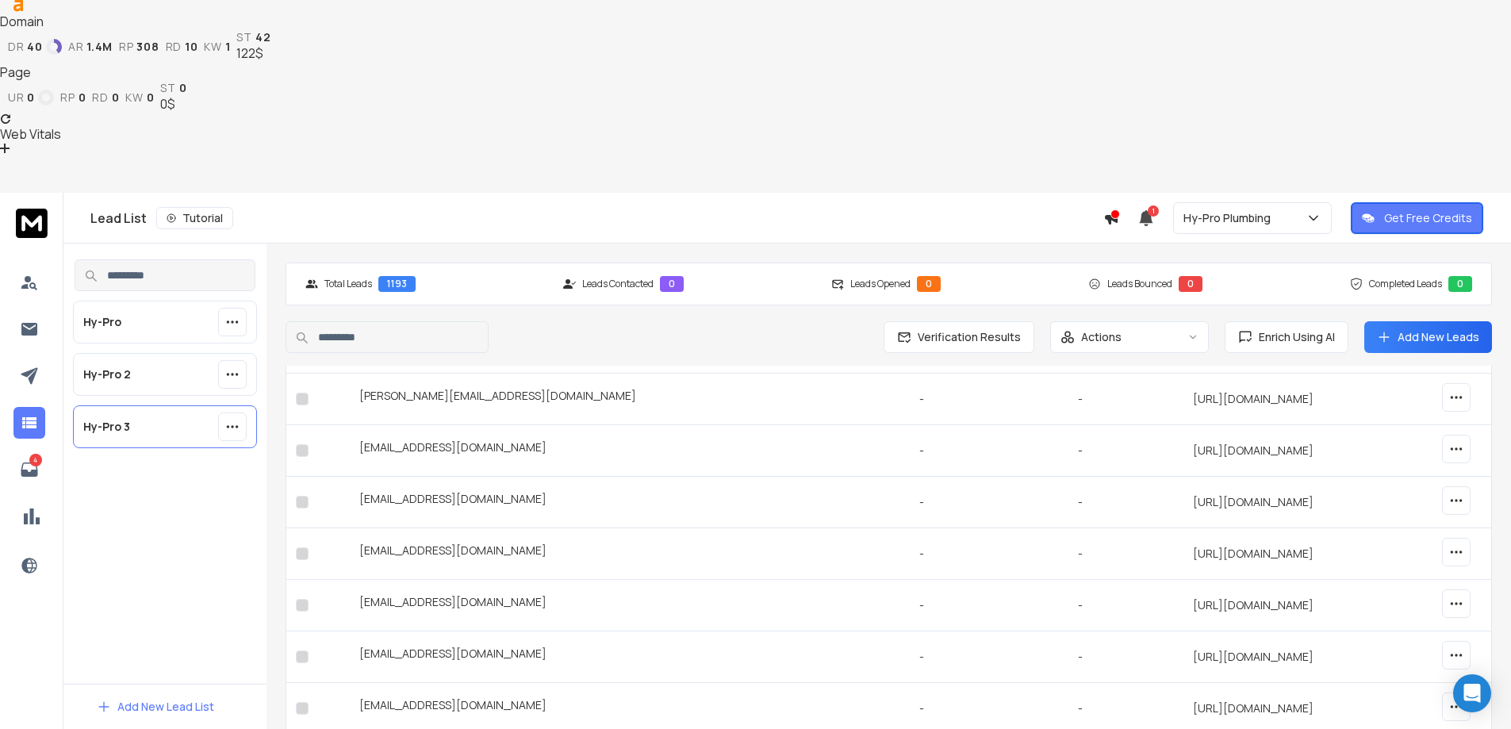
scroll to position [6897, 0]
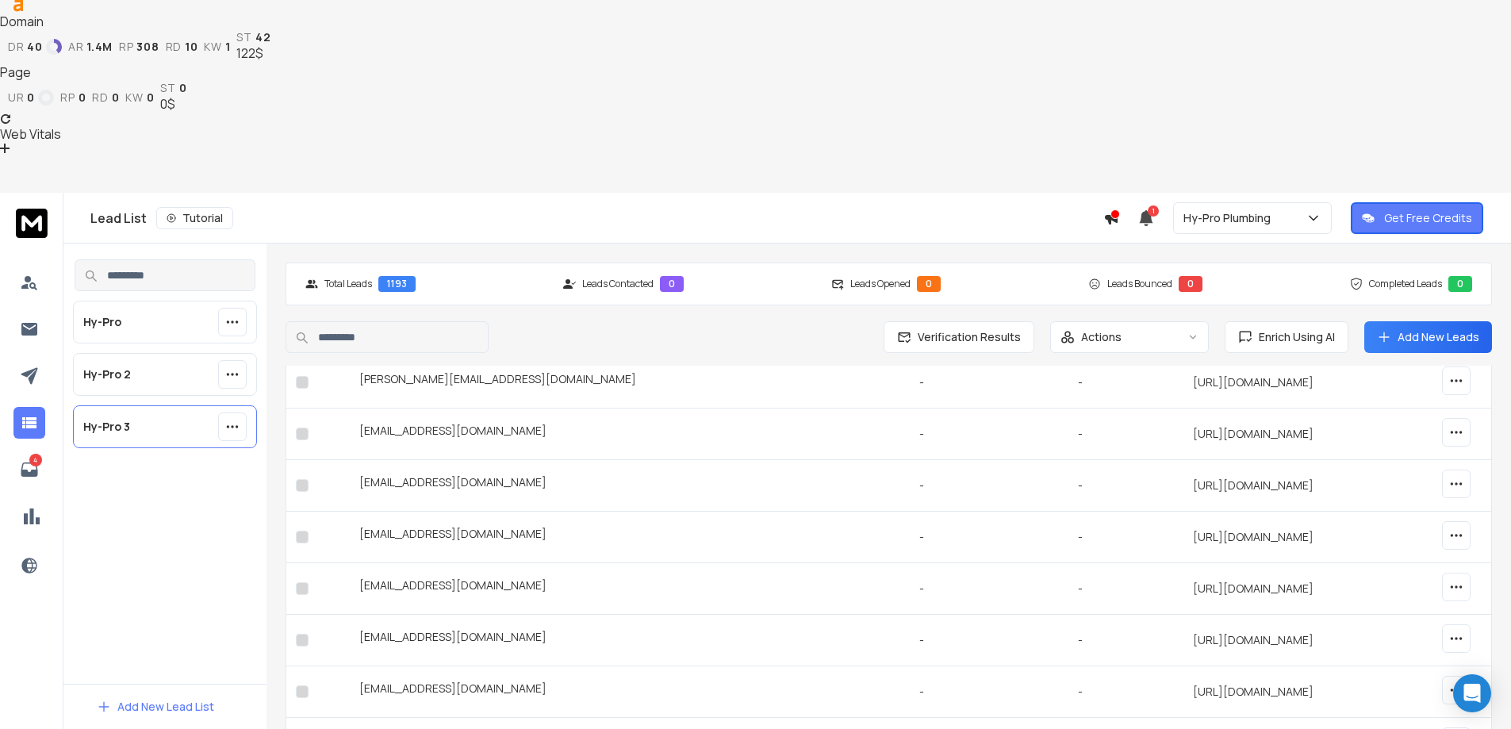
click at [161, 510] on div "Hy-Pro Hy-Pro 2 Hy-Pro 3" at bounding box center [164, 580] width 203 height 558
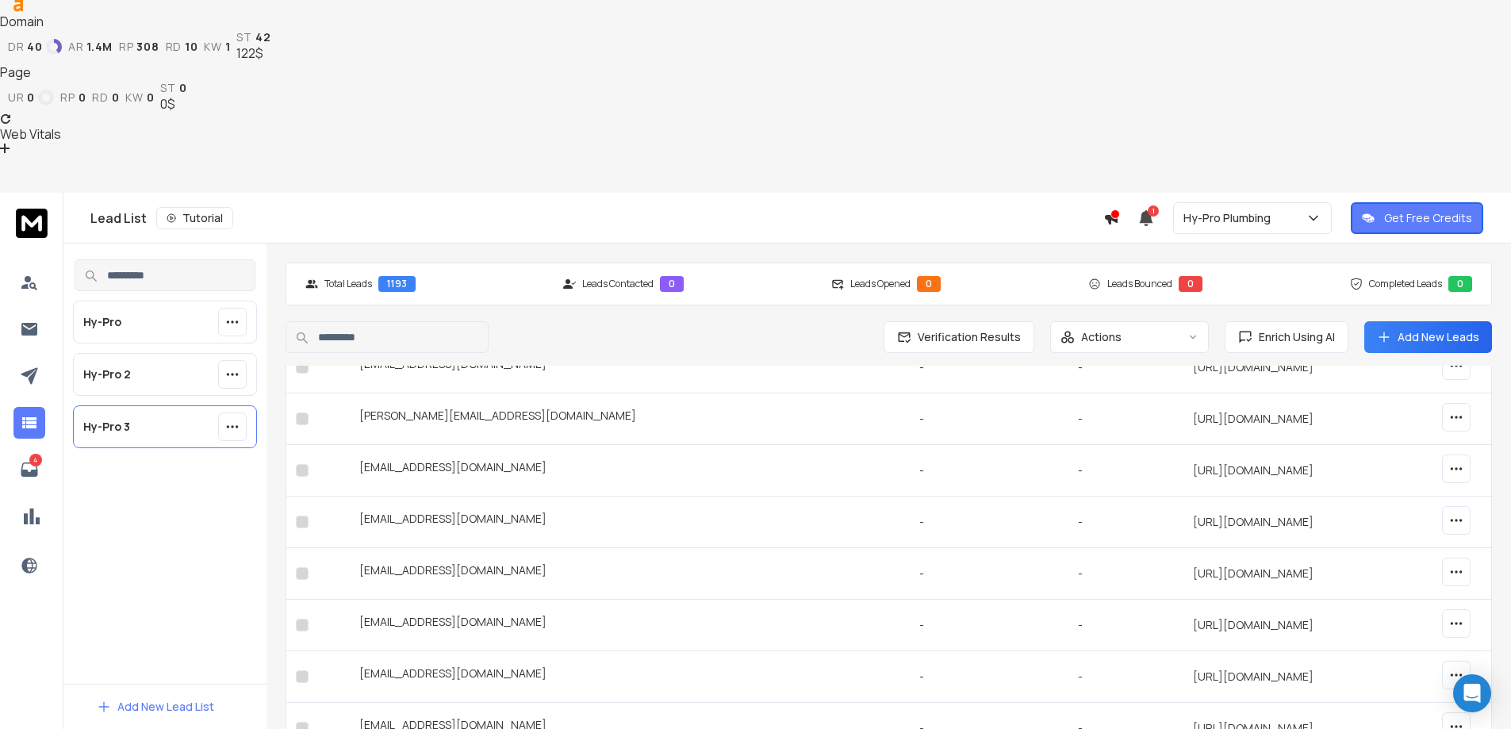
scroll to position [5549, 0]
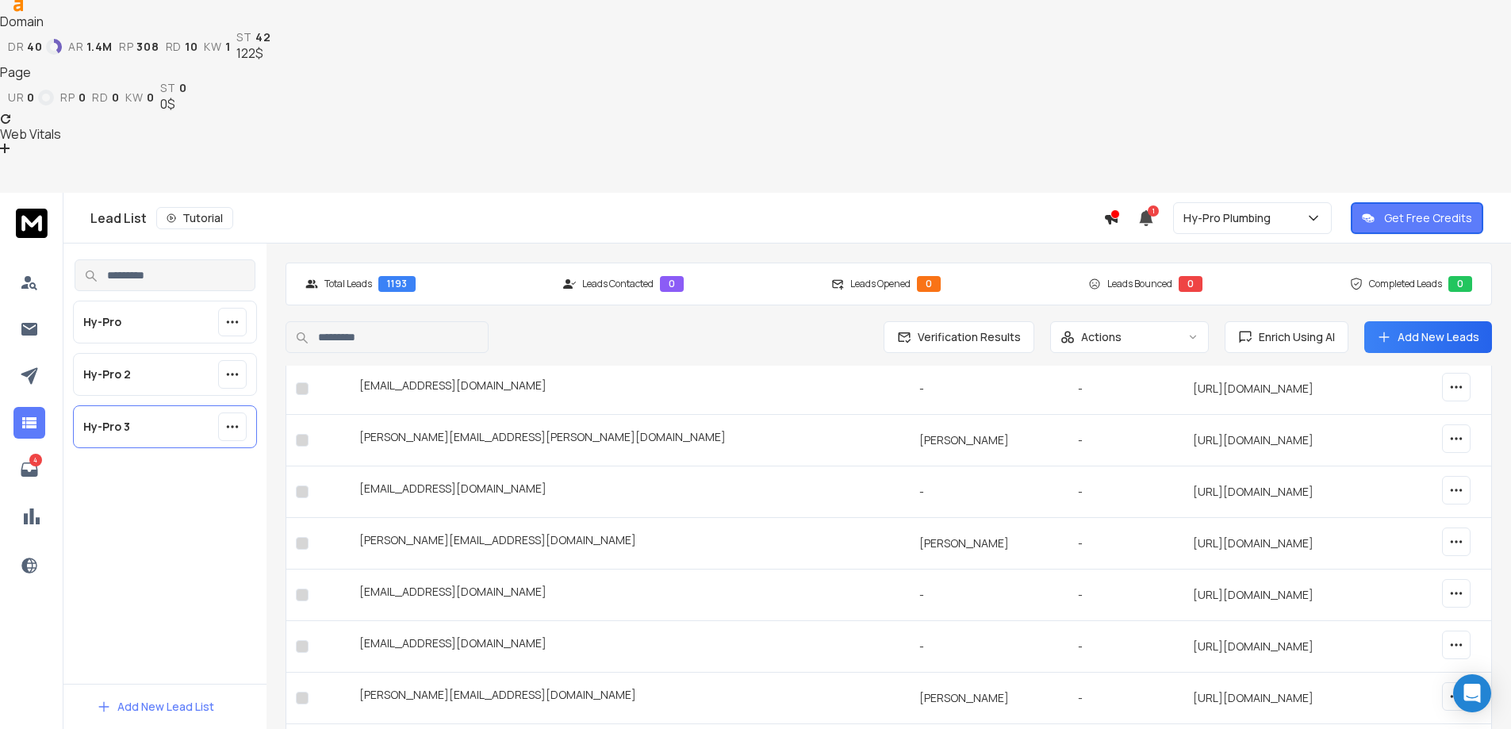
click at [161, 510] on div "Hy-Pro Hy-Pro 2 Hy-Pro 3" at bounding box center [164, 580] width 203 height 558
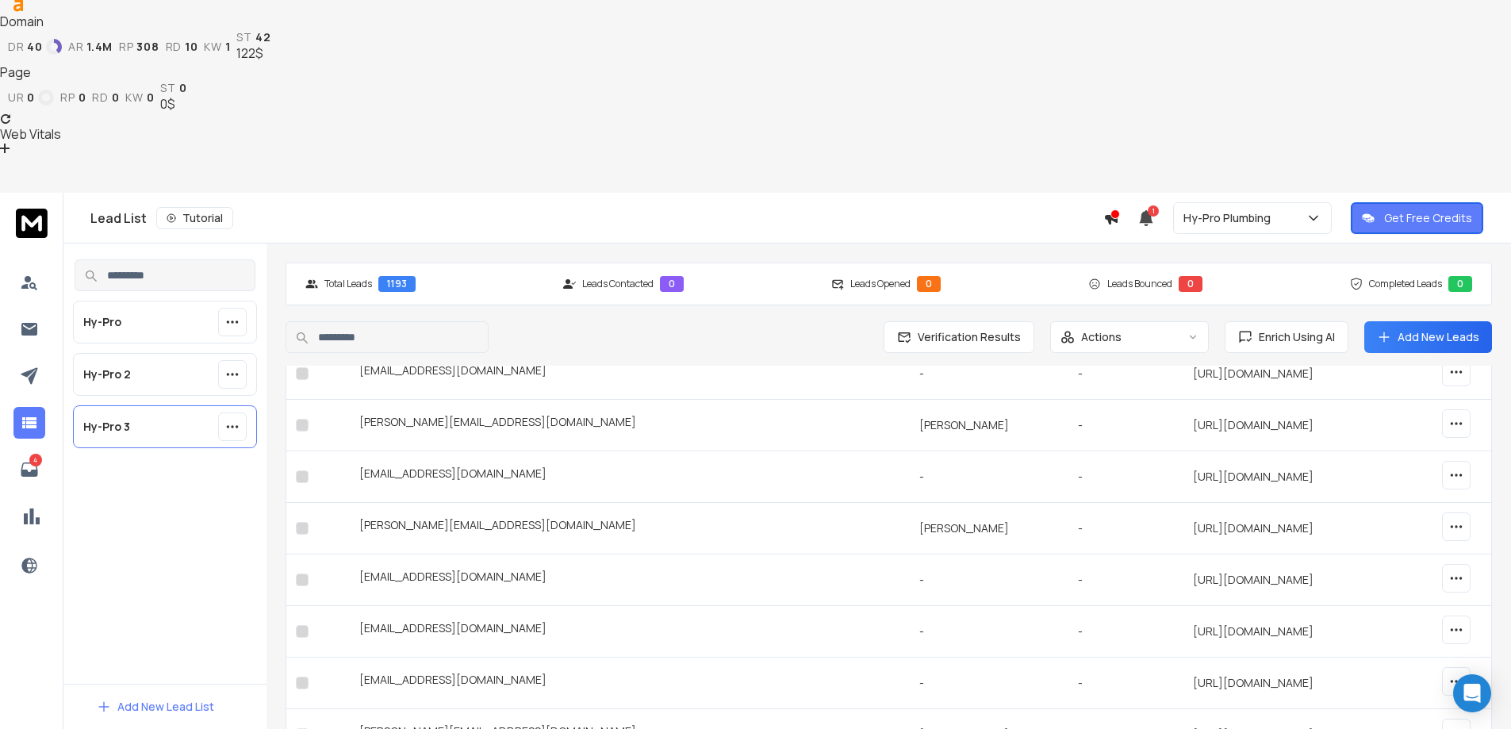
click at [161, 510] on div "Hy-Pro Hy-Pro 2 Hy-Pro 3" at bounding box center [164, 580] width 203 height 558
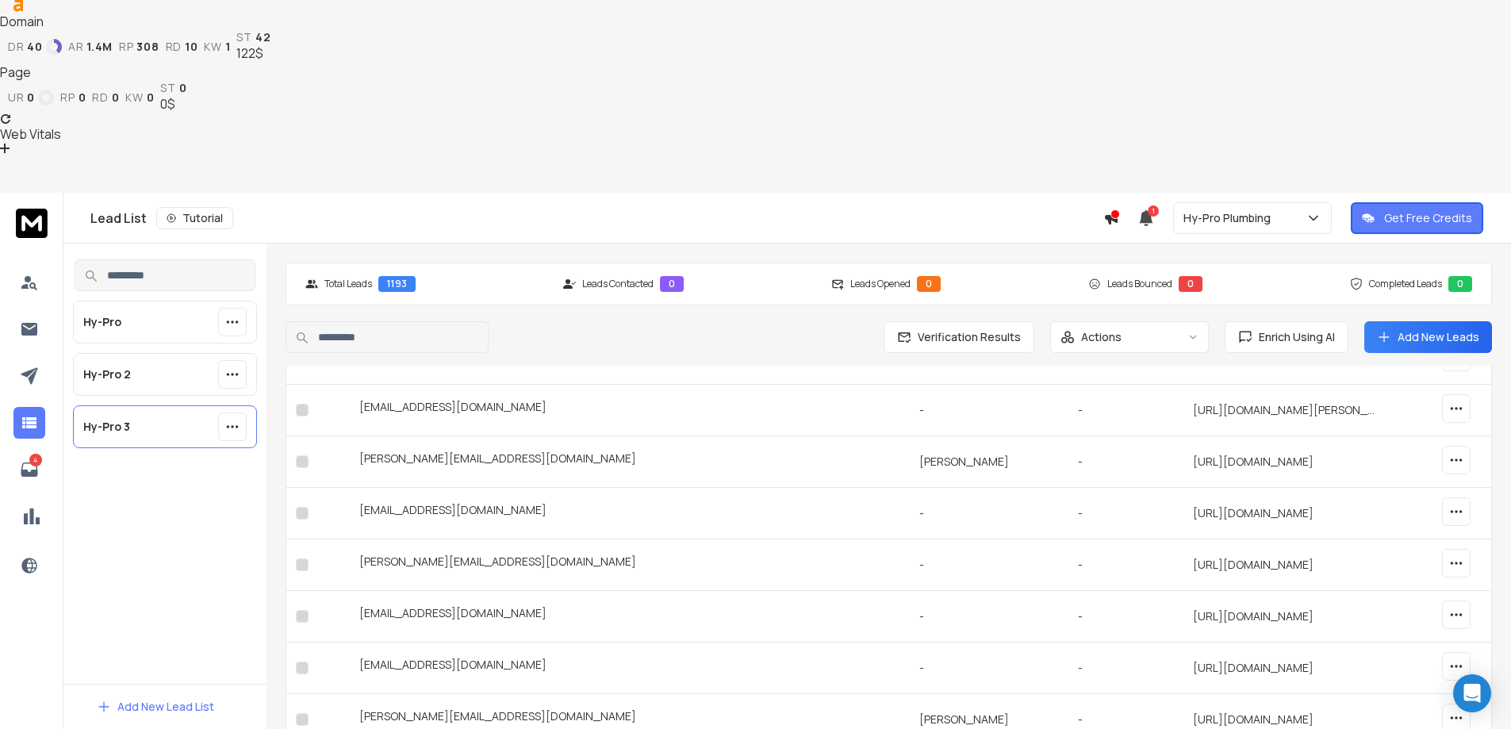
click at [161, 510] on div "Hy-Pro Hy-Pro 2 Hy-Pro 3" at bounding box center [164, 580] width 203 height 558
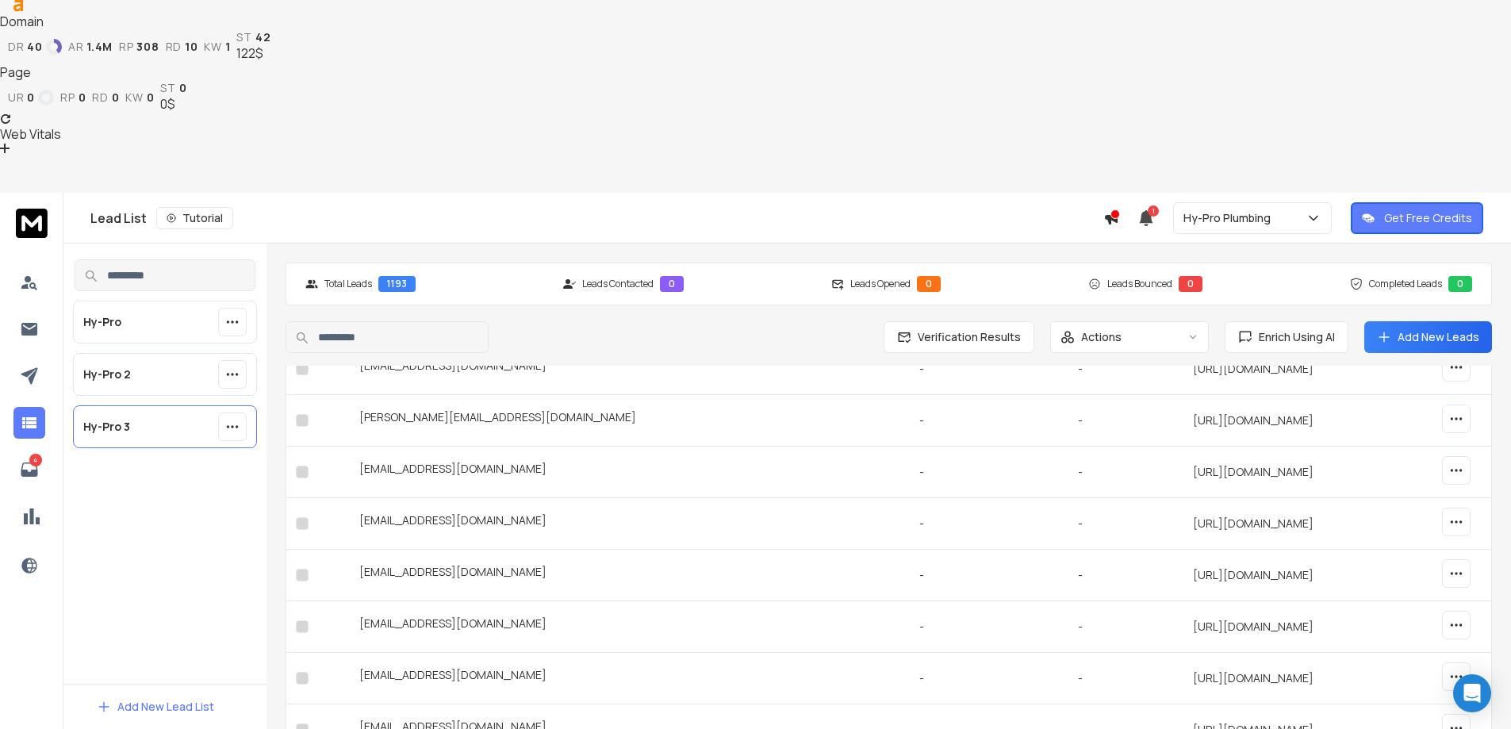
scroll to position [6774, 0]
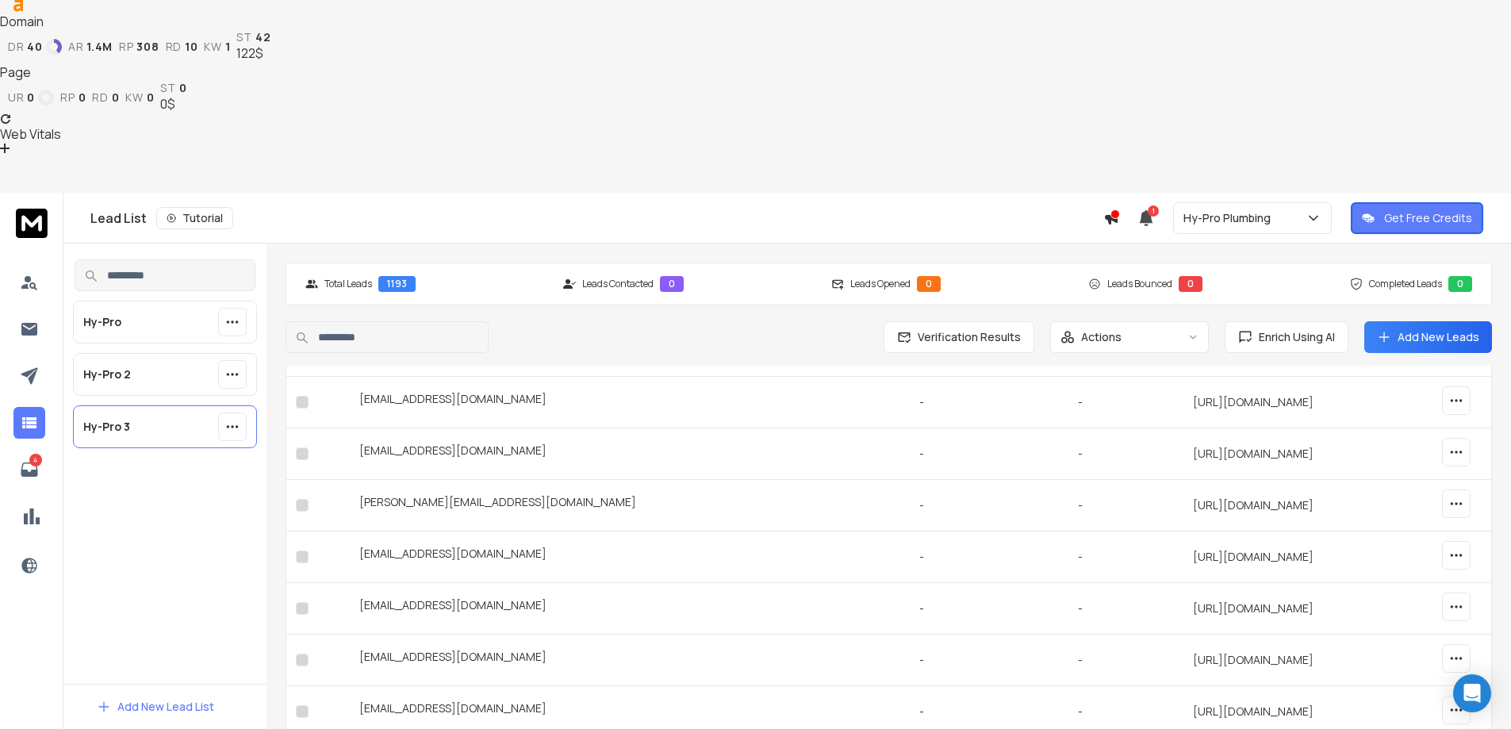
click at [161, 510] on div "Hy-Pro Hy-Pro 2 Hy-Pro 3" at bounding box center [164, 580] width 203 height 558
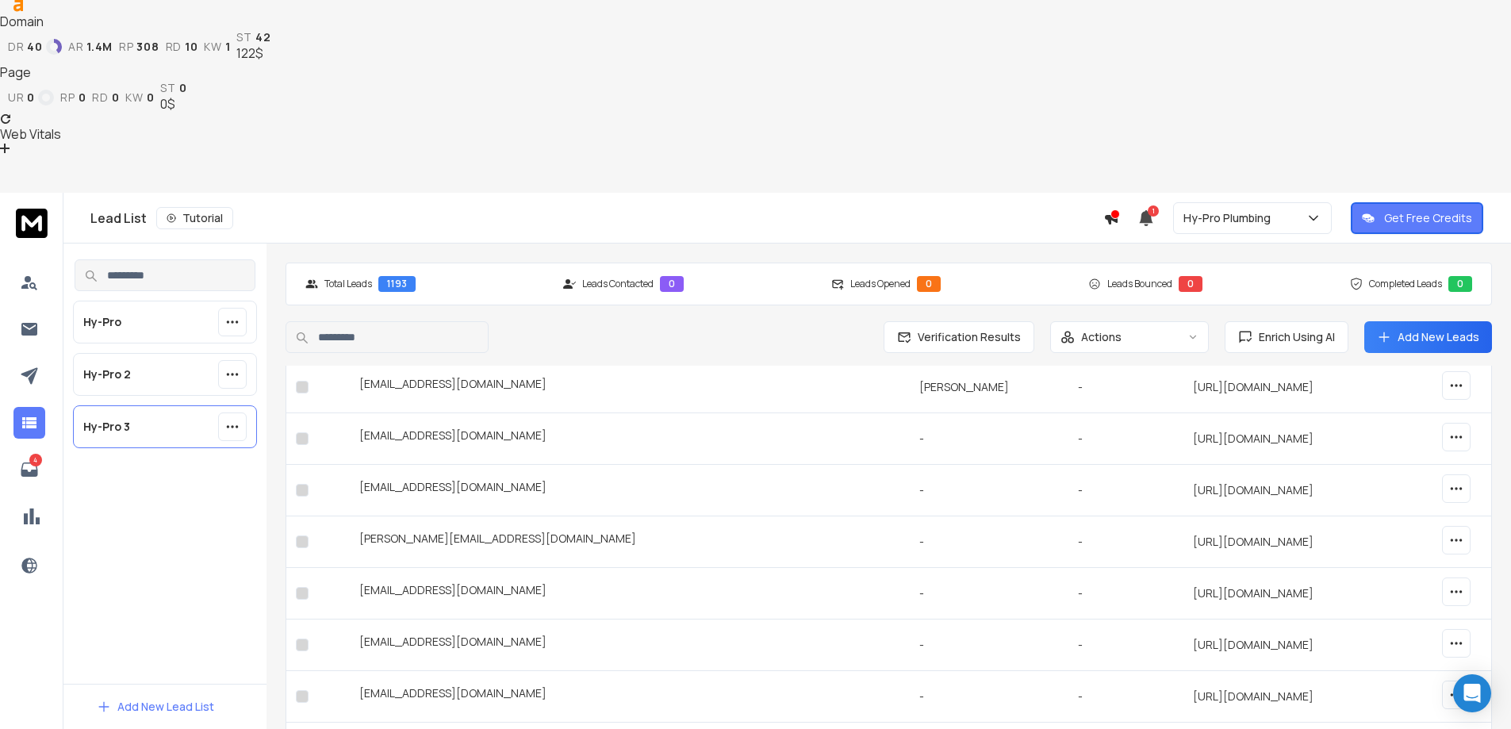
scroll to position [5576, 0]
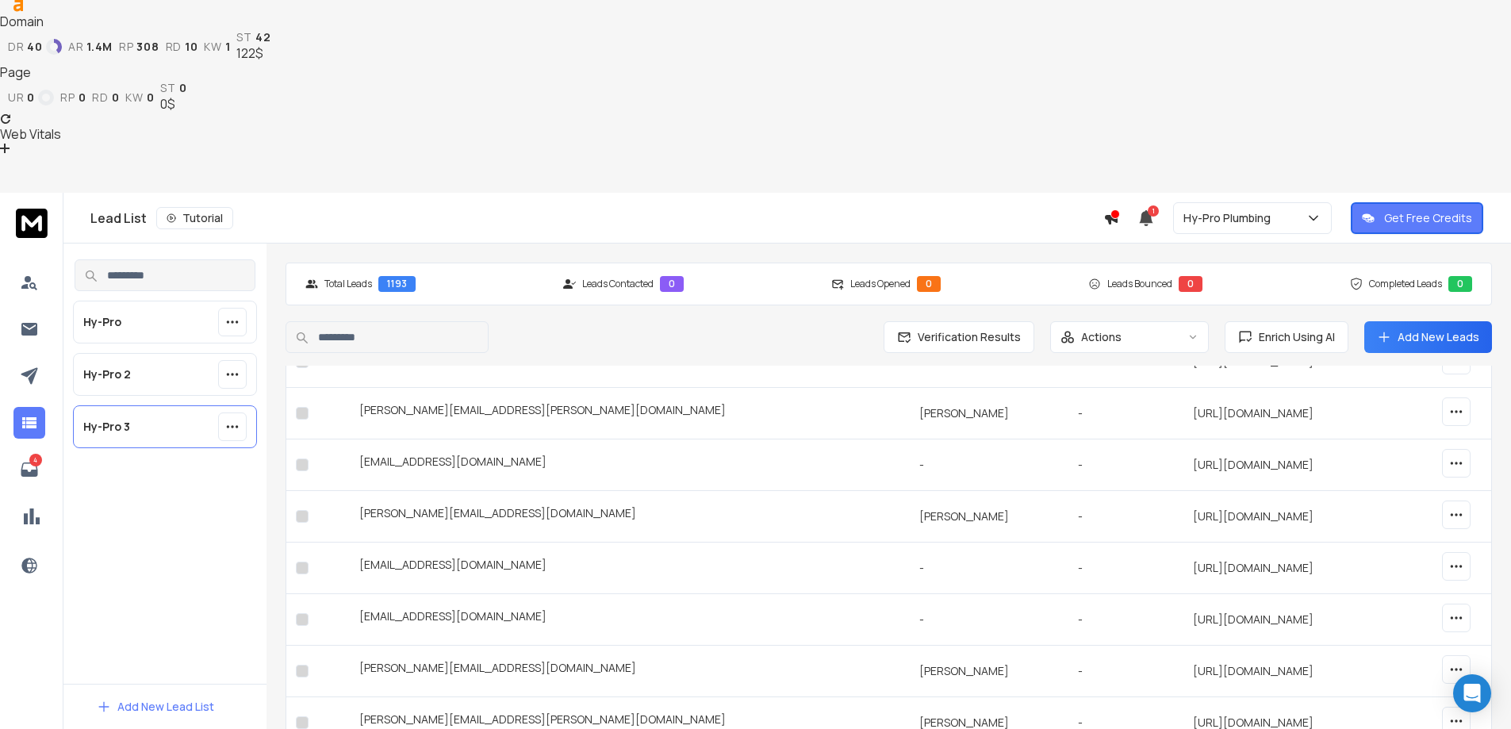
click at [161, 510] on div "Hy-Pro Hy-Pro 2 Hy-Pro 3" at bounding box center [164, 580] width 203 height 558
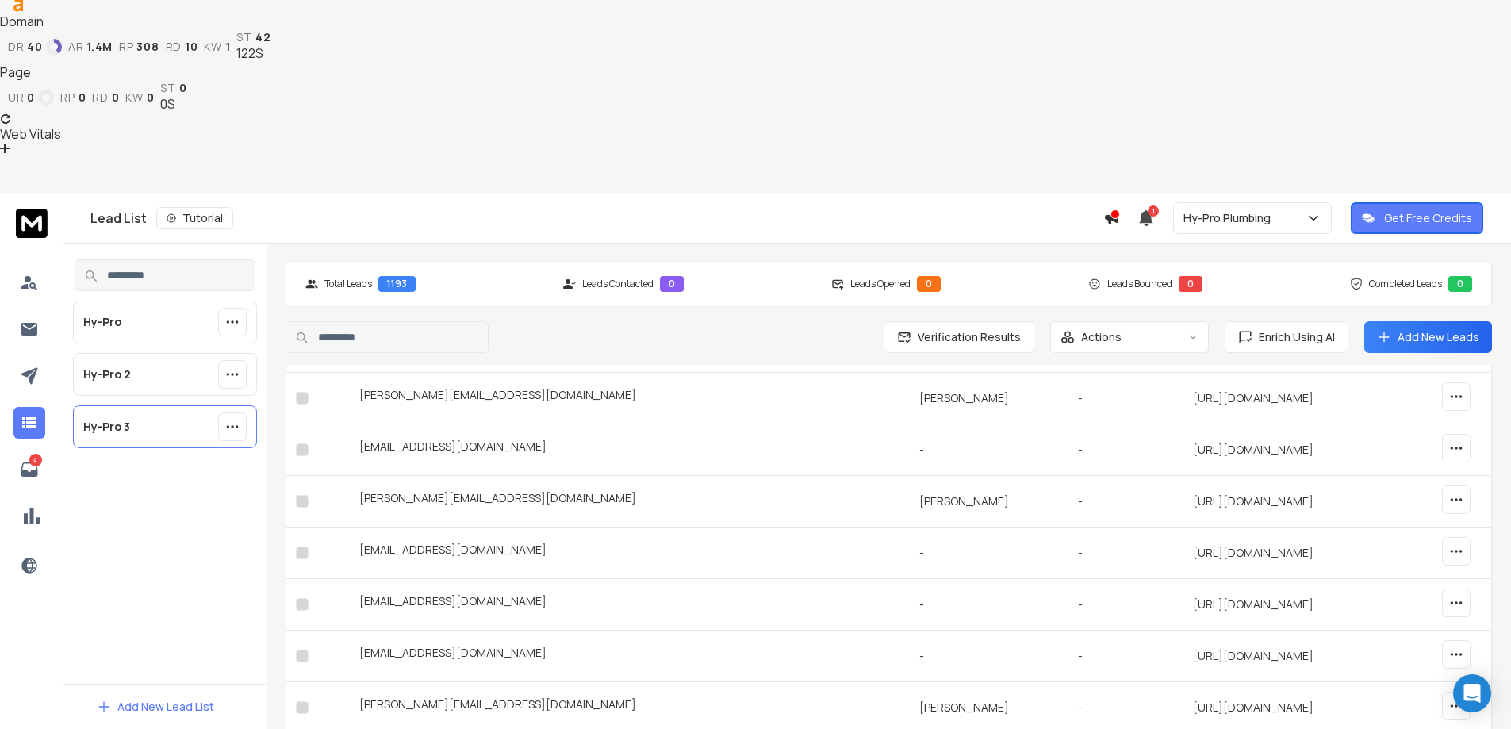
click at [161, 510] on div "Hy-Pro Hy-Pro 2 Hy-Pro 3" at bounding box center [164, 580] width 203 height 558
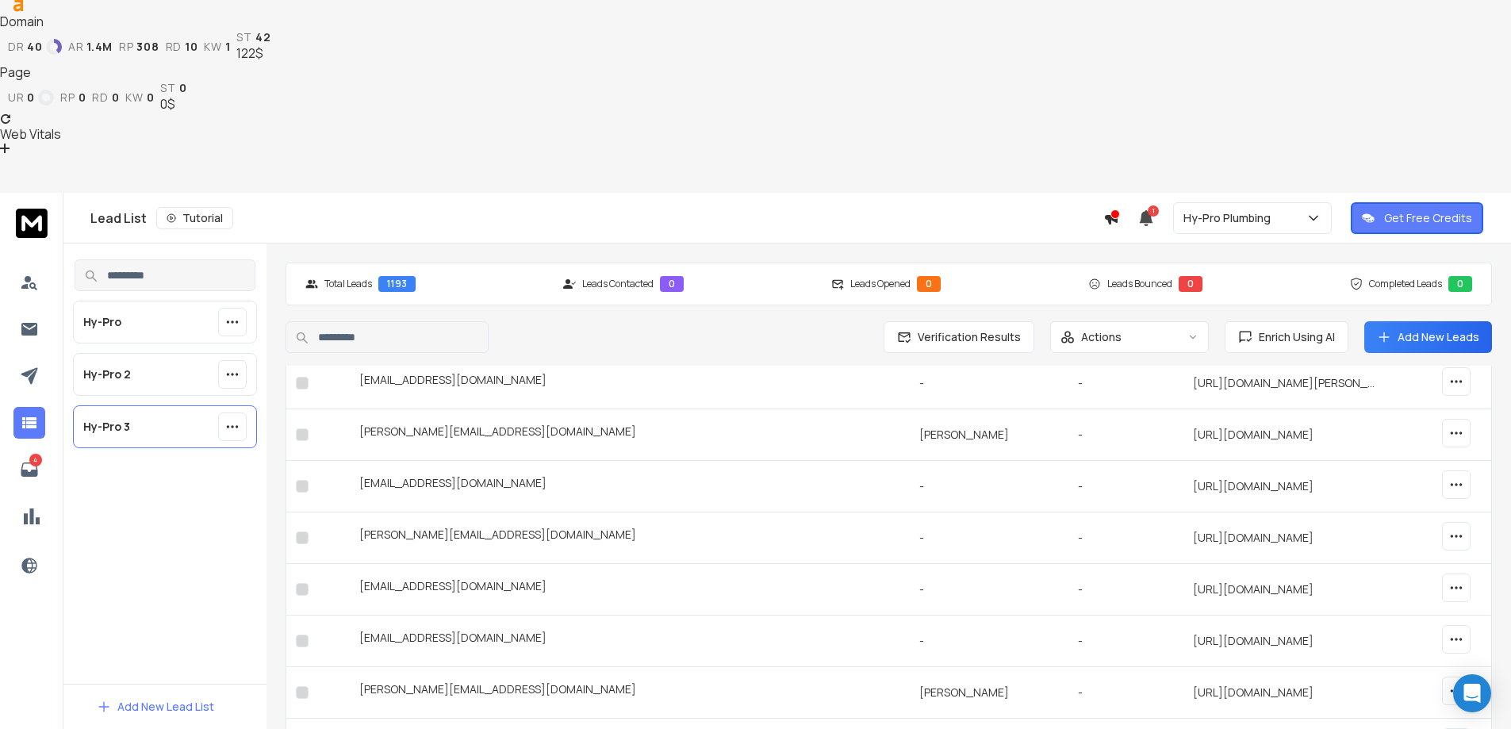
click at [161, 510] on div "Hy-Pro Hy-Pro 2 Hy-Pro 3" at bounding box center [164, 580] width 203 height 558
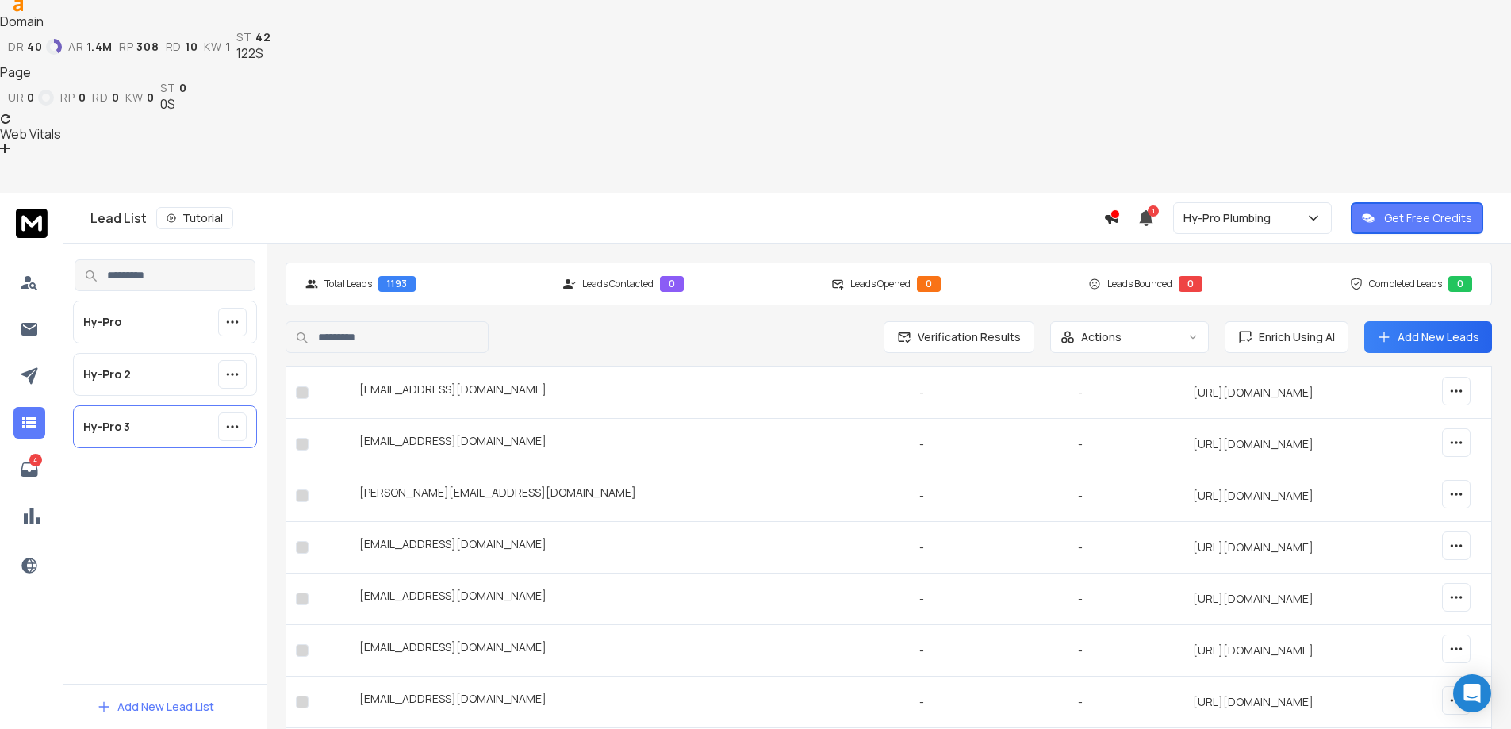
scroll to position [6801, 0]
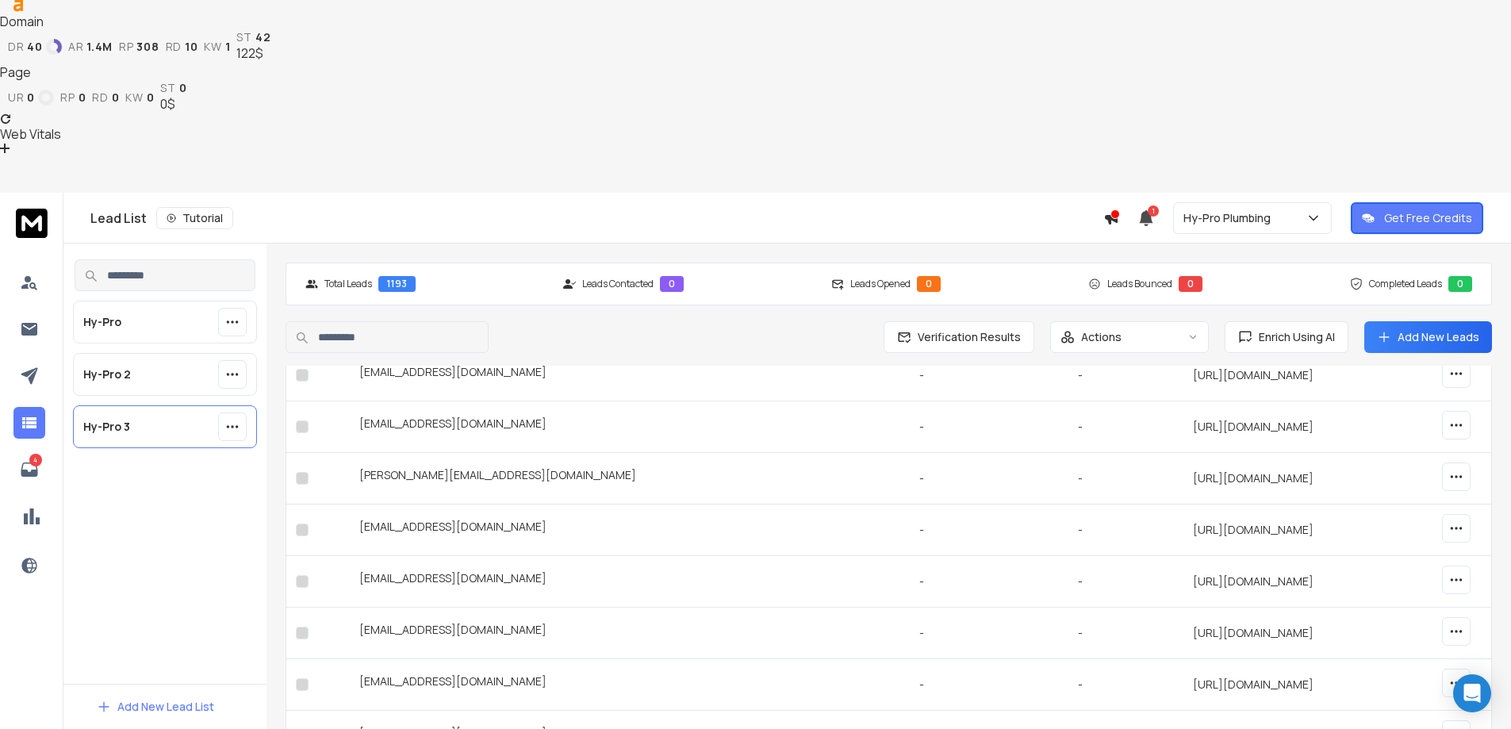
click at [161, 510] on div "Hy-Pro Hy-Pro 2 Hy-Pro 3" at bounding box center [164, 580] width 203 height 558
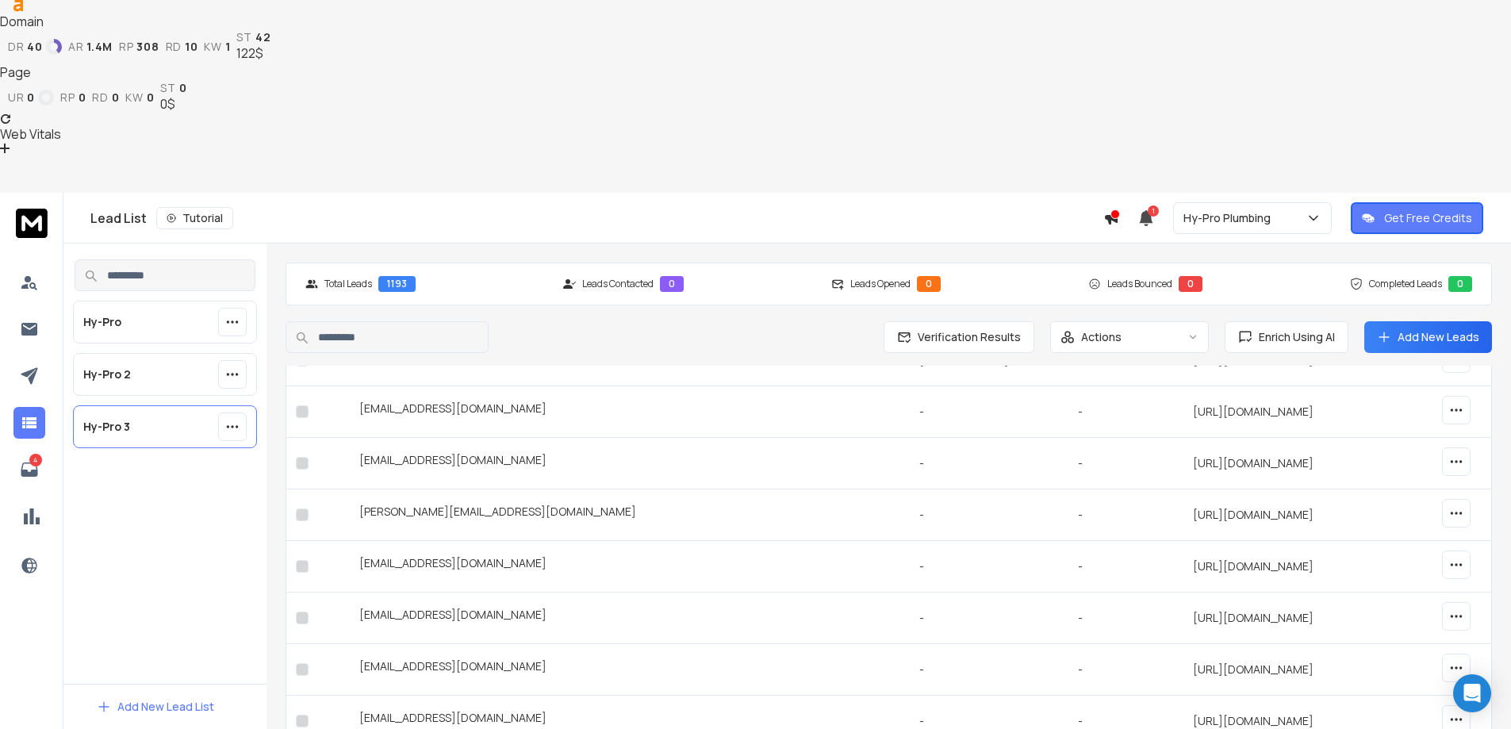
scroll to position [5603, 0]
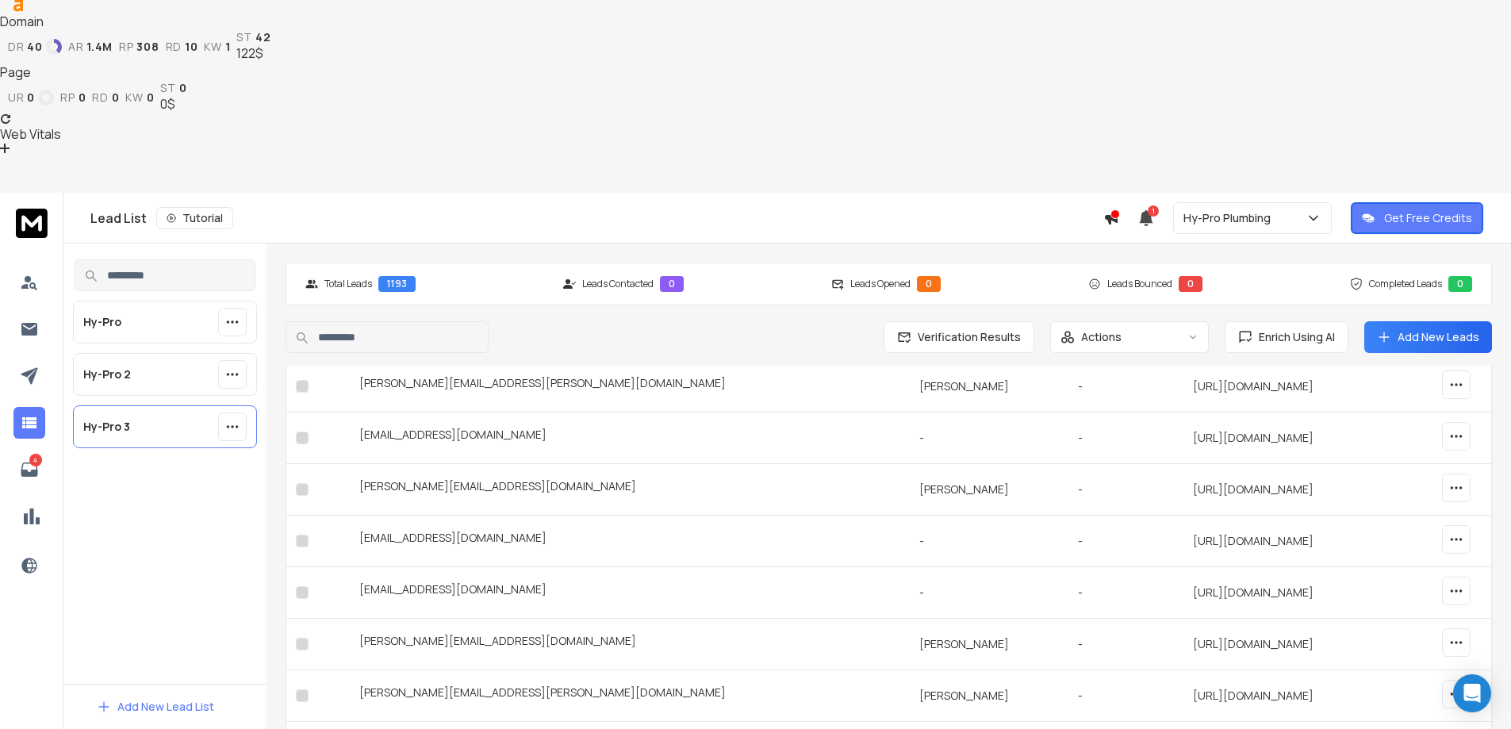
click at [161, 510] on div "Hy-Pro Hy-Pro 2 Hy-Pro 3" at bounding box center [164, 580] width 203 height 558
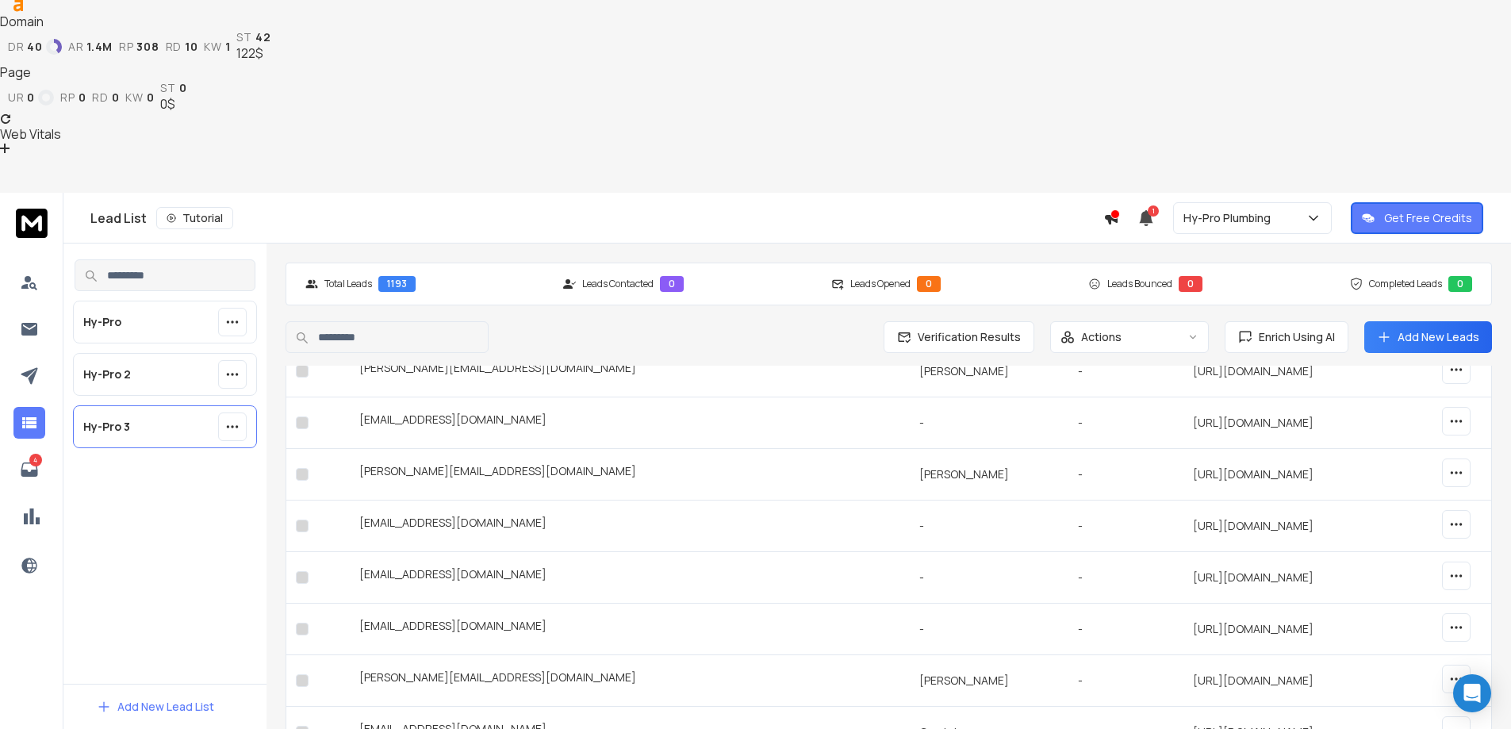
click at [161, 510] on div "Hy-Pro Hy-Pro 2 Hy-Pro 3" at bounding box center [164, 580] width 203 height 558
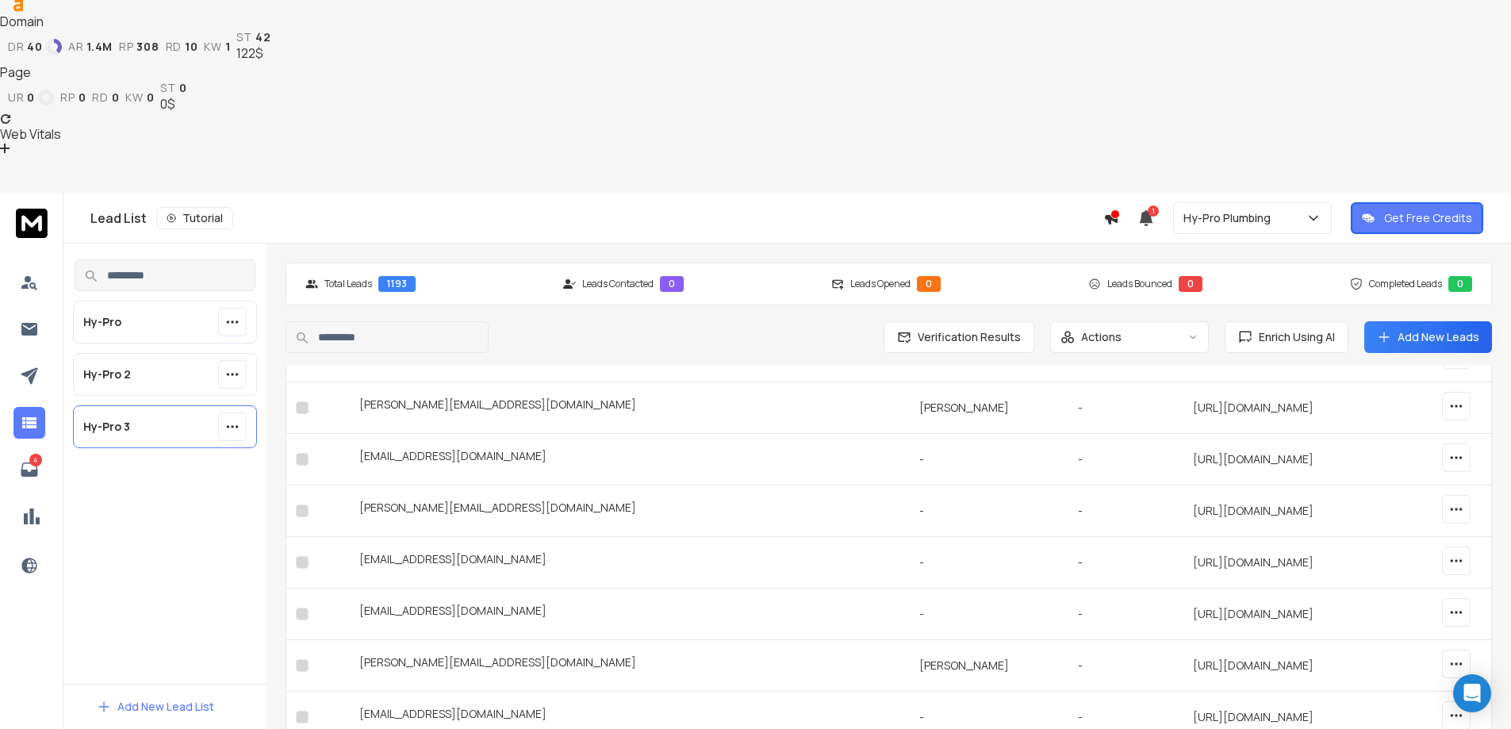
click at [161, 510] on div "Hy-Pro Hy-Pro 2 Hy-Pro 3" at bounding box center [164, 580] width 203 height 558
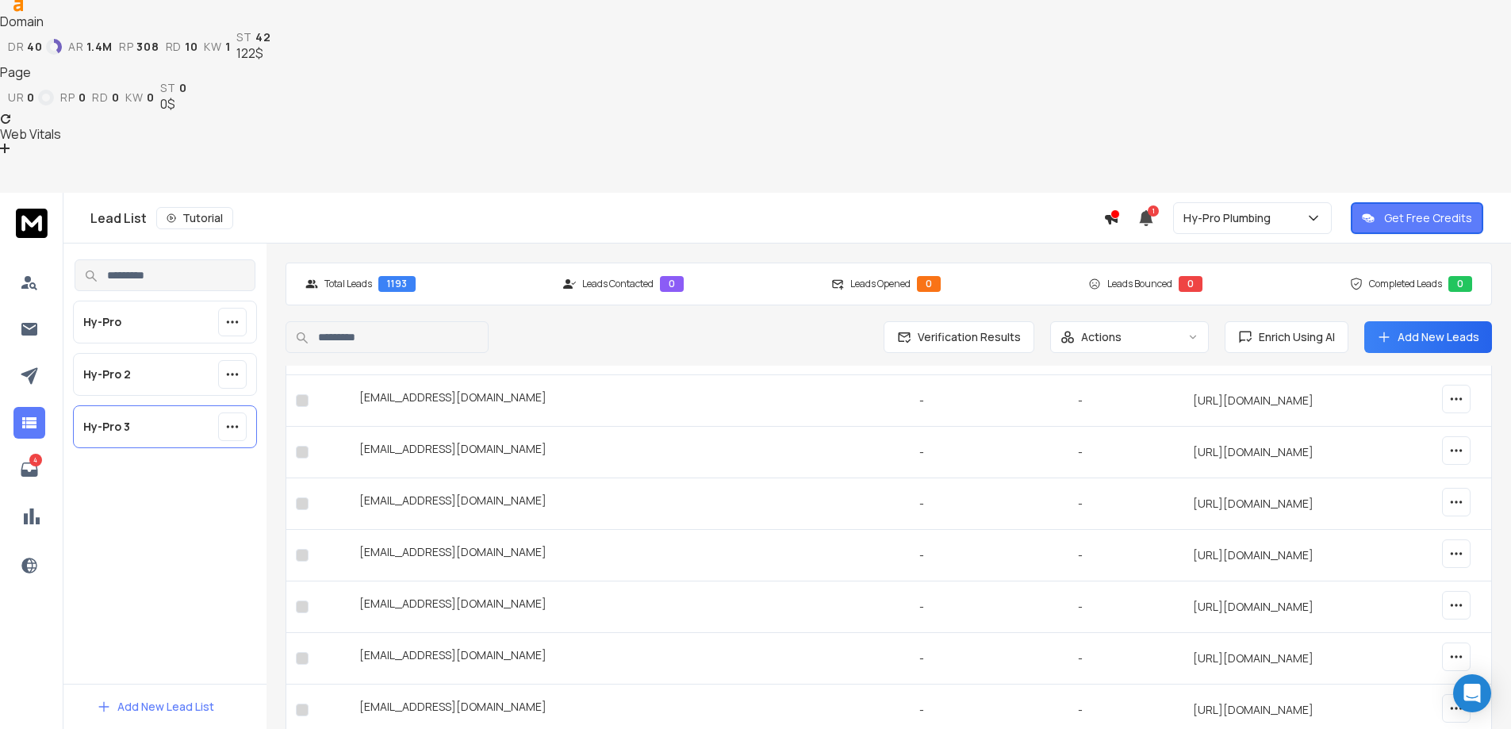
scroll to position [6828, 0]
click at [161, 510] on div "Hy-Pro Hy-Pro 2 Hy-Pro 3" at bounding box center [164, 580] width 203 height 558
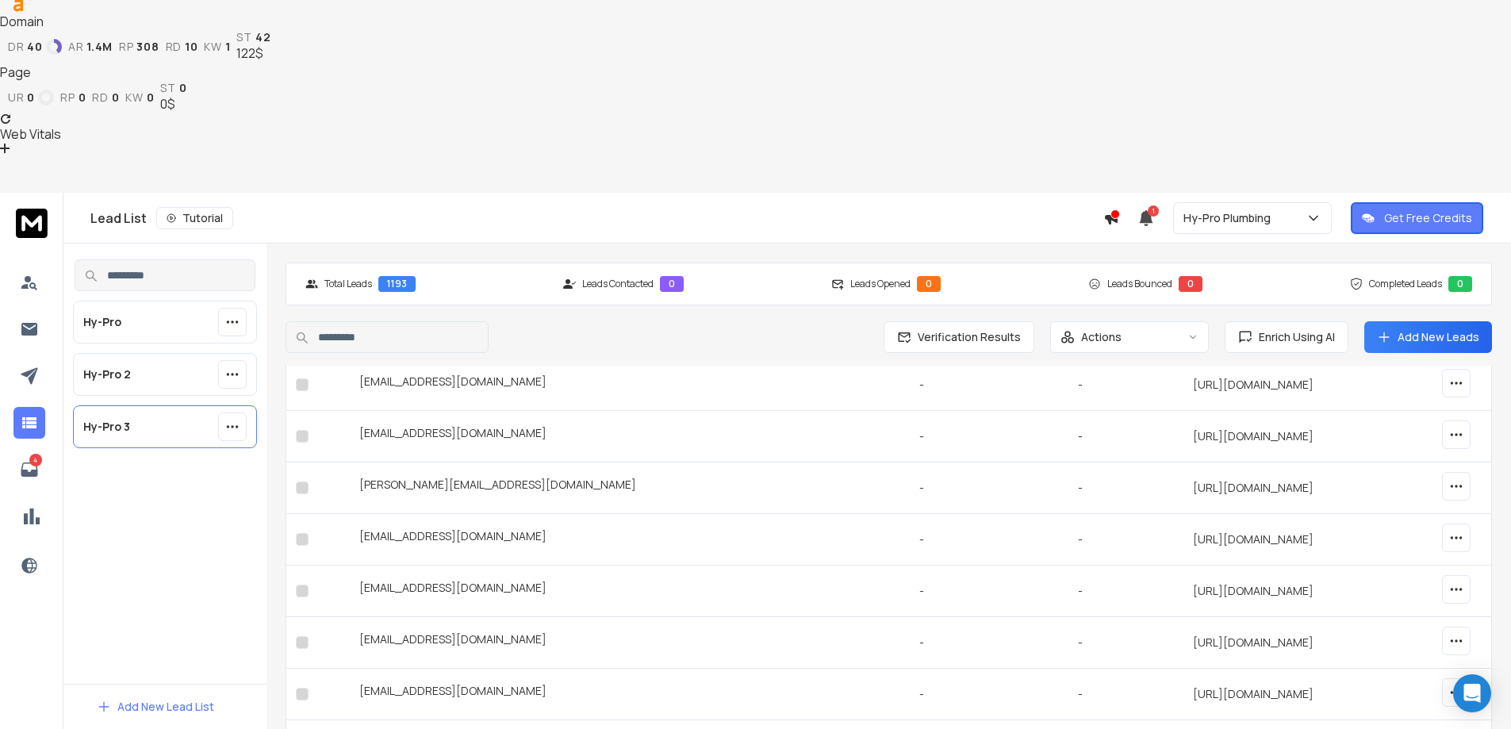
scroll to position [5480, 0]
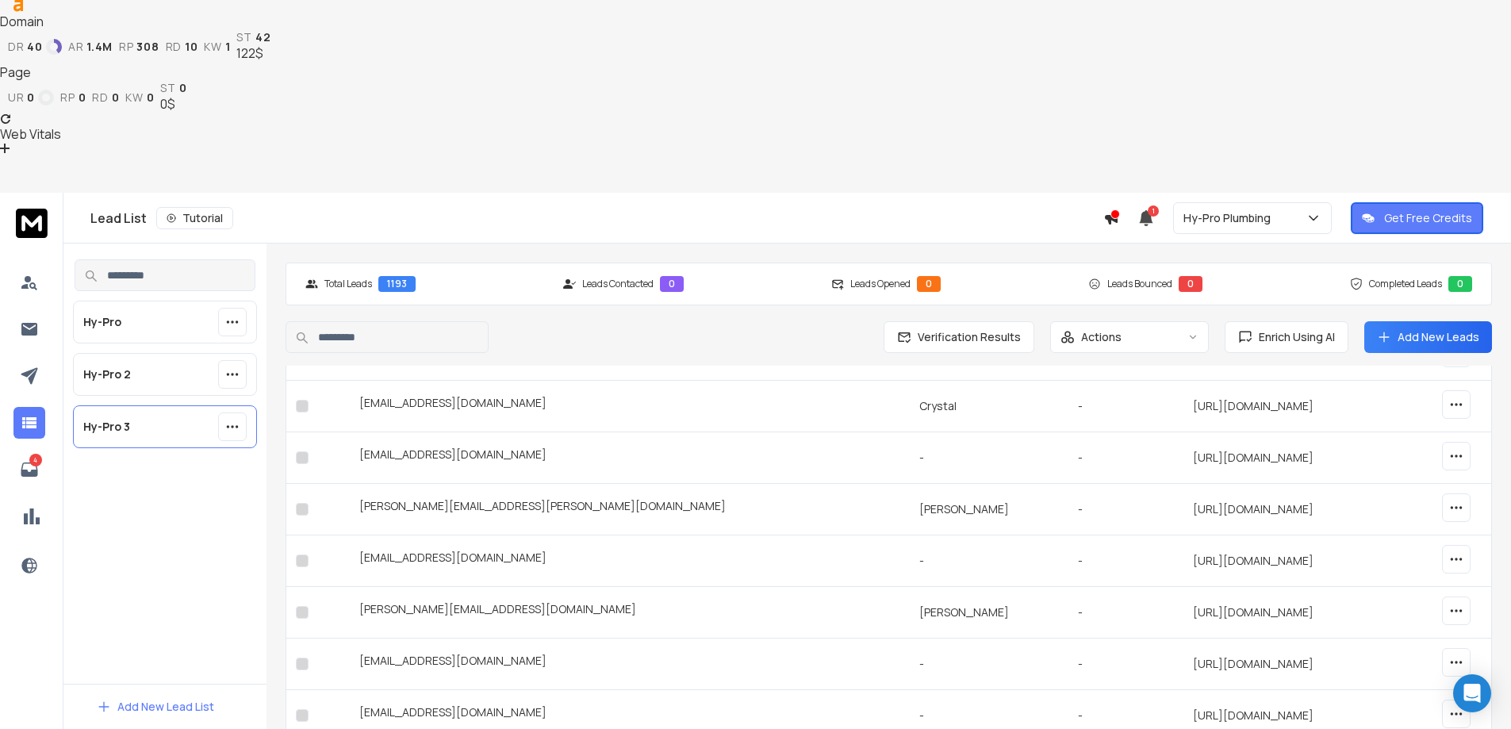
click at [161, 510] on div "Hy-Pro Hy-Pro 2 Hy-Pro 3" at bounding box center [164, 580] width 203 height 558
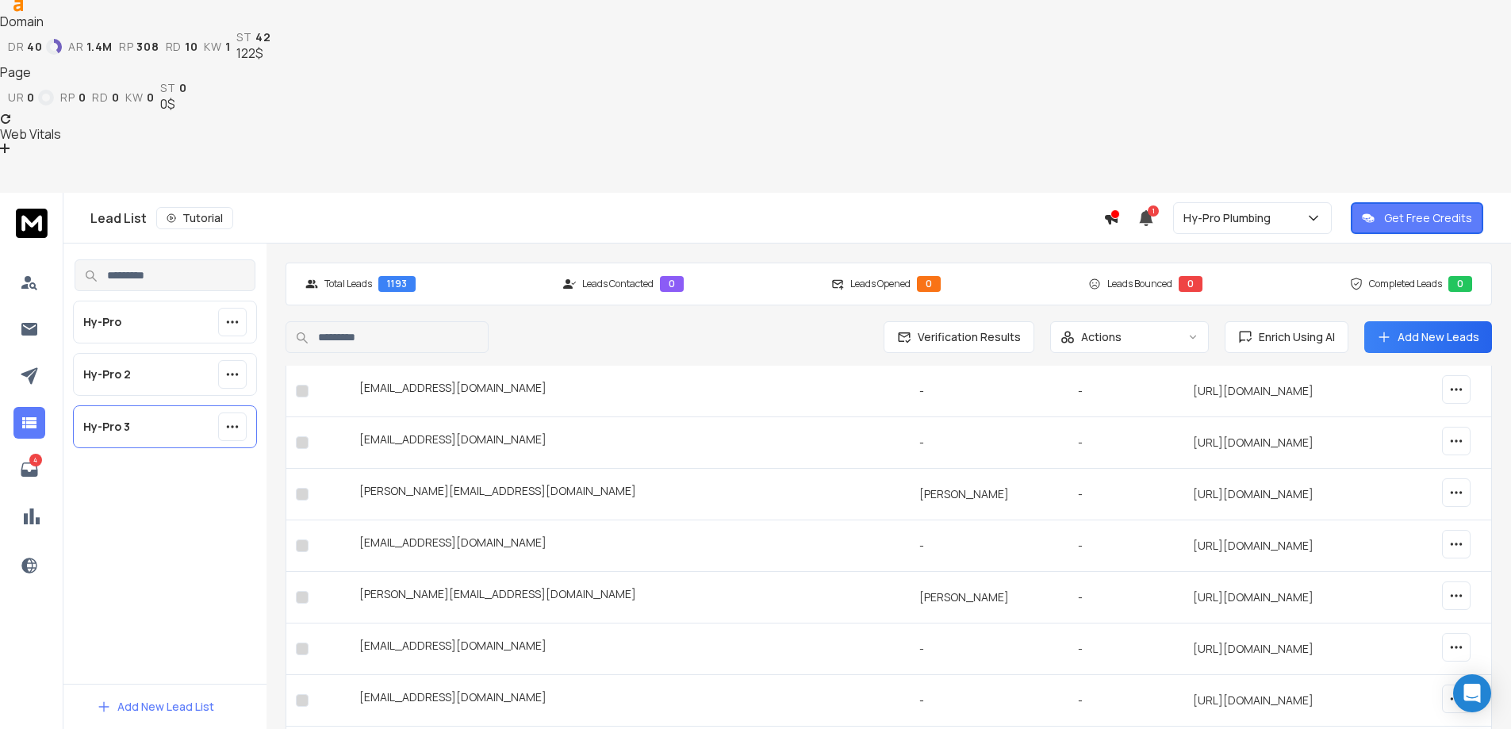
click at [161, 510] on div "Hy-Pro Hy-Pro 2 Hy-Pro 3" at bounding box center [164, 580] width 203 height 558
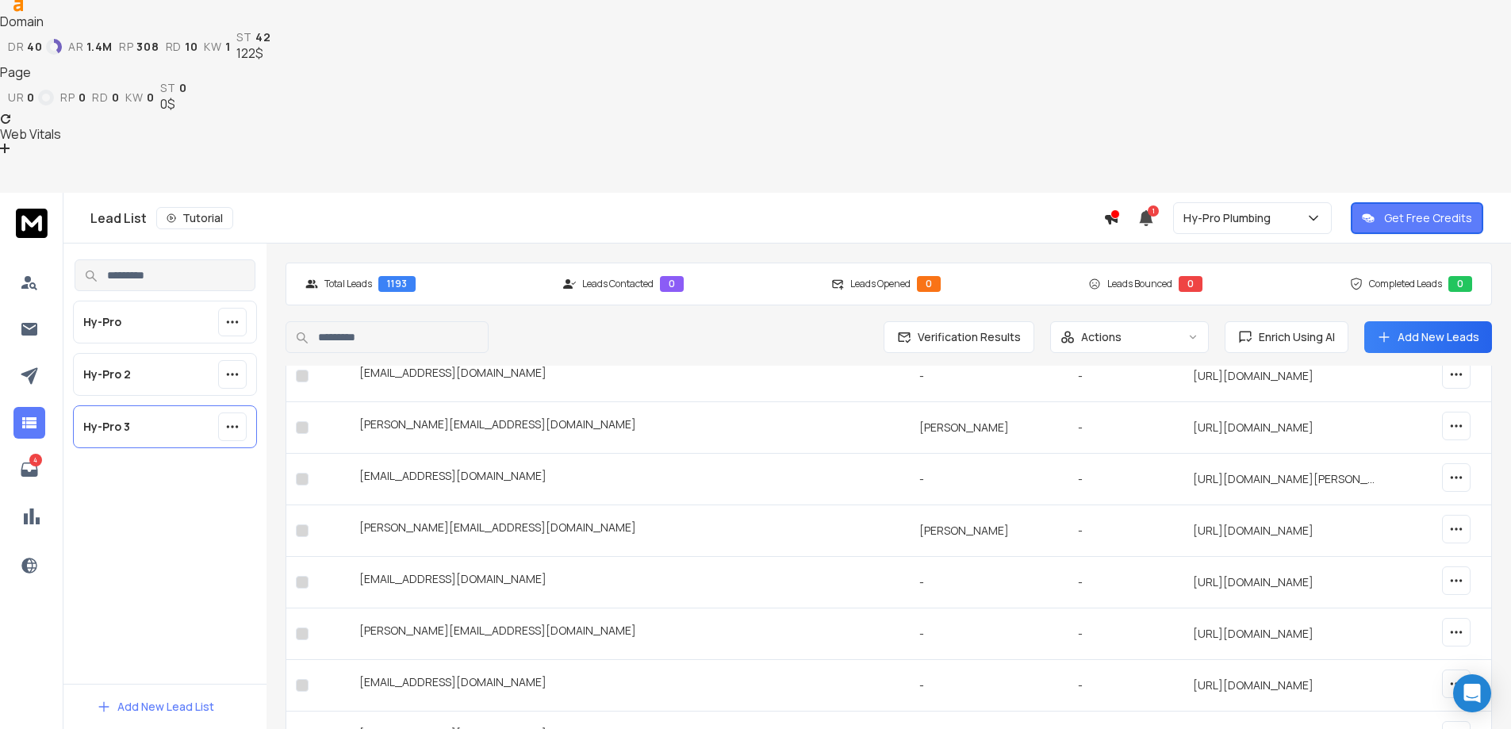
click at [161, 510] on div "Hy-Pro Hy-Pro 2 Hy-Pro 3" at bounding box center [164, 580] width 203 height 558
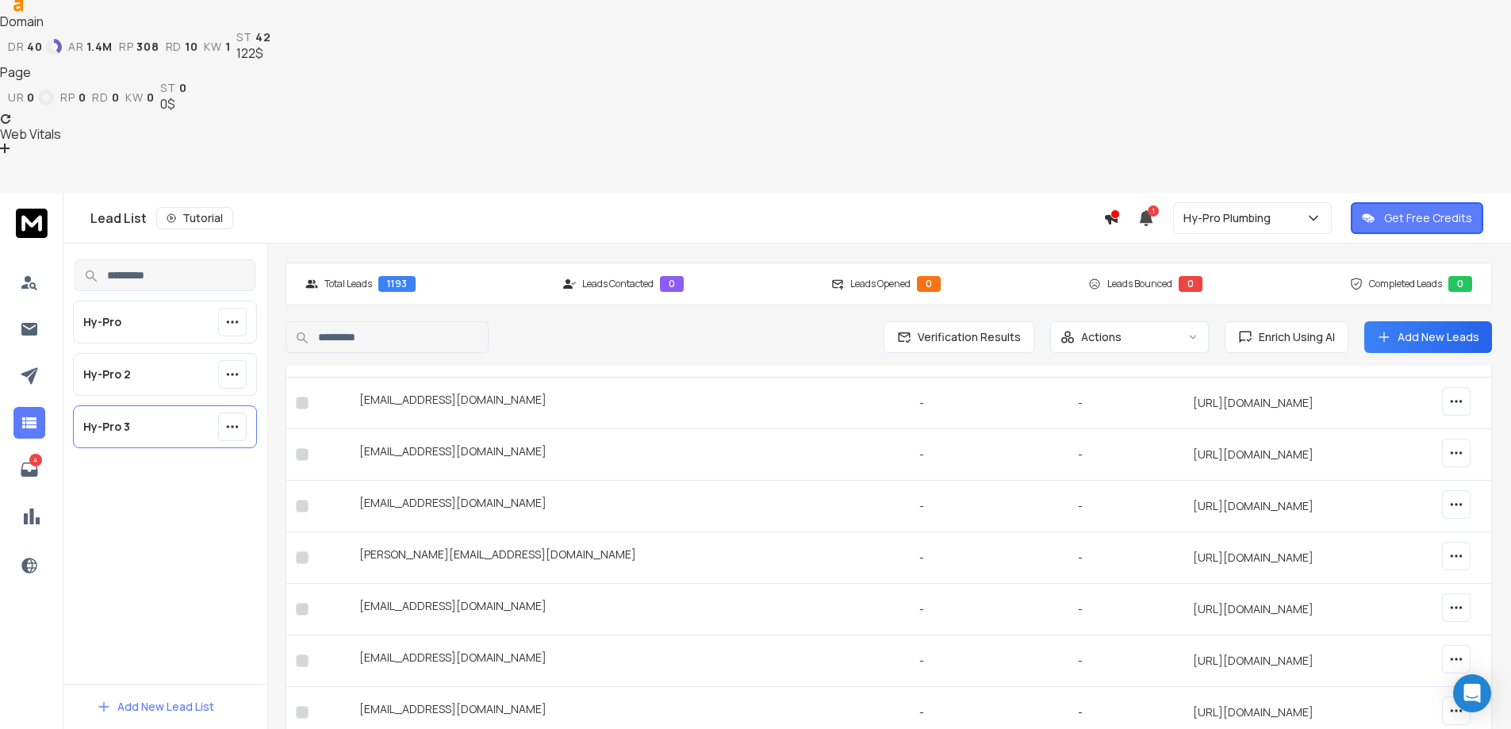
scroll to position [6705, 0]
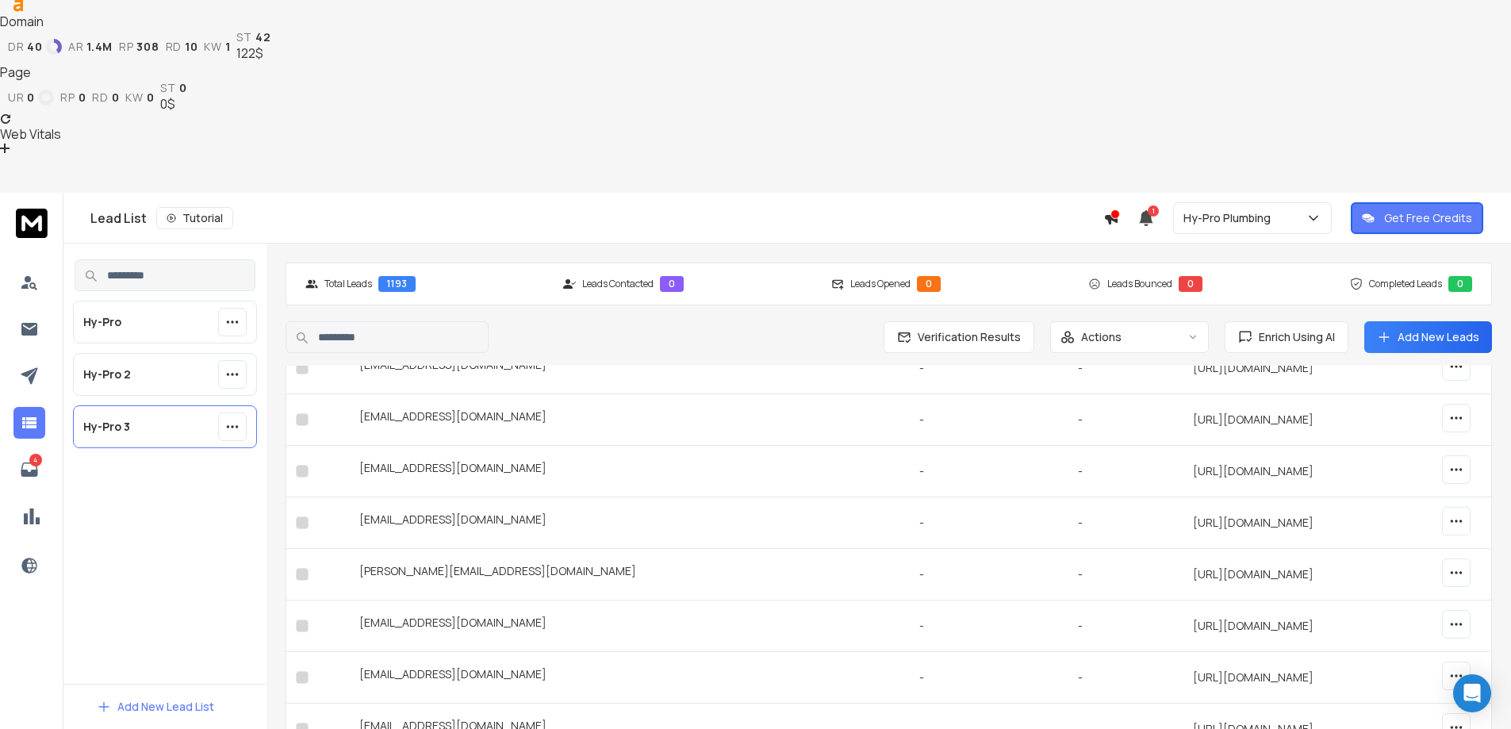
click at [161, 510] on div "Hy-Pro Hy-Pro 2 Hy-Pro 3" at bounding box center [164, 580] width 203 height 558
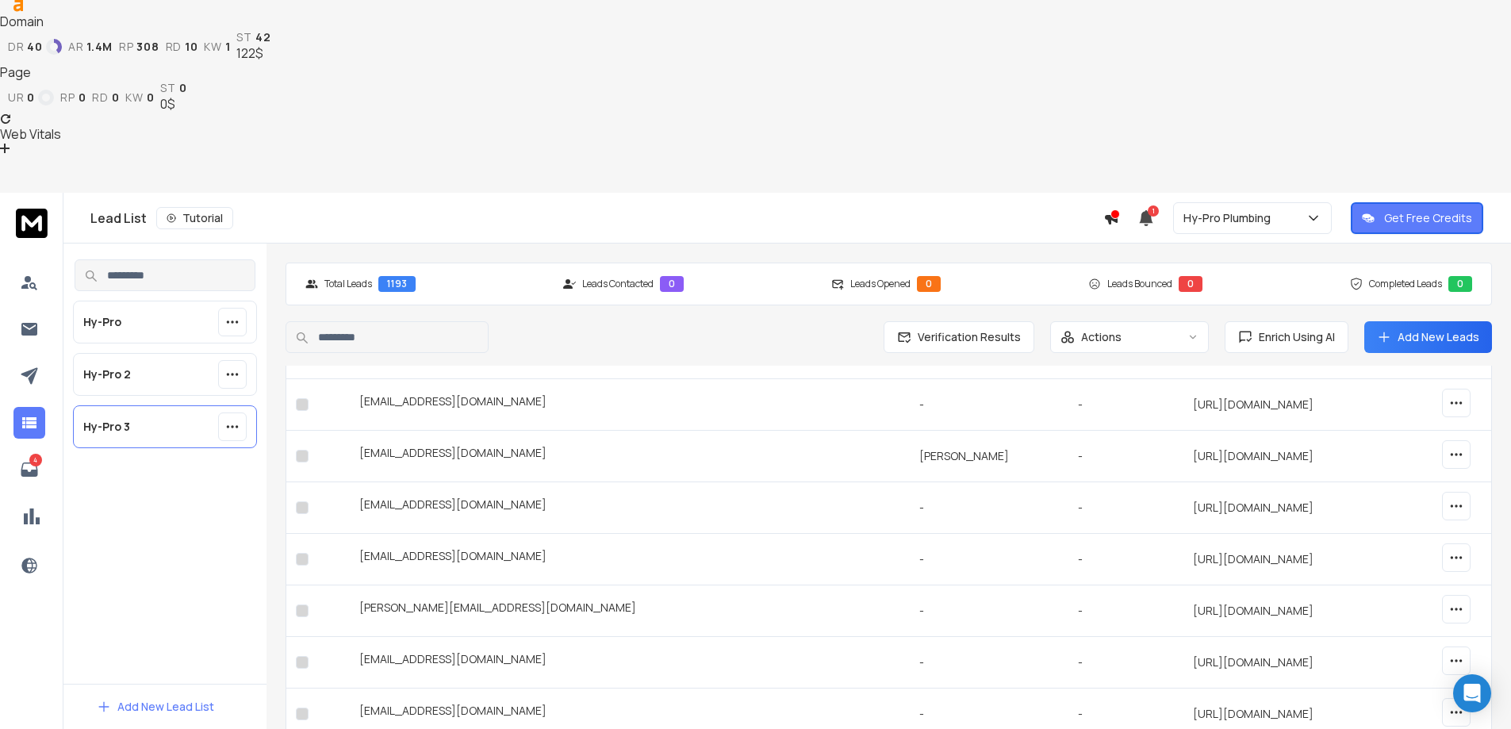
scroll to position [5507, 0]
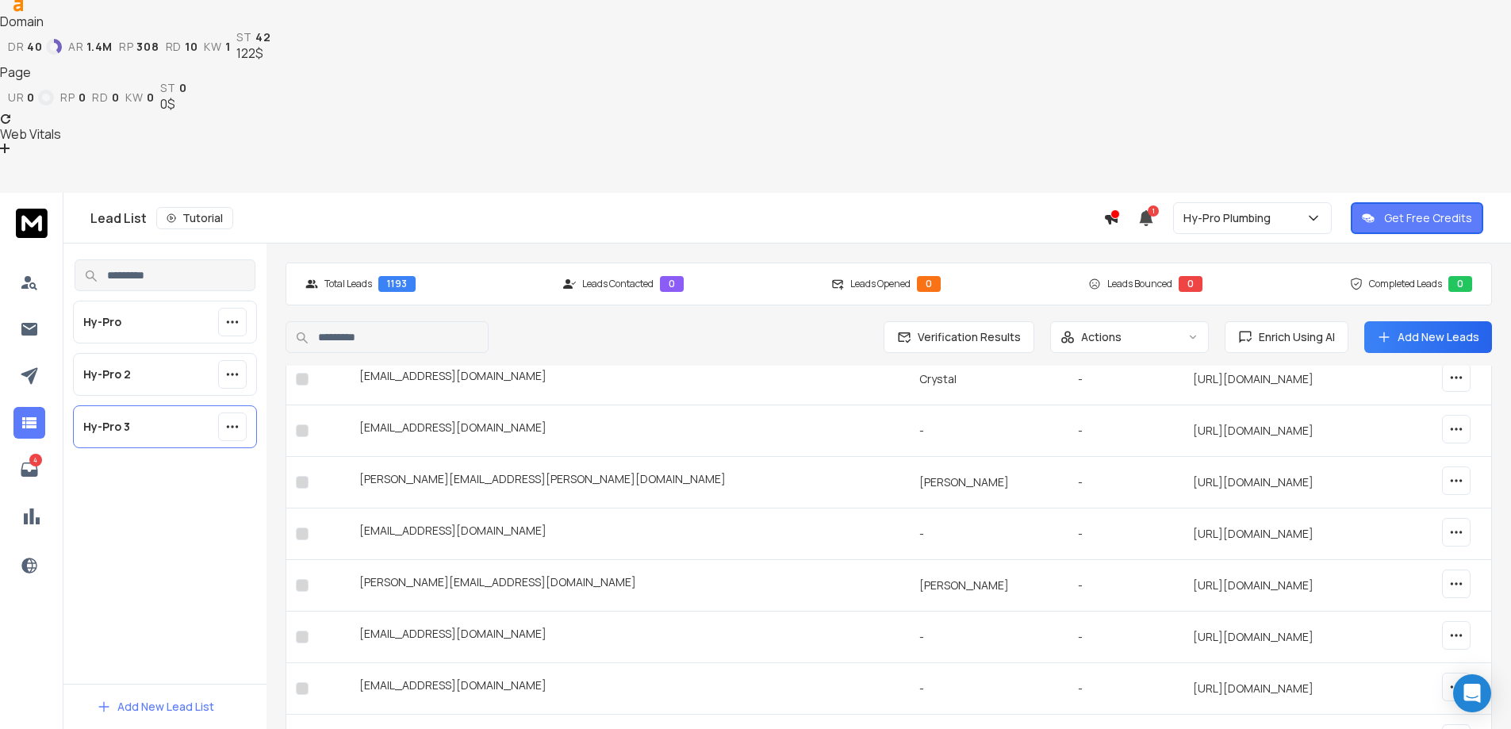
click at [161, 510] on div "Hy-Pro Hy-Pro 2 Hy-Pro 3" at bounding box center [164, 580] width 203 height 558
